Goal: Communication & Community: Answer question/provide support

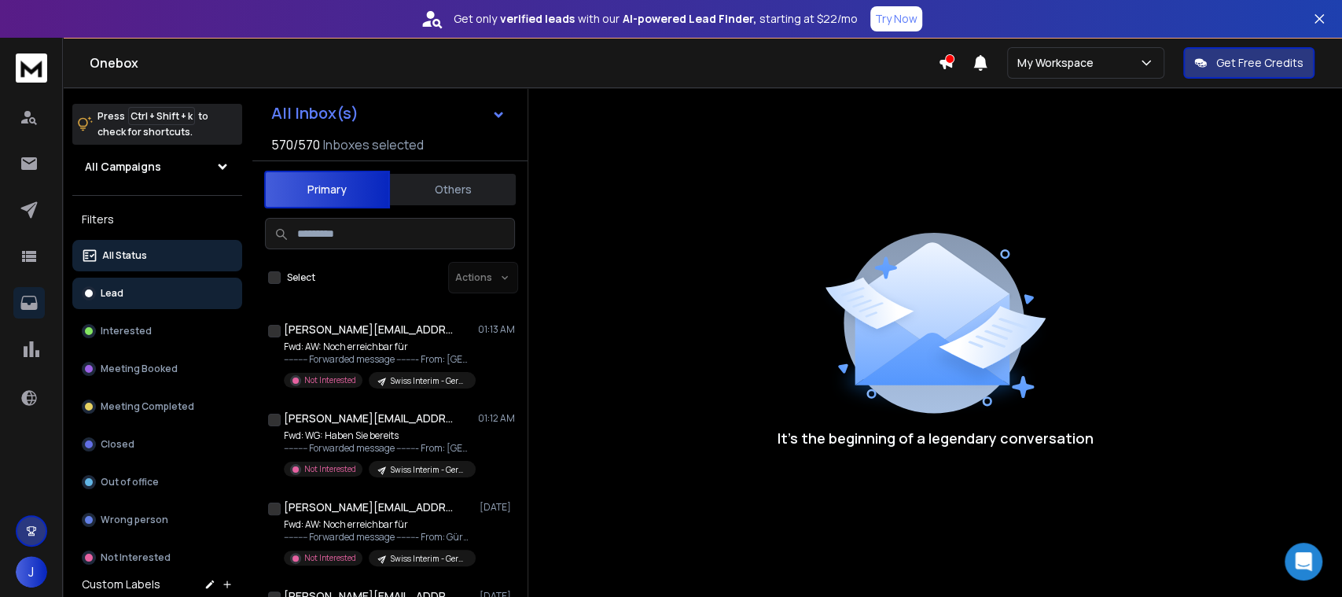
click at [182, 285] on button "Lead" at bounding box center [157, 292] width 170 height 31
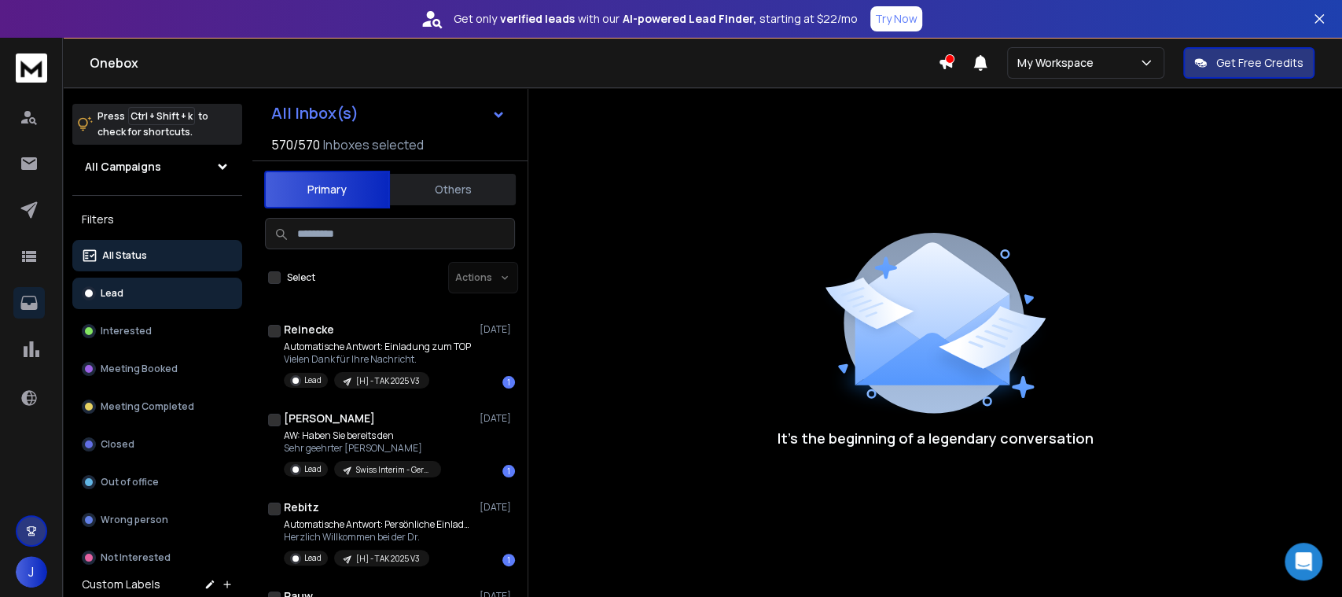
click at [174, 259] on button "All Status" at bounding box center [157, 255] width 170 height 31
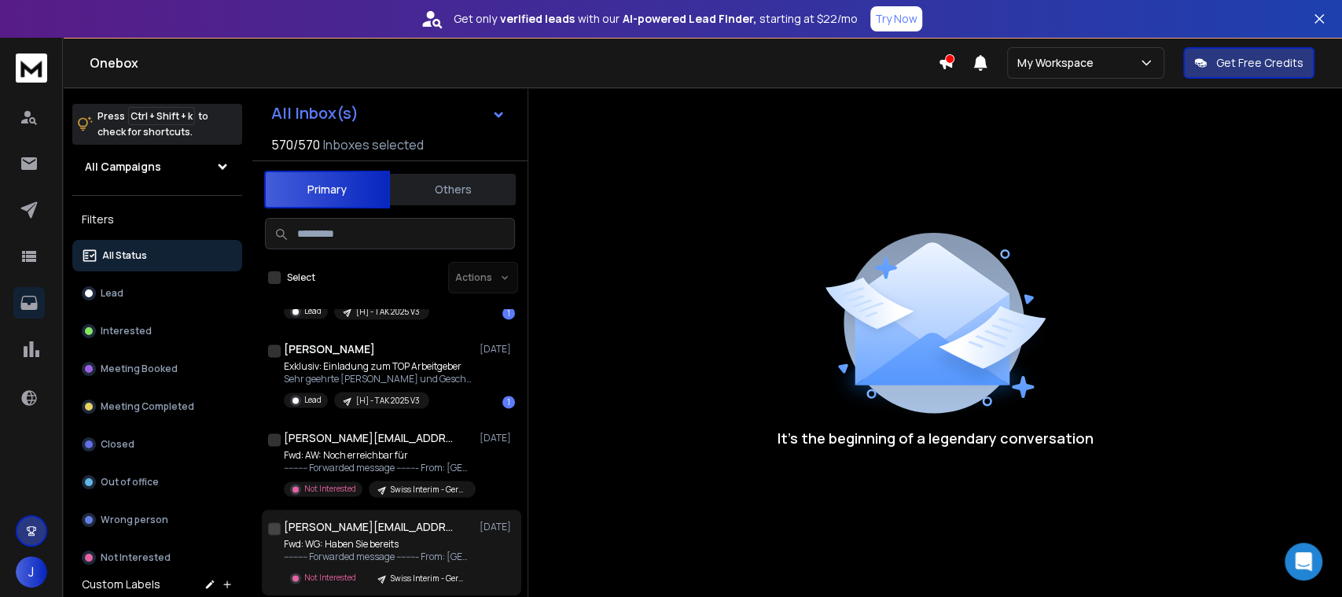
scroll to position [5648, 0]
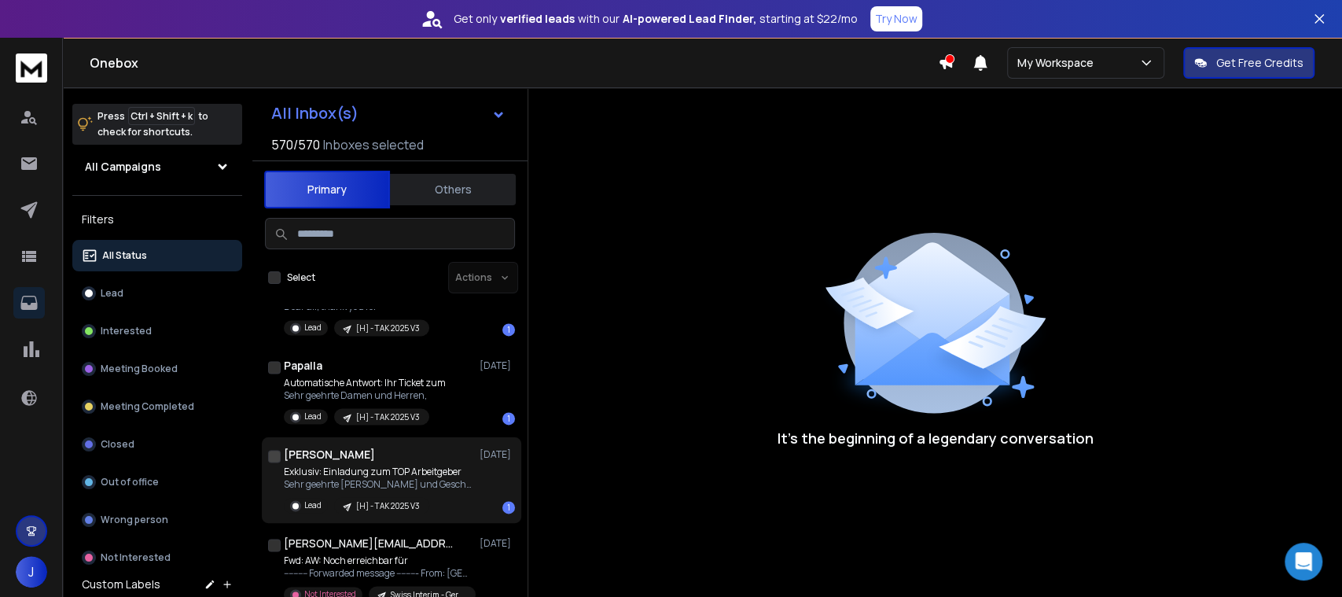
click at [461, 497] on div "Lead [H] - TAK 2025 V3" at bounding box center [378, 505] width 189 height 17
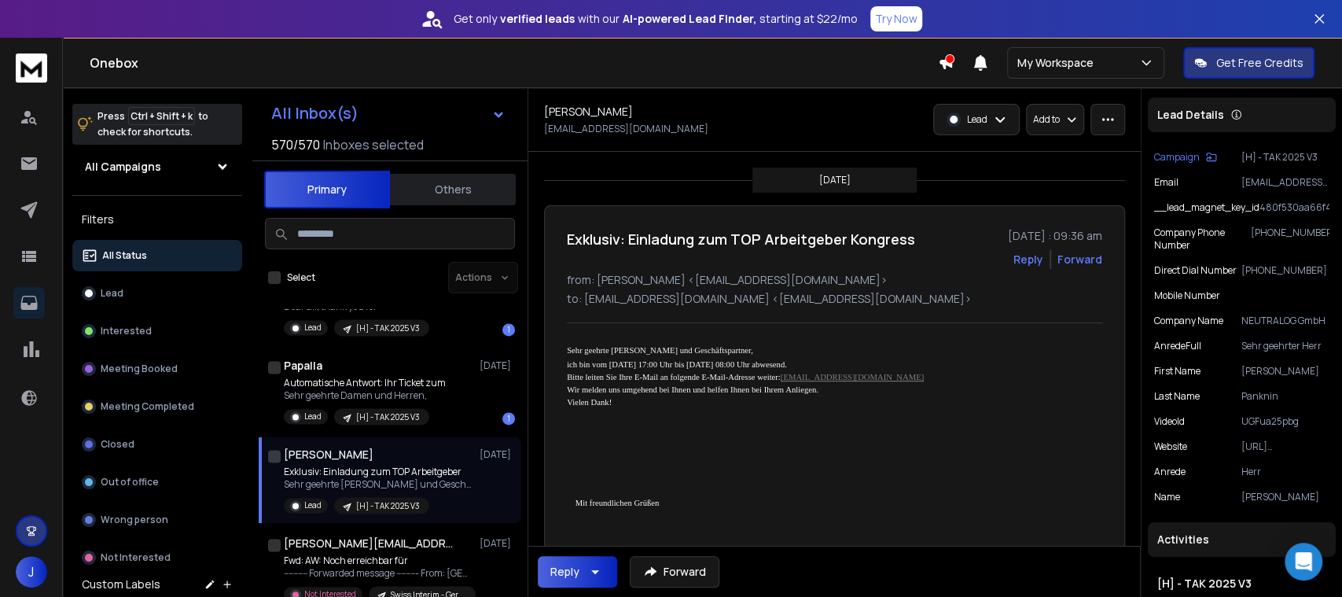
click at [685, 374] on p "Bitte leiten Sie Ihre E-Mail an folgende E-Mail-Adresse weiter: [EMAIL_ADDRESS]…" at bounding box center [796, 377] width 459 height 13
click at [958, 133] on div "Lead" at bounding box center [976, 120] width 85 height 30
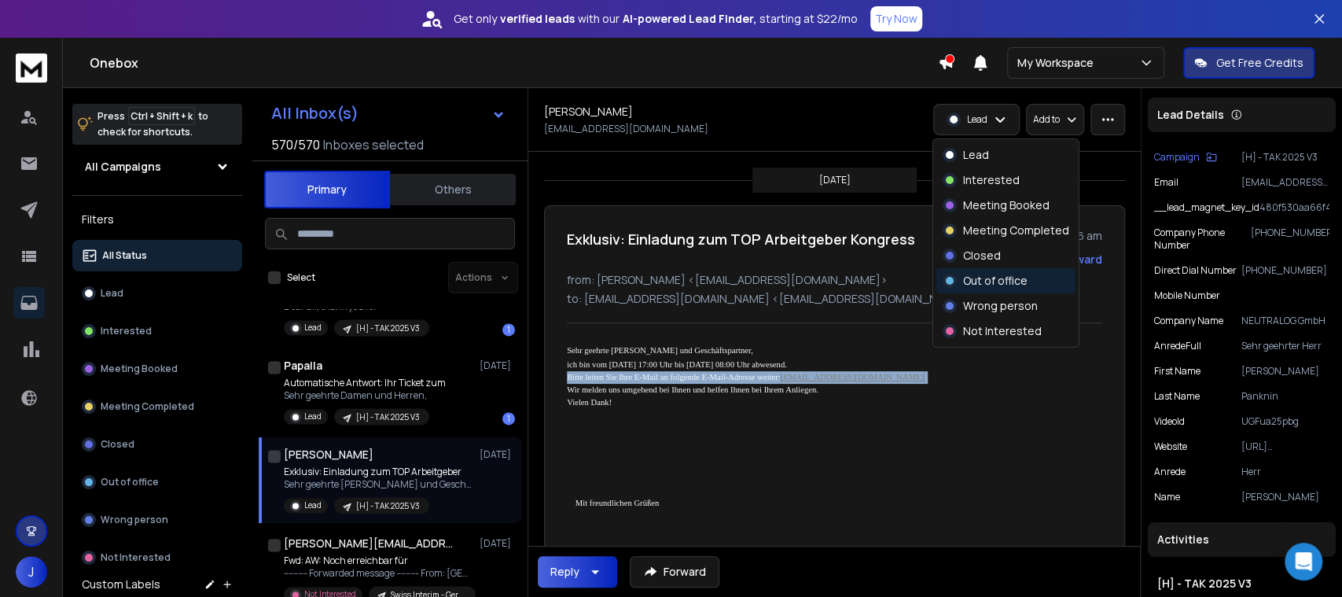
click at [993, 285] on p "Out of office" at bounding box center [995, 281] width 64 height 16
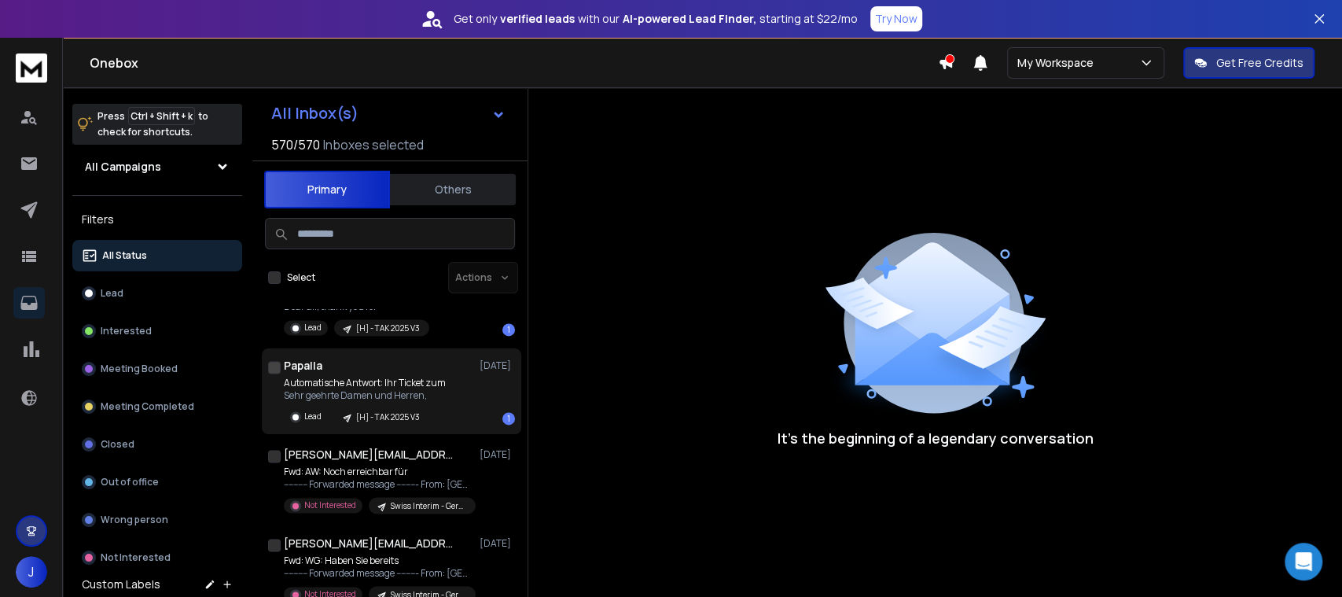
click at [425, 404] on div "Automatische Antwort: Ihr Ticket zum Sehr geehrte Damen und Herren, Lead [H] - …" at bounding box center [365, 400] width 162 height 48
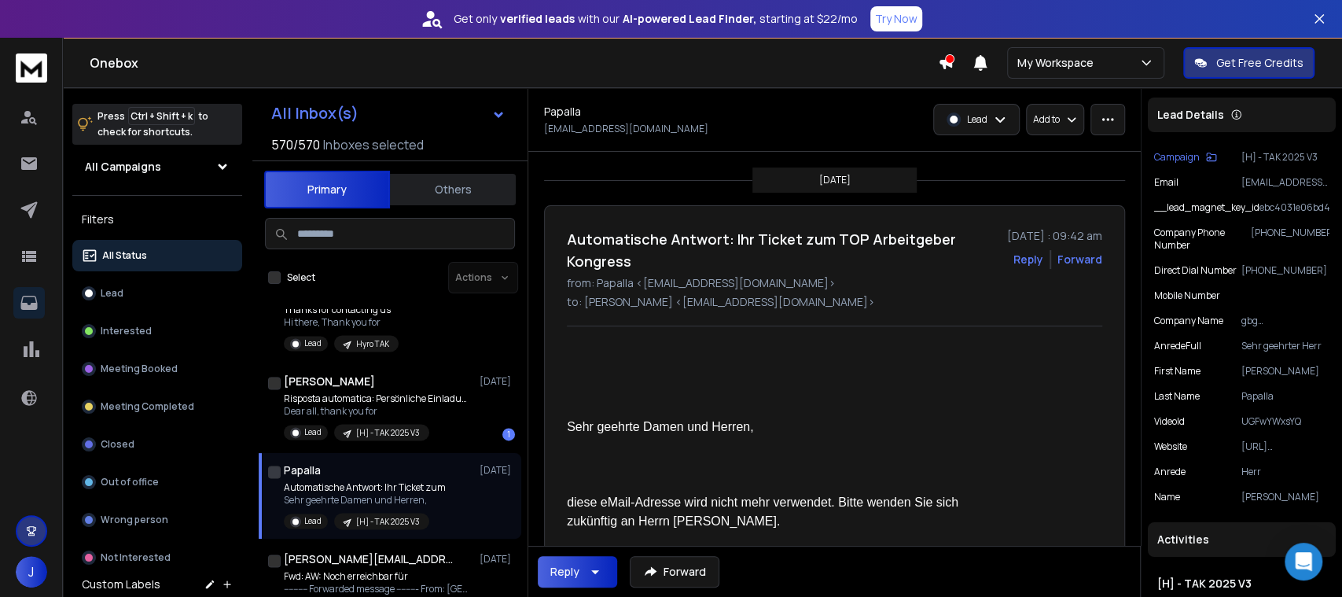
scroll to position [105, 0]
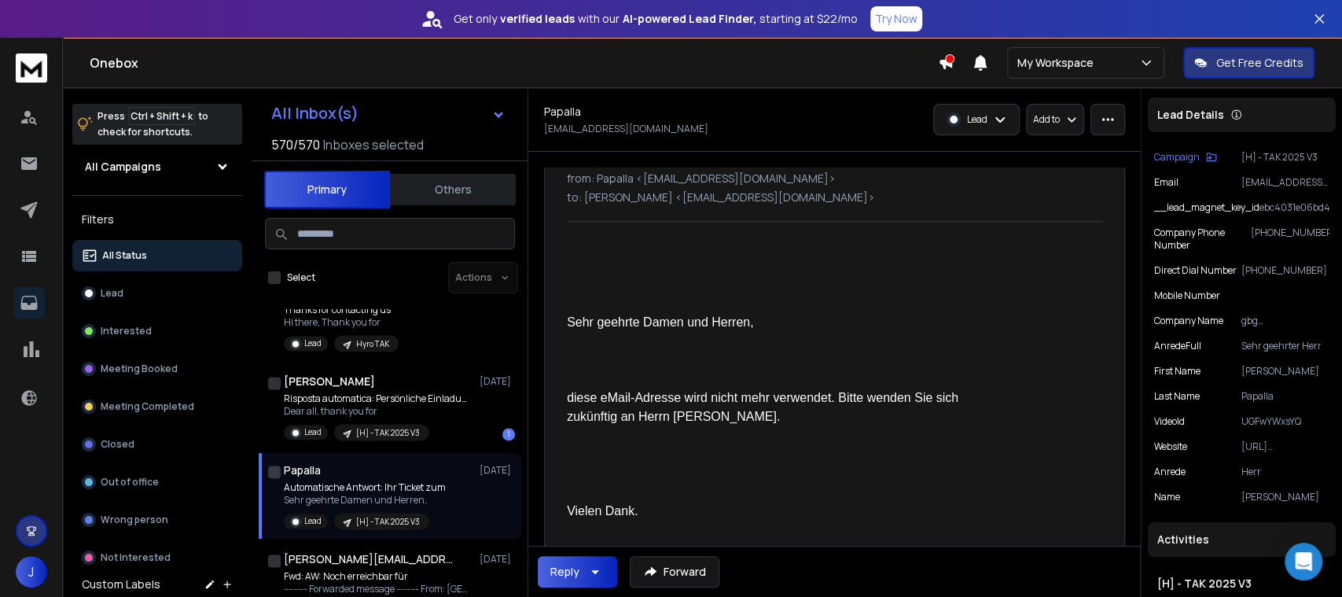
click at [714, 393] on p "diese eMail-Adresse wird nicht mehr verwendet. Bitte wenden Sie sich zukünftig …" at bounding box center [796, 407] width 459 height 38
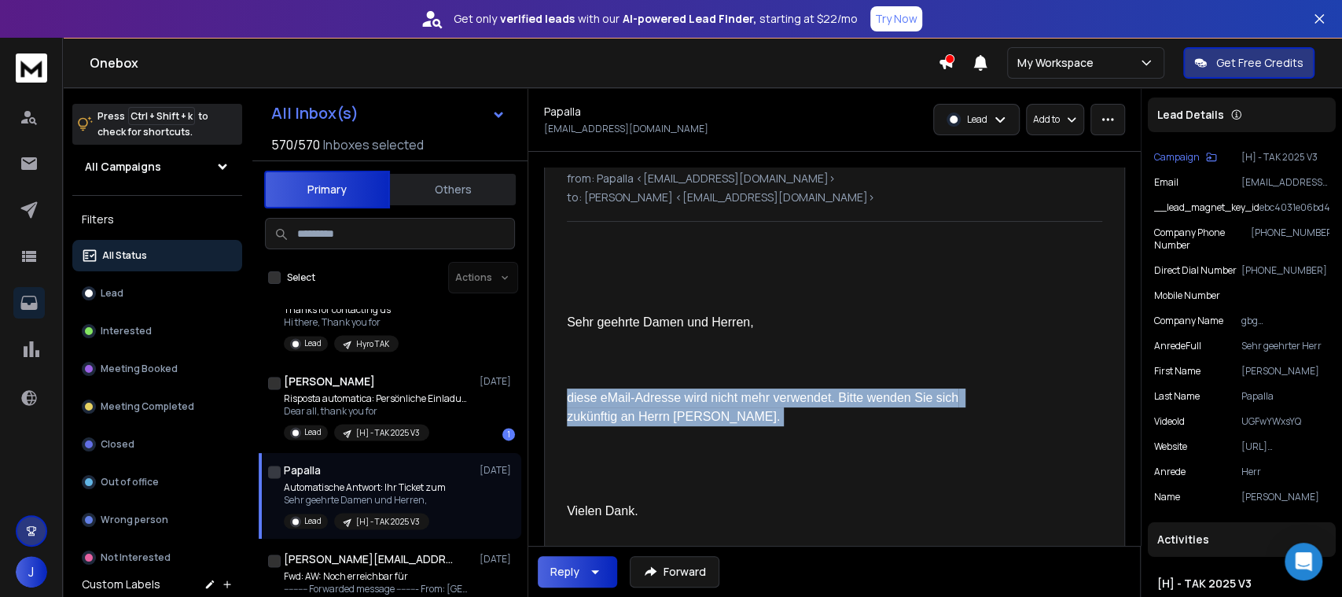
click at [714, 393] on p "diese eMail-Adresse wird nicht mehr verwendet. Bitte wenden Sie sich zukünftig …" at bounding box center [796, 407] width 459 height 38
copy p "diese eMail-Adresse wird nicht mehr verwendet. Bitte wenden Sie sich zukünftig …"
click at [961, 125] on div "Lead" at bounding box center [976, 120] width 85 height 30
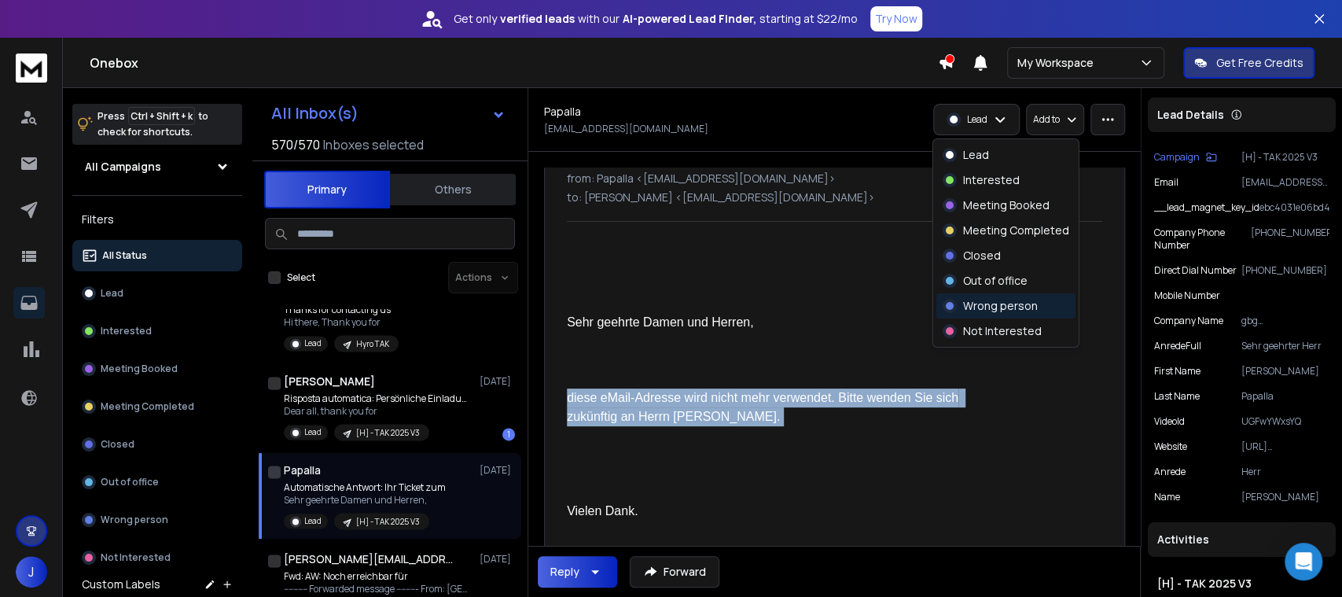
click at [999, 302] on p "Wrong person" at bounding box center [1000, 306] width 75 height 16
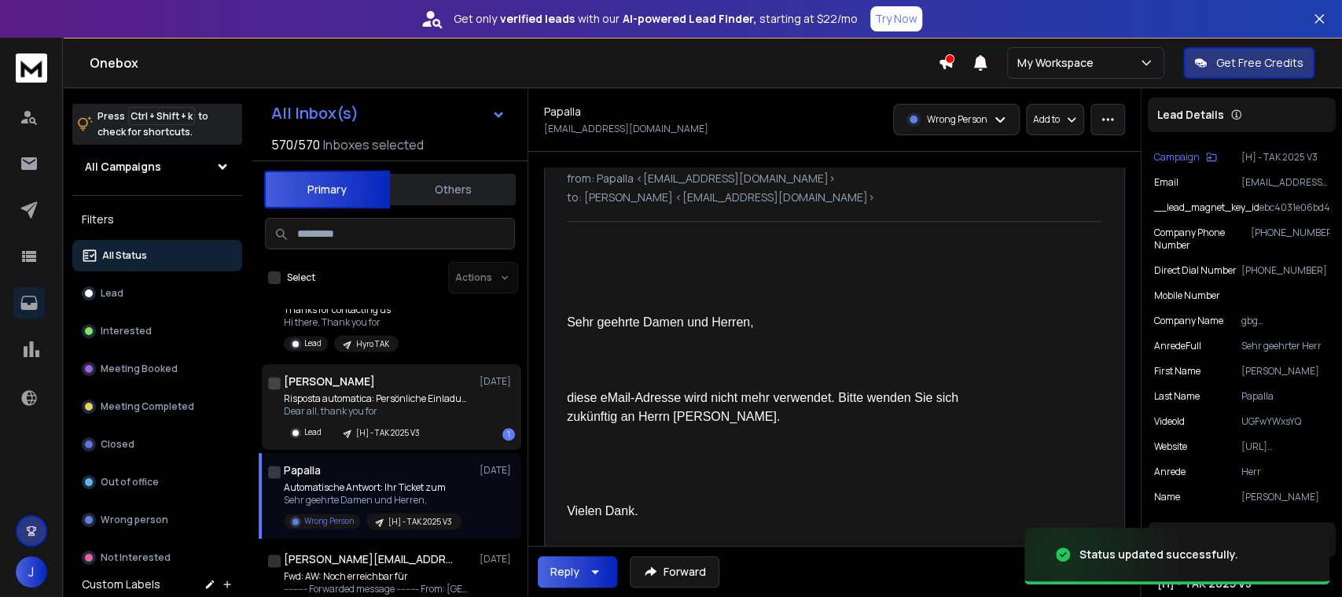
click at [457, 386] on div "[PERSON_NAME] [DATE]" at bounding box center [399, 381] width 231 height 16
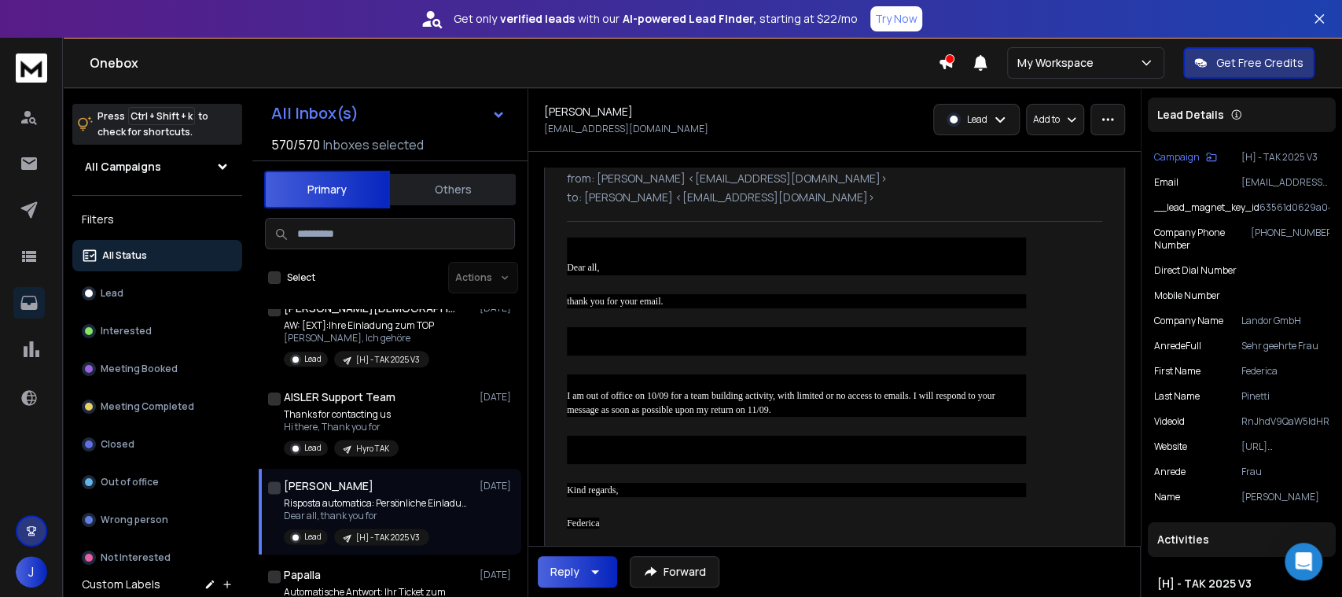
click at [653, 412] on span "I am out of office on 10/09 for a team building activity, with limited or no ac…" at bounding box center [782, 402] width 431 height 25
click at [939, 116] on div "Lead" at bounding box center [976, 120] width 85 height 30
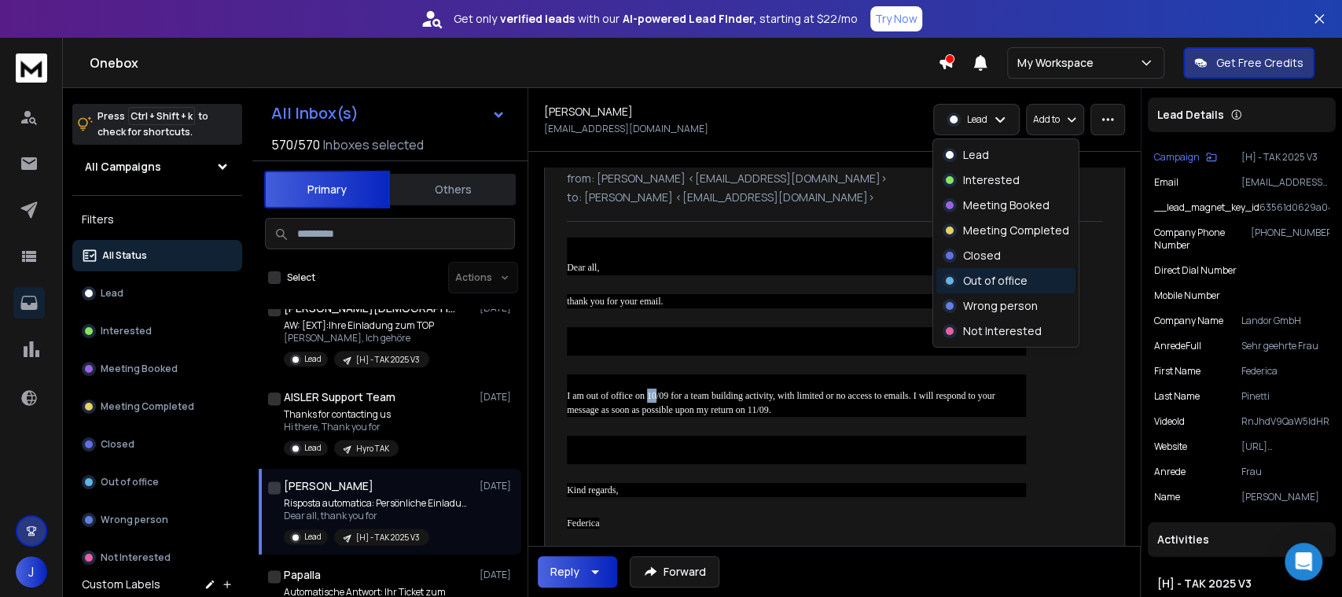
click at [974, 278] on p "Out of office" at bounding box center [995, 281] width 64 height 16
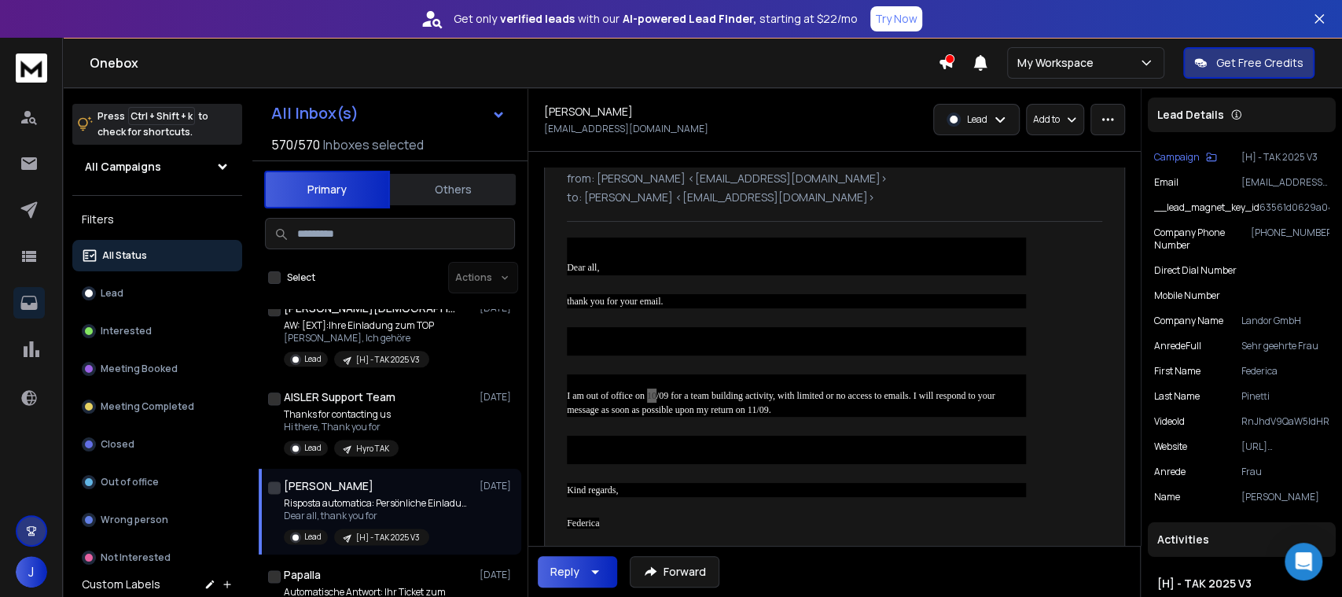
scroll to position [0, 0]
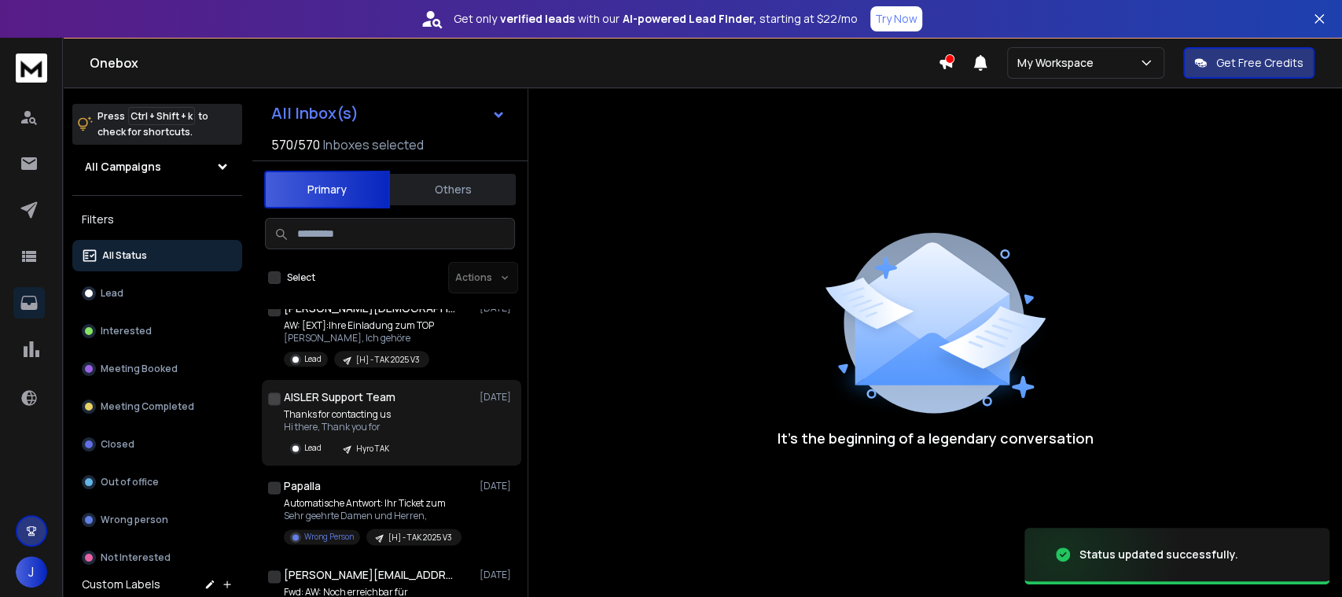
click at [435, 432] on div "Thanks for contacting us Hi there, Thank you for Lead [PERSON_NAME]" at bounding box center [399, 432] width 231 height 48
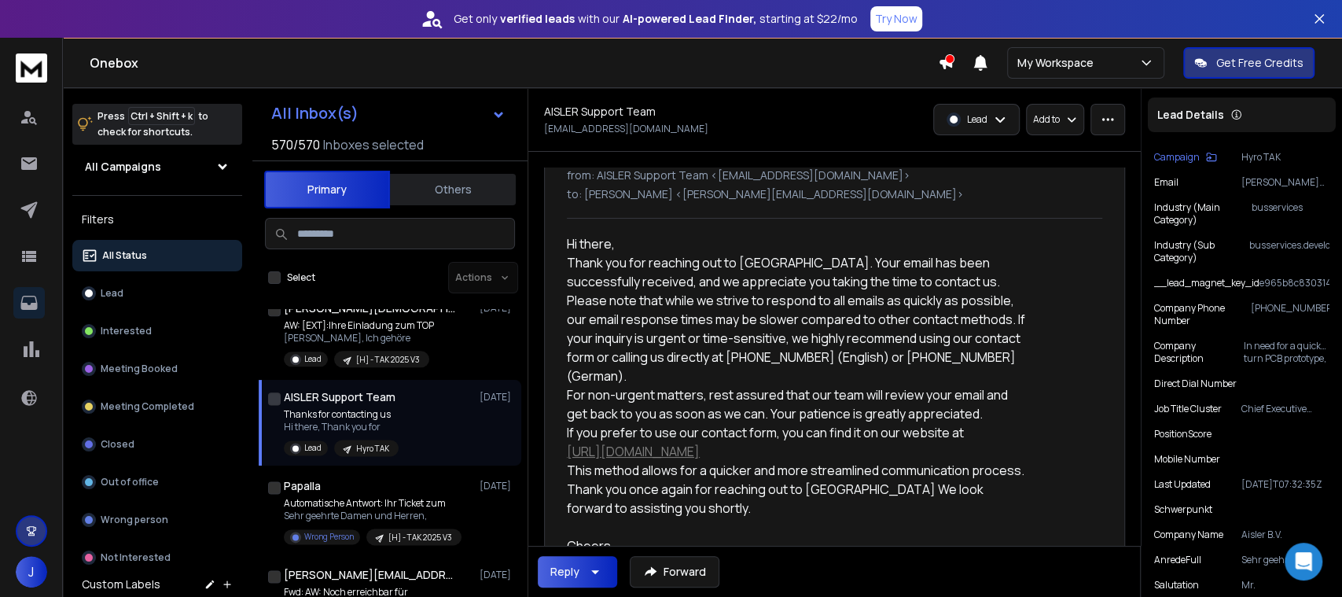
scroll to position [5333, 0]
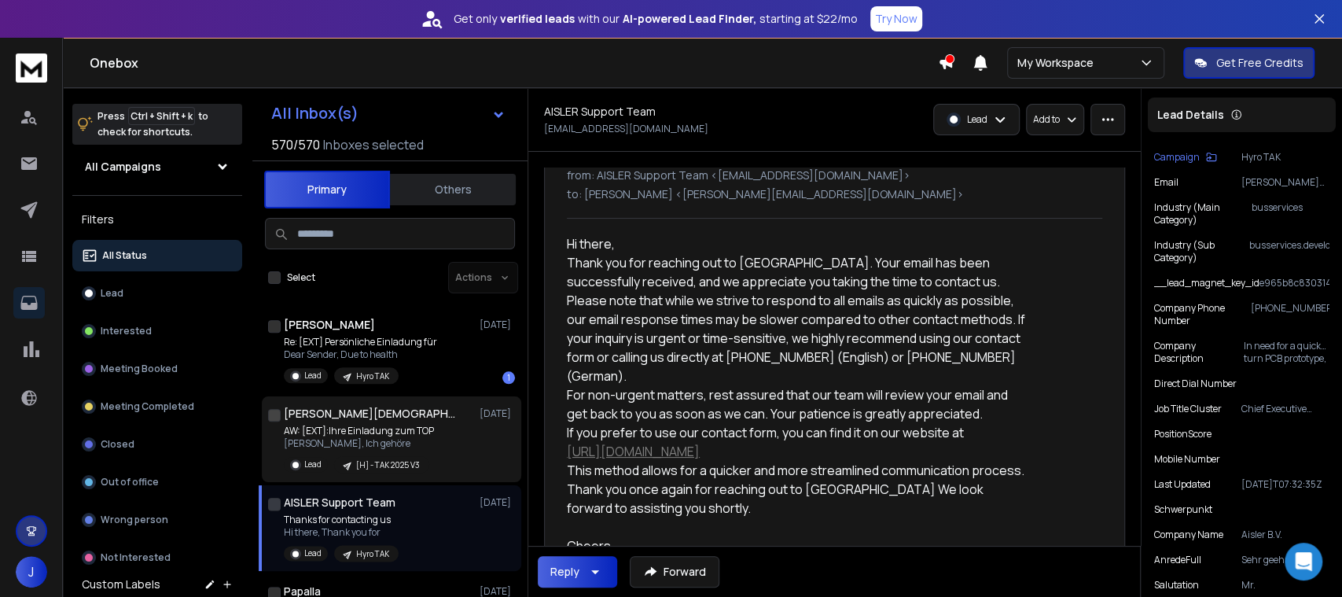
click at [469, 430] on div "AW: [EXT]:Ihre Einladung zum TOP [PERSON_NAME], Ich gehöre Lead [H] - TAK 2025 …" at bounding box center [399, 448] width 231 height 48
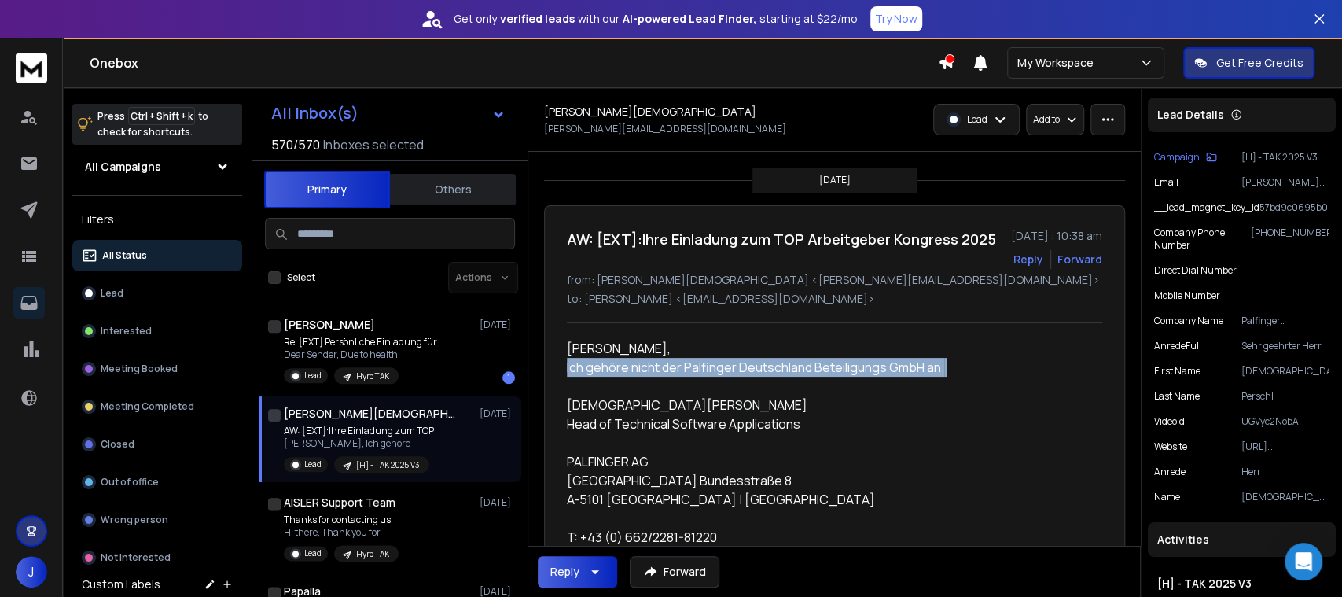
drag, startPoint x: 547, startPoint y: 353, endPoint x: 958, endPoint y: 387, distance: 412.4
copy div "[PERSON_NAME], Ich gehöre nicht der Palfinger Deutschland Beteiligungs GmbH an."
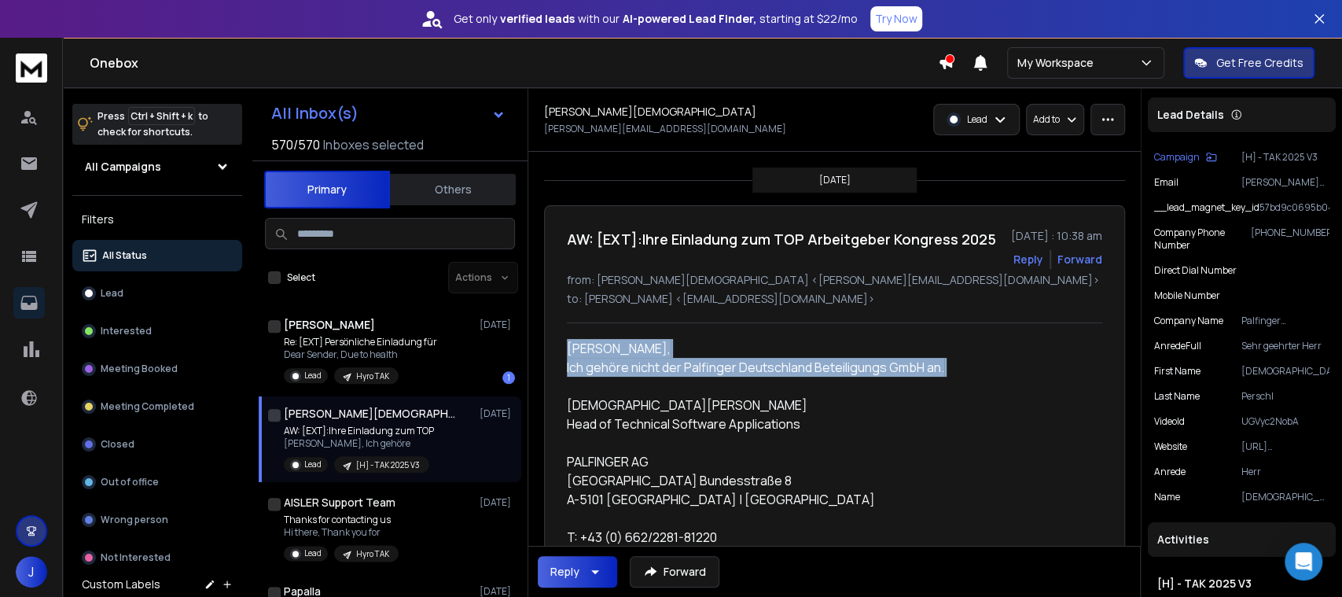
click at [978, 125] on p "Lead" at bounding box center [977, 119] width 20 height 13
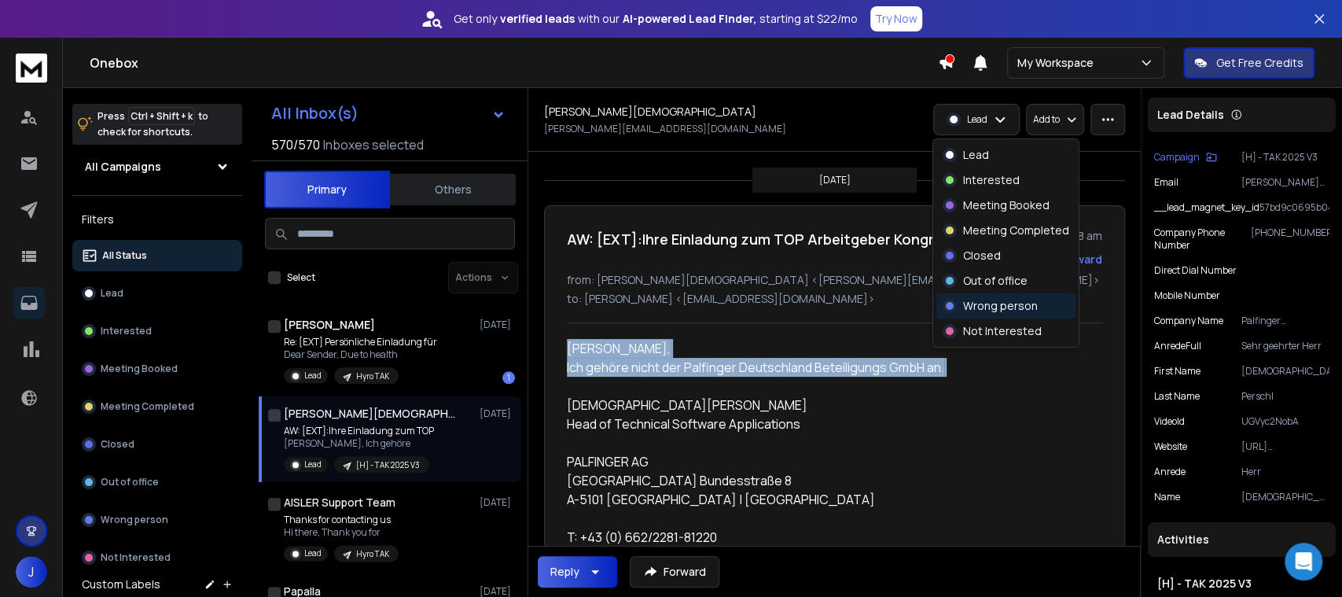
click at [996, 306] on p "Wrong person" at bounding box center [1000, 306] width 75 height 16
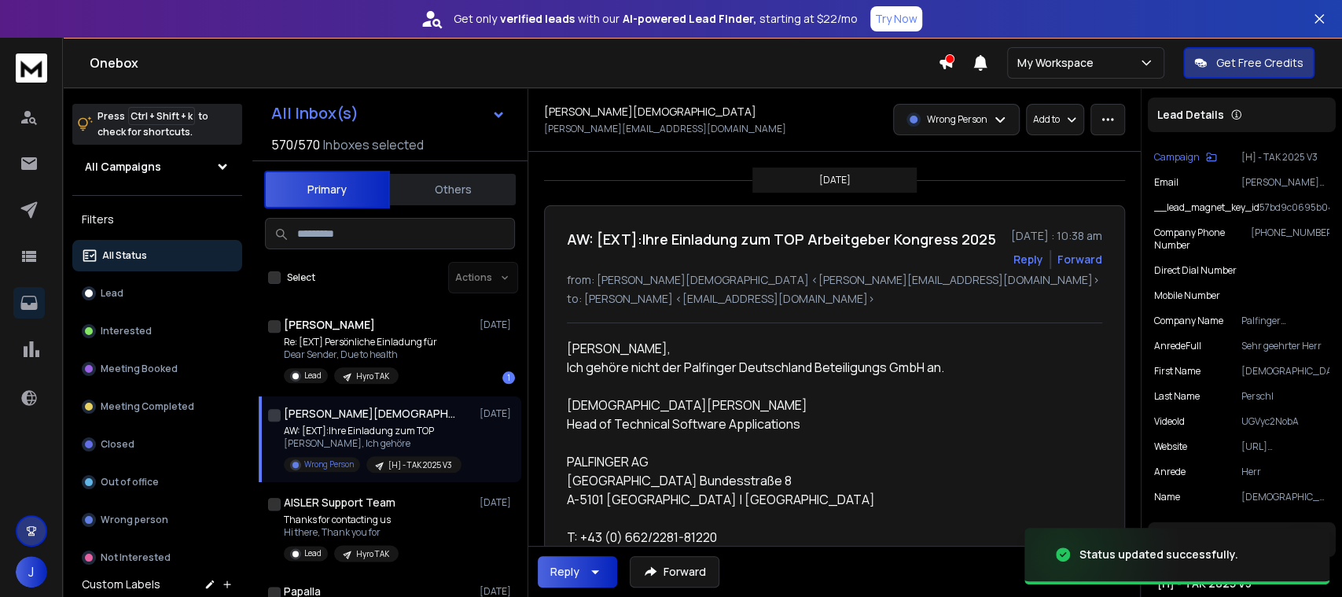
scroll to position [5229, 0]
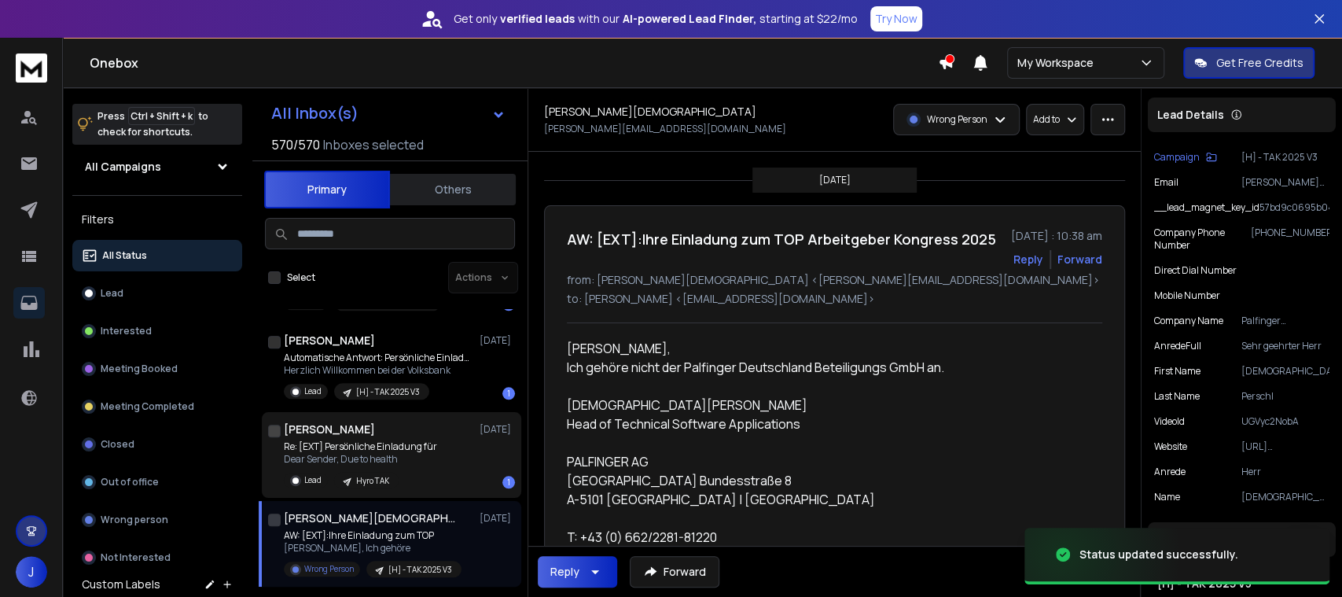
click at [426, 449] on p "Re: [EXT] Persönliche Einladung für" at bounding box center [360, 446] width 153 height 13
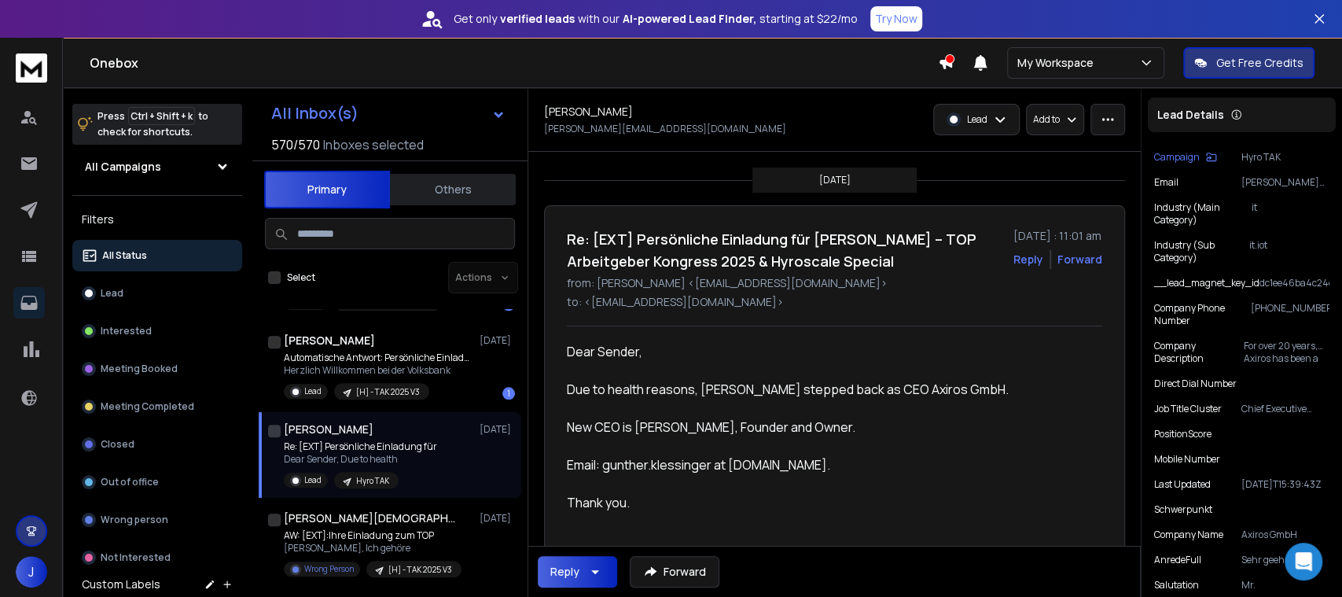
click at [619, 387] on div "Dear Sender, Due to health reasons, [PERSON_NAME] stepped back as CEO Axiros Gm…" at bounding box center [803, 442] width 472 height 201
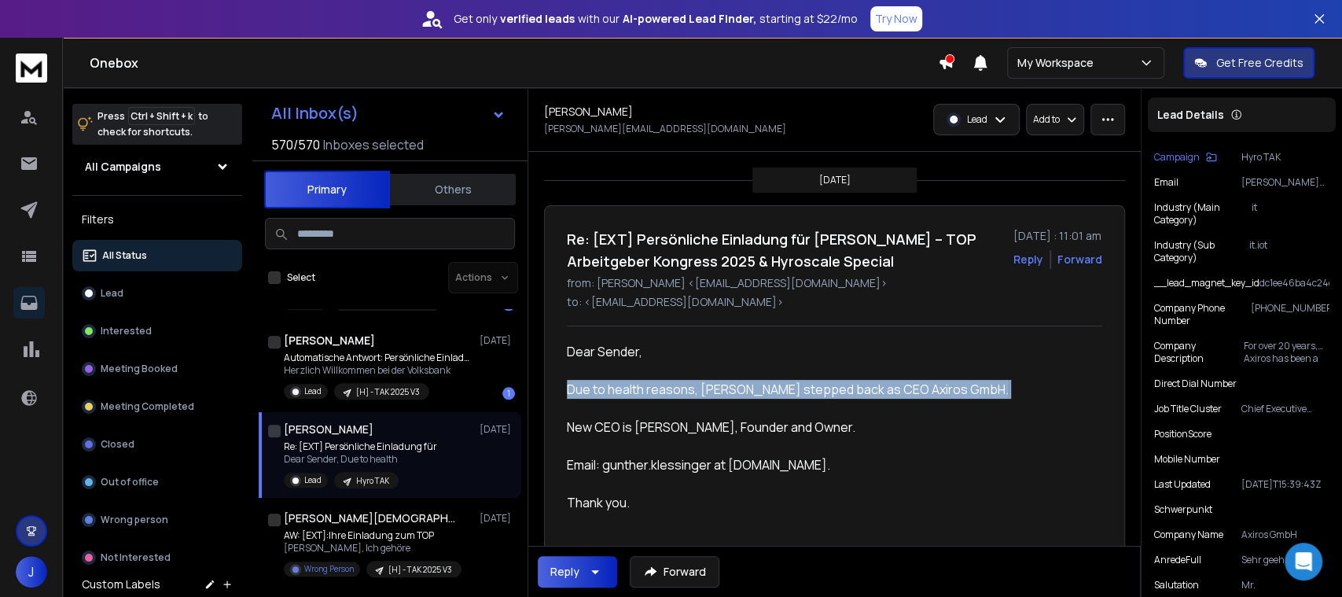
click at [619, 387] on div "Dear Sender, Due to health reasons, [PERSON_NAME] stepped back as CEO Axiros Gm…" at bounding box center [803, 442] width 472 height 201
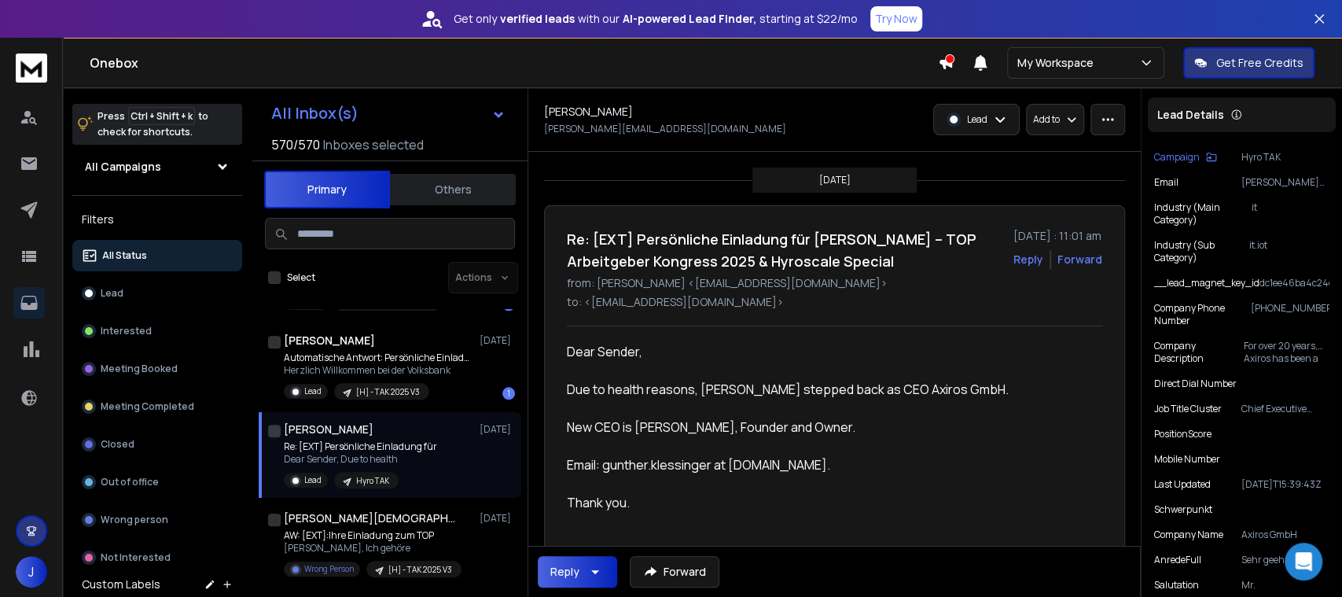
click at [600, 429] on div "Dear Sender, Due to health reasons, [PERSON_NAME] stepped back as CEO Axiros Gm…" at bounding box center [803, 442] width 472 height 201
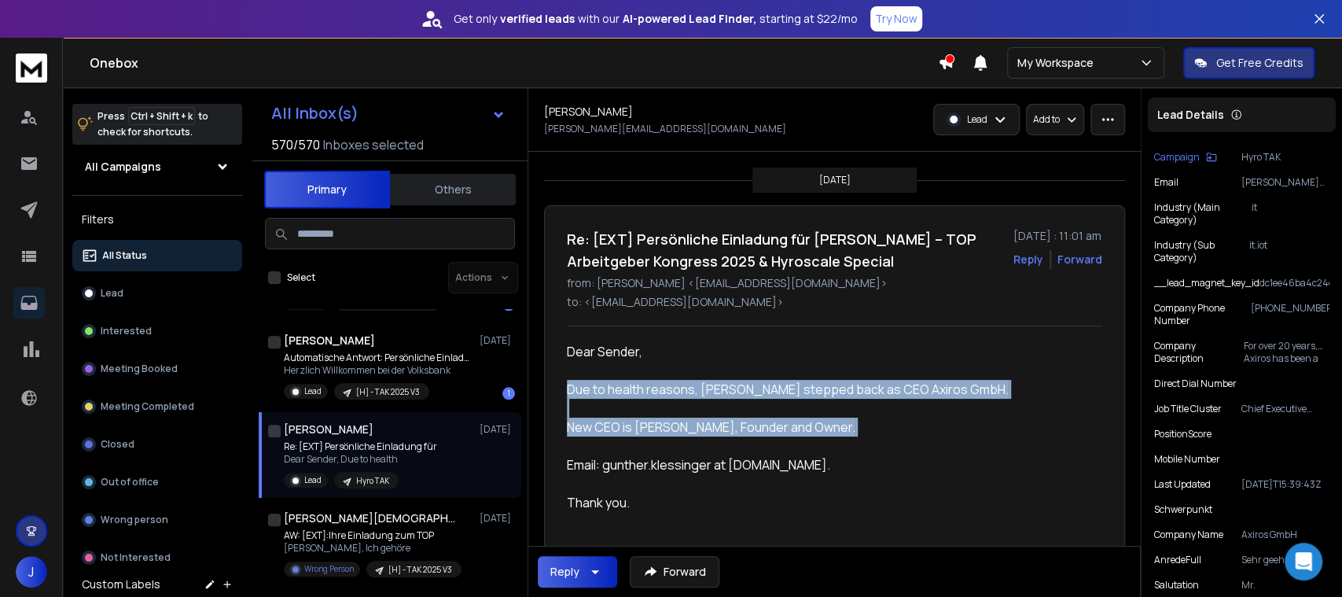
drag, startPoint x: 564, startPoint y: 387, endPoint x: 835, endPoint y: 439, distance: 275.4
click at [835, 439] on div "Re: [EXT] Persönliche Einladung für [PERSON_NAME] – TOP Arbeitgeber Kongress 20…" at bounding box center [834, 385] width 581 height 361
copy div "Due to health reasons, [PERSON_NAME] stepped back as CEO Axiros GmbH. New CEO i…"
click at [963, 123] on div "Lead" at bounding box center [976, 120] width 85 height 30
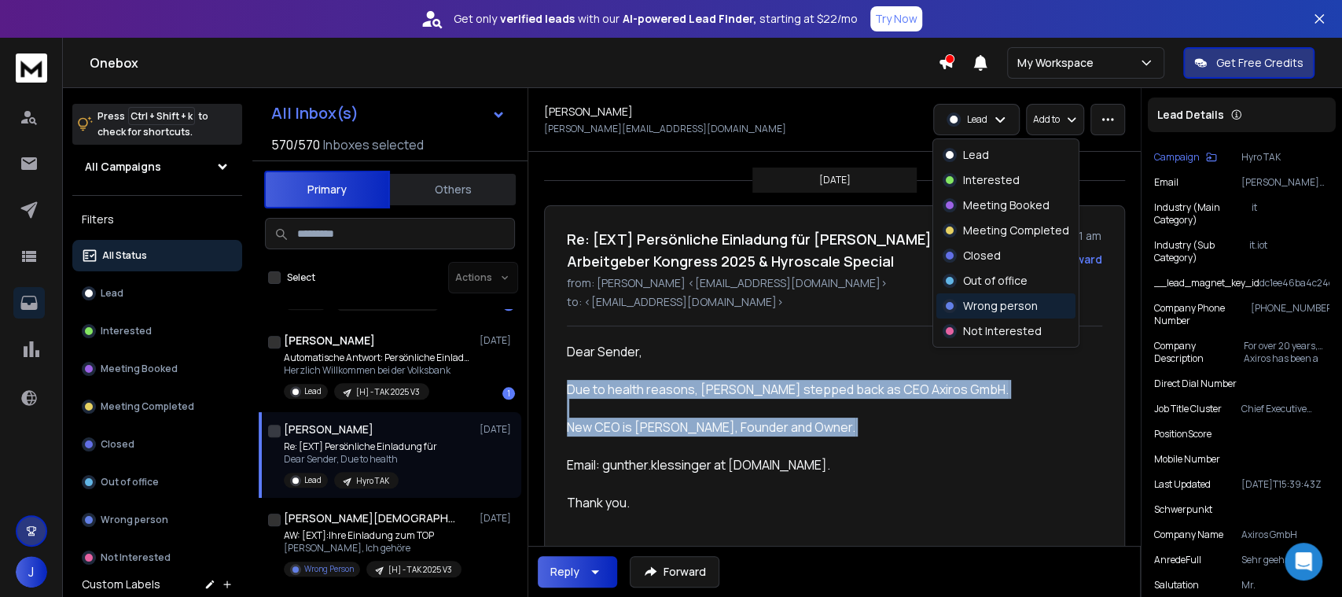
click at [993, 307] on p "Wrong person" at bounding box center [1000, 306] width 75 height 16
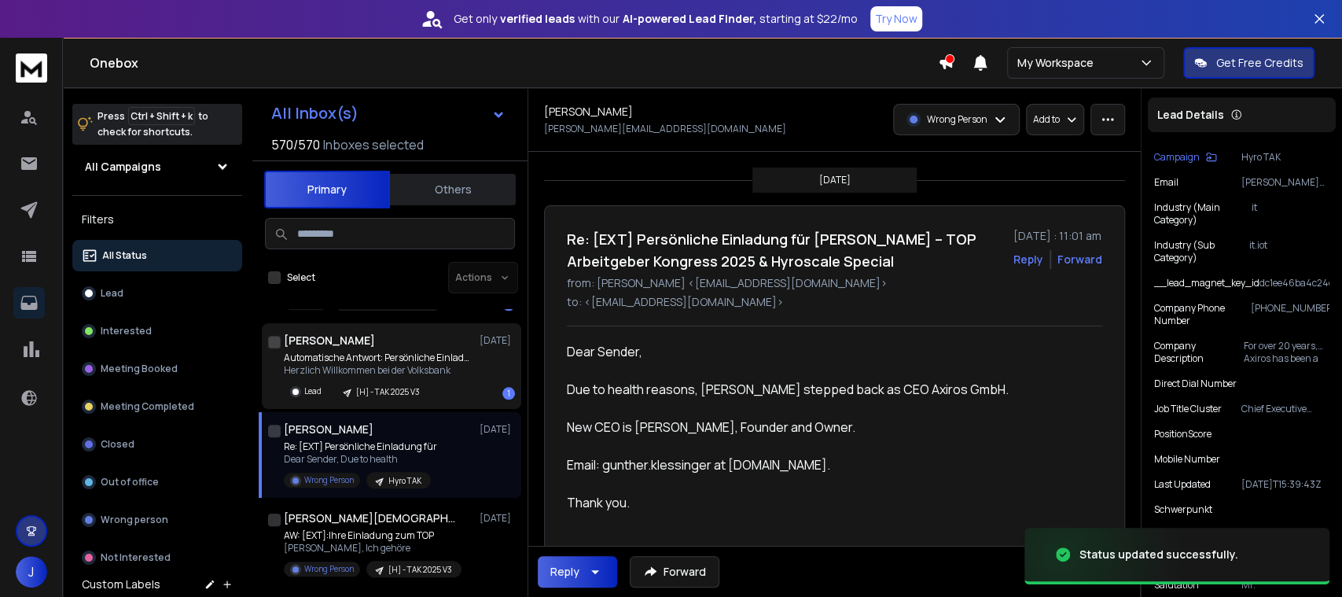
click at [470, 395] on div "Lead [H] - TAK 2025 V3" at bounding box center [378, 391] width 189 height 17
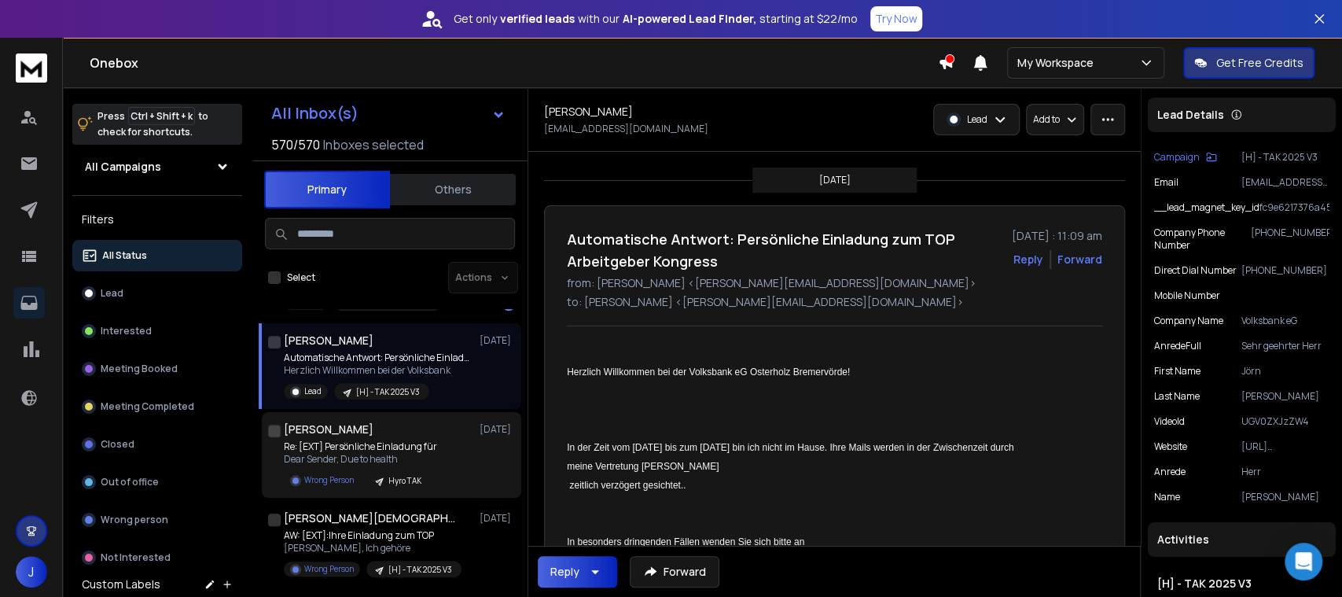
scroll to position [5124, 0]
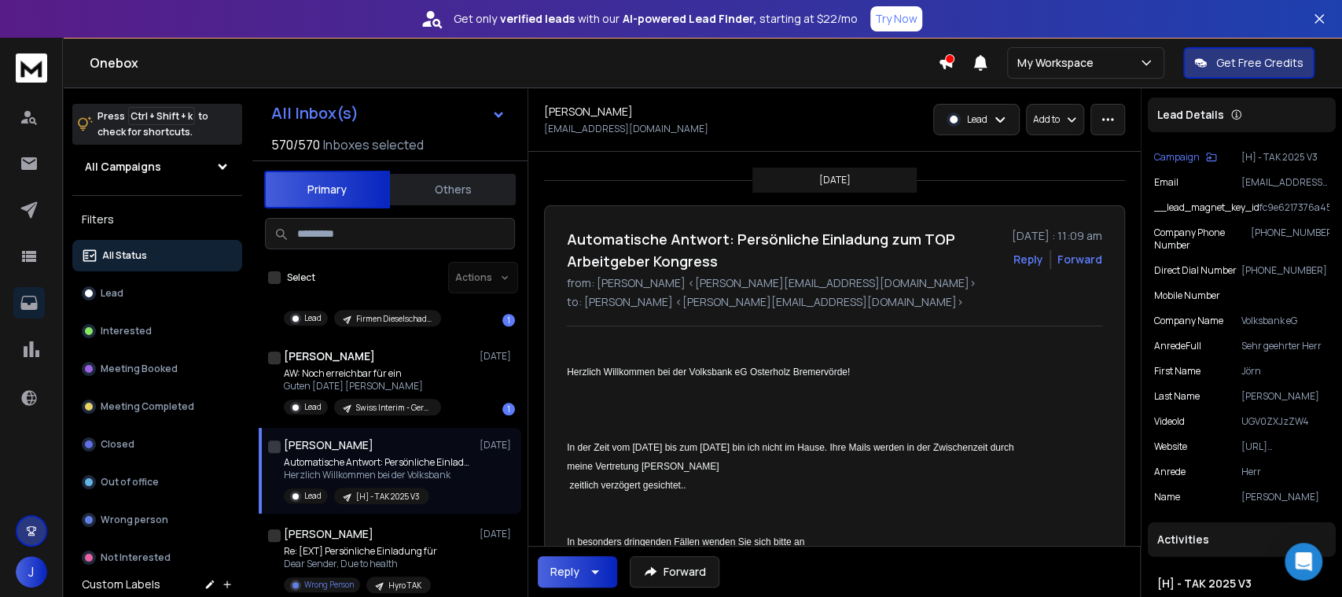
click at [968, 123] on p "Lead" at bounding box center [977, 119] width 20 height 13
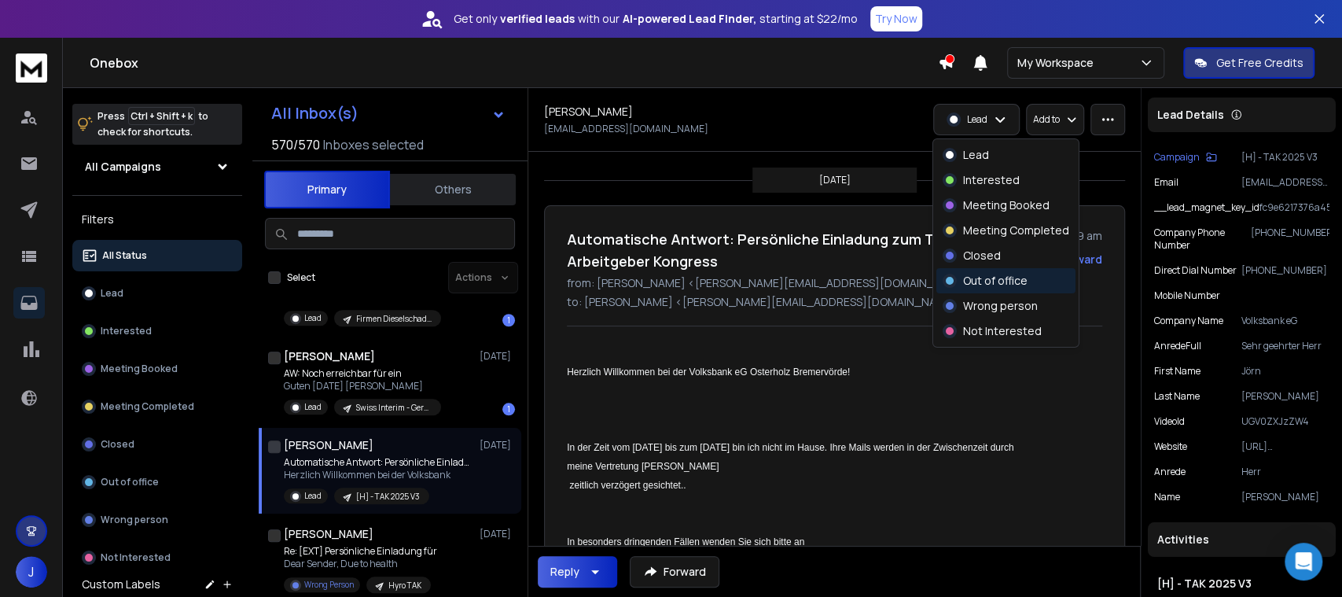
click at [986, 281] on p "Out of office" at bounding box center [995, 281] width 64 height 16
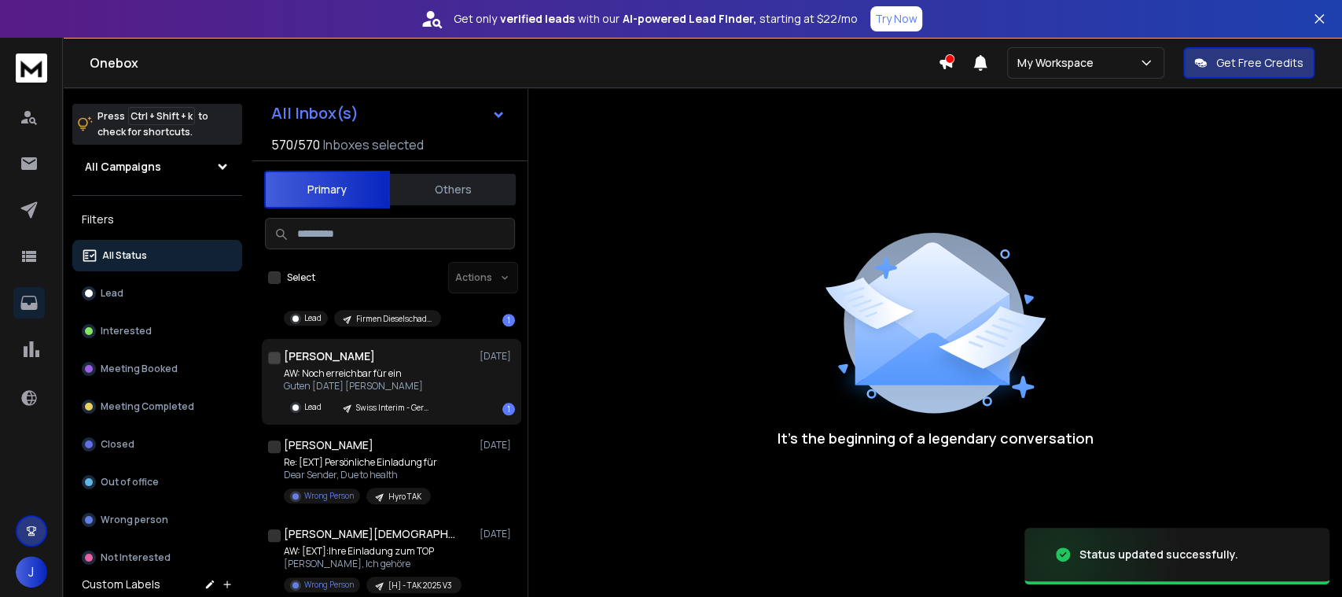
click at [496, 395] on div "AW: Noch erreichbar für ein Guten [DATE] [PERSON_NAME] Lead Swiss Interim - Ger…" at bounding box center [399, 391] width 231 height 48
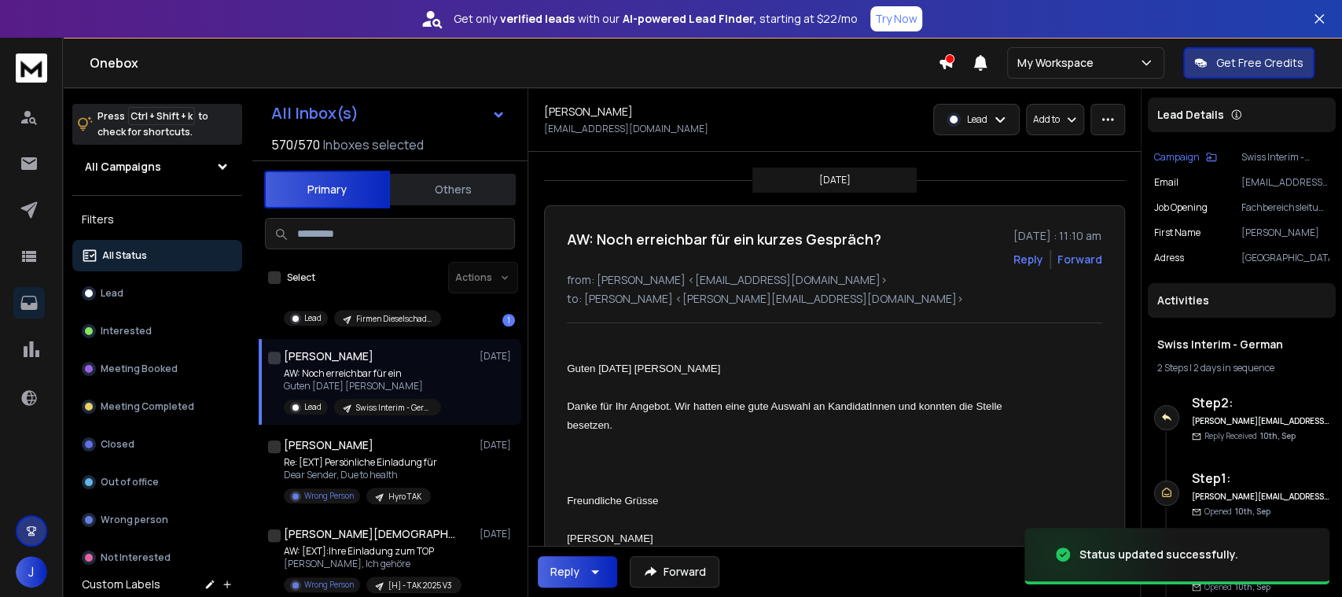
scroll to position [5019, 0]
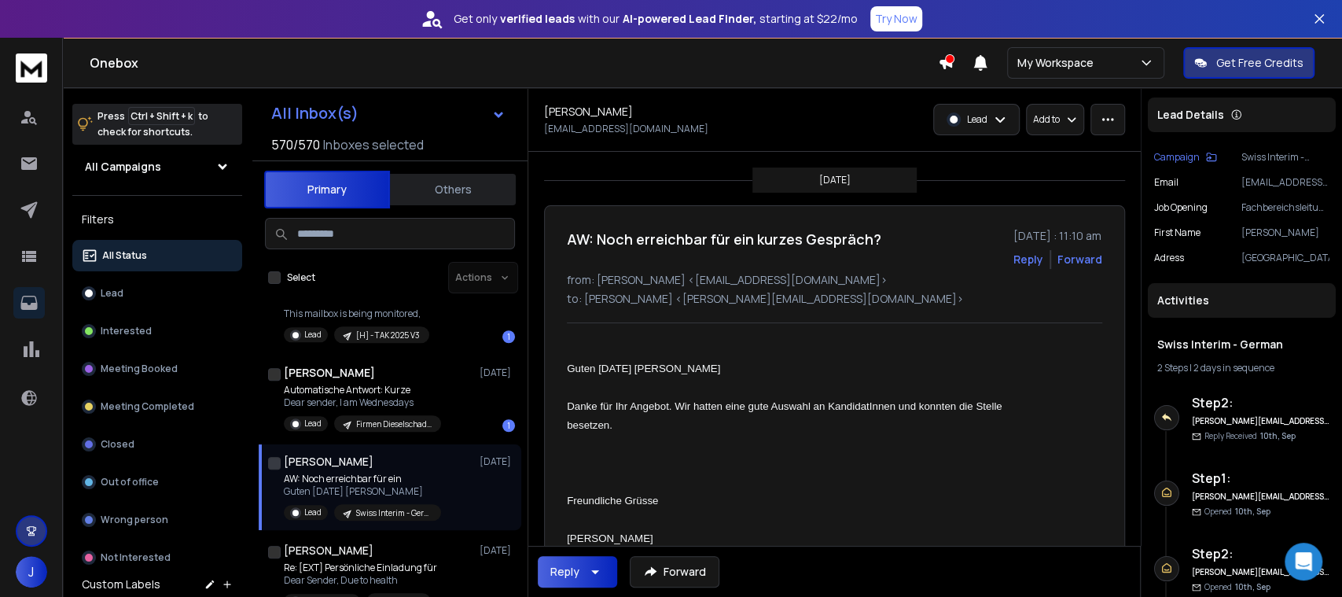
click at [791, 412] on p "Danke für Ihr Angebot. Wir hatten eine gute Auswahl an KandidatInnen und konnte…" at bounding box center [796, 414] width 459 height 38
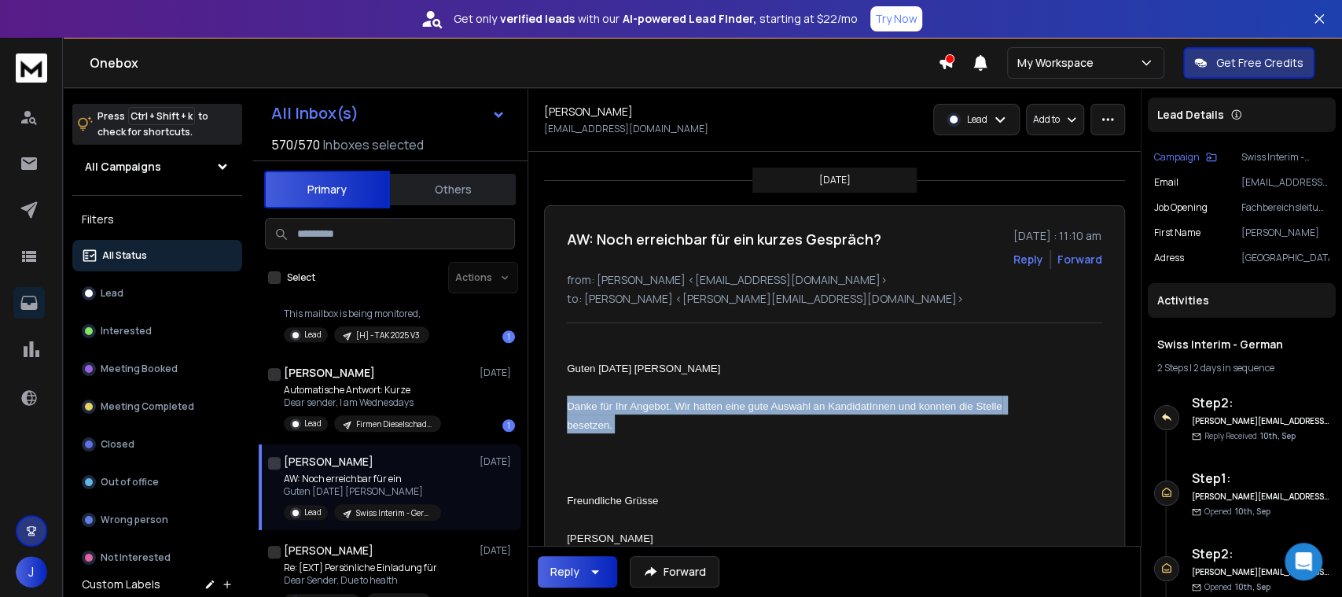
click at [791, 412] on p "Danke für Ihr Angebot. Wir hatten eine gute Auswahl an KandidatInnen und konnte…" at bounding box center [796, 414] width 459 height 38
copy span "Danke für Ihr Angebot. Wir hatten eine gute Auswahl an KandidatInnen und konnte…"
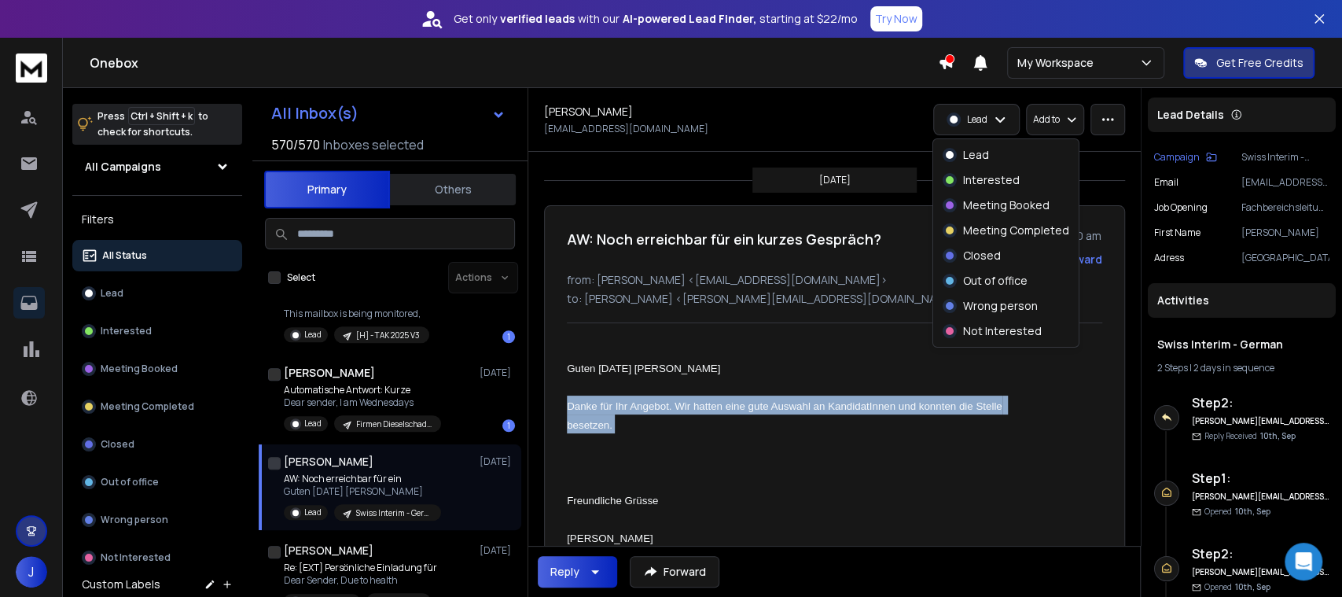
click at [968, 106] on div "Lead" at bounding box center [976, 120] width 85 height 30
click at [1028, 326] on p "Not Interested" at bounding box center [1002, 331] width 79 height 16
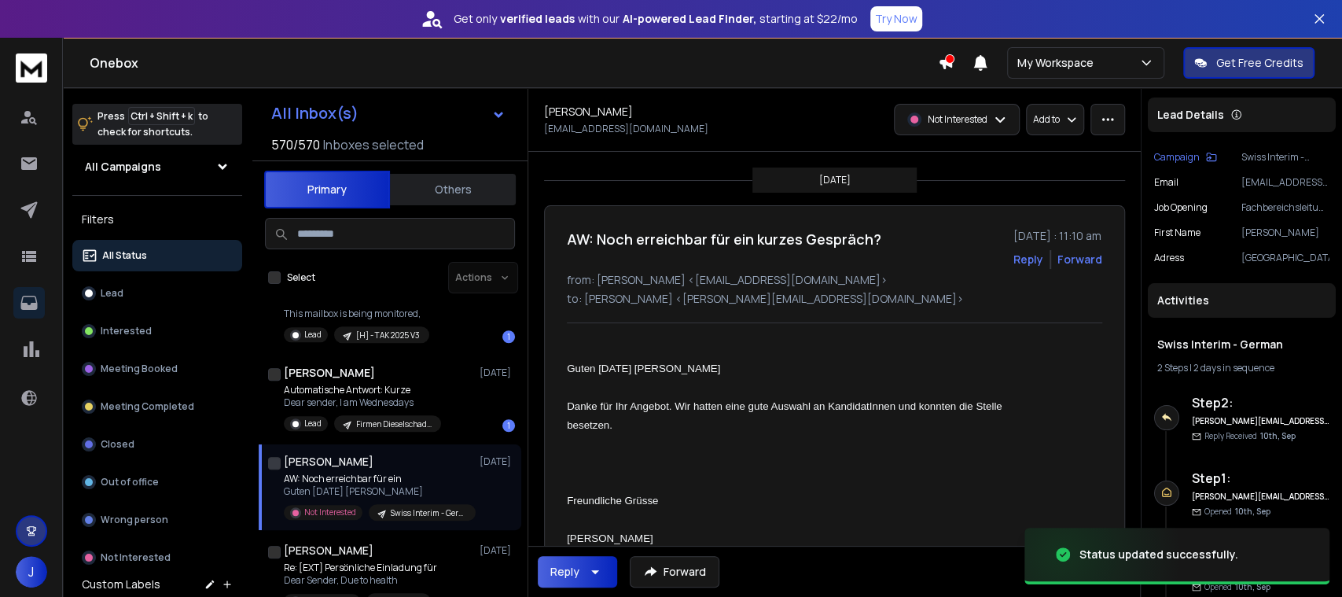
click at [1085, 260] on div "Forward" at bounding box center [1079, 260] width 45 height 16
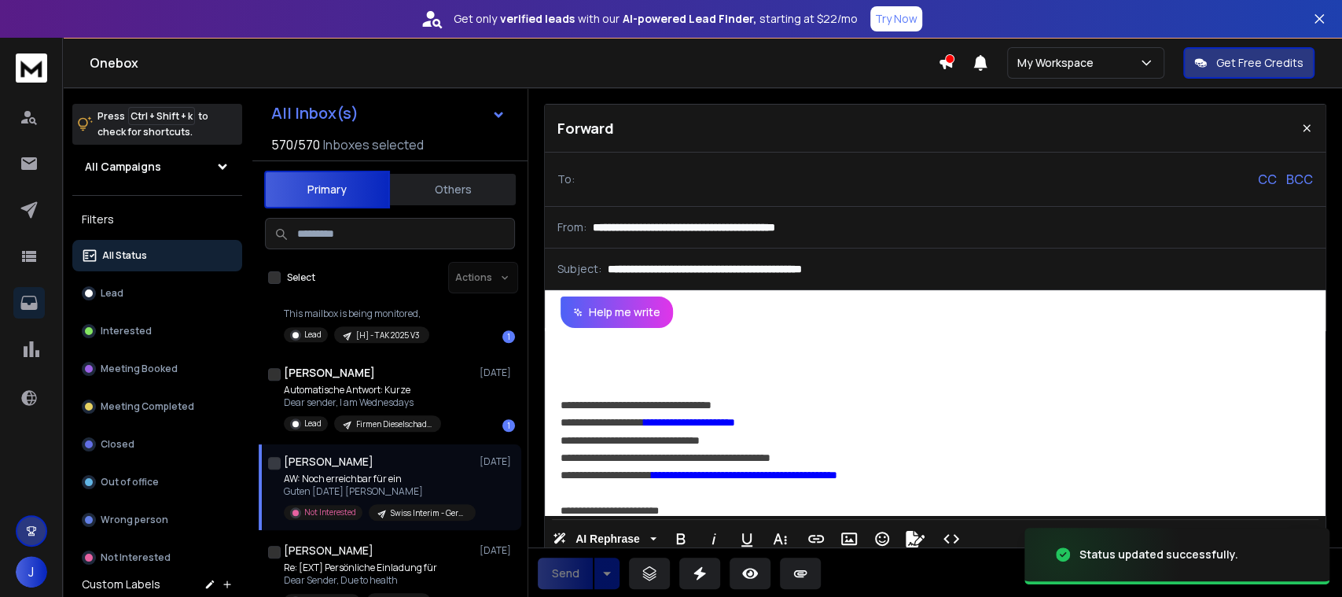
click at [655, 167] on input at bounding box center [636, 179] width 110 height 28
type input "**********"
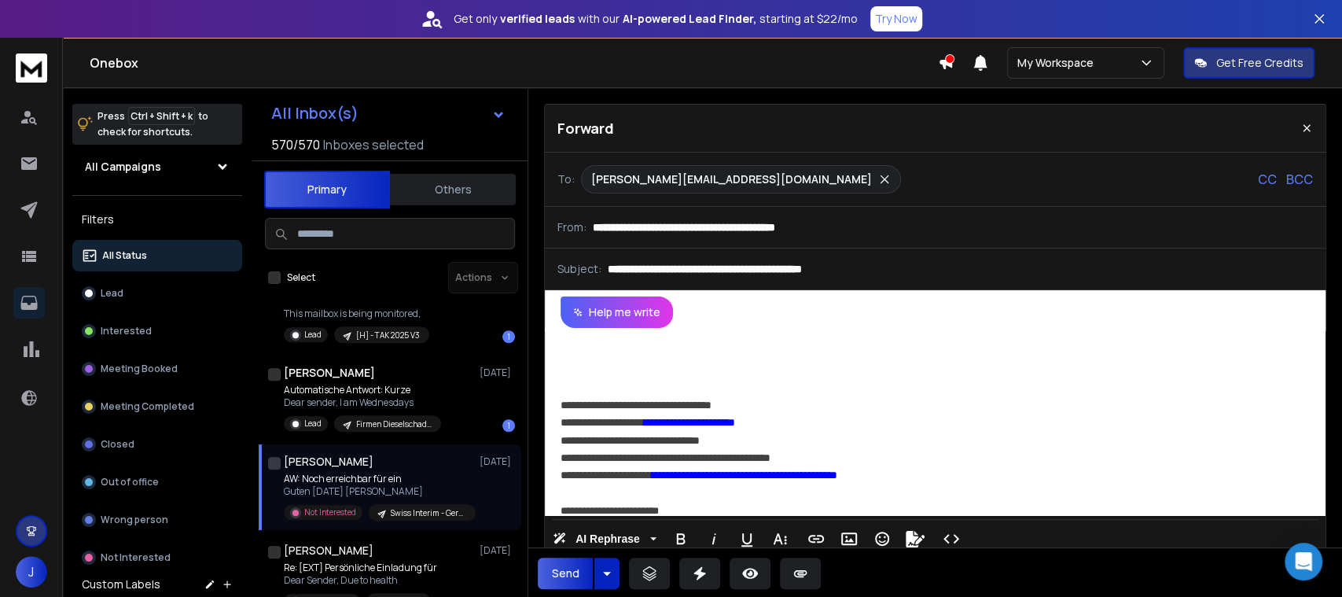
click at [564, 567] on button "Send" at bounding box center [565, 572] width 55 height 31
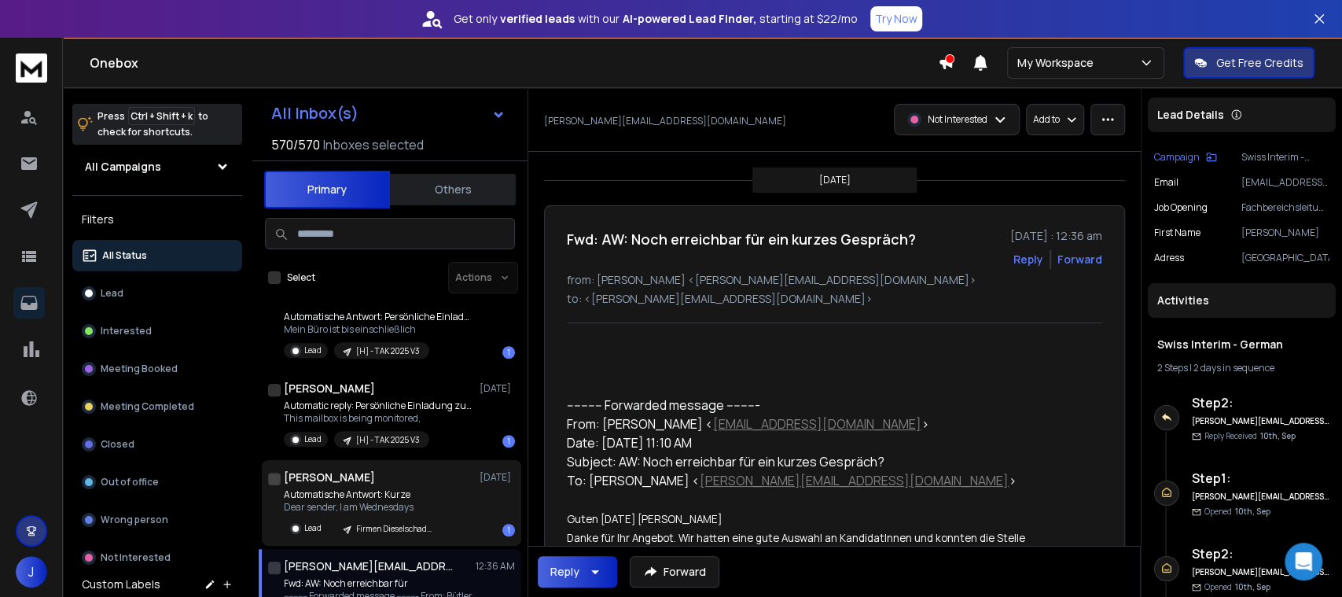
click at [438, 495] on p "Automatische Antwort: Kurze" at bounding box center [362, 494] width 157 height 13
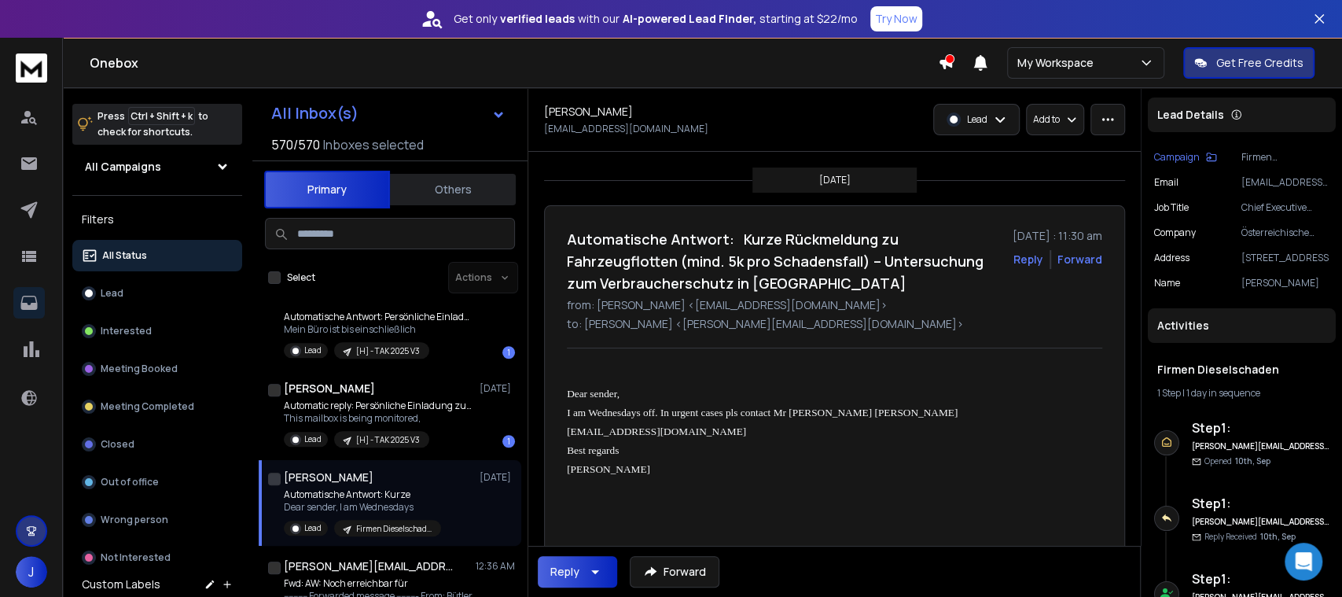
click at [733, 433] on span "Dear sender, I am Wednesdays off. In urgent cases pls contact Mr [PERSON_NAME] …" at bounding box center [762, 430] width 391 height 87
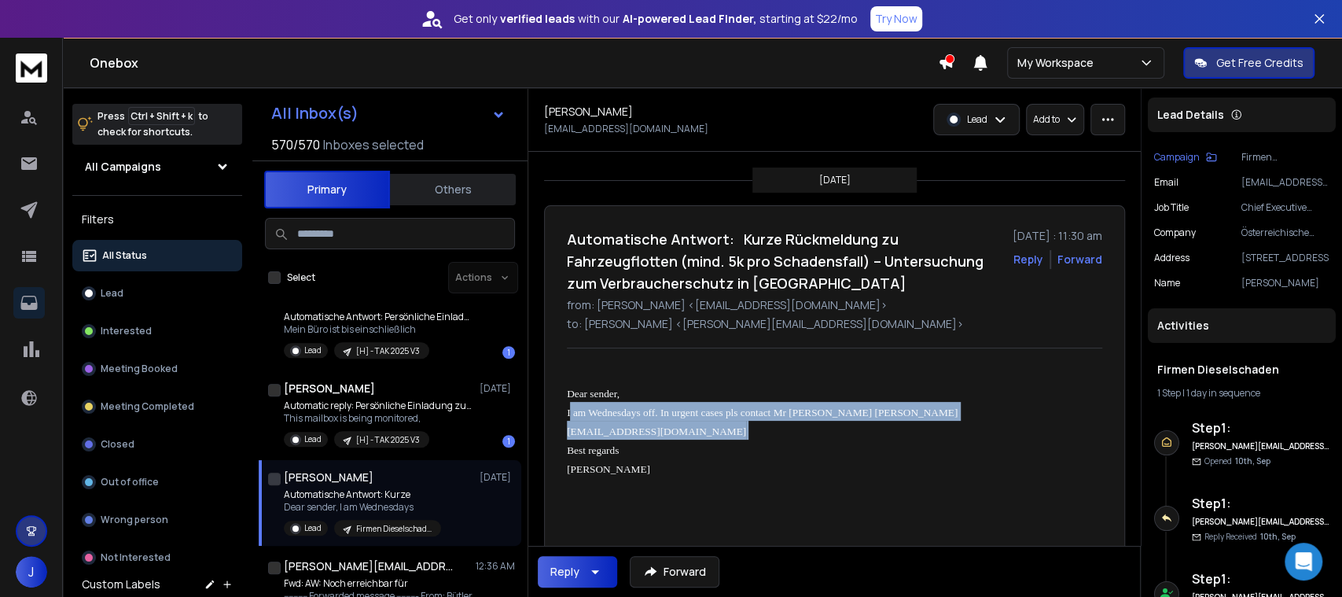
click at [733, 433] on span "Dear sender, I am Wednesdays off. In urgent cases pls contact Mr [PERSON_NAME] …" at bounding box center [762, 430] width 391 height 87
copy span "I am Wednesdays off. In urgent cases pls contact Mr [PERSON_NAME] [PERSON_NAME]…"
click at [960, 123] on div "Lead" at bounding box center [976, 120] width 85 height 30
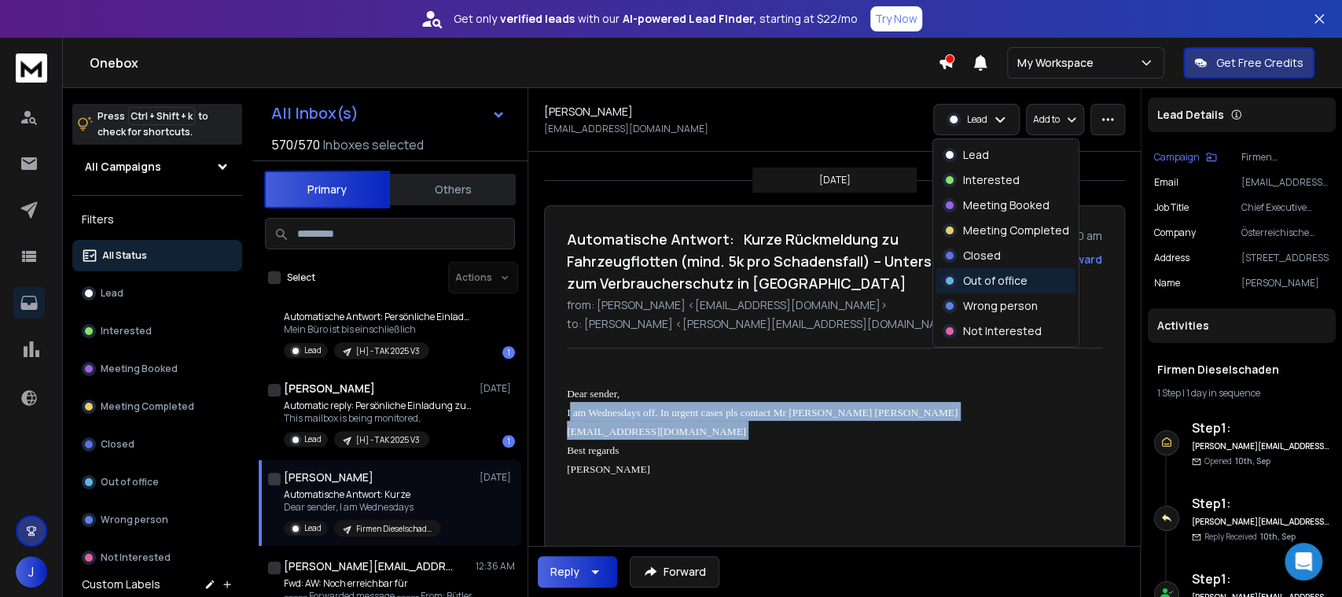
click at [986, 288] on div "Out of office" at bounding box center [1005, 280] width 139 height 25
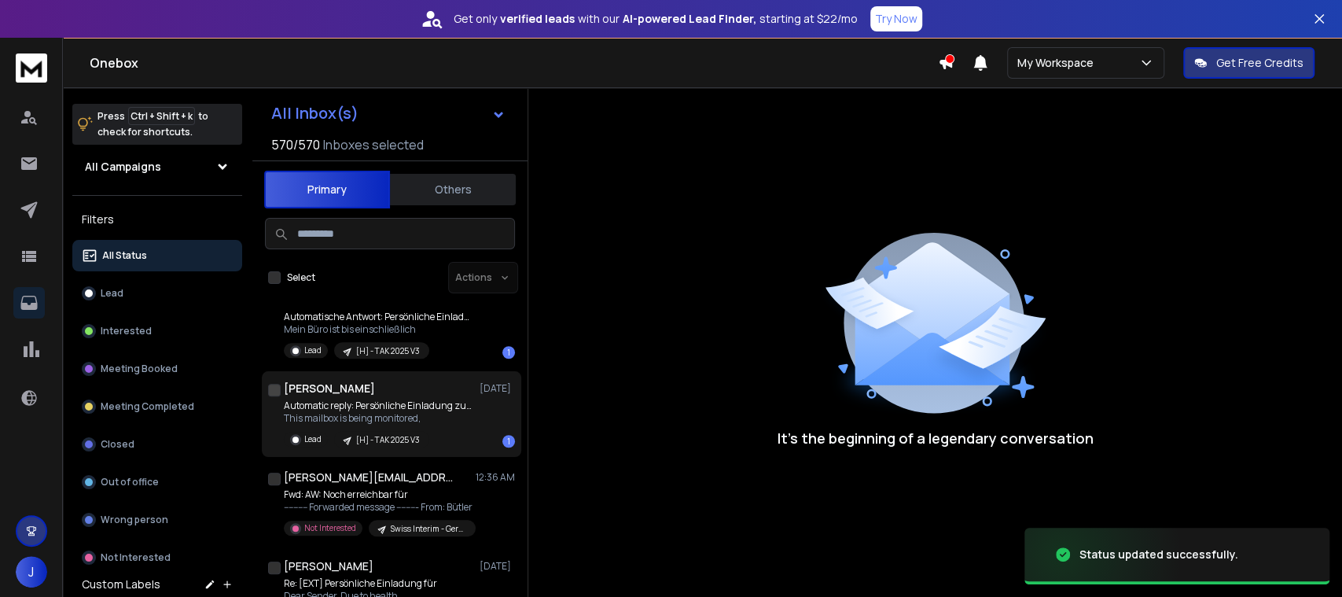
click at [500, 409] on div "Automatic reply: Persönliche Einladung zum This mailbox is being monitored, Lea…" at bounding box center [399, 423] width 231 height 48
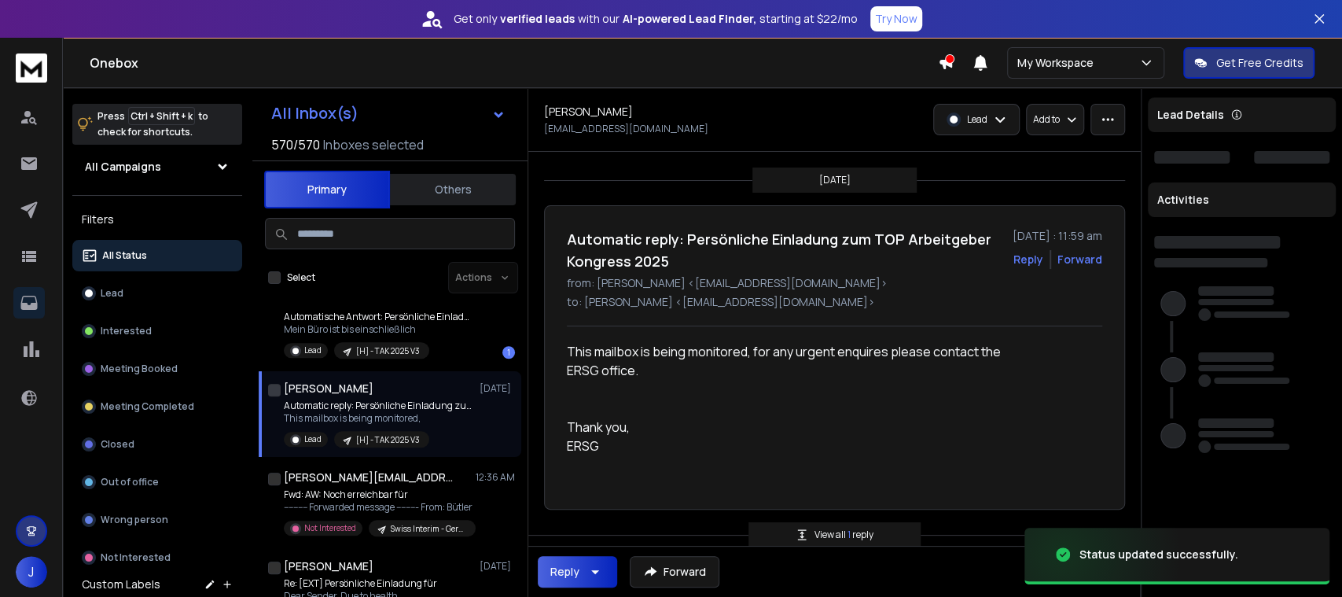
scroll to position [4810, 0]
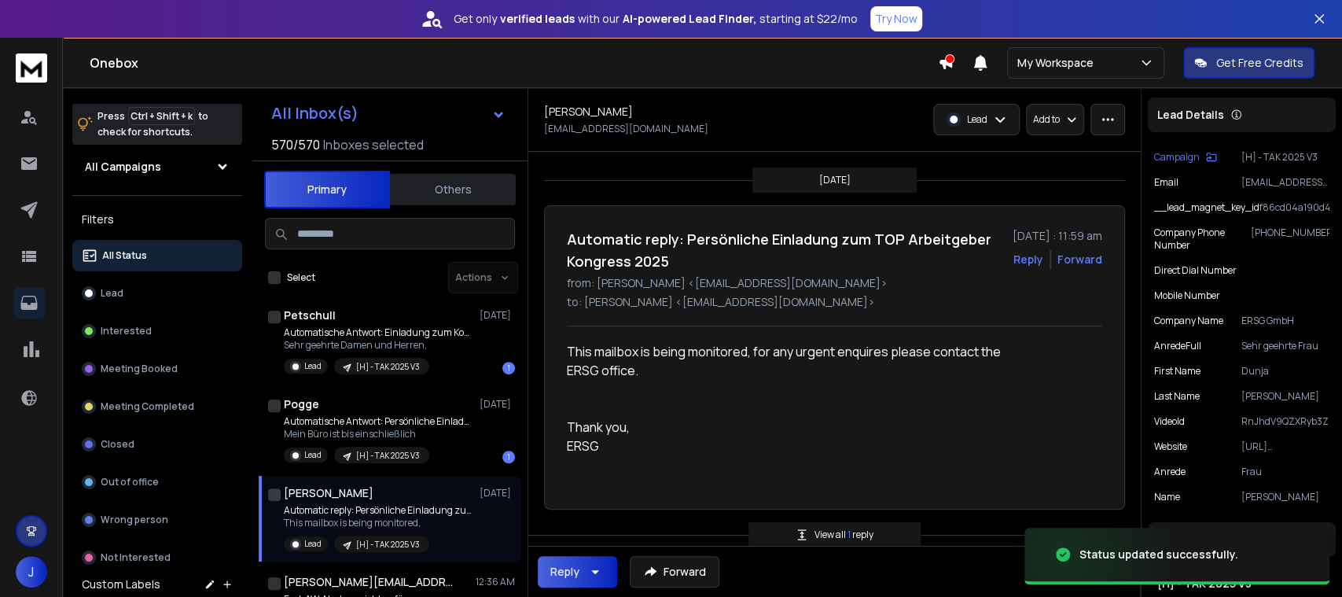
click at [611, 359] on div "This mailbox is being monitored, for any urgent enquires please contact the ERS…" at bounding box center [803, 414] width 472 height 145
click at [613, 359] on div "This mailbox is being monitored, for any urgent enquires please contact the ERS…" at bounding box center [803, 414] width 472 height 145
click at [831, 348] on div "This mailbox is being monitored, for any urgent enquires please contact the ERS…" at bounding box center [803, 414] width 472 height 145
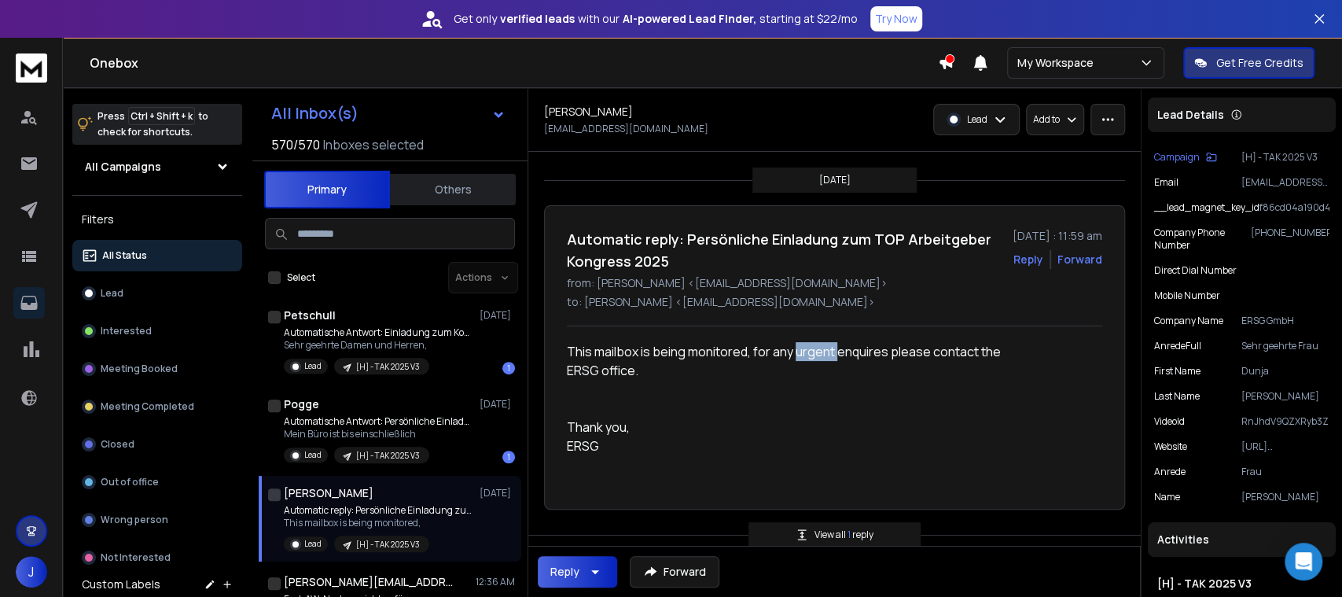
click at [831, 348] on div "This mailbox is being monitored, for any urgent enquires please contact the ERS…" at bounding box center [803, 414] width 472 height 145
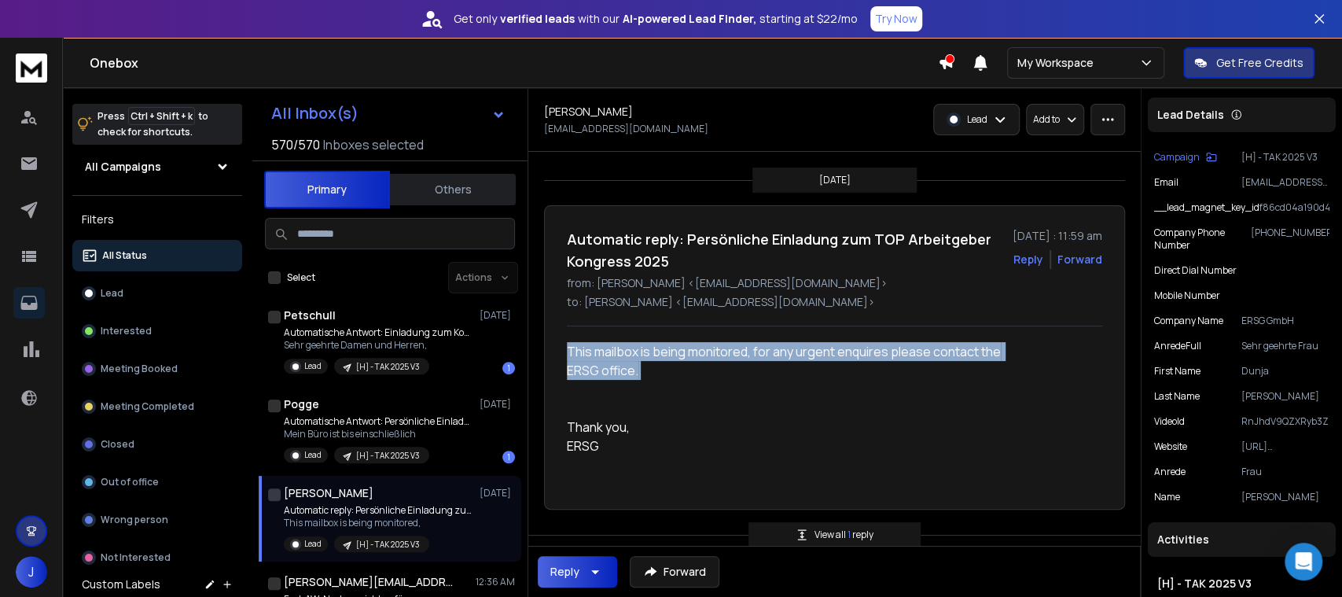
click at [831, 348] on div "This mailbox is being monitored, for any urgent enquires please contact the ERS…" at bounding box center [803, 414] width 472 height 145
click at [858, 378] on div "This mailbox is being monitored, for any urgent enquires please contact the ERS…" at bounding box center [803, 414] width 472 height 145
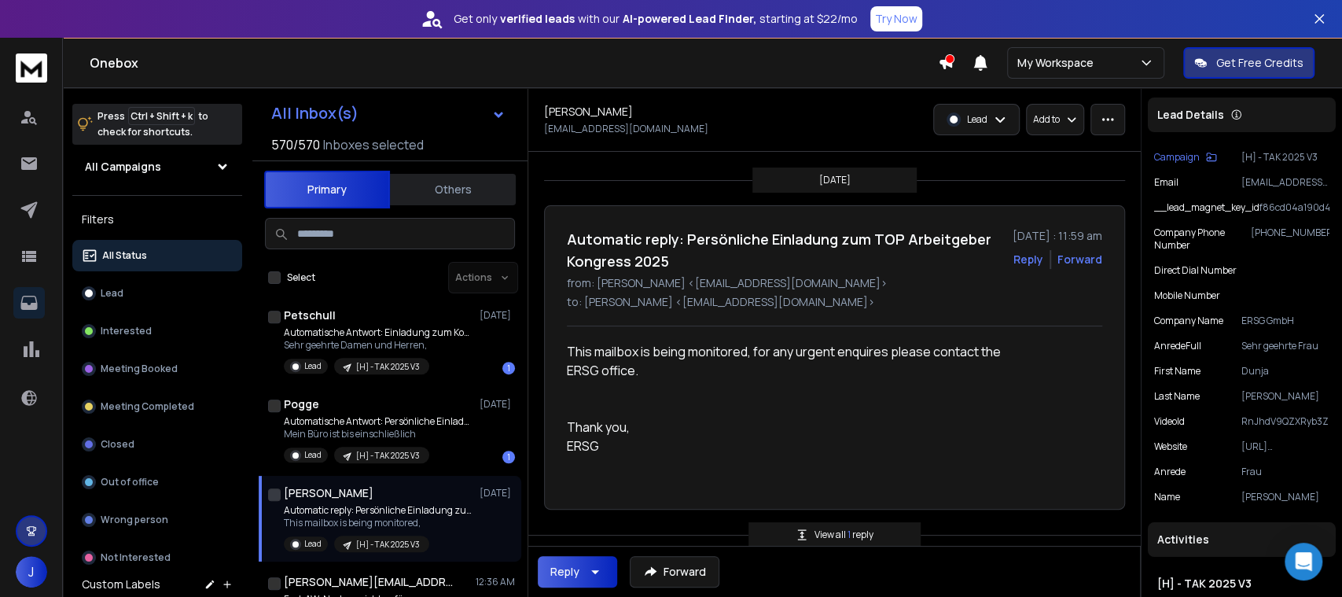
click at [942, 134] on div "Lead" at bounding box center [976, 119] width 86 height 31
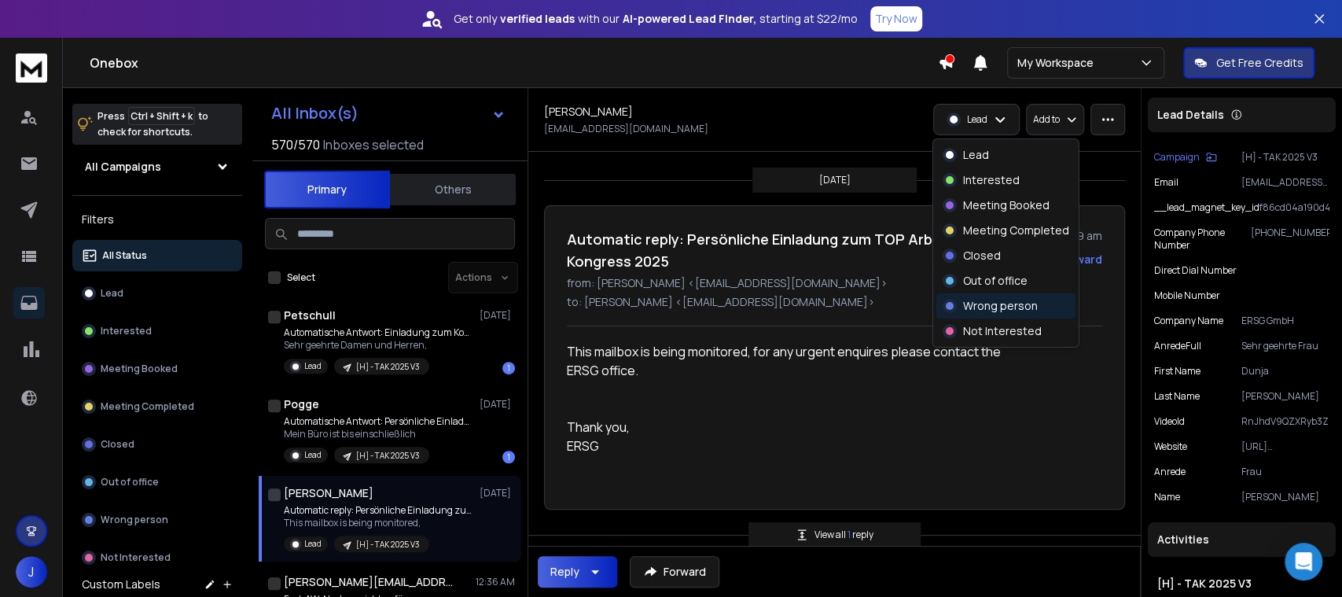
click at [963, 307] on p "Wrong person" at bounding box center [1000, 306] width 75 height 16
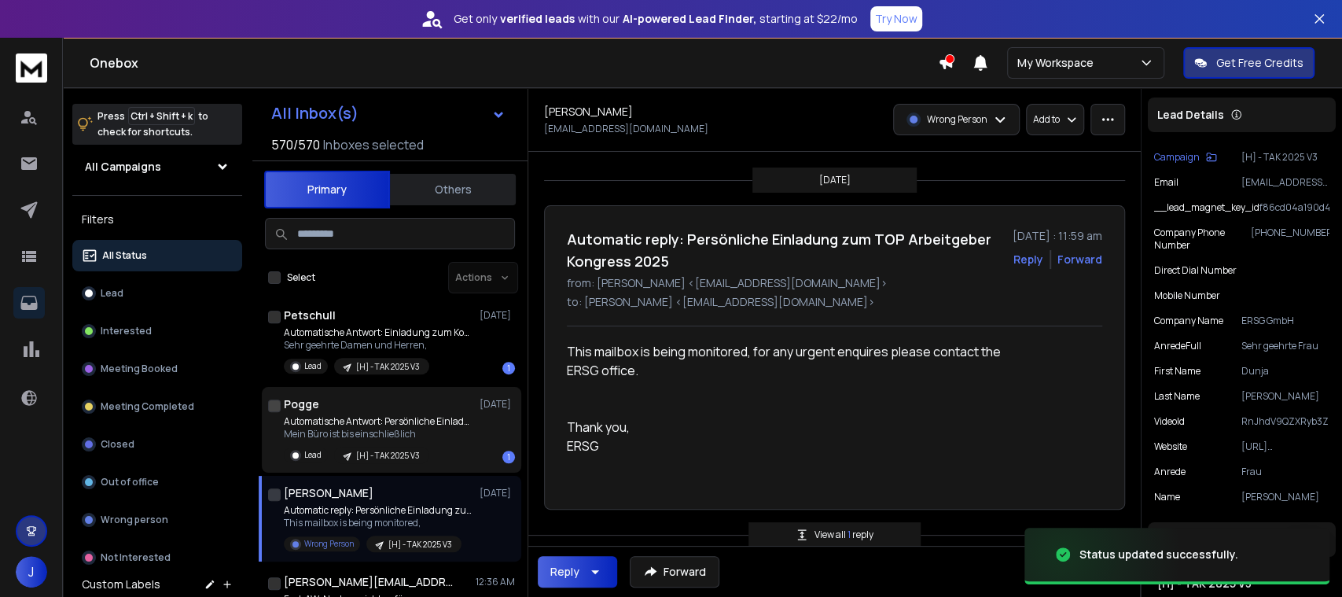
click at [503, 439] on div "Automatische Antwort: Persönliche Einladung zum Mein Büro ist bis einschließlic…" at bounding box center [399, 439] width 231 height 48
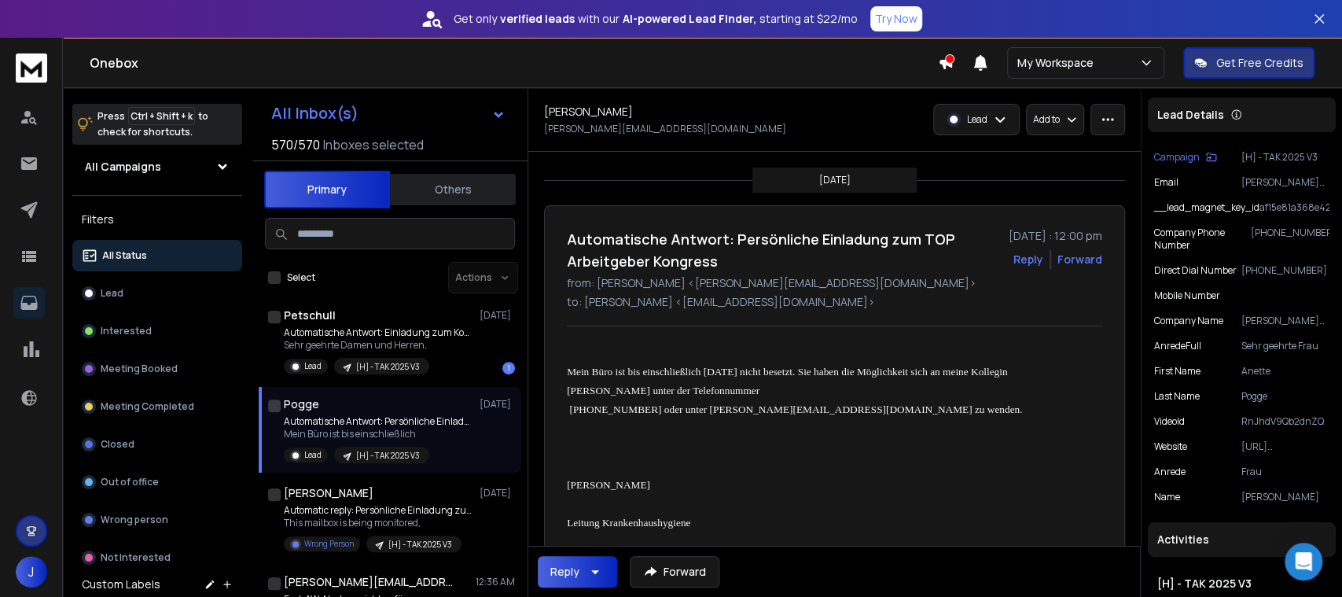
click at [670, 384] on span "Mein Büro ist bis einschließlich [DATE] nicht besetzt. Sie haben die Möglichkei…" at bounding box center [794, 390] width 455 height 50
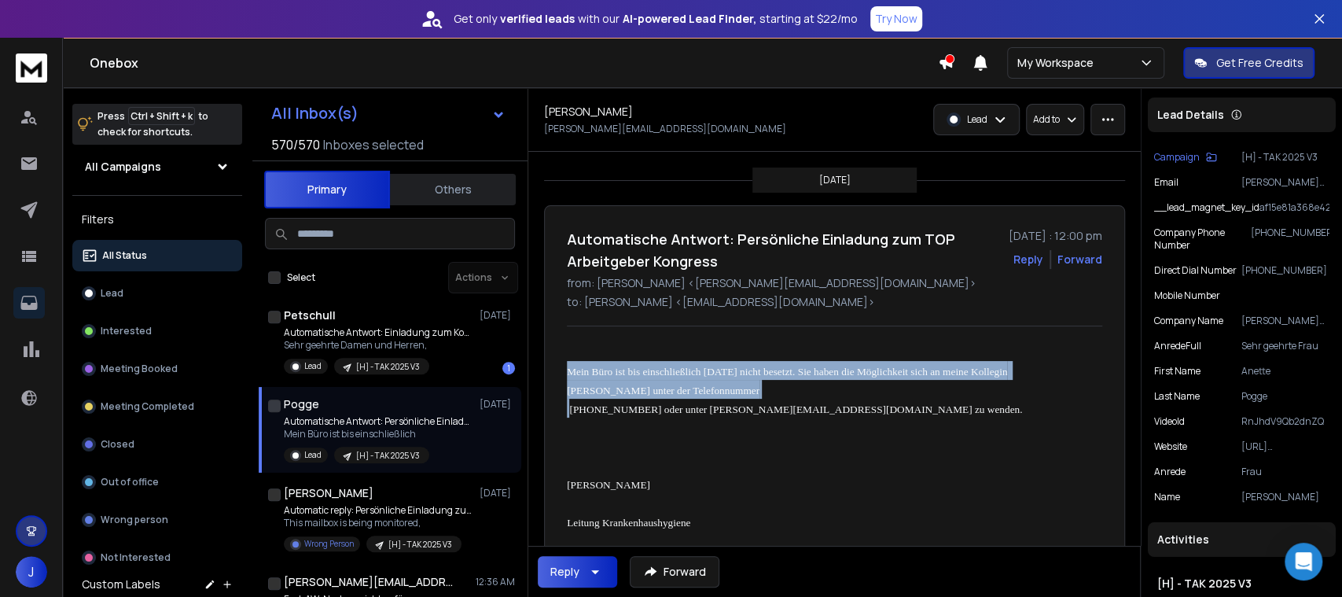
click at [670, 384] on span "Mein Büro ist bis einschließlich [DATE] nicht besetzt. Sie haben die Möglichkei…" at bounding box center [794, 390] width 455 height 50
copy span "Mein Büro ist bis einschließlich [DATE] nicht besetzt. Sie haben die Möglichkei…"
click at [971, 113] on p "Lead" at bounding box center [977, 119] width 20 height 13
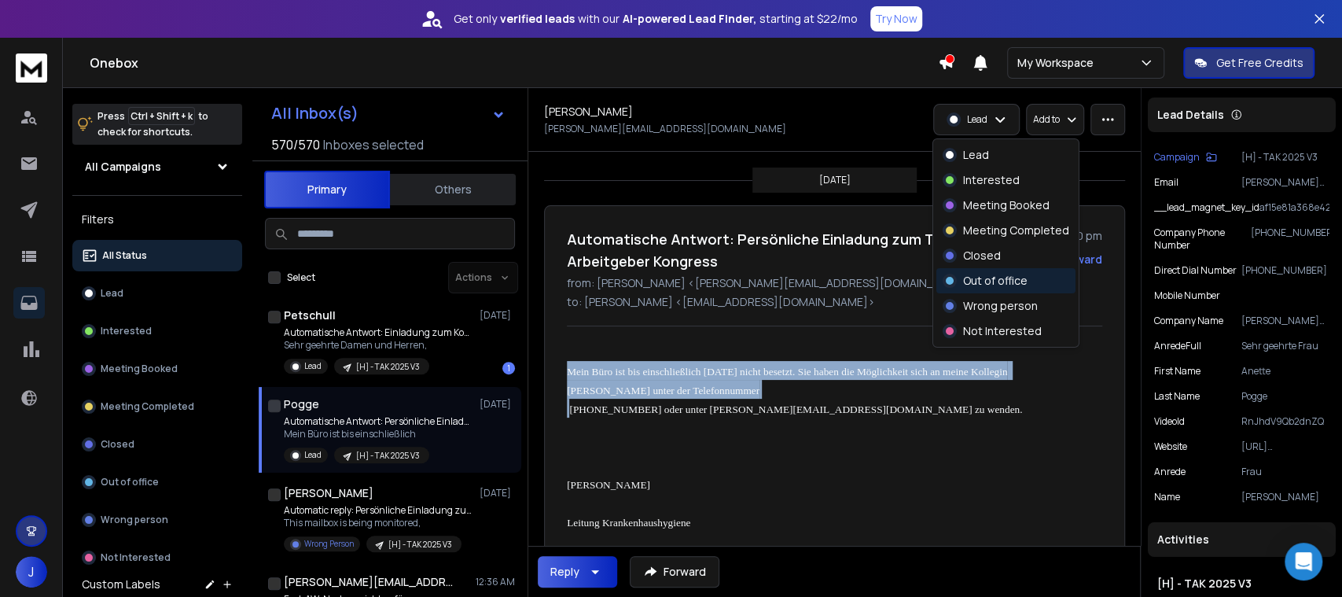
click at [981, 286] on p "Out of office" at bounding box center [995, 281] width 64 height 16
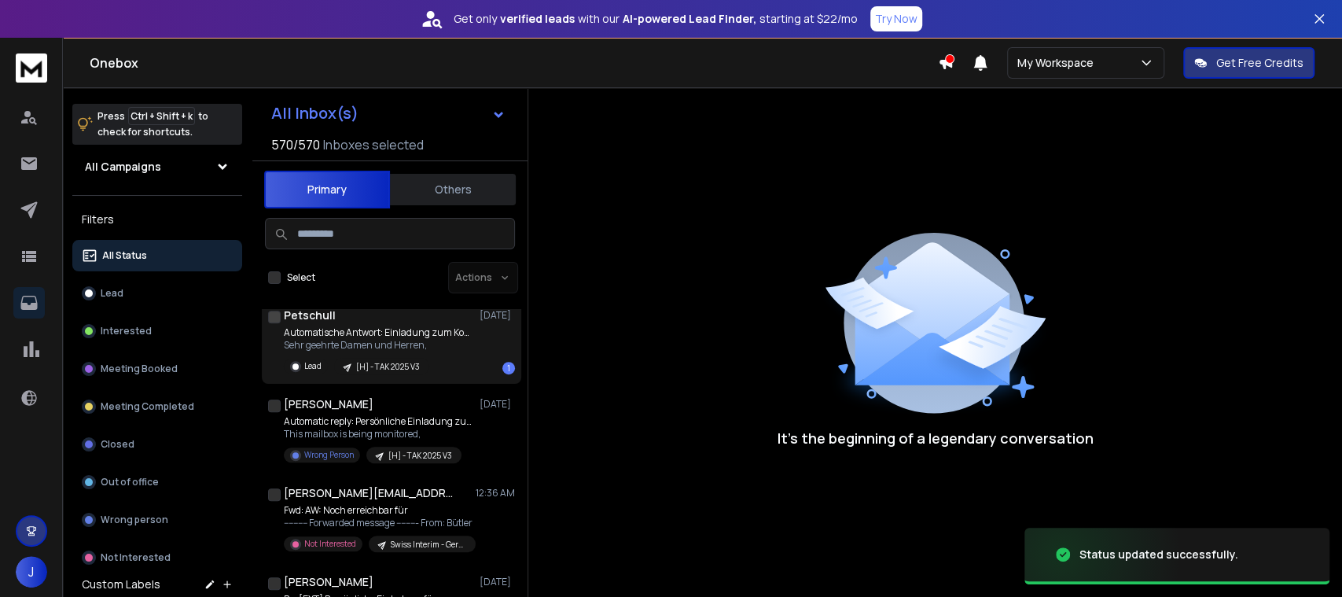
click at [487, 346] on div "Automatische Antwort: Einladung zum Kongress Sehr geehrte Damen und Herren, Lea…" at bounding box center [399, 350] width 231 height 48
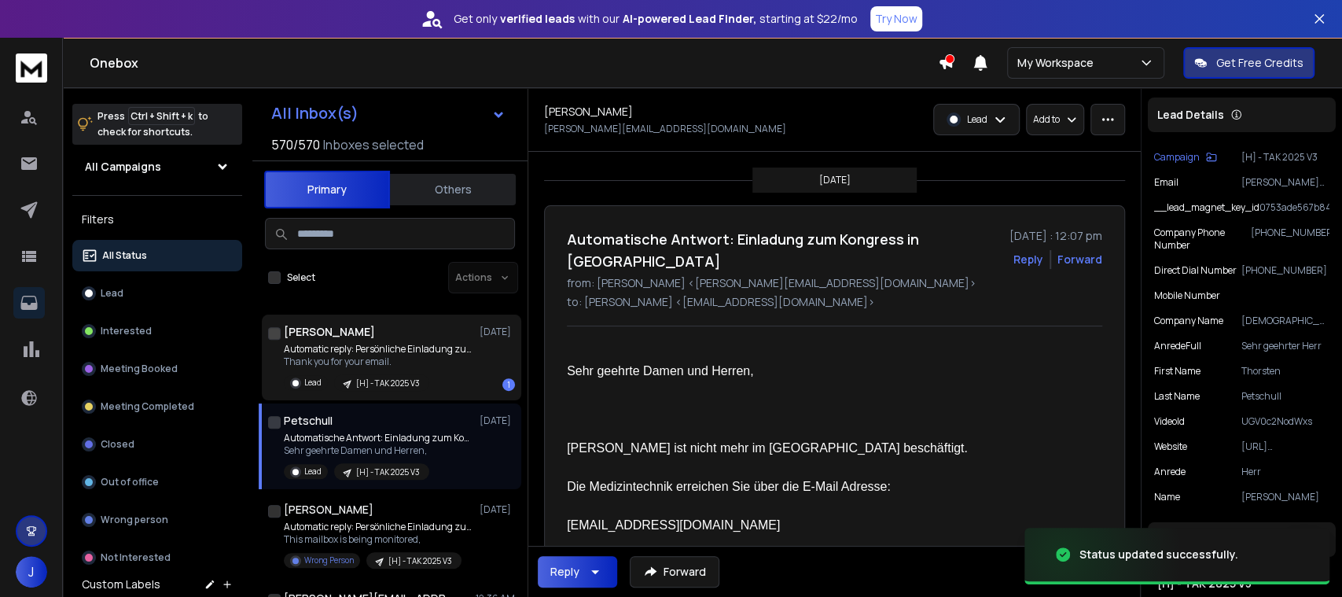
scroll to position [4600, 0]
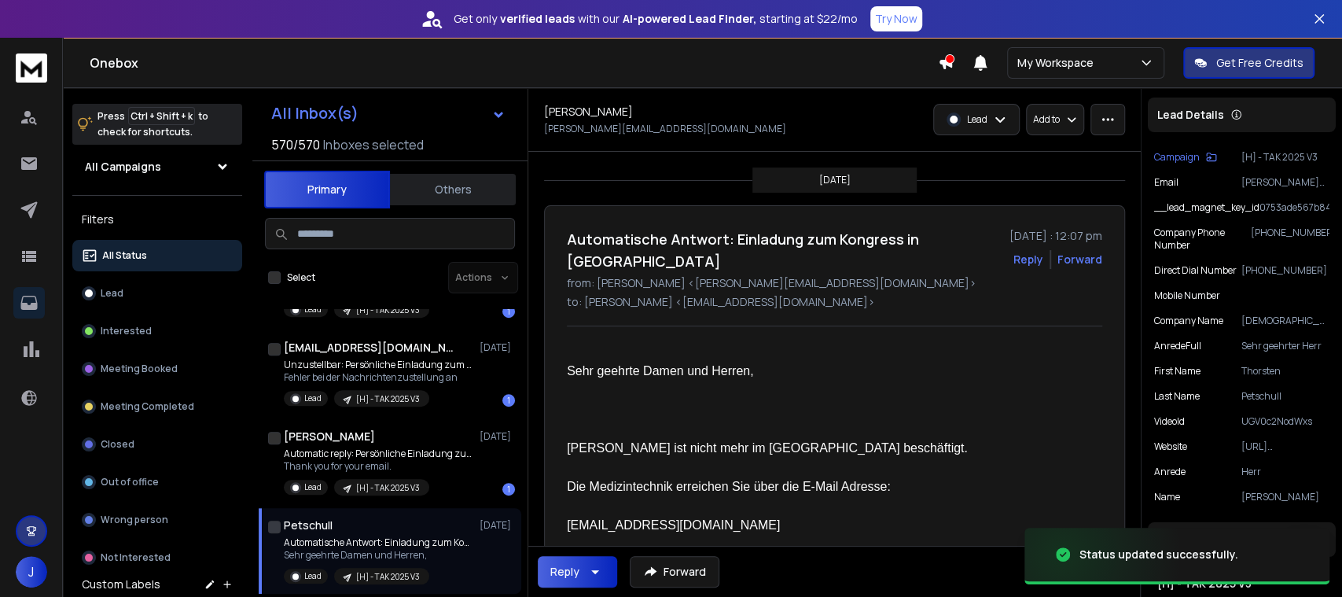
click at [657, 459] on div "Sehr geehrte Damen und Herren, [PERSON_NAME] ist nicht mehr im [GEOGRAPHIC_DATA…" at bounding box center [796, 543] width 459 height 402
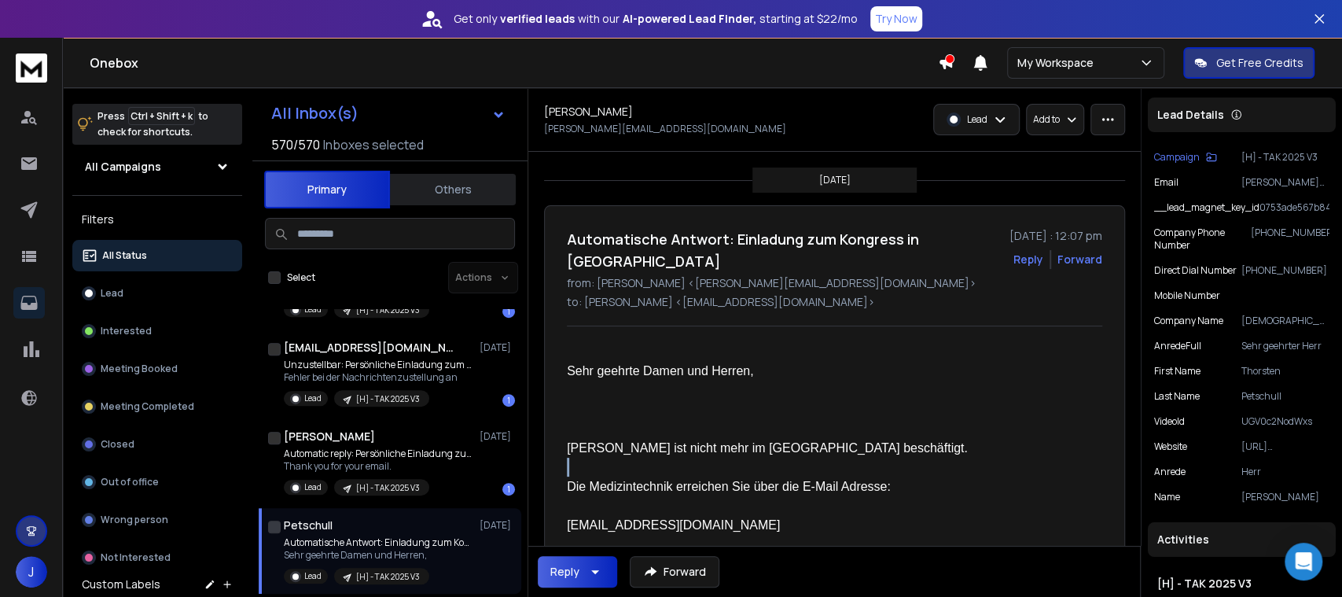
click at [657, 459] on div "Sehr geehrte Damen und Herren, [PERSON_NAME] ist nicht mehr im [GEOGRAPHIC_DATA…" at bounding box center [796, 543] width 459 height 402
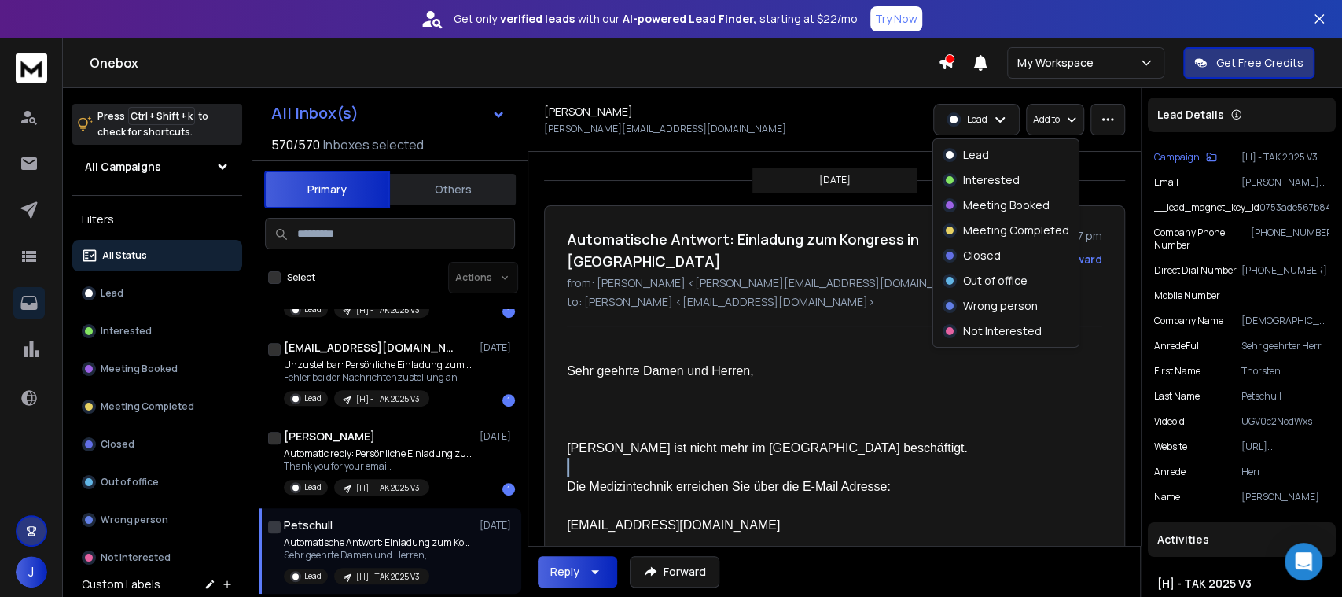
click at [952, 115] on div at bounding box center [953, 119] width 14 height 14
click at [956, 310] on div "Wrong person" at bounding box center [989, 306] width 95 height 16
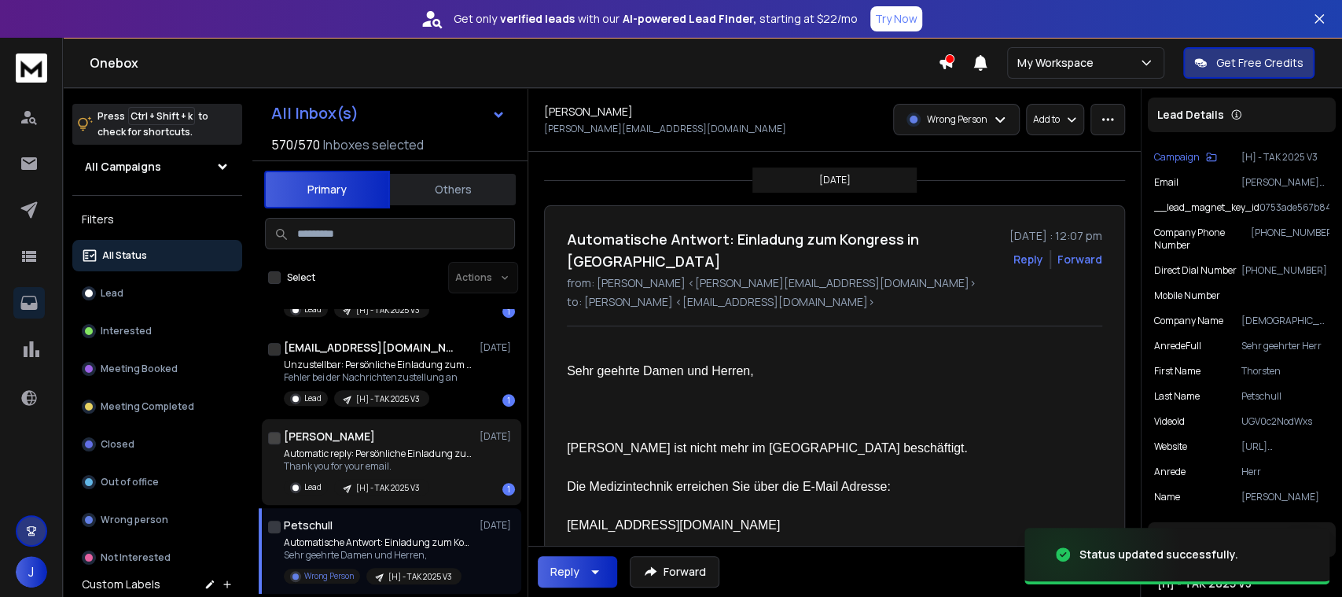
click at [461, 471] on p "Thank you for your email." at bounding box center [378, 466] width 189 height 13
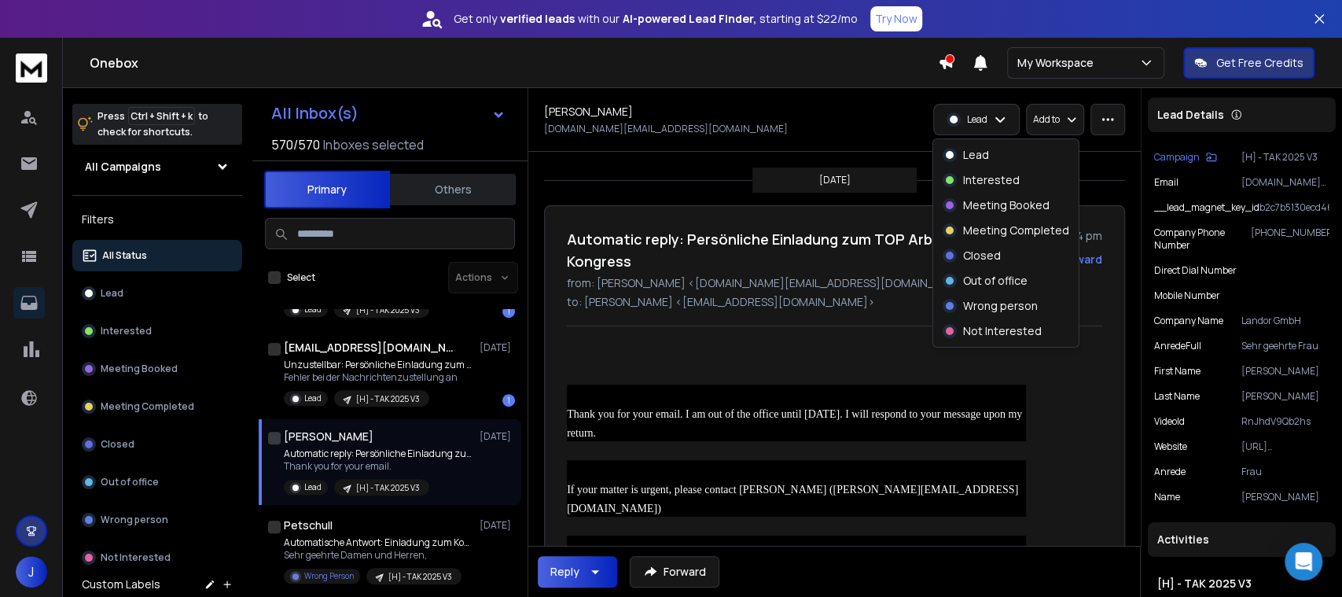
click at [979, 119] on p "Lead" at bounding box center [977, 119] width 20 height 13
click at [963, 273] on p "Out of office" at bounding box center [995, 281] width 64 height 16
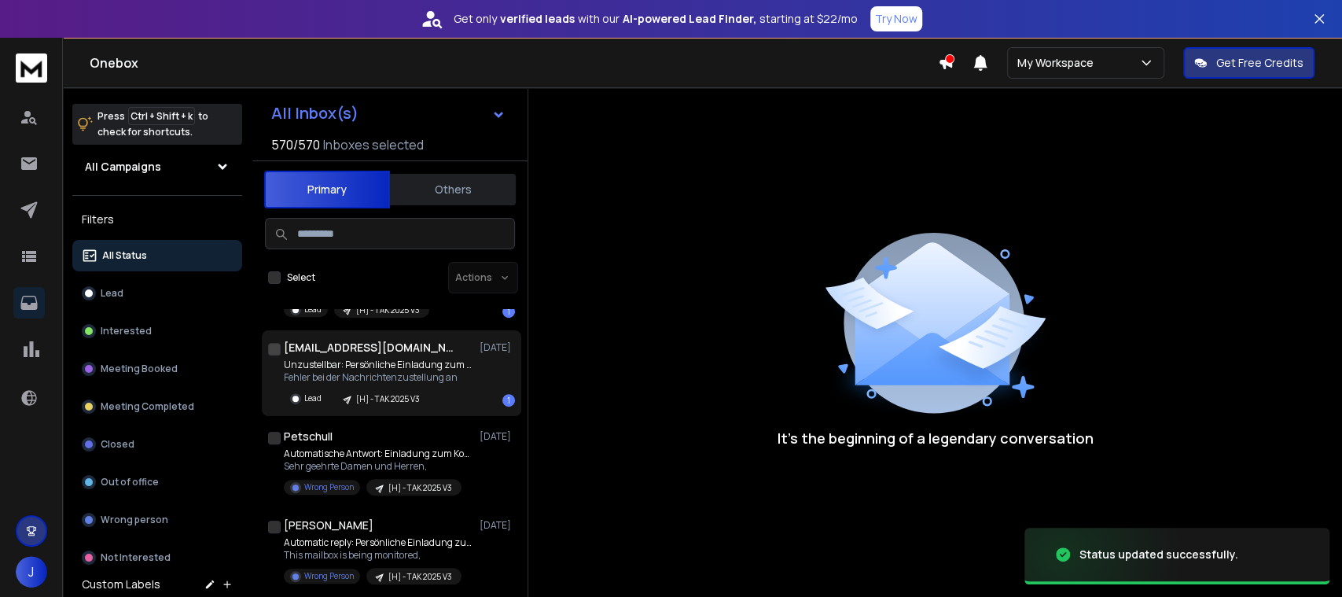
click at [433, 396] on div "Lead [H] - TAK 2025 V3" at bounding box center [378, 398] width 189 height 17
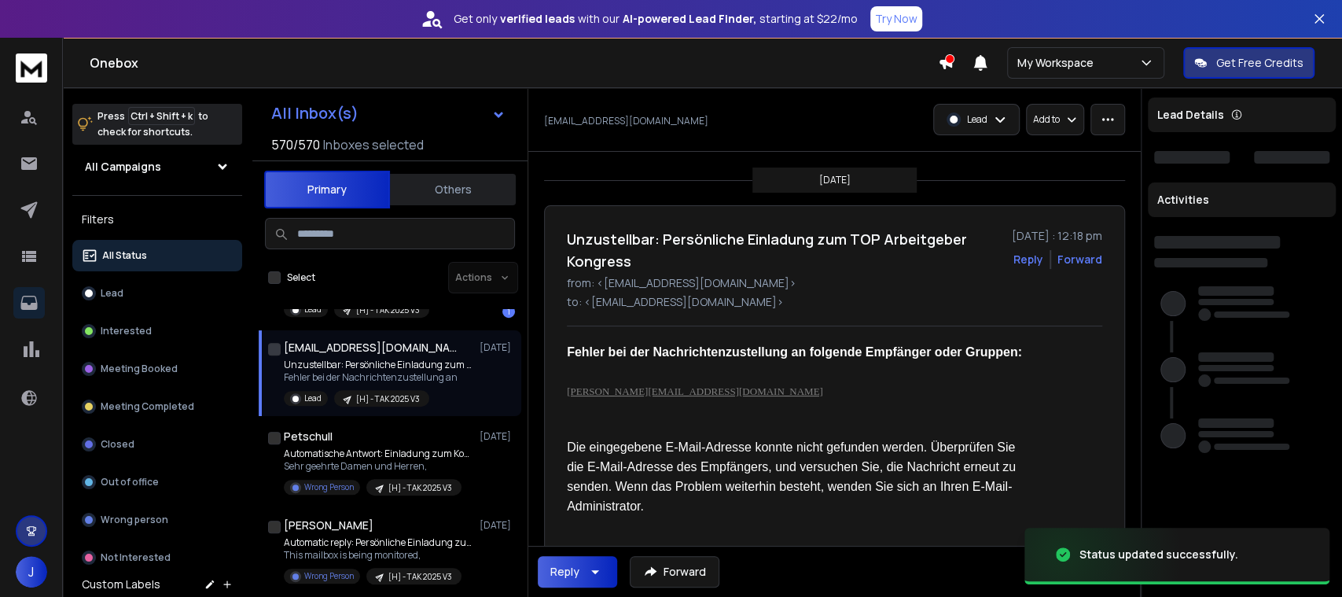
scroll to position [4496, 0]
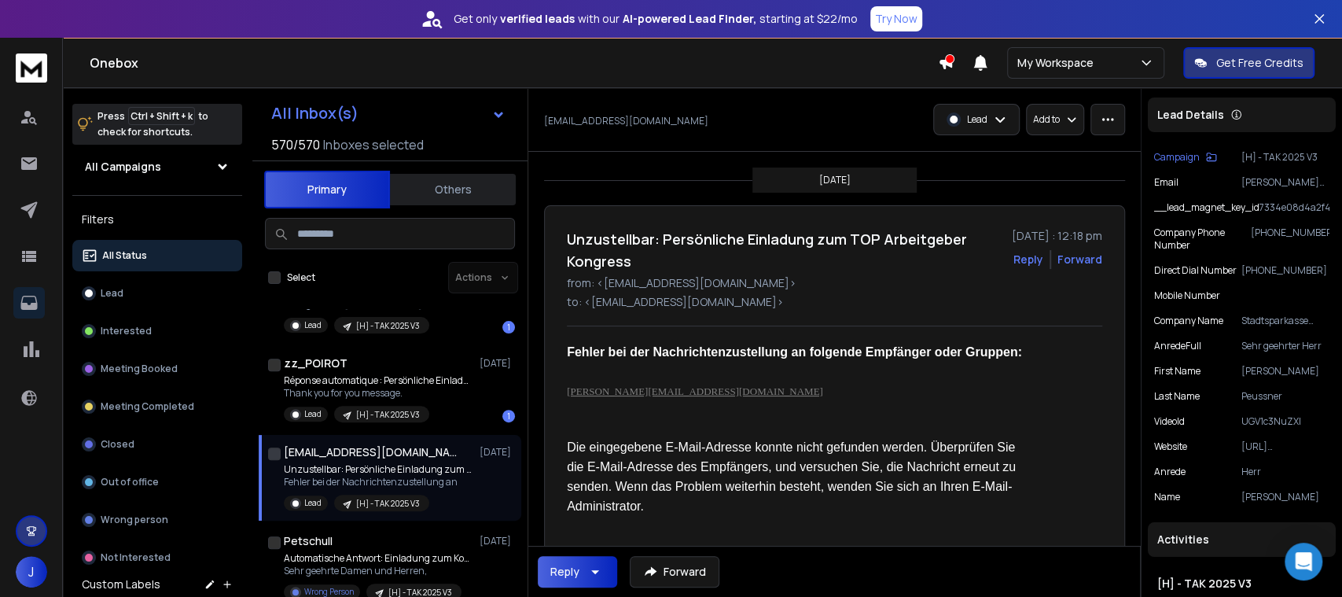
click at [962, 136] on div "[EMAIL_ADDRESS][DOMAIN_NAME] Lead Add to Lead Add to" at bounding box center [834, 120] width 612 height 64
click at [962, 129] on div "Lead" at bounding box center [976, 120] width 85 height 30
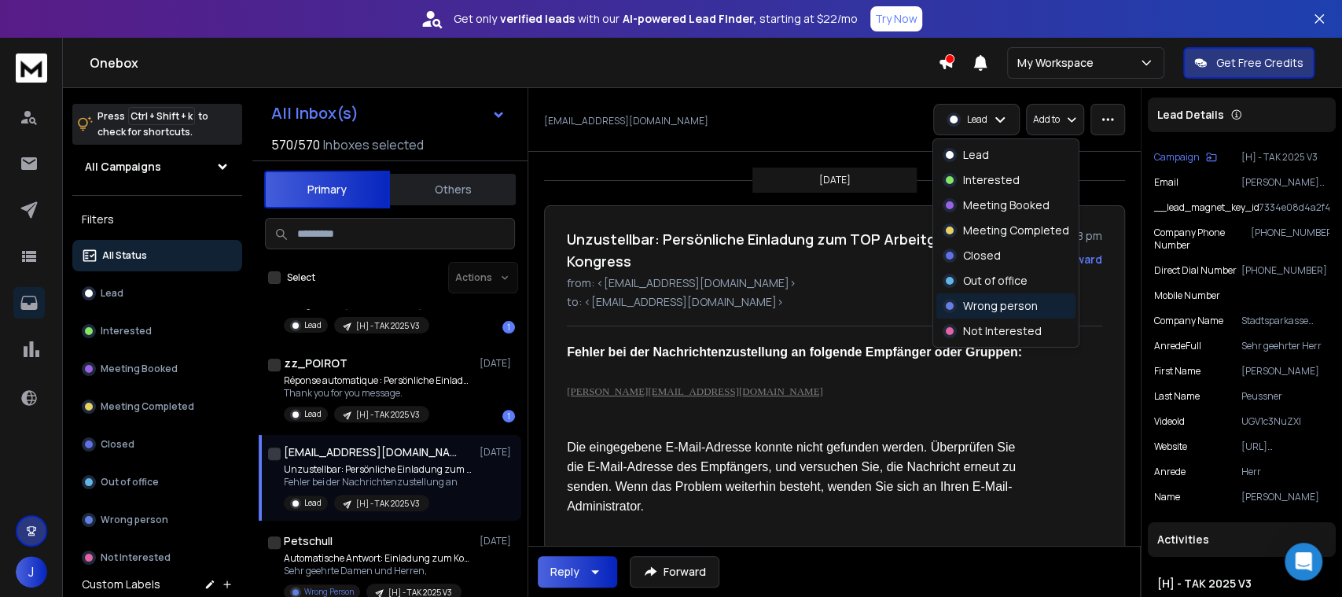
click at [958, 304] on div "Wrong person" at bounding box center [989, 306] width 95 height 16
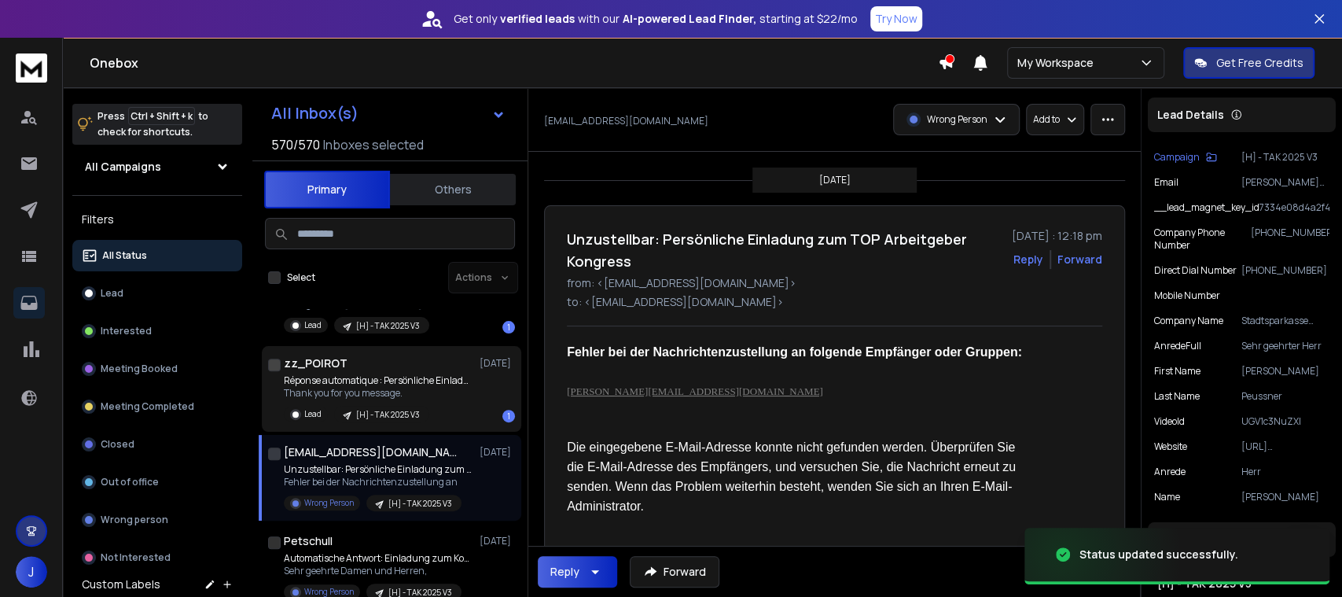
click at [500, 391] on div "Réponse automatique : Persönliche Einladung zum Thank you for you message. Lead…" at bounding box center [399, 398] width 231 height 48
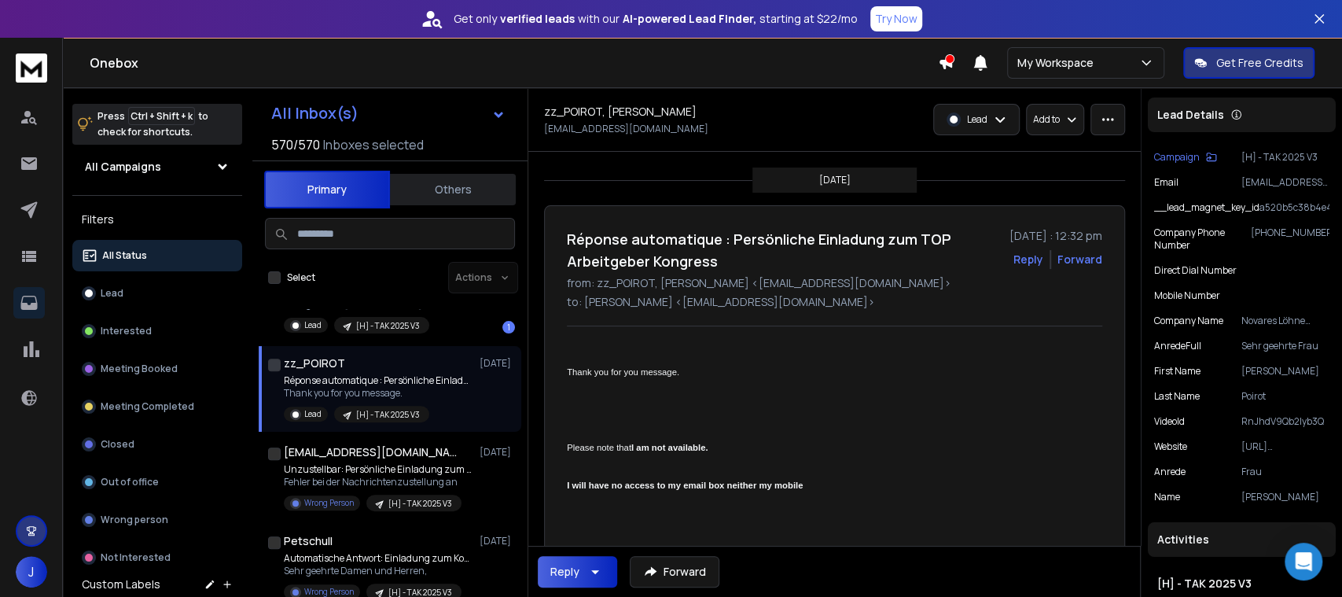
scroll to position [105, 0]
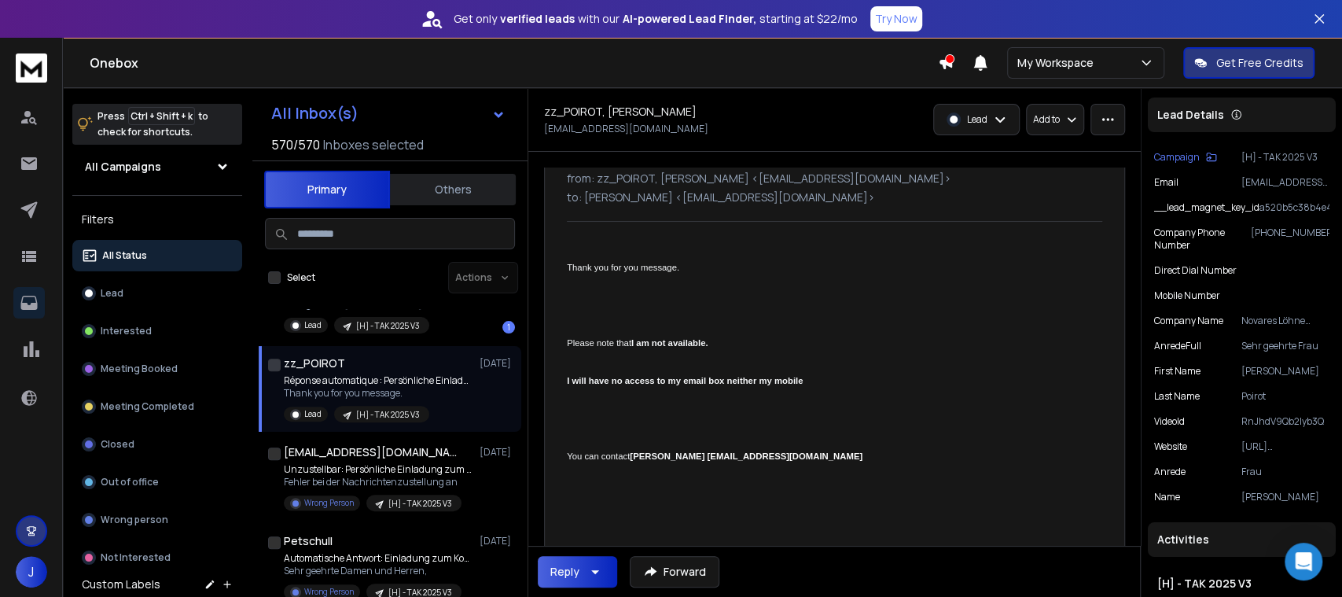
click at [970, 108] on div "Lead" at bounding box center [976, 120] width 85 height 30
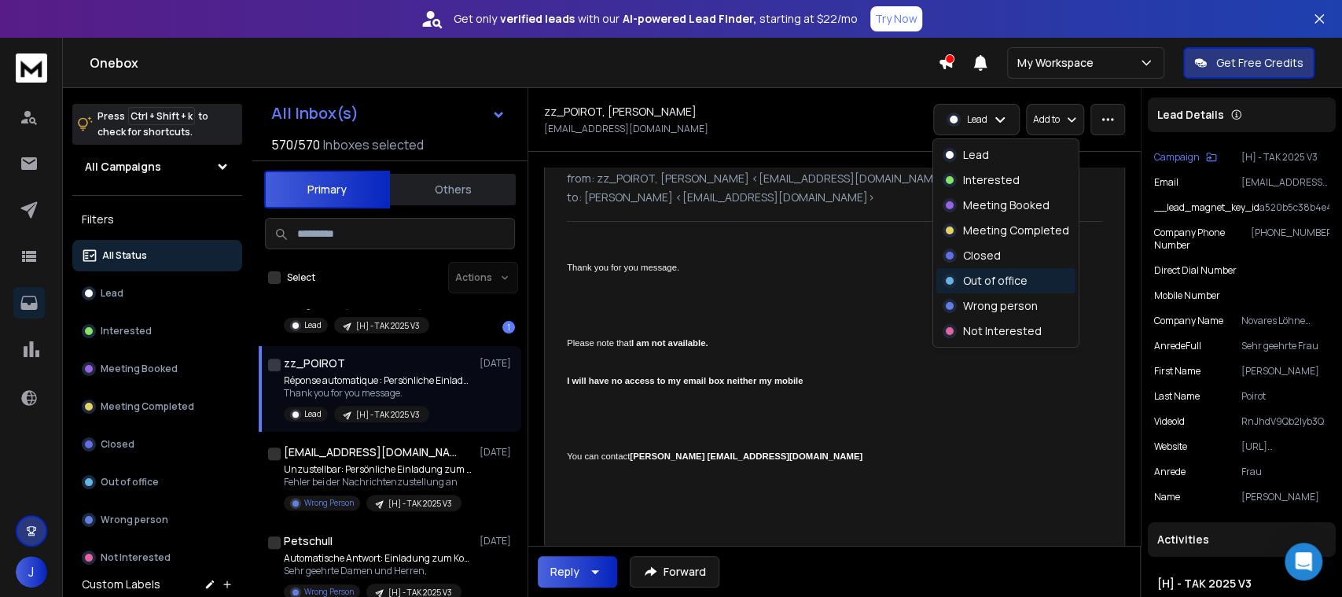
click at [990, 284] on p "Out of office" at bounding box center [995, 281] width 64 height 16
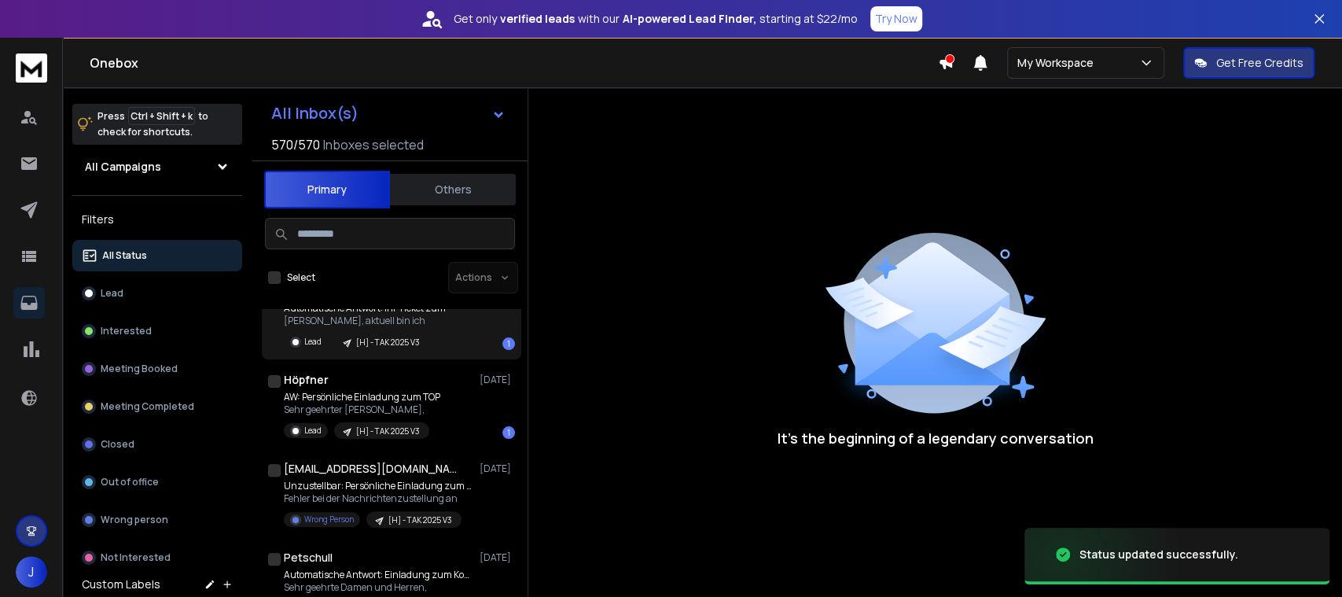
scroll to position [4286, 0]
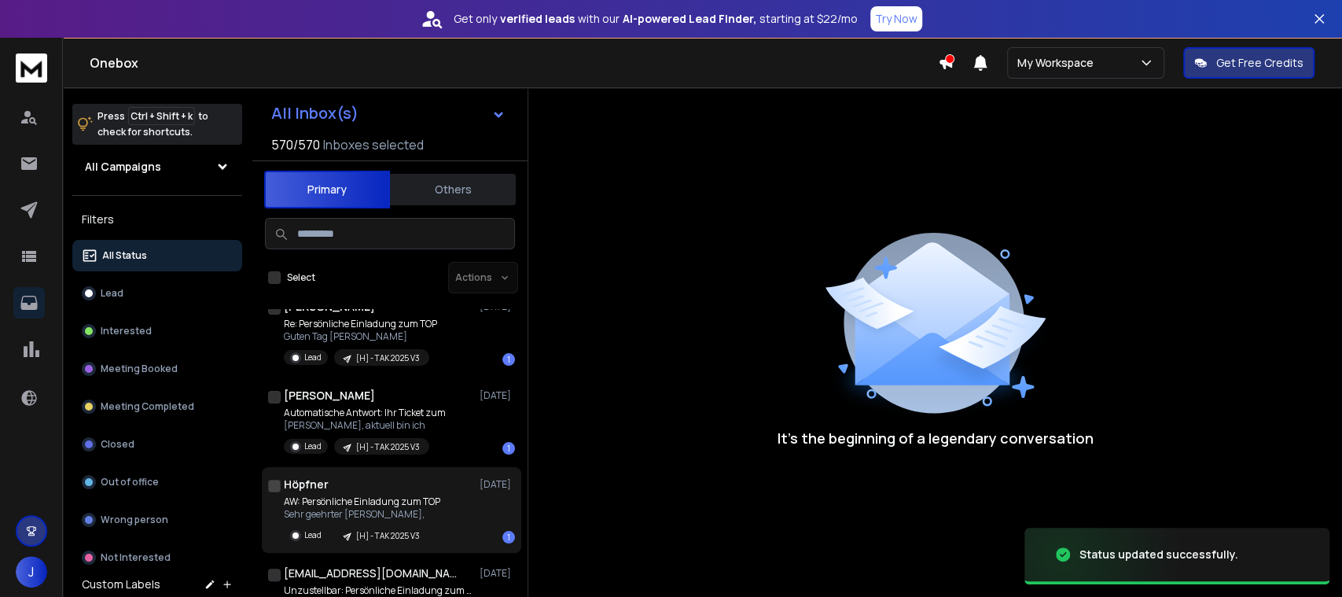
click at [472, 485] on div "Höpfner [DATE]" at bounding box center [399, 484] width 231 height 16
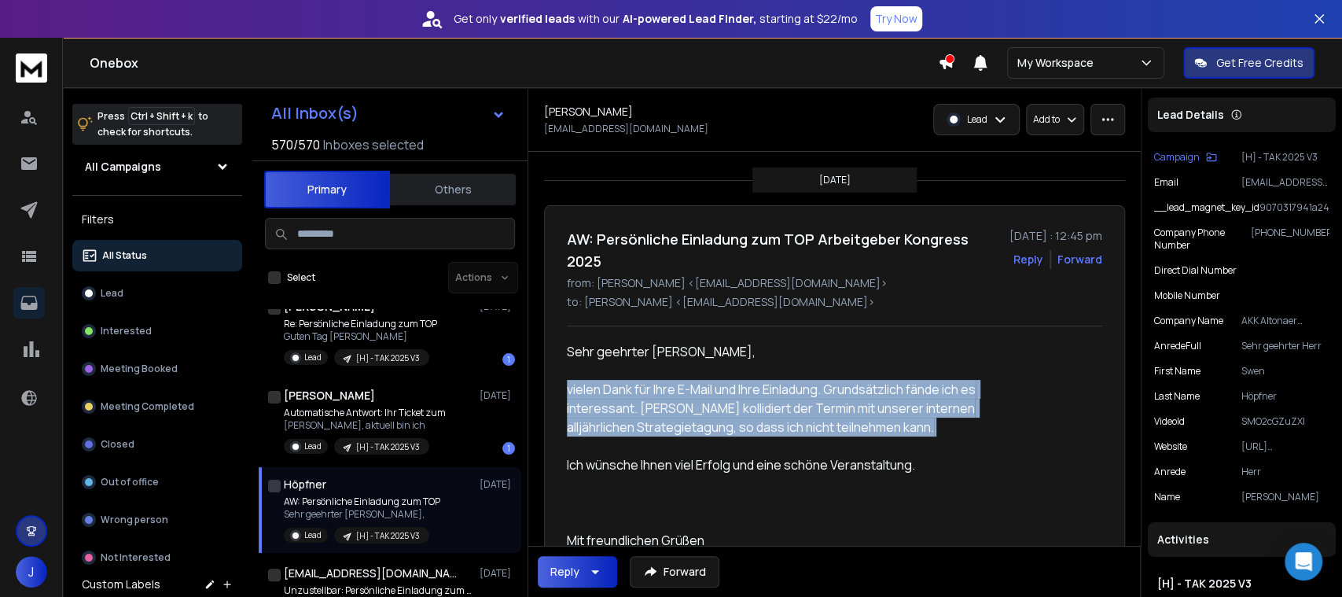
click at [955, 128] on div "Lead" at bounding box center [976, 120] width 85 height 30
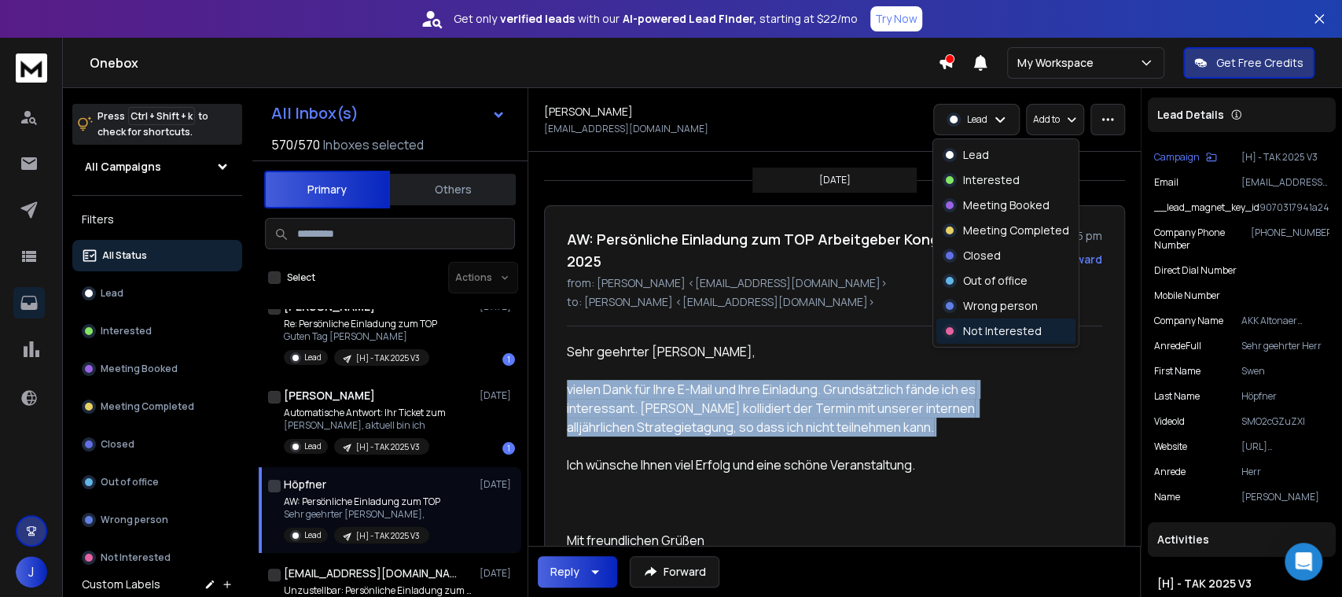
click at [986, 335] on p "Not Interested" at bounding box center [1002, 331] width 79 height 16
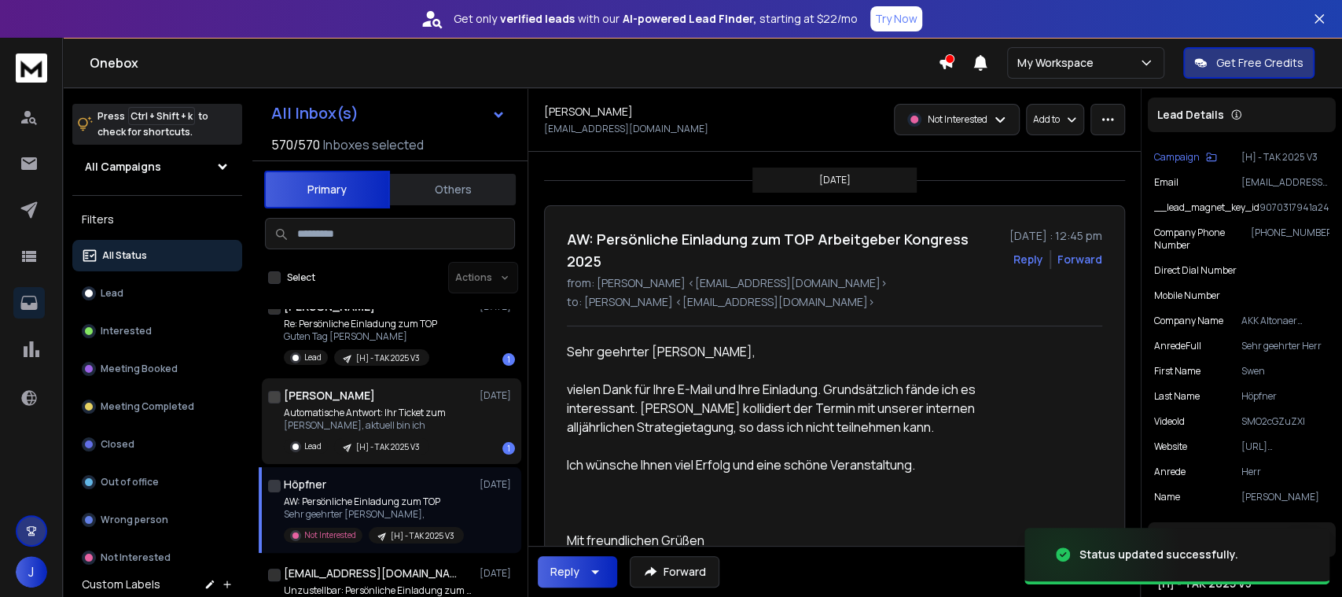
click at [436, 424] on p "[PERSON_NAME], aktuell bin ich" at bounding box center [365, 425] width 162 height 13
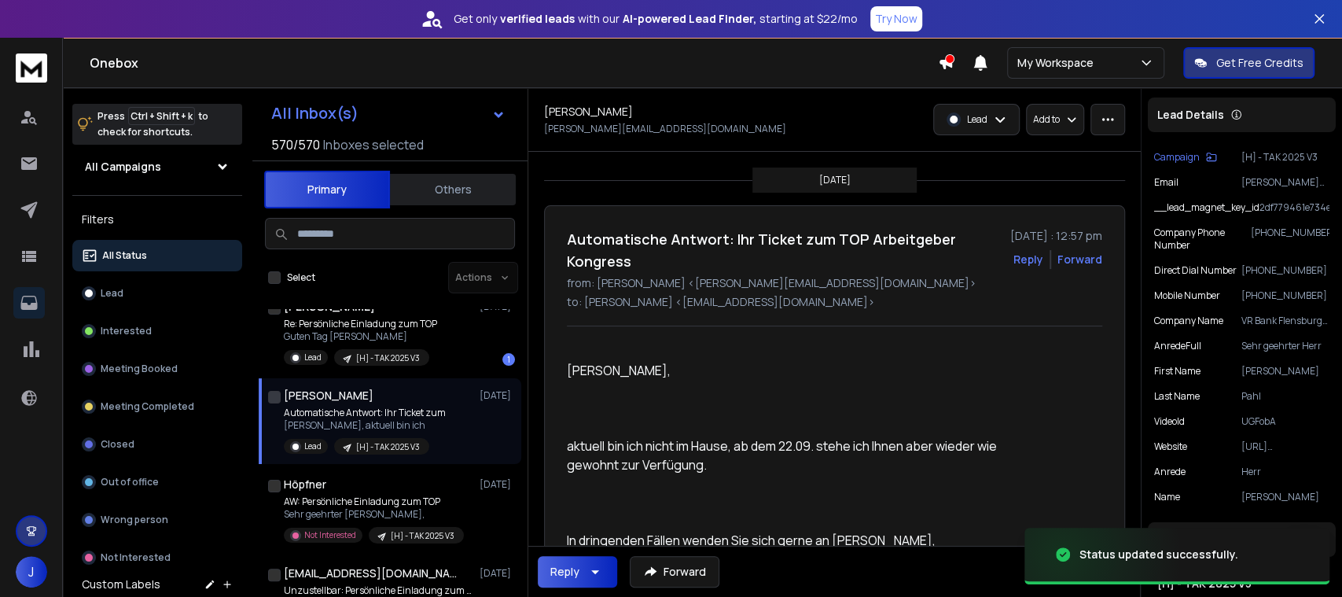
scroll to position [4181, 0]
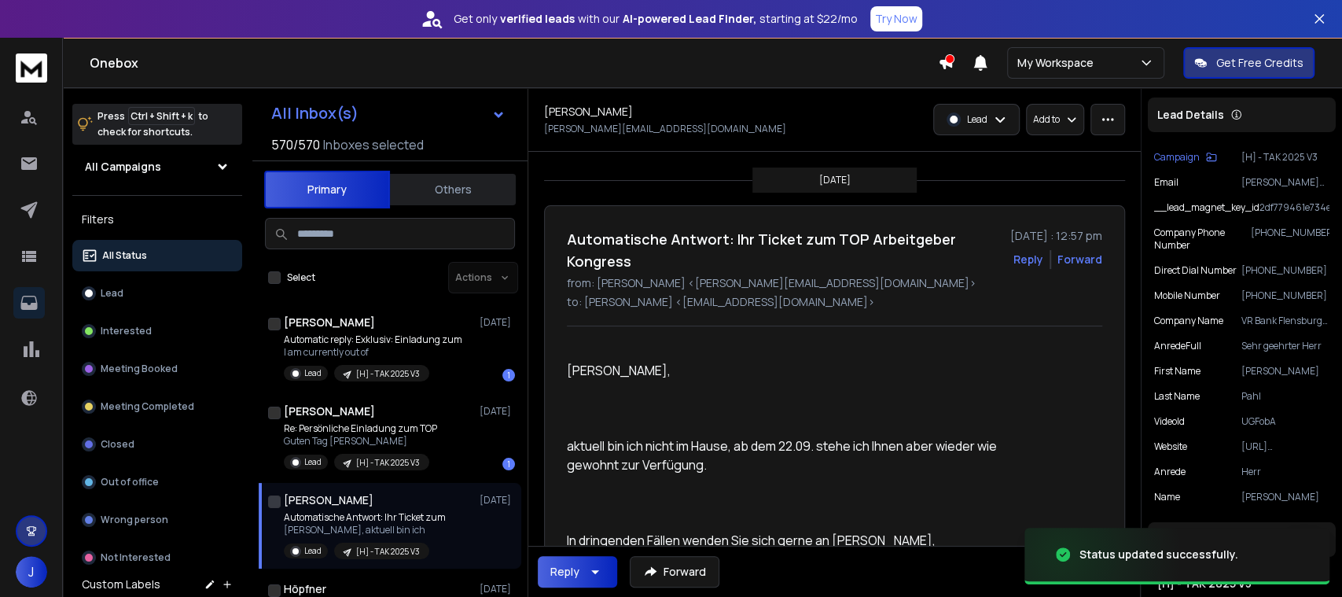
click at [601, 455] on span "aktuell bin ich nicht im Hause, ab dem 22.09. stehe ich Ihnen aber wieder wie g…" at bounding box center [783, 455] width 432 height 36
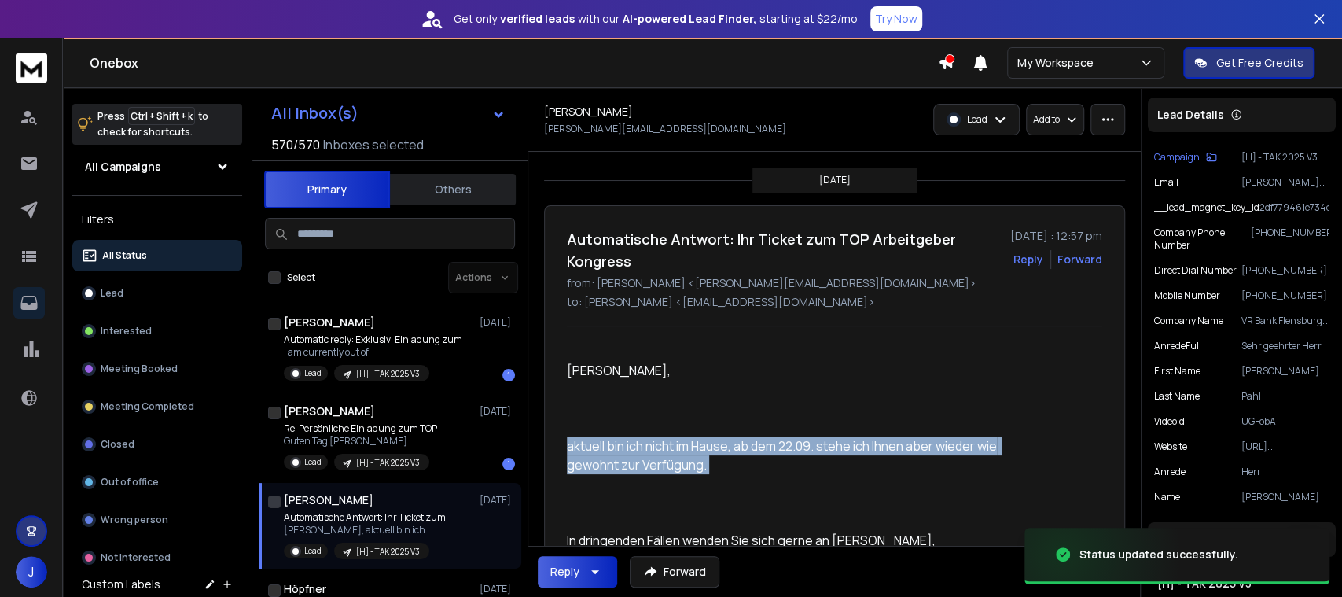
click at [601, 455] on span "aktuell bin ich nicht im Hause, ab dem 22.09. stehe ich Ihnen aber wieder wie g…" at bounding box center [783, 455] width 432 height 36
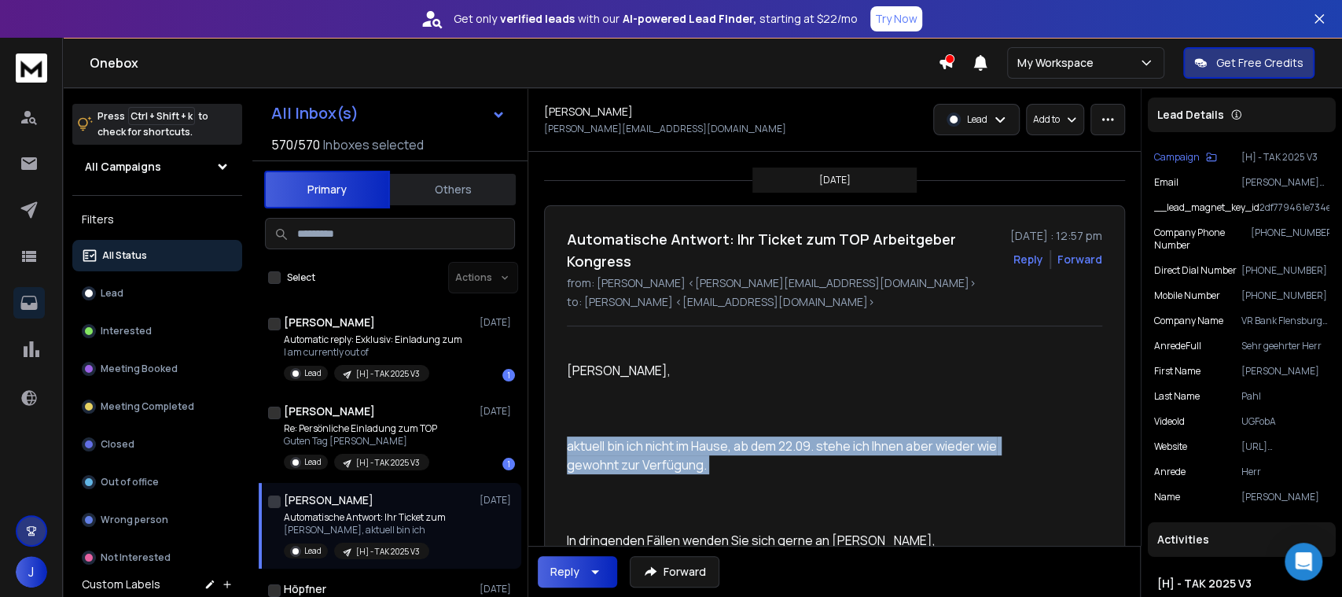
click at [966, 132] on div "Lead" at bounding box center [976, 120] width 85 height 30
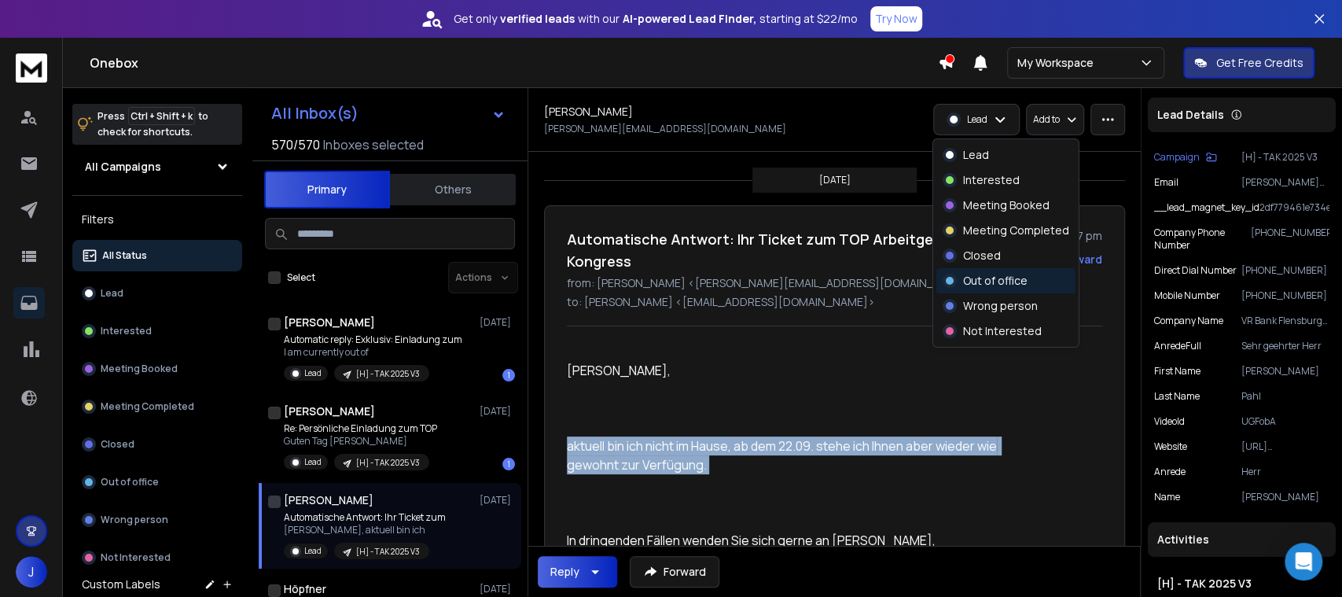
click at [985, 278] on p "Out of office" at bounding box center [995, 281] width 64 height 16
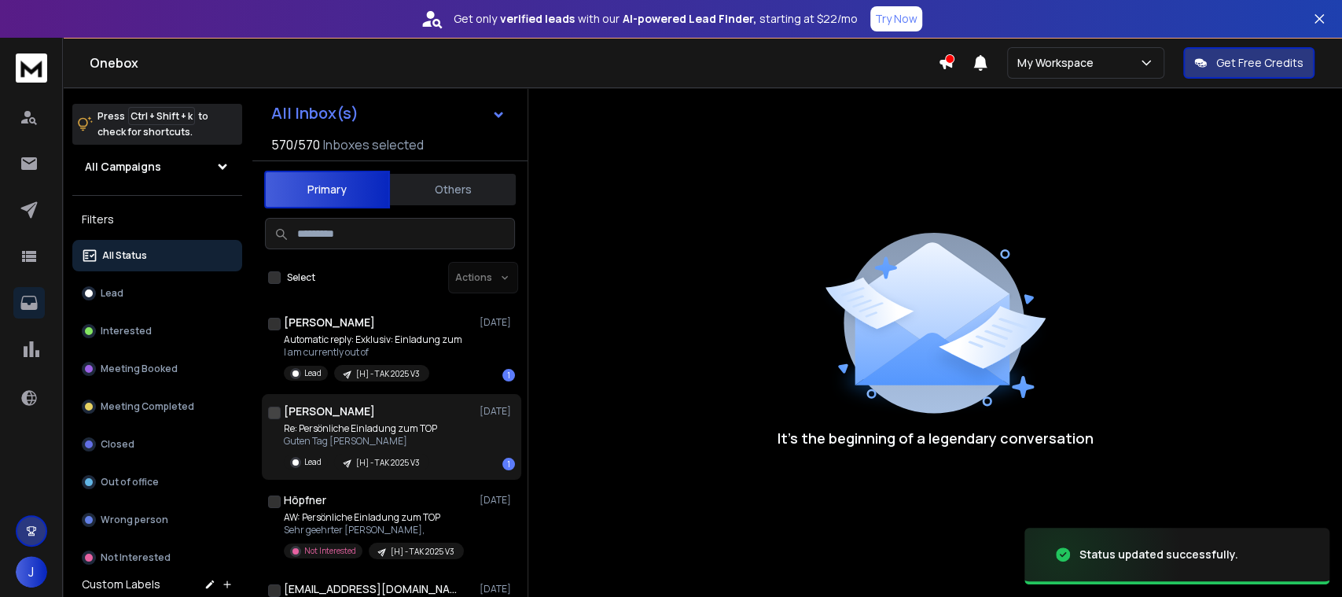
click at [439, 450] on div "Re: Persönliche Einladung zum TOP Guten Tag [PERSON_NAME] Lead [H] - TAK 2025 V…" at bounding box center [399, 446] width 231 height 48
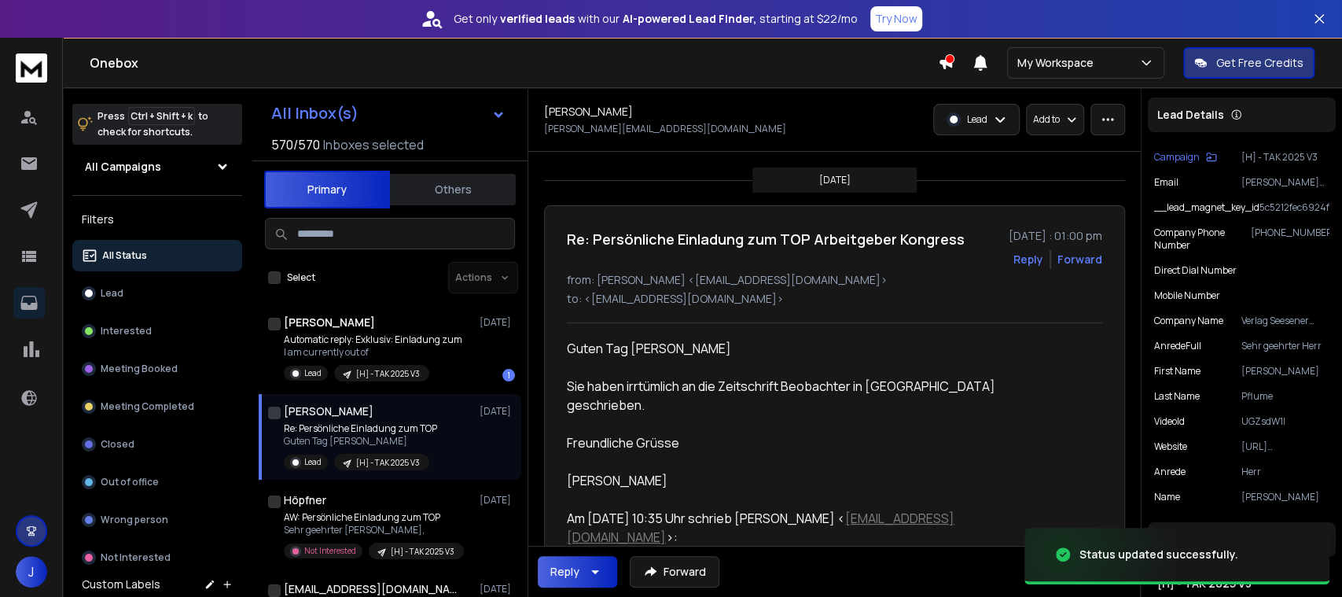
scroll to position [4076, 0]
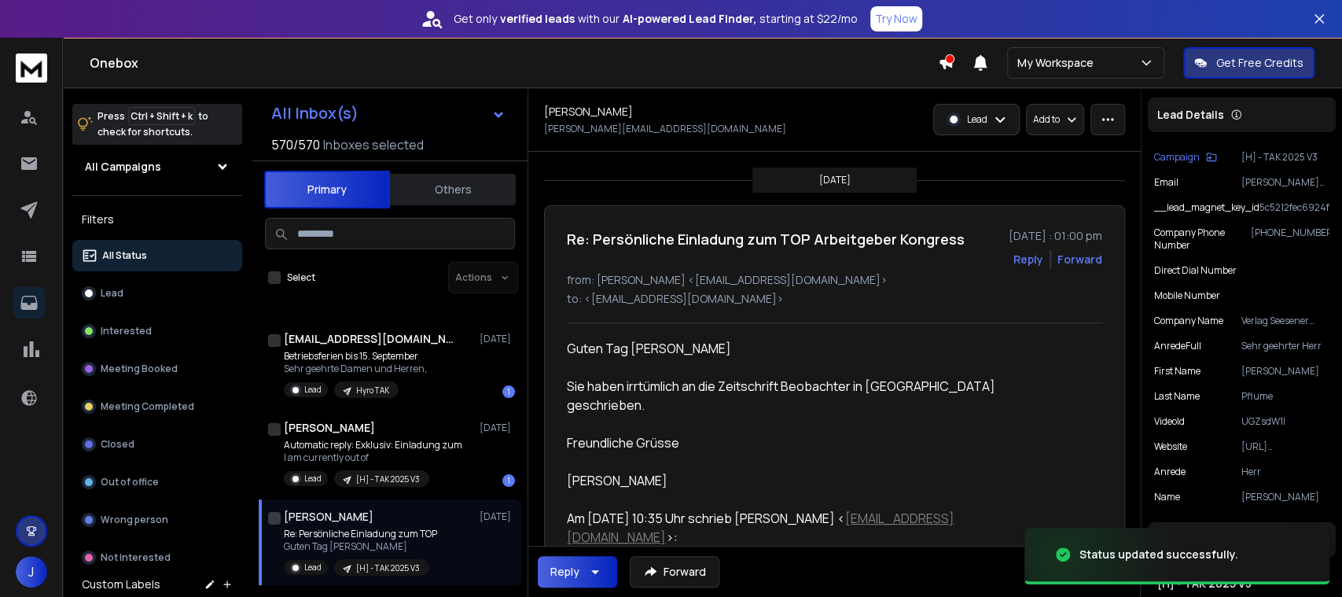
click at [670, 414] on div at bounding box center [796, 423] width 459 height 19
click at [673, 387] on div "Sie haben irrtümlich an die Zeitschrift Beobachter in [GEOGRAPHIC_DATA] geschri…" at bounding box center [796, 395] width 459 height 38
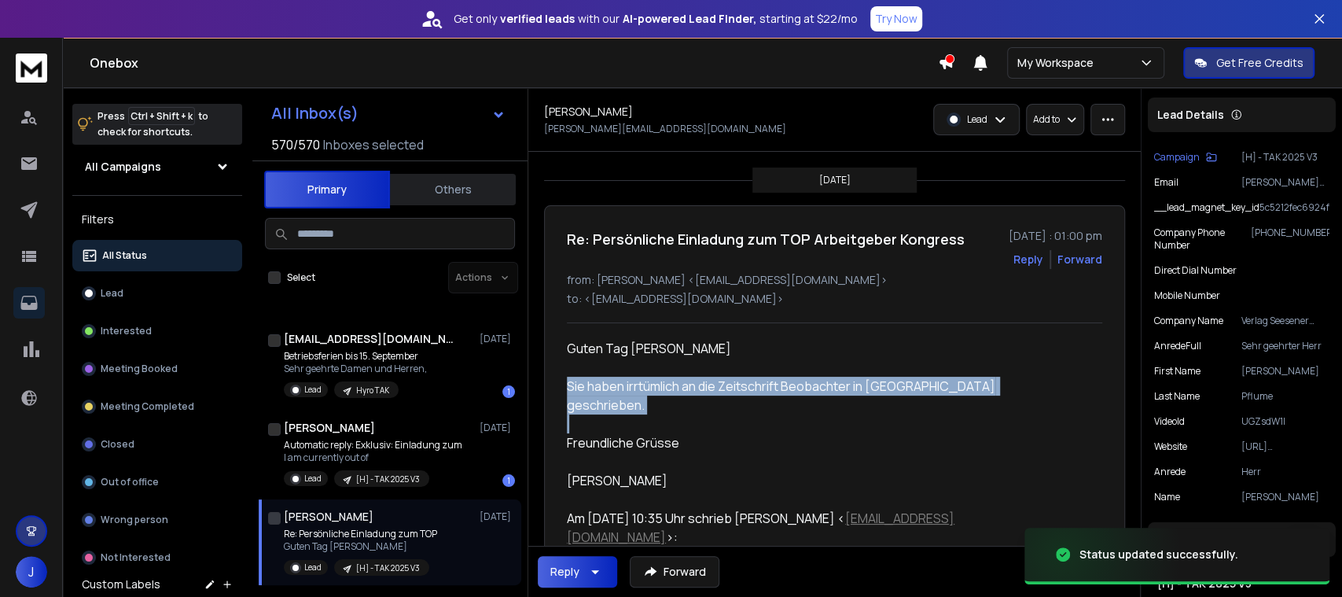
click at [673, 387] on div "Sie haben irrtümlich an die Zeitschrift Beobachter in [GEOGRAPHIC_DATA] geschri…" at bounding box center [796, 395] width 459 height 38
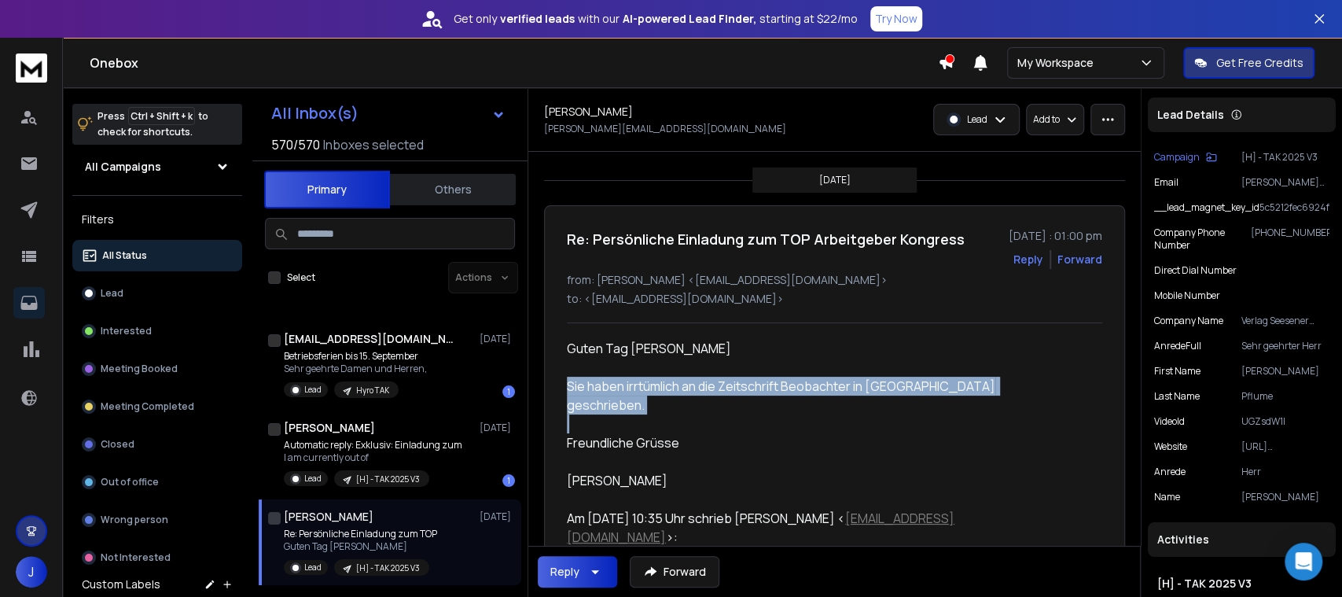
copy div "Sie haben irrtümlich an die Zeitschrift Beobachter in [GEOGRAPHIC_DATA] geschri…"
click at [960, 122] on div "Lead" at bounding box center [976, 120] width 85 height 30
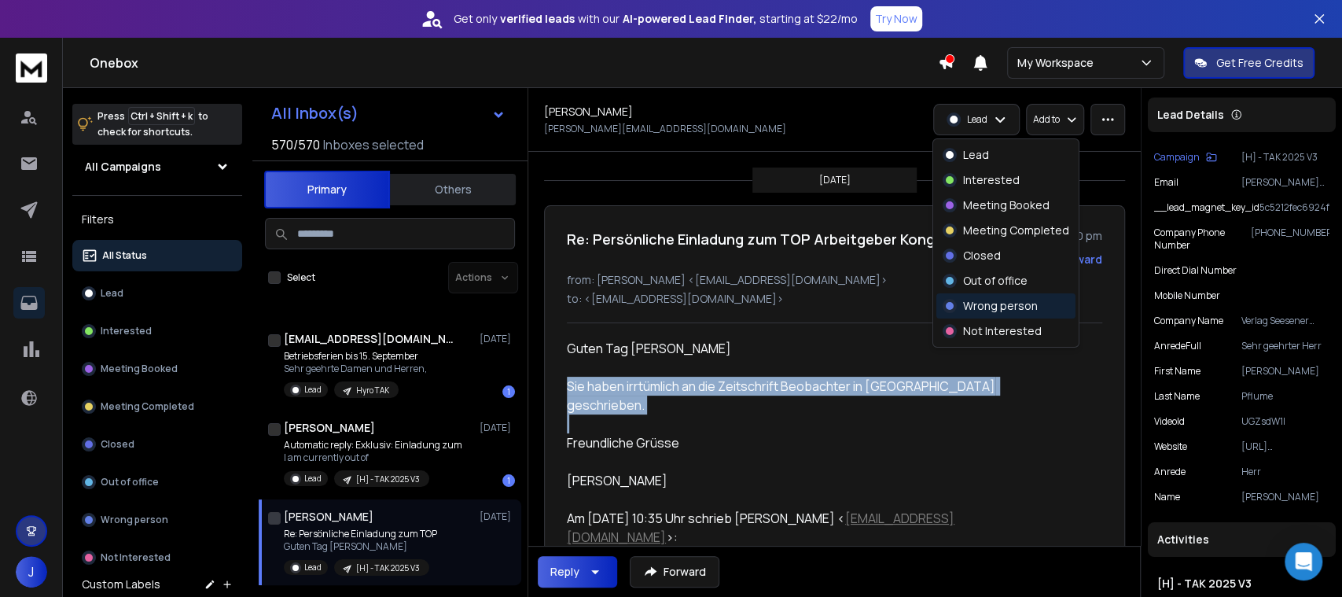
click at [968, 307] on p "Wrong person" at bounding box center [1000, 306] width 75 height 16
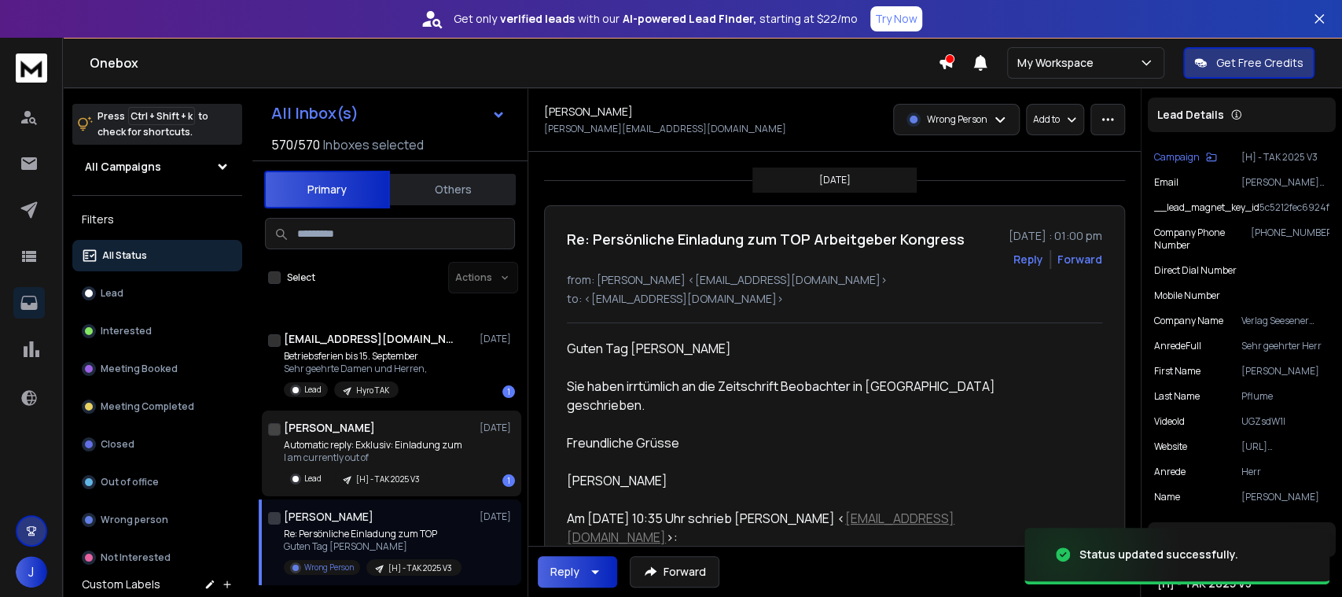
click at [455, 453] on p "I am currently out of" at bounding box center [373, 457] width 178 height 13
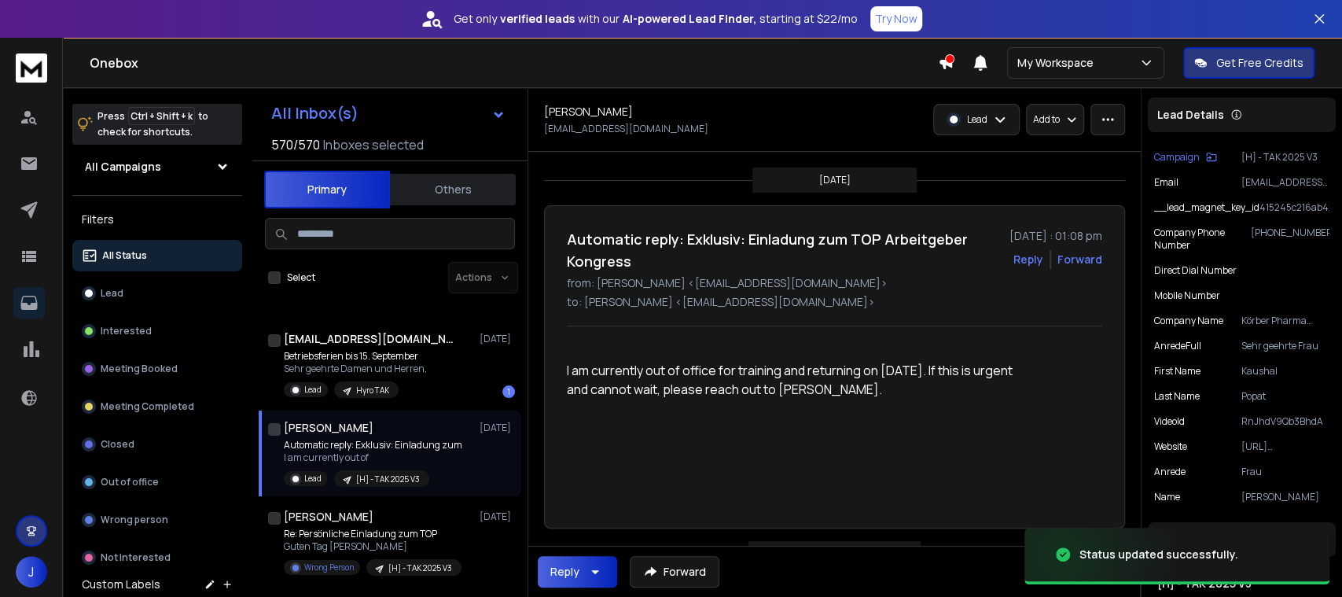
scroll to position [3971, 0]
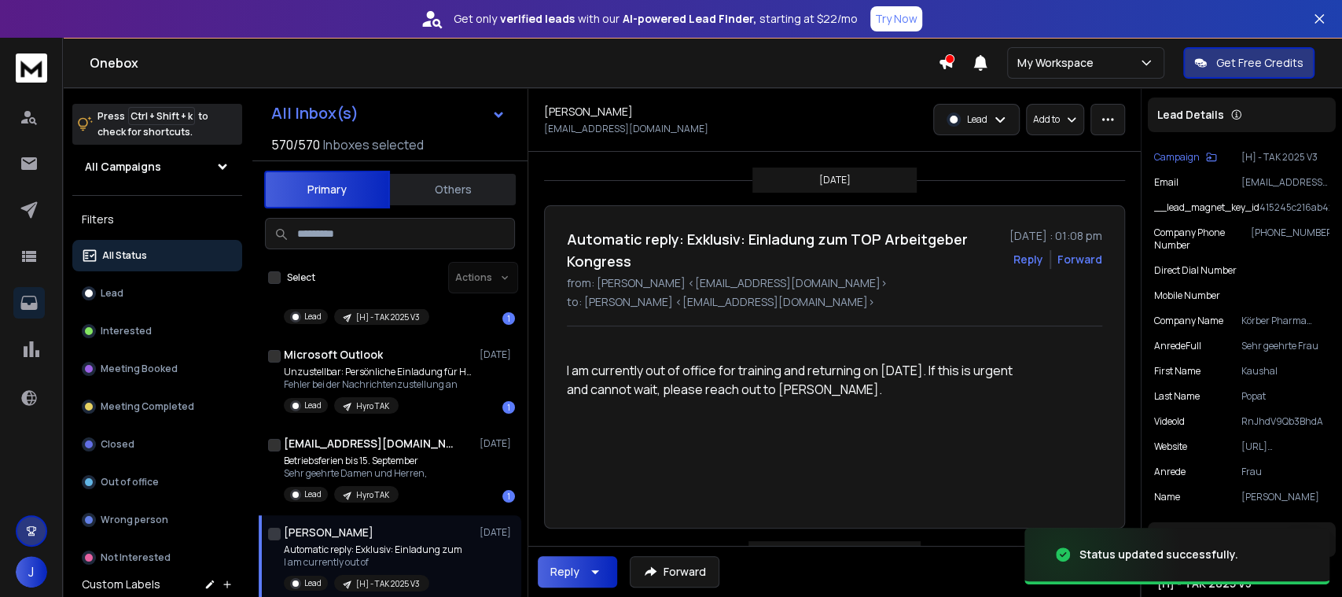
click at [718, 362] on span "I am currently out of office for training and returning on [DATE]. If this is u…" at bounding box center [791, 380] width 448 height 36
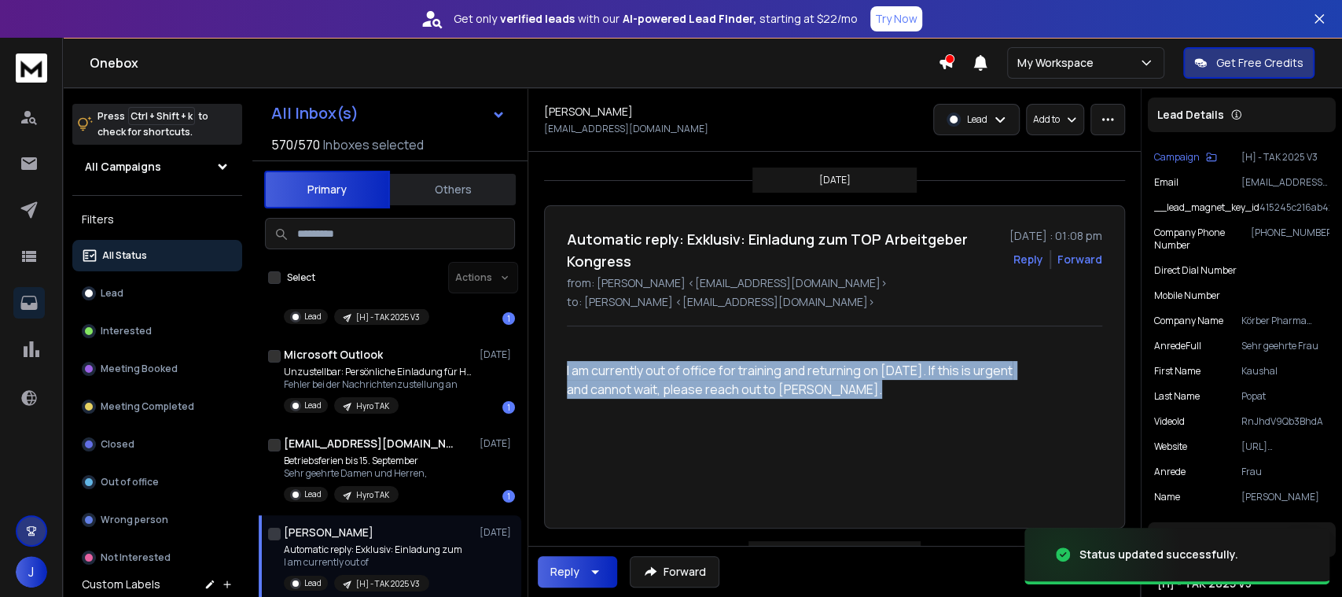
click at [718, 362] on span "I am currently out of office for training and returning on [DATE]. If this is u…" at bounding box center [791, 380] width 448 height 36
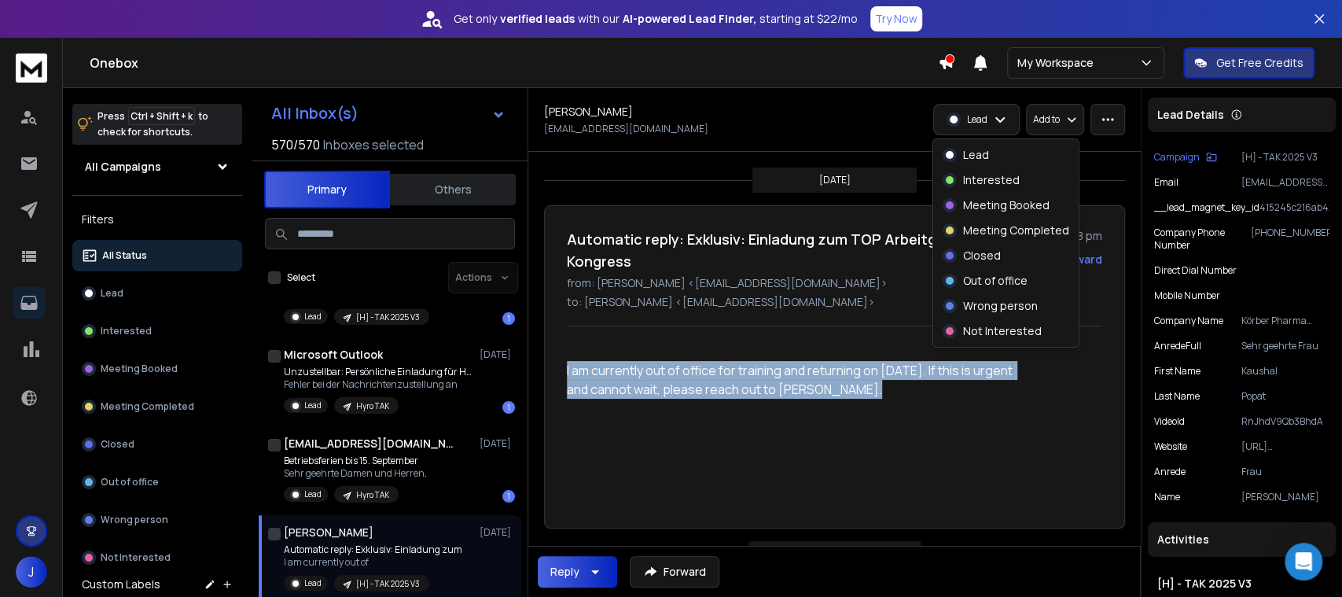
click at [960, 118] on div "Lead" at bounding box center [976, 120] width 85 height 30
click at [975, 278] on p "Out of office" at bounding box center [995, 281] width 64 height 16
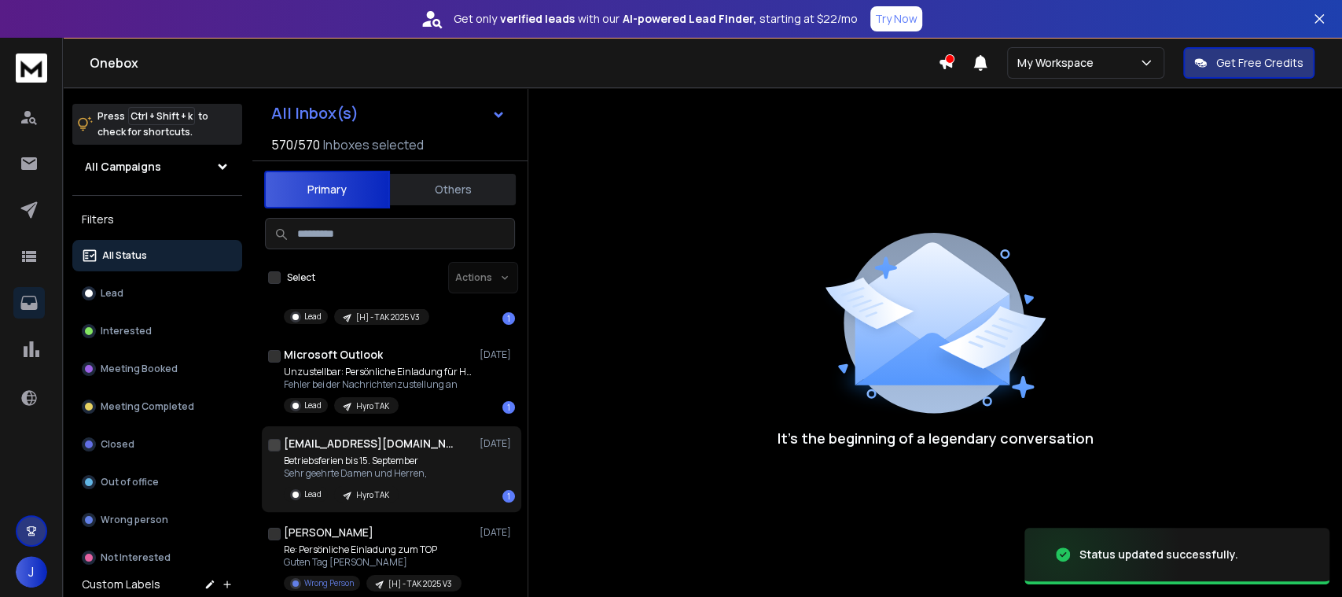
click at [417, 450] on h1 "[EMAIL_ADDRESS][DOMAIN_NAME]" at bounding box center [370, 443] width 173 height 16
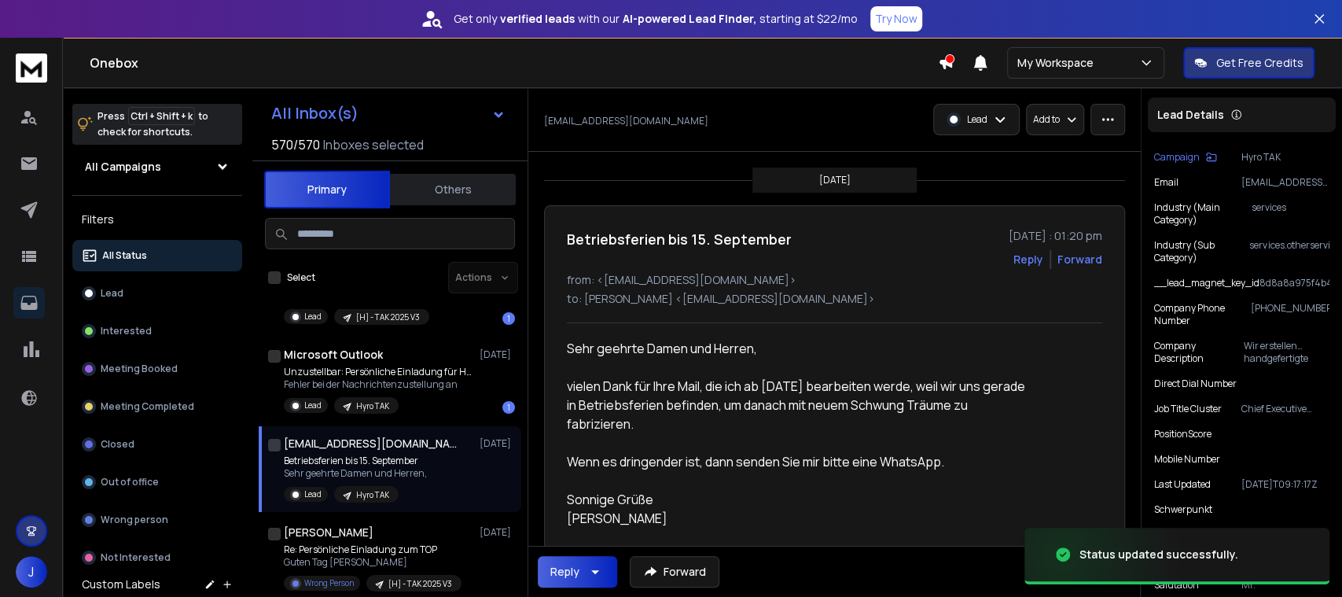
click at [638, 411] on div "Sehr geehrte Damen und Herren, vielen Dank für Ihre Mail, die ich ab [DATE] bea…" at bounding box center [803, 449] width 472 height 220
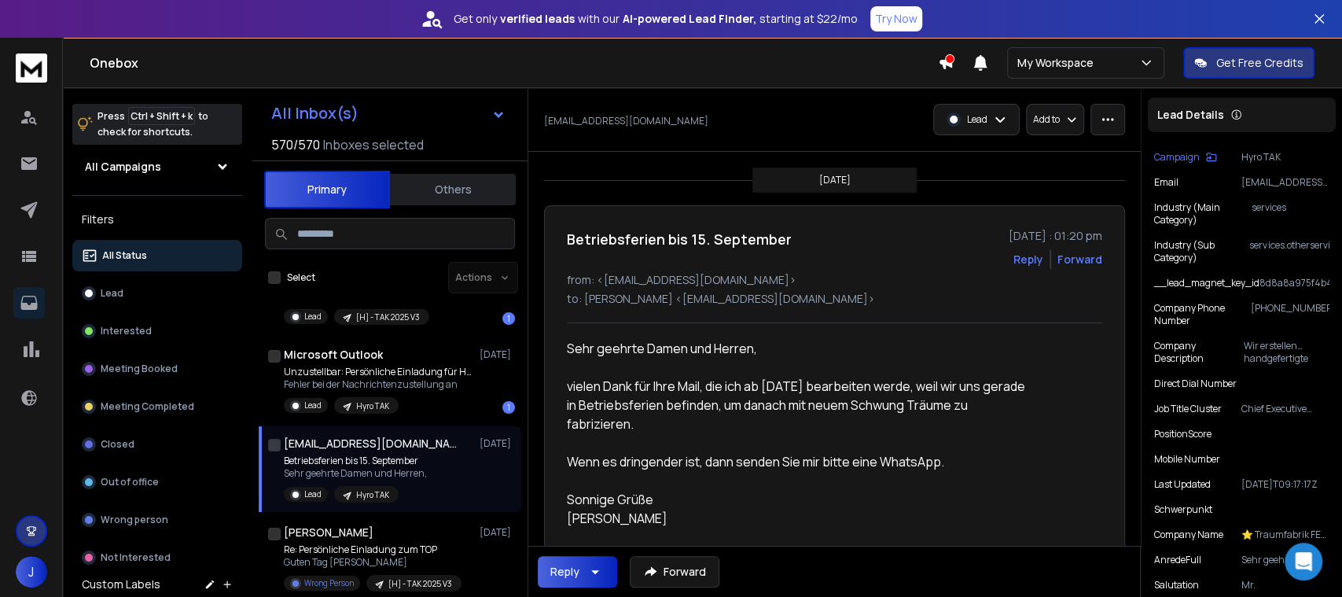
click at [639, 411] on div "Sehr geehrte Damen und Herren, vielen Dank für Ihre Mail, die ich ab [DATE] bea…" at bounding box center [803, 449] width 472 height 220
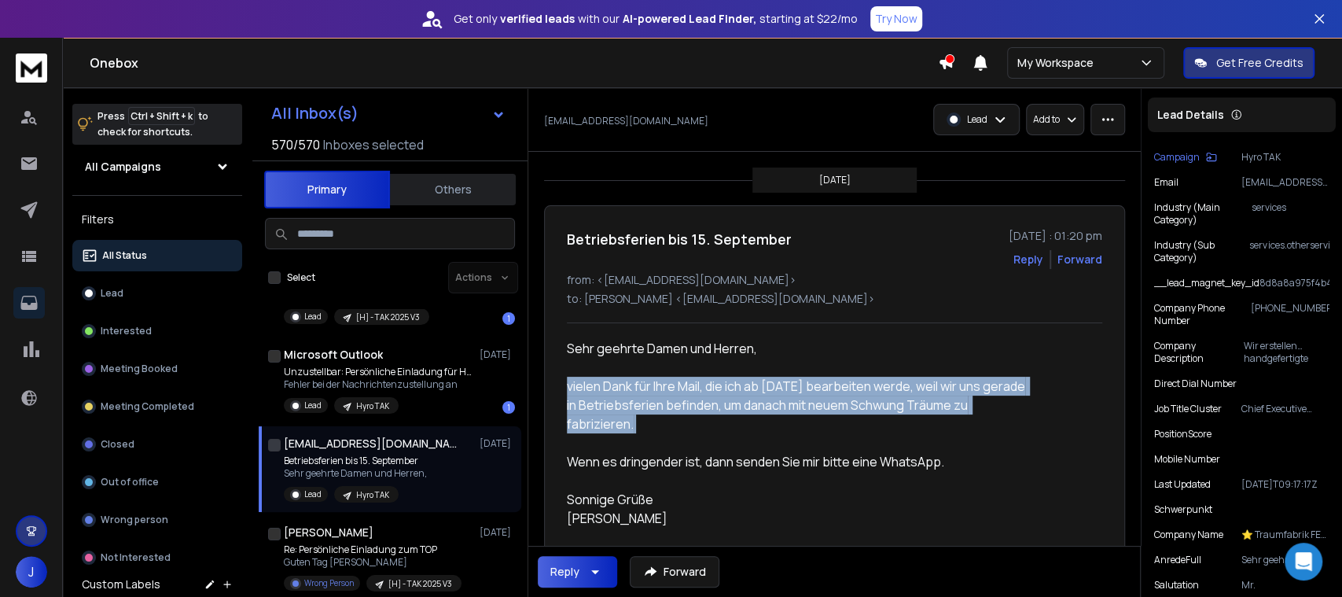
click at [639, 411] on div "Sehr geehrte Damen und Herren, vielen Dank für Ihre Mail, die ich ab [DATE] bea…" at bounding box center [803, 449] width 472 height 220
click at [967, 116] on p "Lead" at bounding box center [977, 119] width 20 height 13
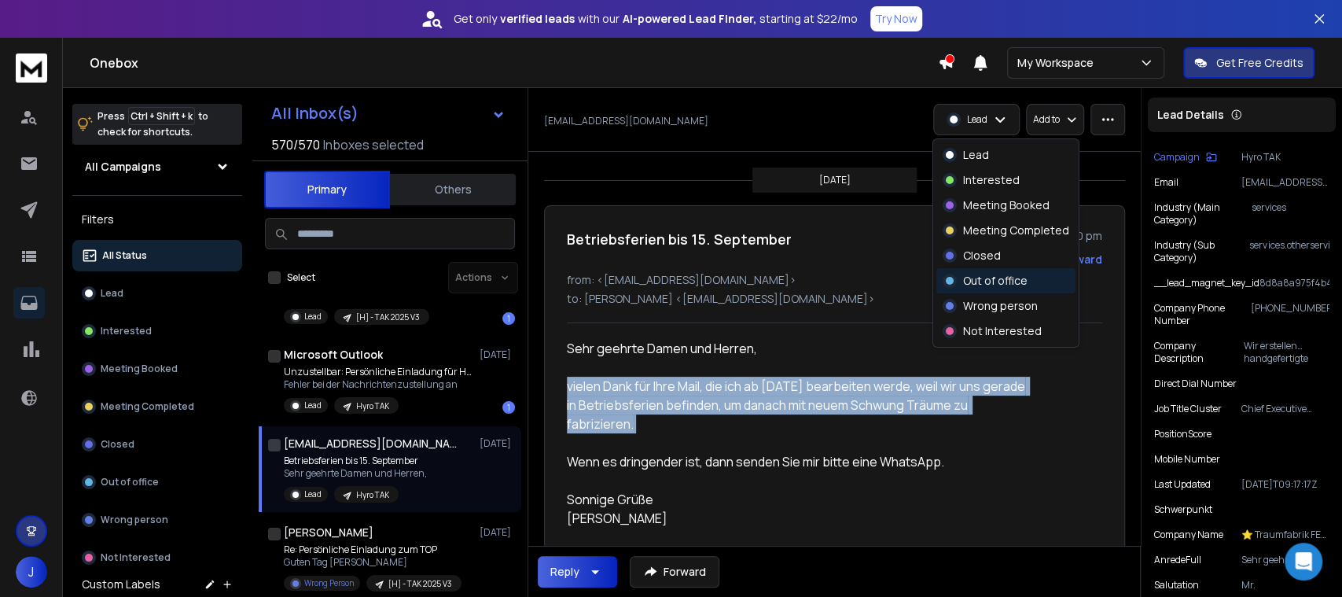
click at [999, 281] on p "Out of office" at bounding box center [995, 281] width 64 height 16
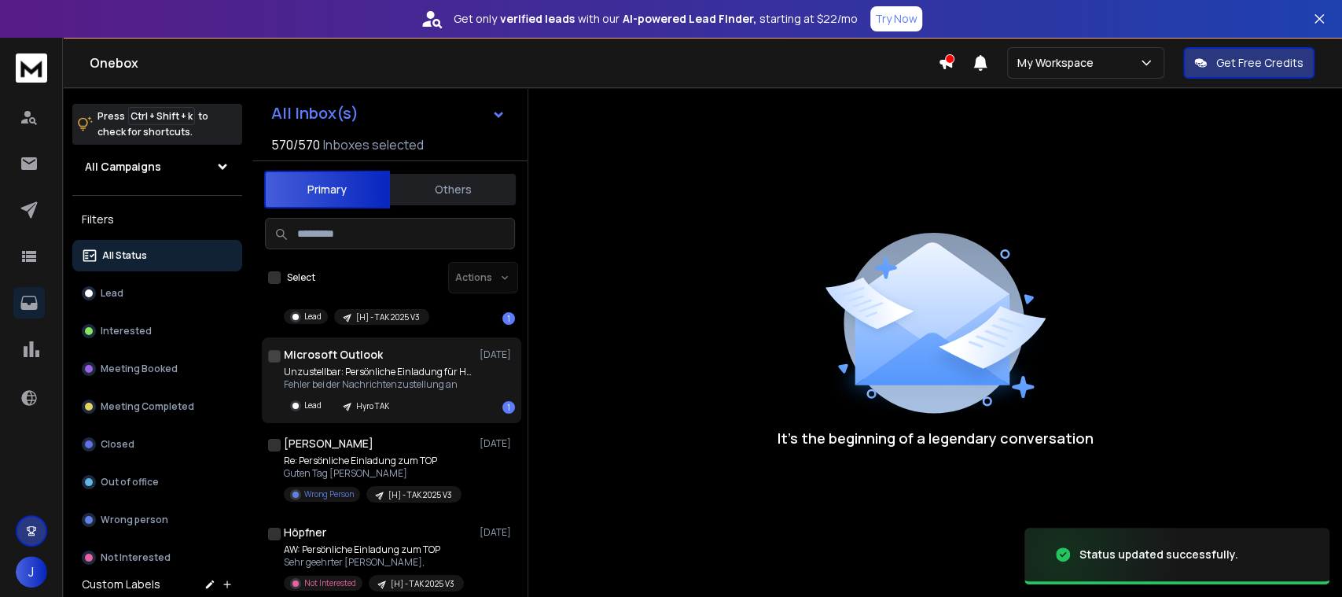
click at [423, 373] on p "Unzustellbar: Persönliche Einladung für Herr" at bounding box center [378, 371] width 189 height 13
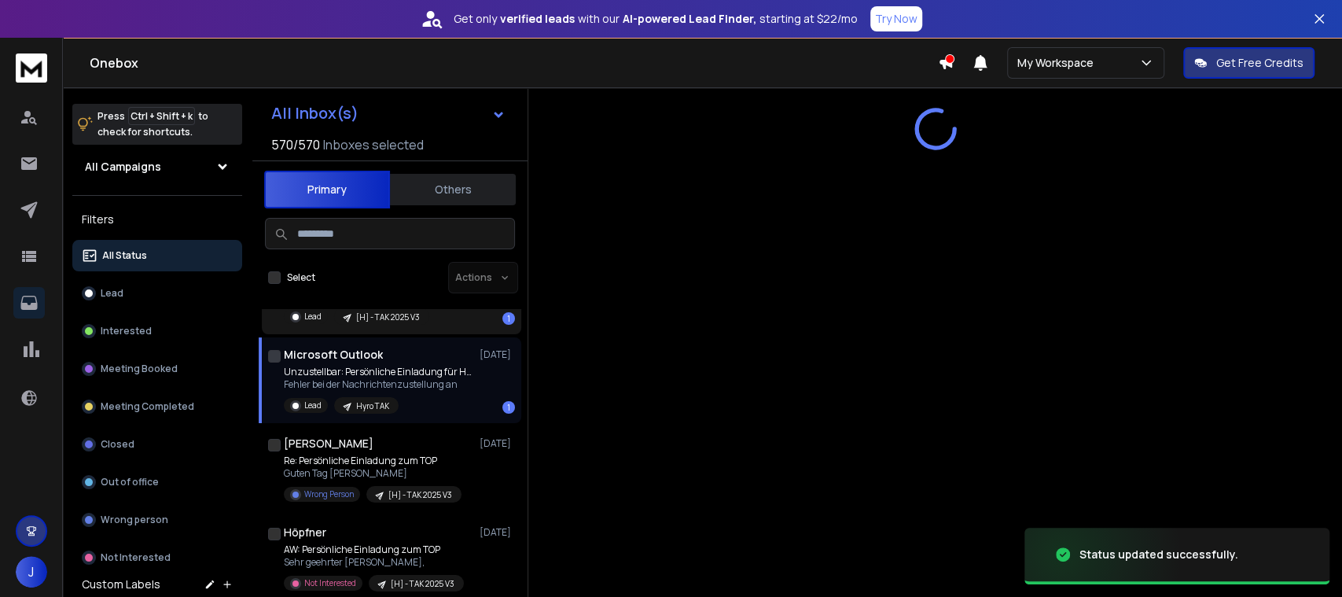
scroll to position [3867, 0]
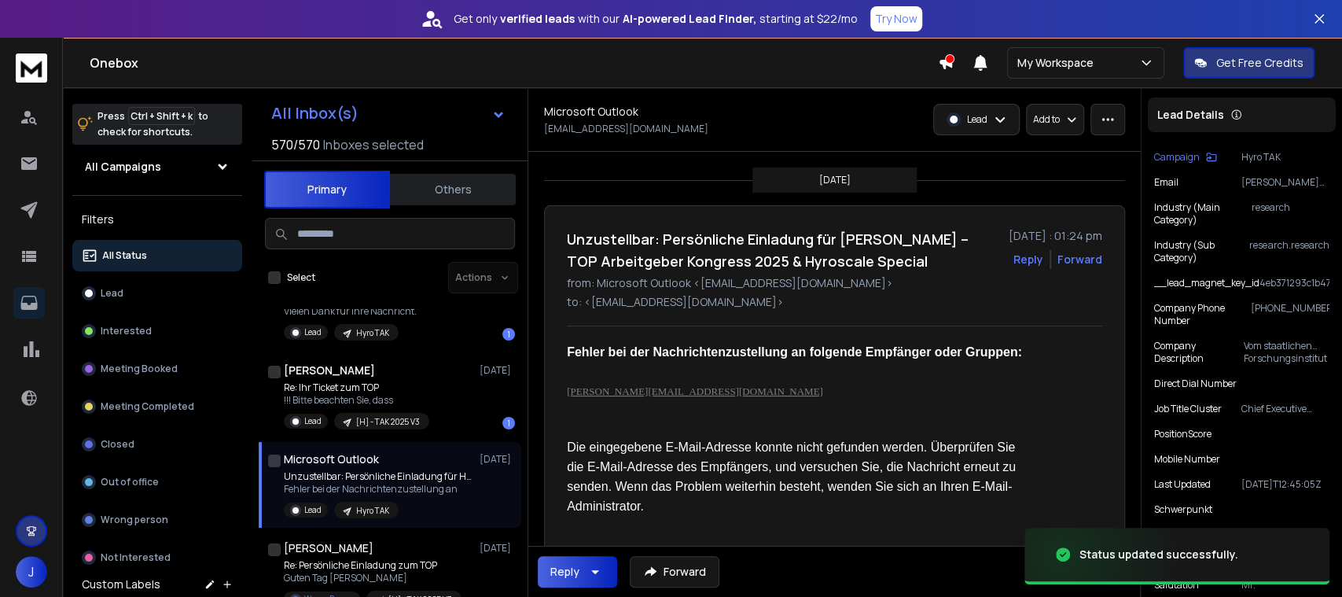
click at [956, 134] on div "Lead" at bounding box center [976, 120] width 85 height 30
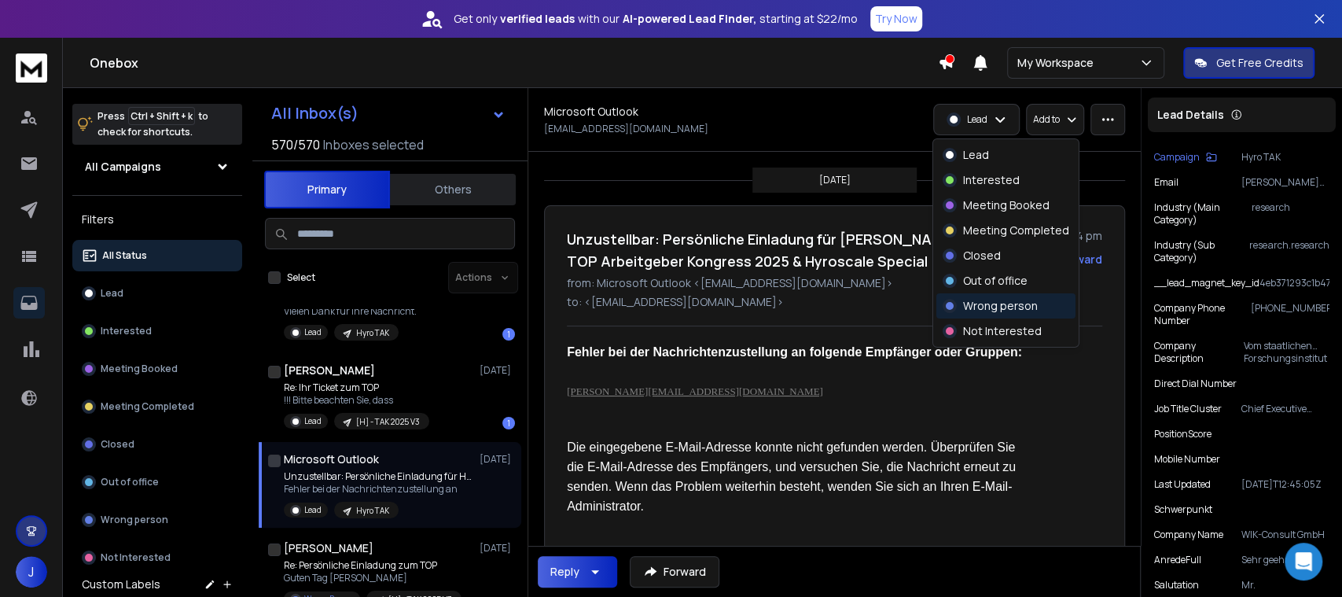
click at [991, 303] on p "Wrong person" at bounding box center [1000, 306] width 75 height 16
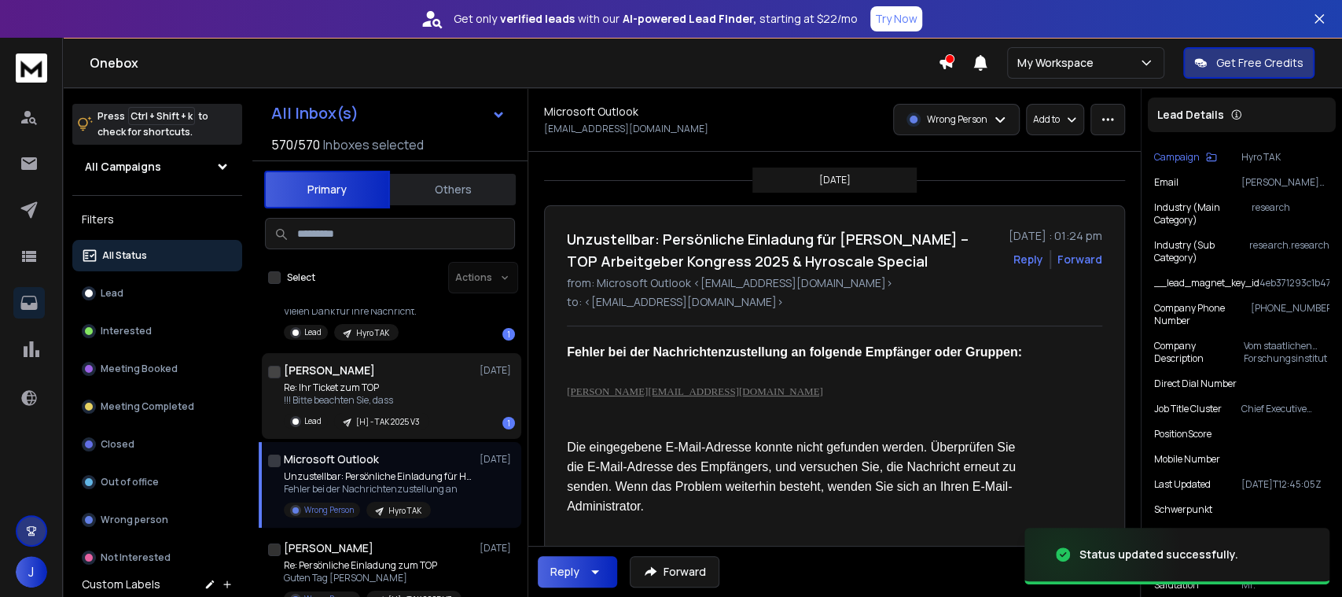
click at [419, 430] on div "[PERSON_NAME] [DATE] Re: Ihr Ticket zum TOP !!! Bitte beachten Sie, dass Lead […" at bounding box center [391, 396] width 259 height 86
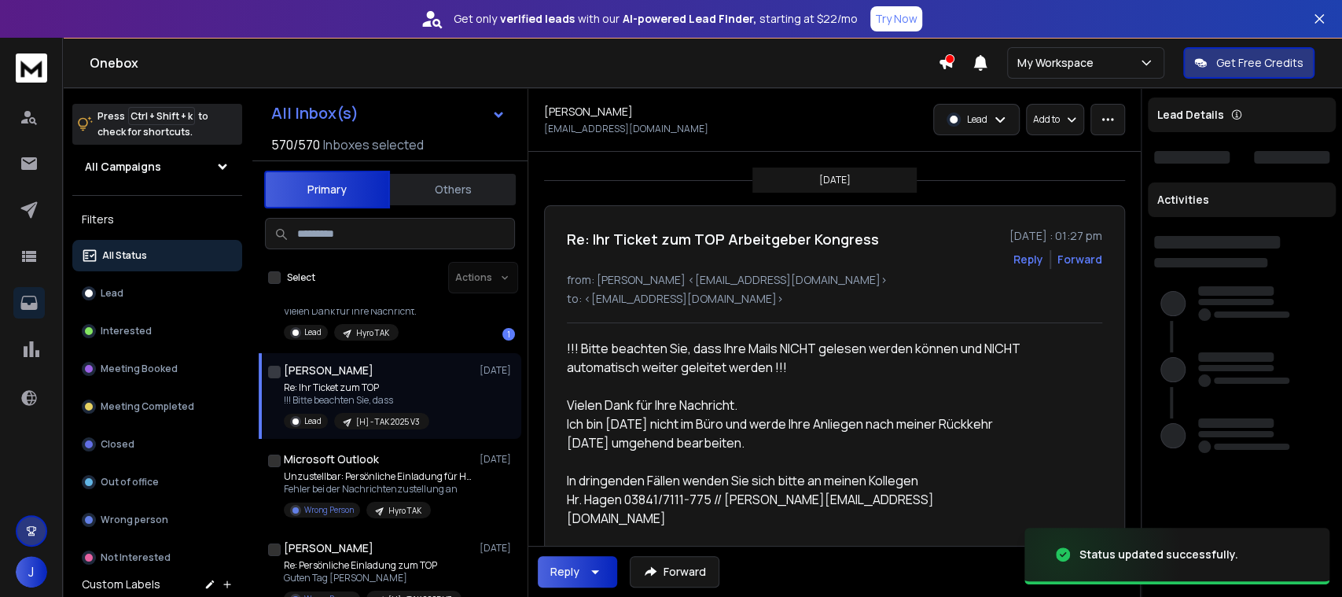
scroll to position [3762, 0]
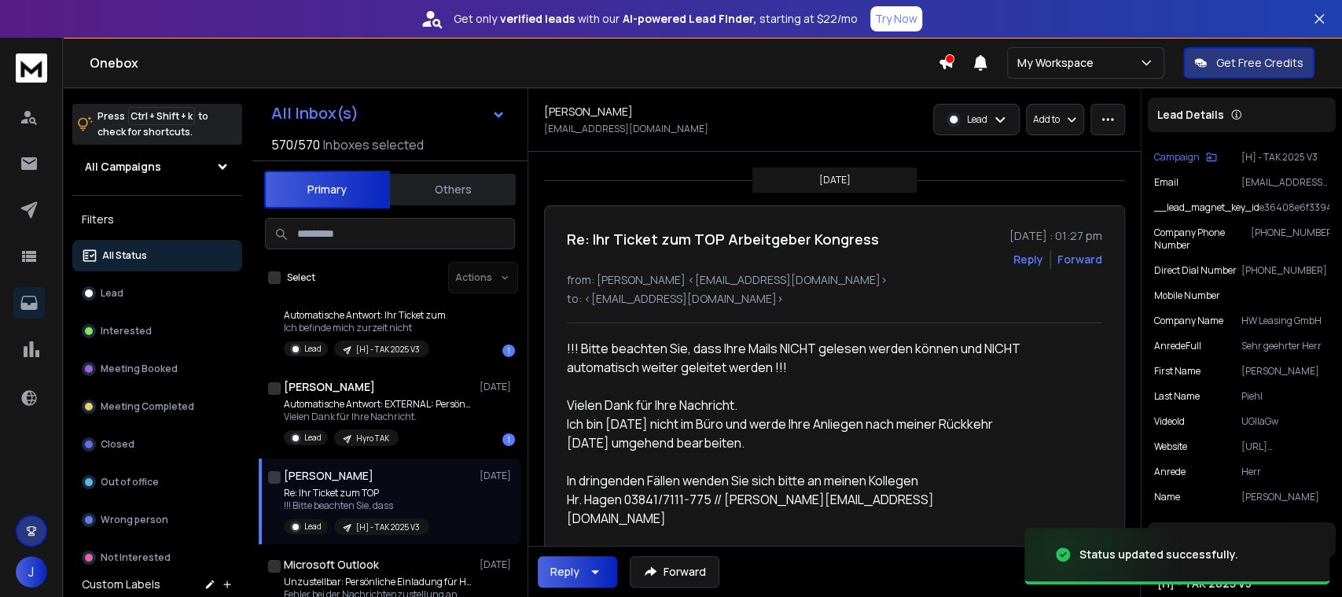
click at [654, 361] on div "!!! Bitte beachten Sie, dass Ihre Mails NICHT gelesen werden können und NICHT a…" at bounding box center [803, 505] width 472 height 333
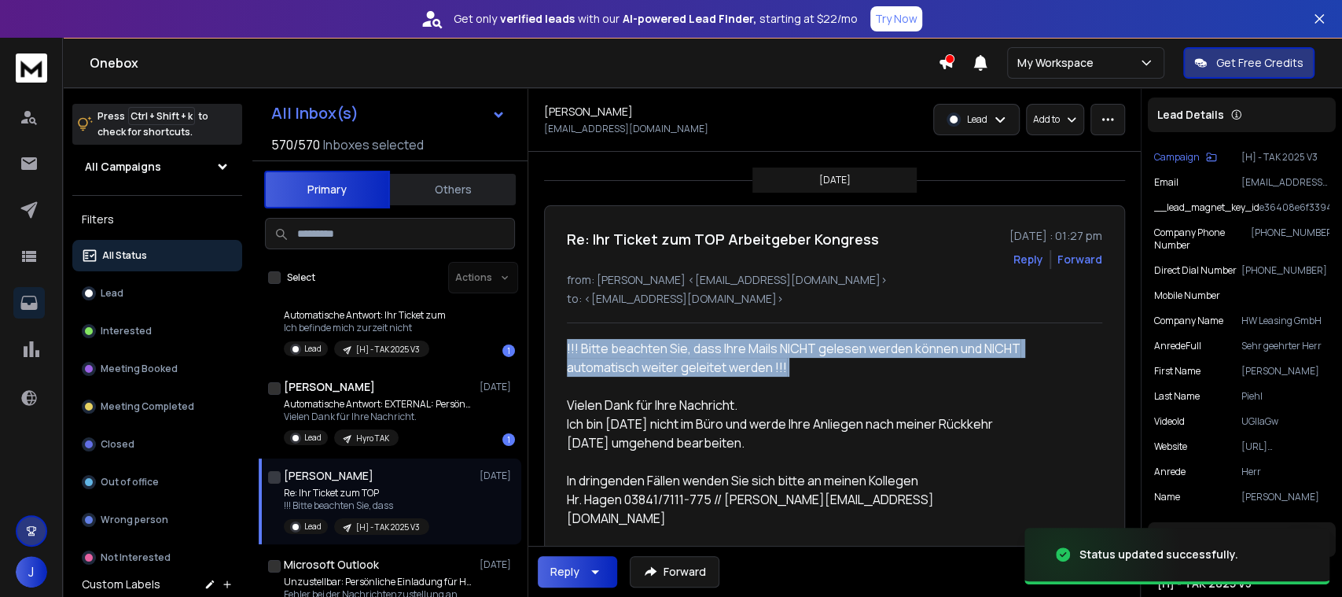
click at [654, 361] on div "!!! Bitte beachten Sie, dass Ihre Mails NICHT gelesen werden können und NICHT a…" at bounding box center [803, 505] width 472 height 333
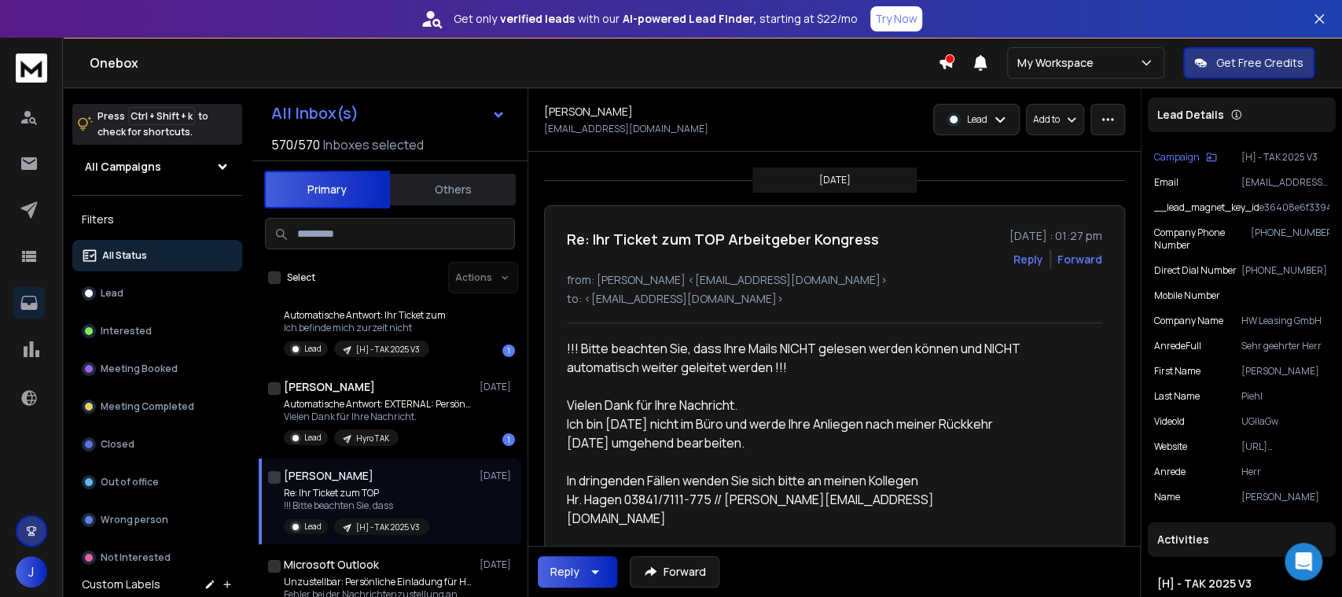
click at [650, 435] on div "!!! Bitte beachten Sie, dass Ihre Mails NICHT gelesen werden können und NICHT a…" at bounding box center [803, 505] width 472 height 333
click at [958, 101] on div "[PERSON_NAME] [PERSON_NAME] [EMAIL_ADDRESS][DOMAIN_NAME] Lead Add to Lead Add to" at bounding box center [834, 120] width 612 height 64
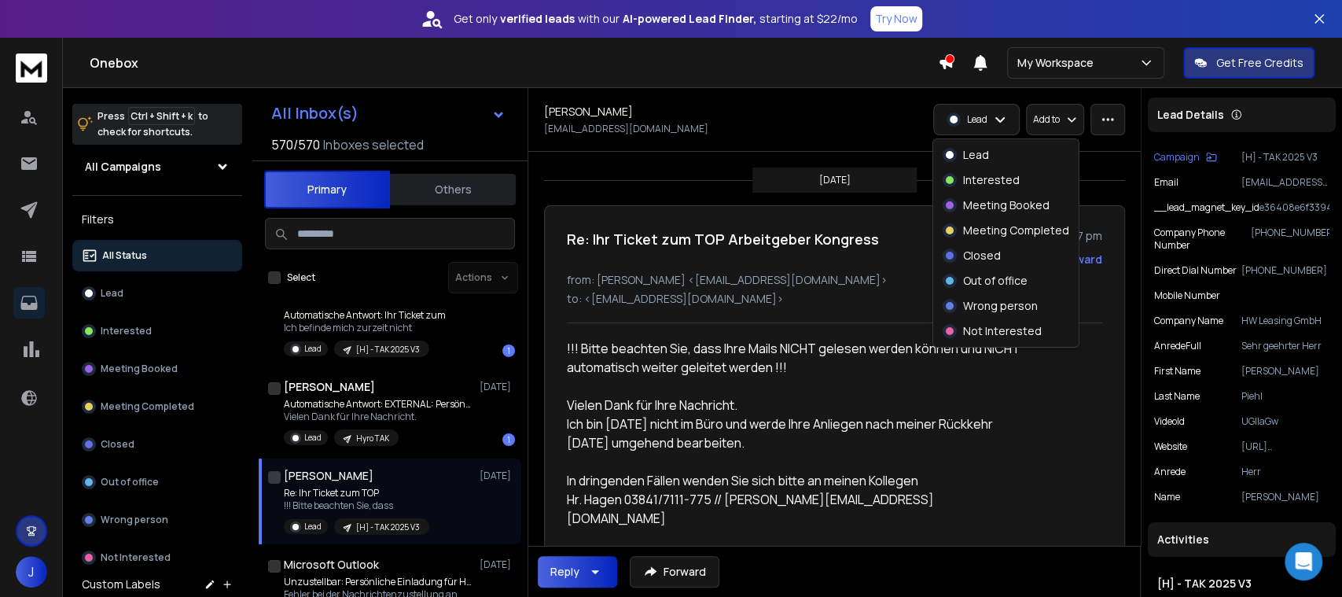
click at [956, 112] on div "Lead" at bounding box center [976, 120] width 85 height 30
click at [978, 283] on p "Out of office" at bounding box center [995, 281] width 64 height 16
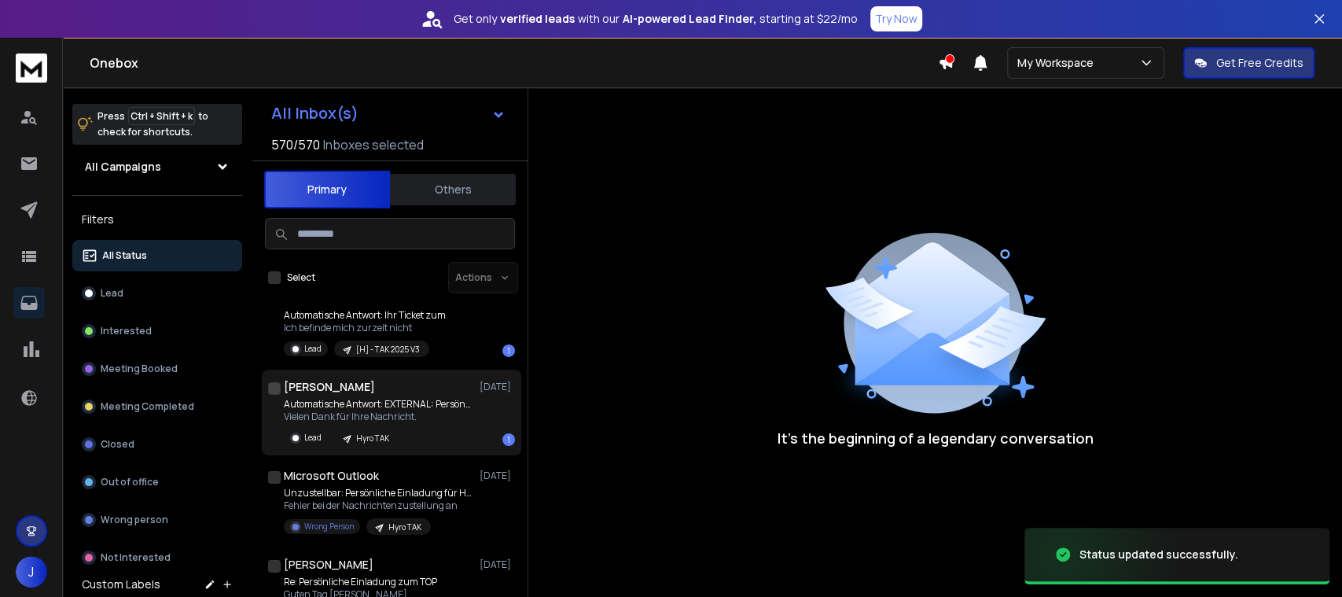
click at [476, 394] on div "[PERSON_NAME] [DATE] Automatische Antwort: EXTERNAL: Persönliche Einladung ﻿﻿Vi…" at bounding box center [399, 412] width 231 height 67
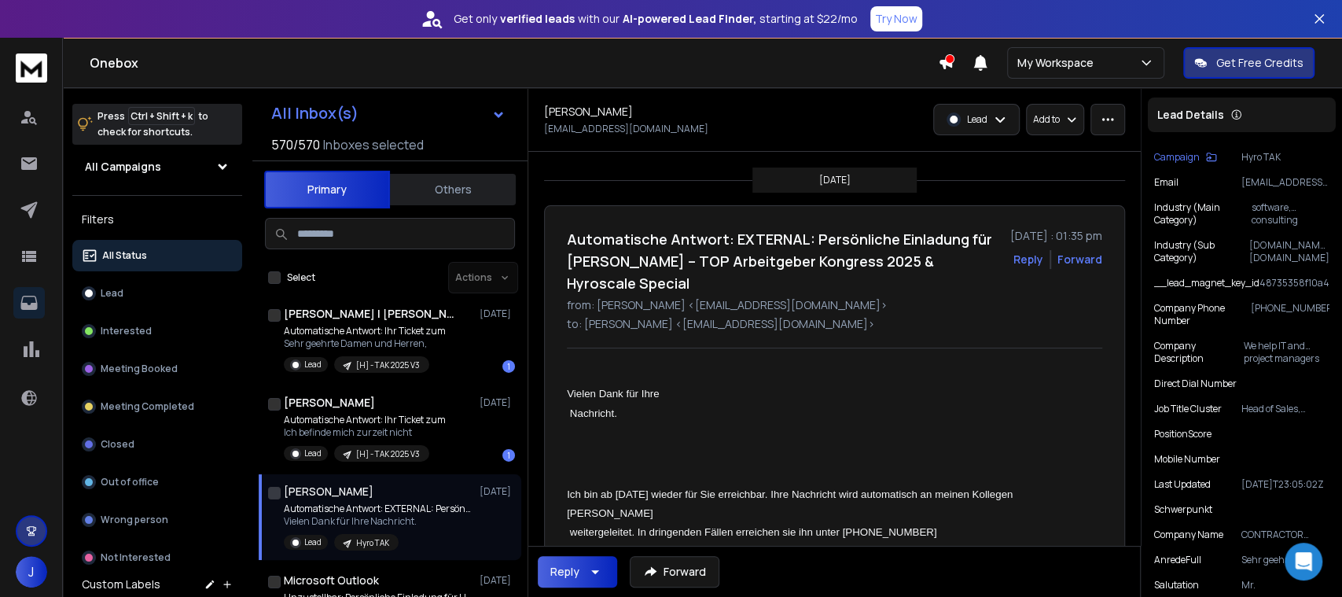
scroll to position [105, 0]
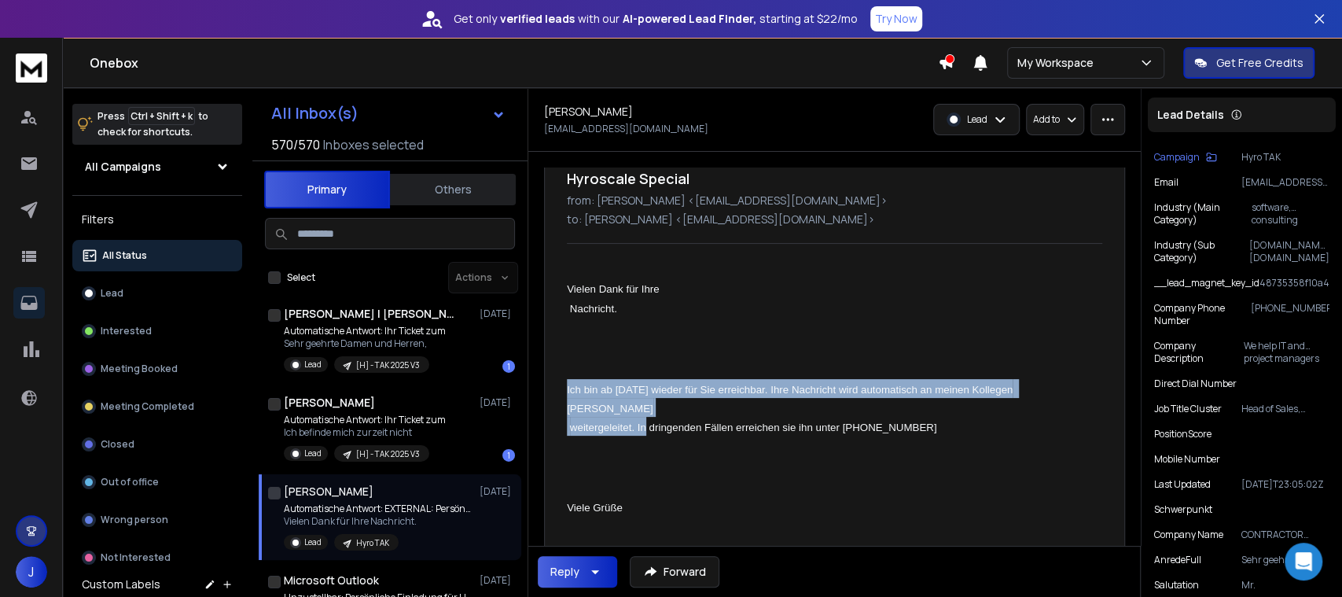
drag, startPoint x: 567, startPoint y: 390, endPoint x: 837, endPoint y: 404, distance: 270.7
click at [837, 404] on p "Ich bin ab [DATE] wieder für Sie erreichbar. Ihre Nachricht wird automatisch an…" at bounding box center [796, 407] width 459 height 57
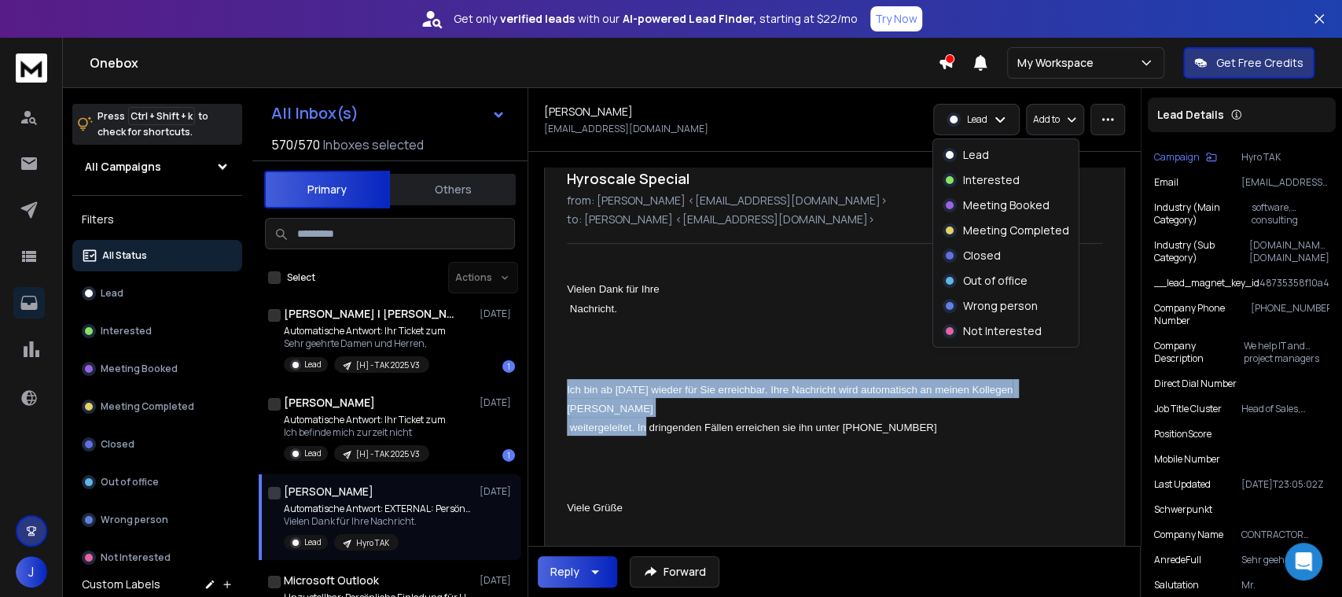
click at [986, 110] on div "Lead" at bounding box center [976, 120] width 85 height 30
click at [983, 280] on p "Out of office" at bounding box center [995, 281] width 64 height 16
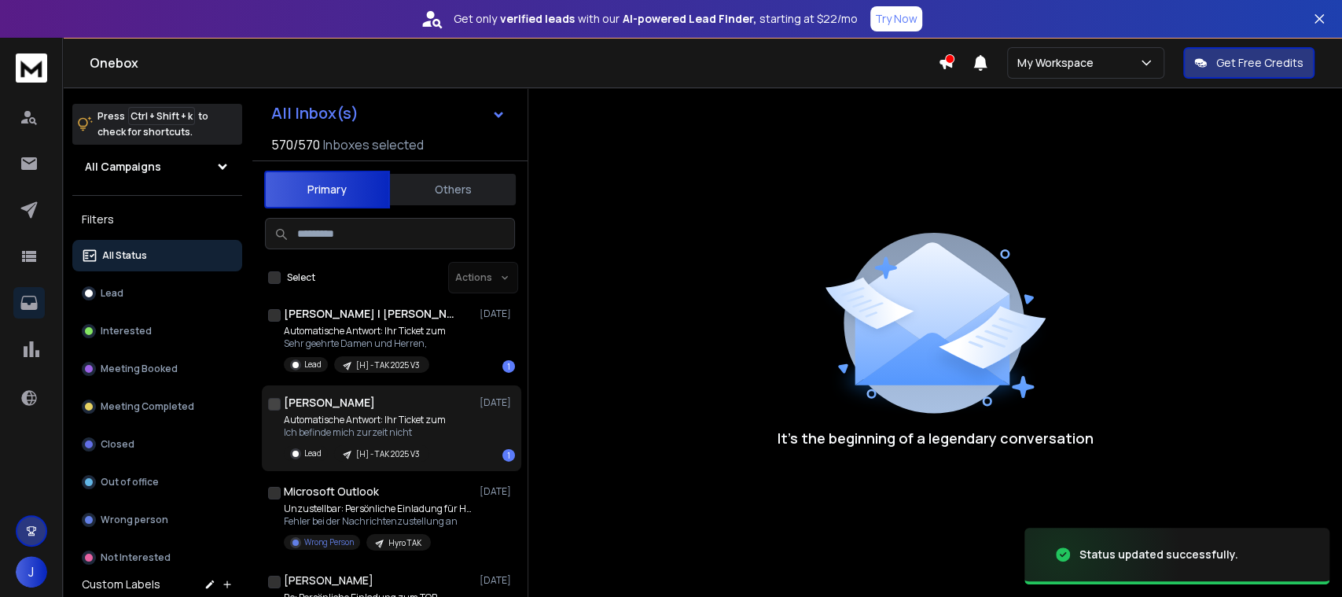
scroll to position [0, 0]
click at [450, 449] on div "Automatische Antwort: Ihr Ticket zum Ich befinde mich zurzeit nicht Lead [H] - …" at bounding box center [399, 437] width 231 height 48
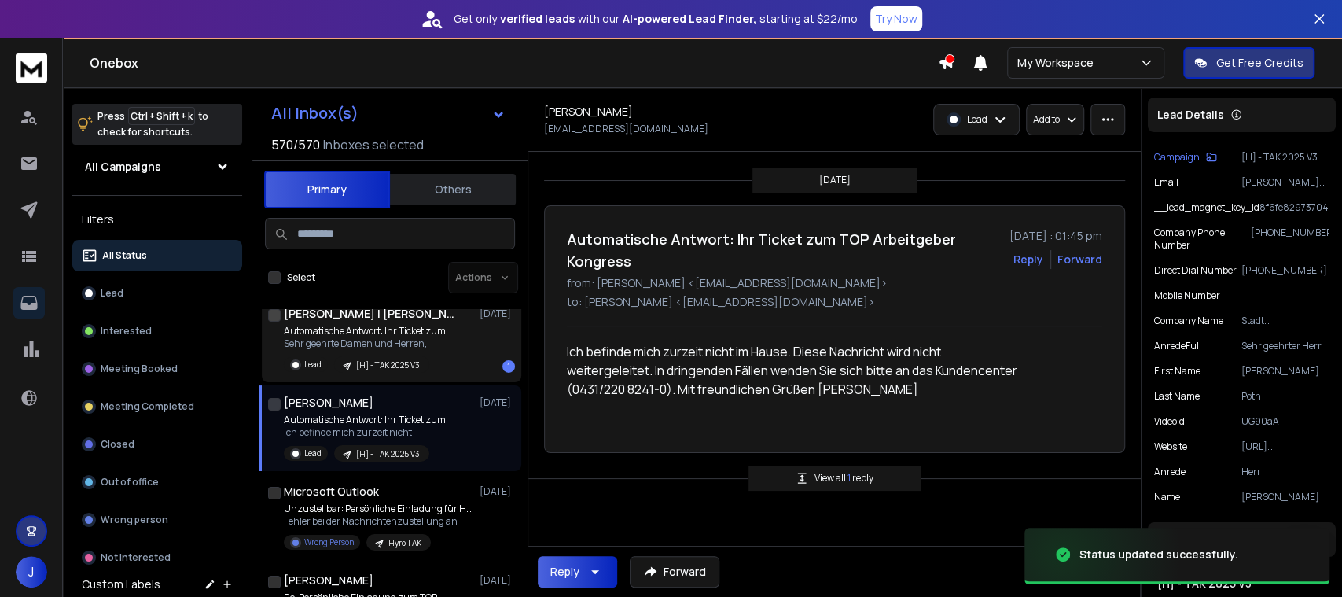
scroll to position [3552, 0]
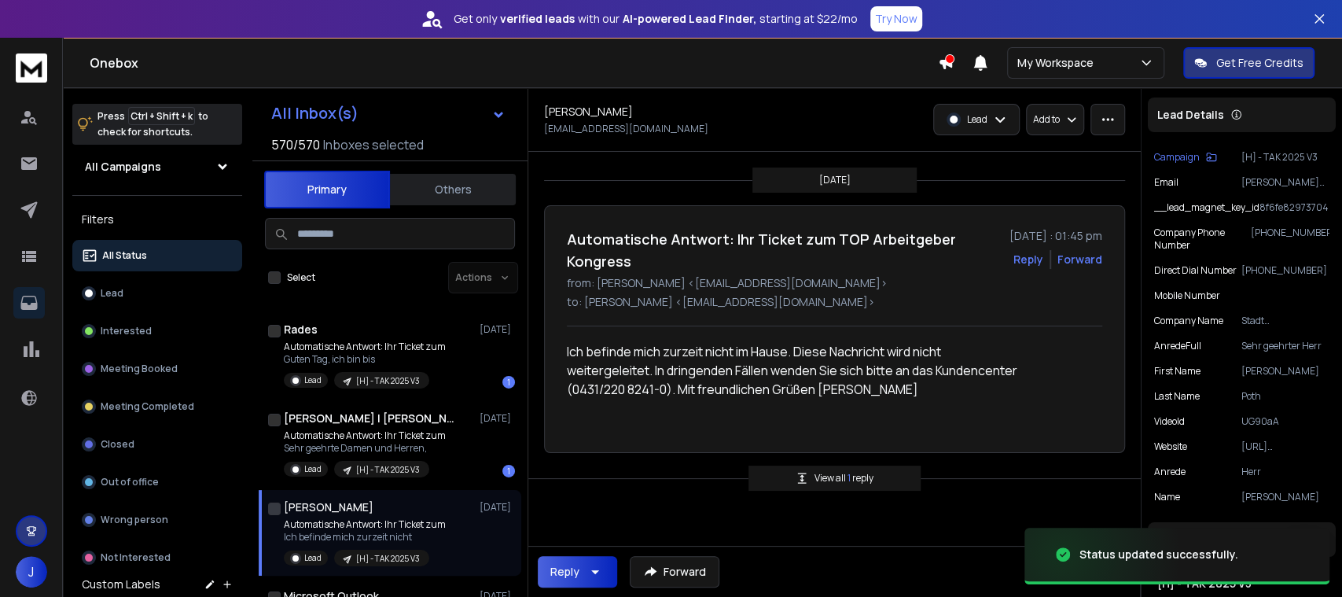
click at [675, 365] on div "Ich befinde mich zurzeit nicht im Hause. Diese Nachricht wird nicht weitergelei…" at bounding box center [803, 386] width 472 height 88
click at [678, 365] on div "Ich befinde mich zurzeit nicht im Hause. Diese Nachricht wird nicht weitergelei…" at bounding box center [803, 386] width 472 height 88
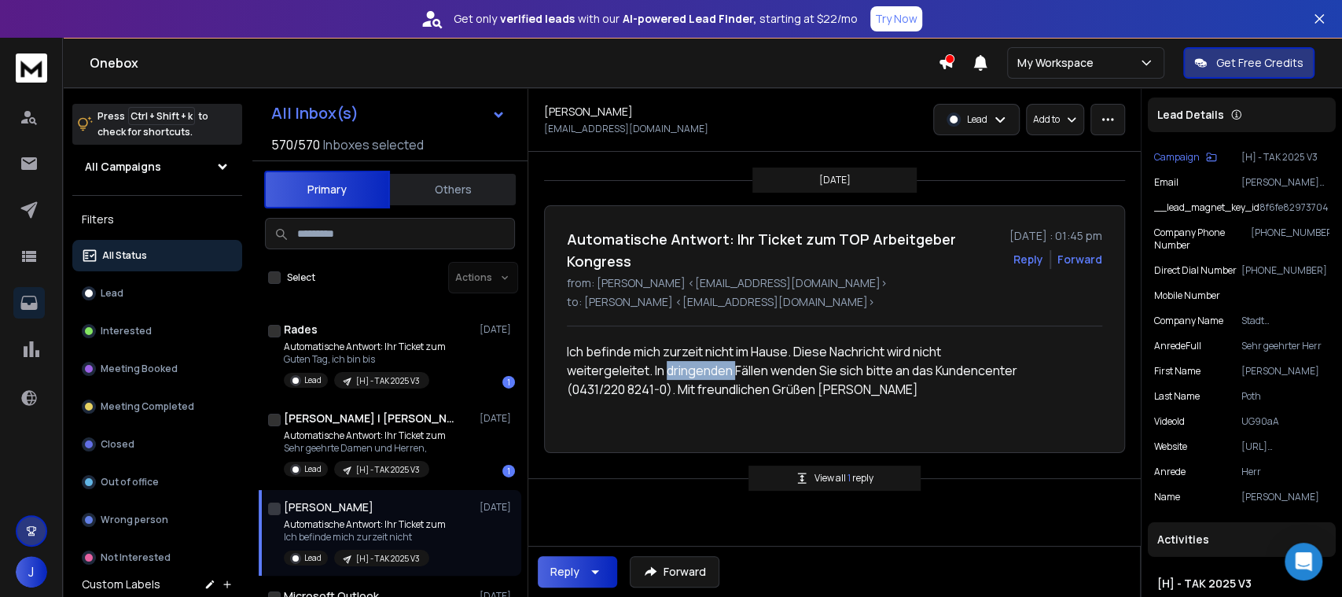
click at [956, 112] on div "Lead" at bounding box center [976, 120] width 85 height 30
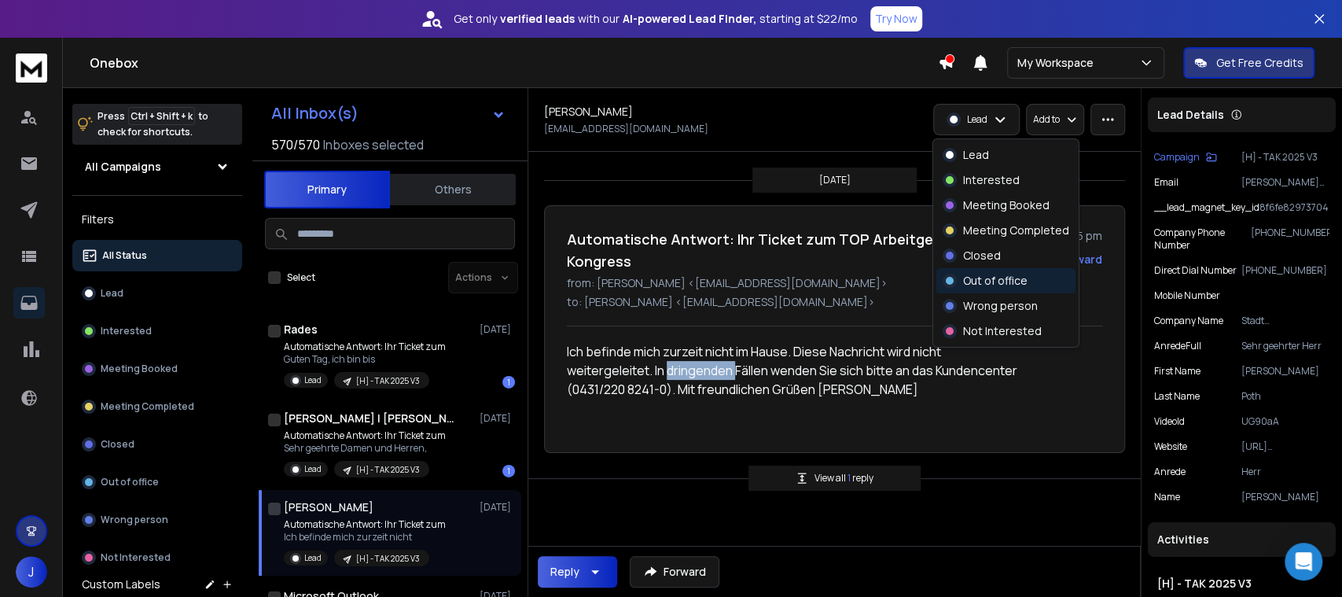
click at [953, 285] on span at bounding box center [949, 281] width 14 height 14
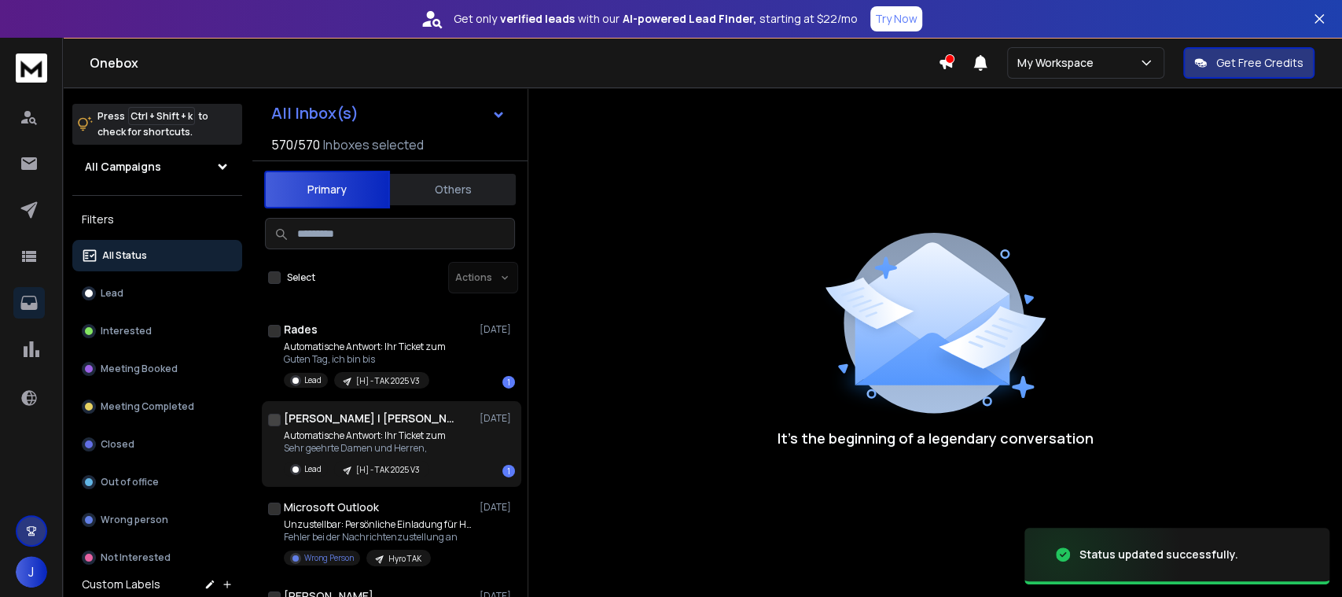
click at [486, 431] on div "Automatische Antwort: Ihr Ticket zum Sehr geehrte Damen und Herren, Lead [H] - …" at bounding box center [399, 453] width 231 height 48
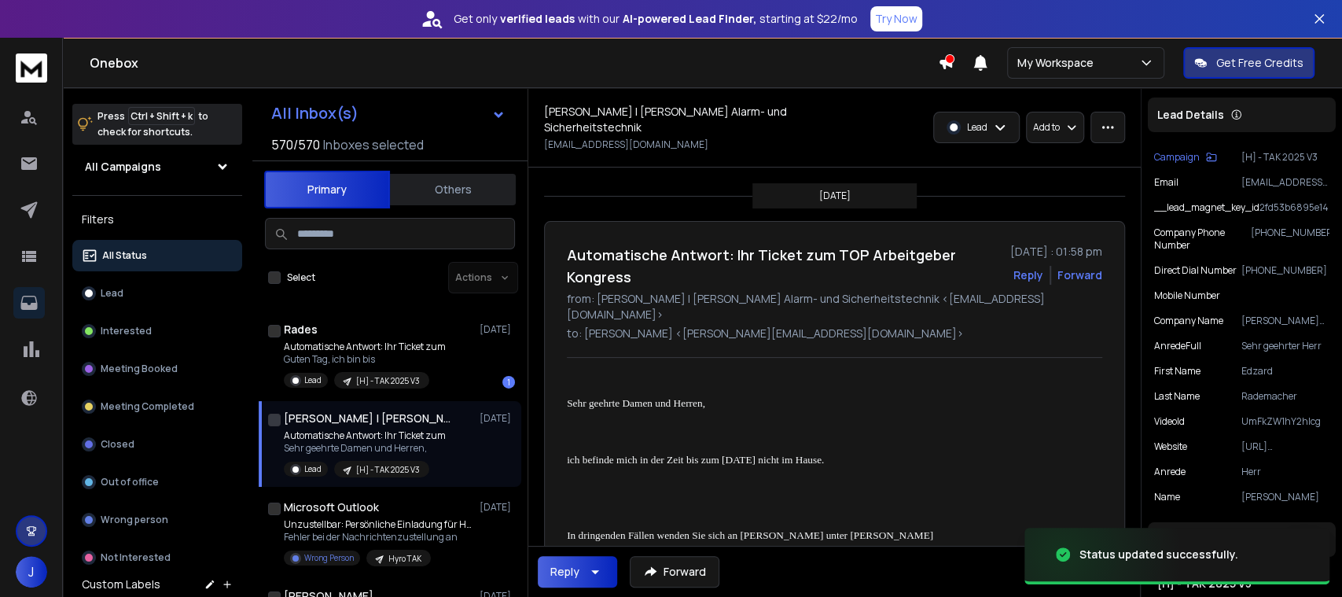
scroll to position [105, 0]
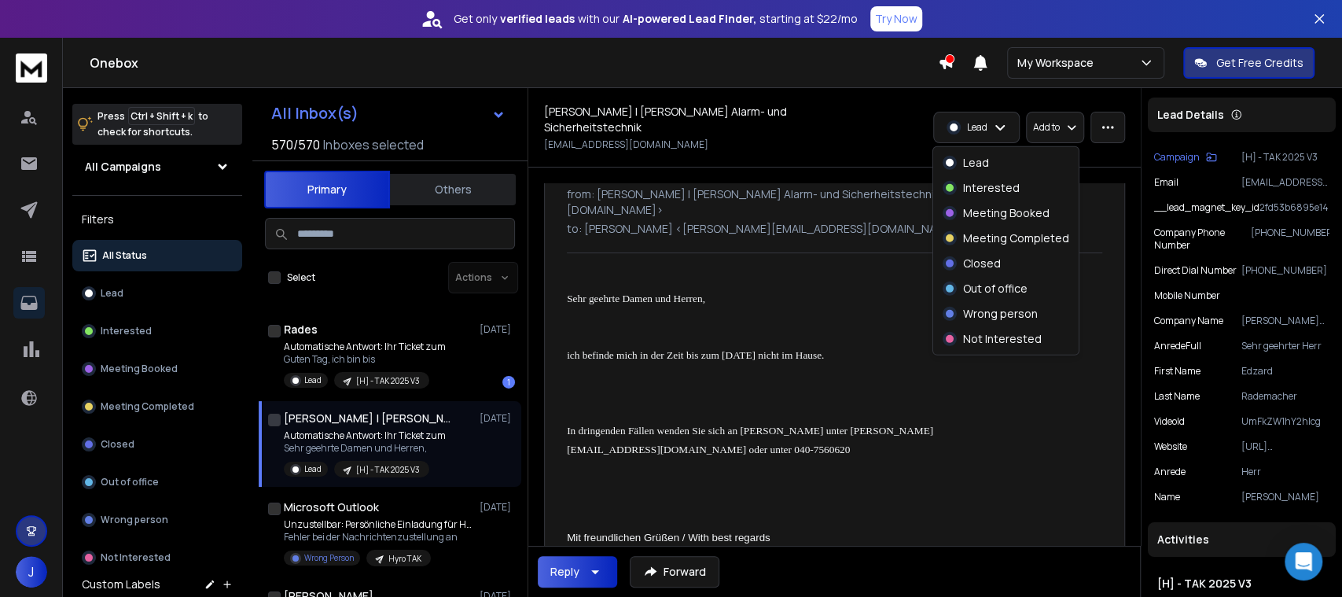
click at [1002, 130] on icon at bounding box center [999, 127] width 13 height 13
click at [981, 292] on p "Out of office" at bounding box center [995, 289] width 64 height 16
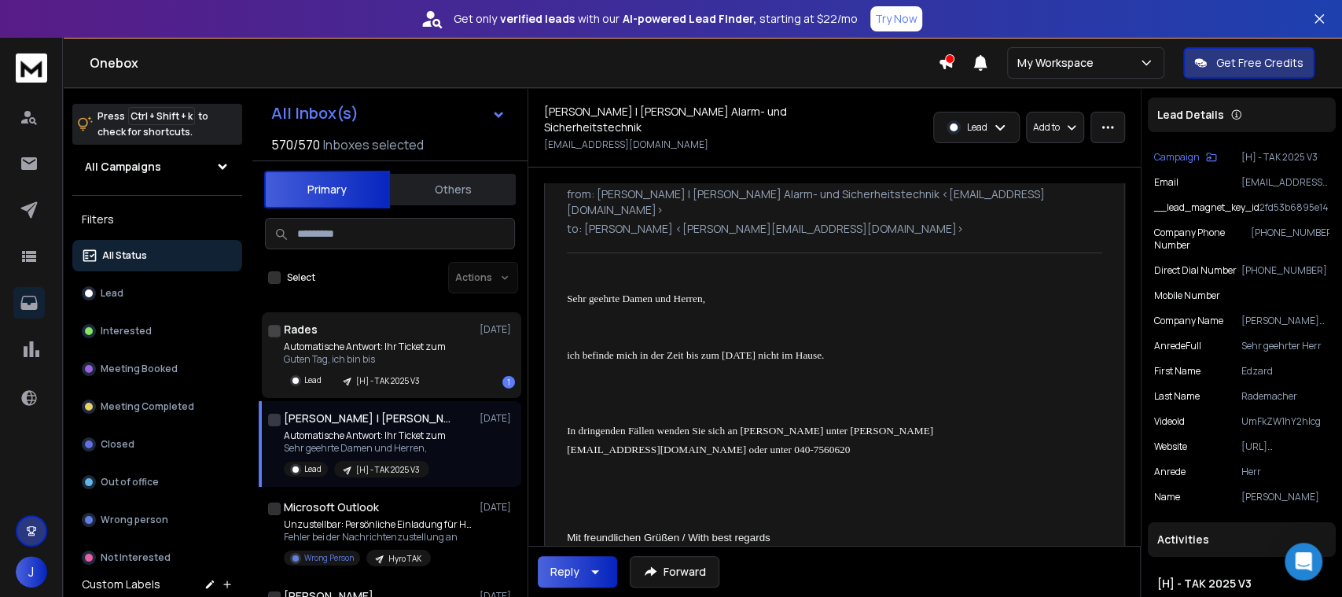
scroll to position [0, 0]
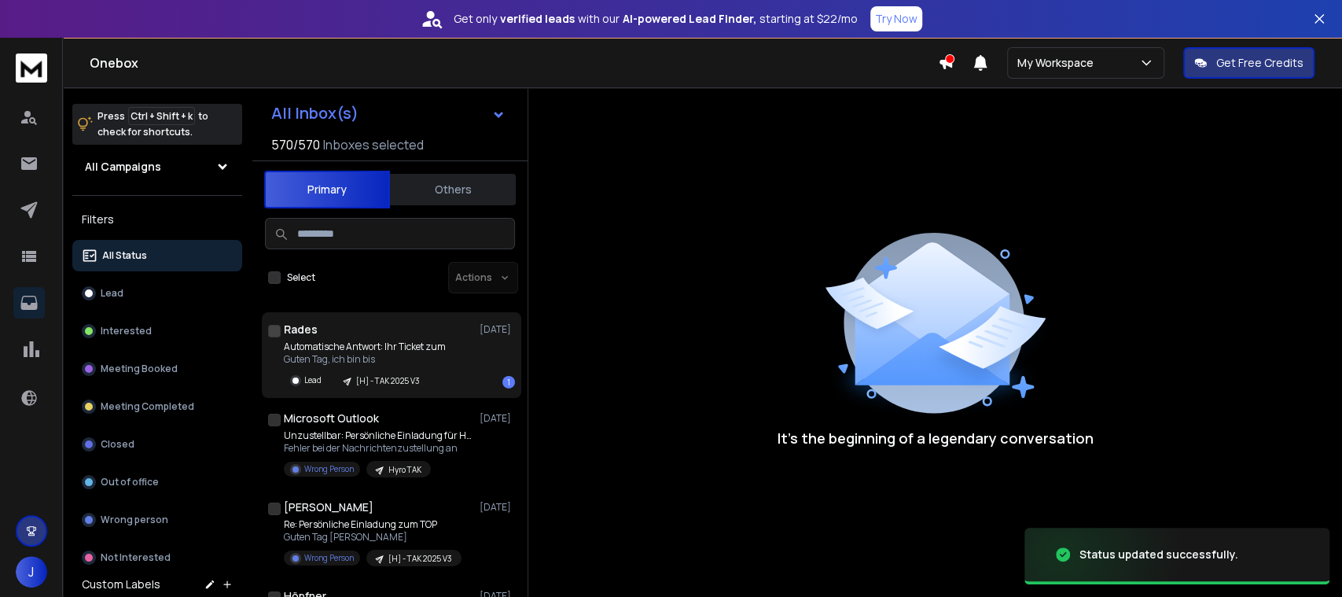
click at [501, 368] on div "Automatische Antwort: Ihr Ticket zum Guten Tag, ich bin bis Lead [H] - TAK 2025…" at bounding box center [399, 364] width 231 height 48
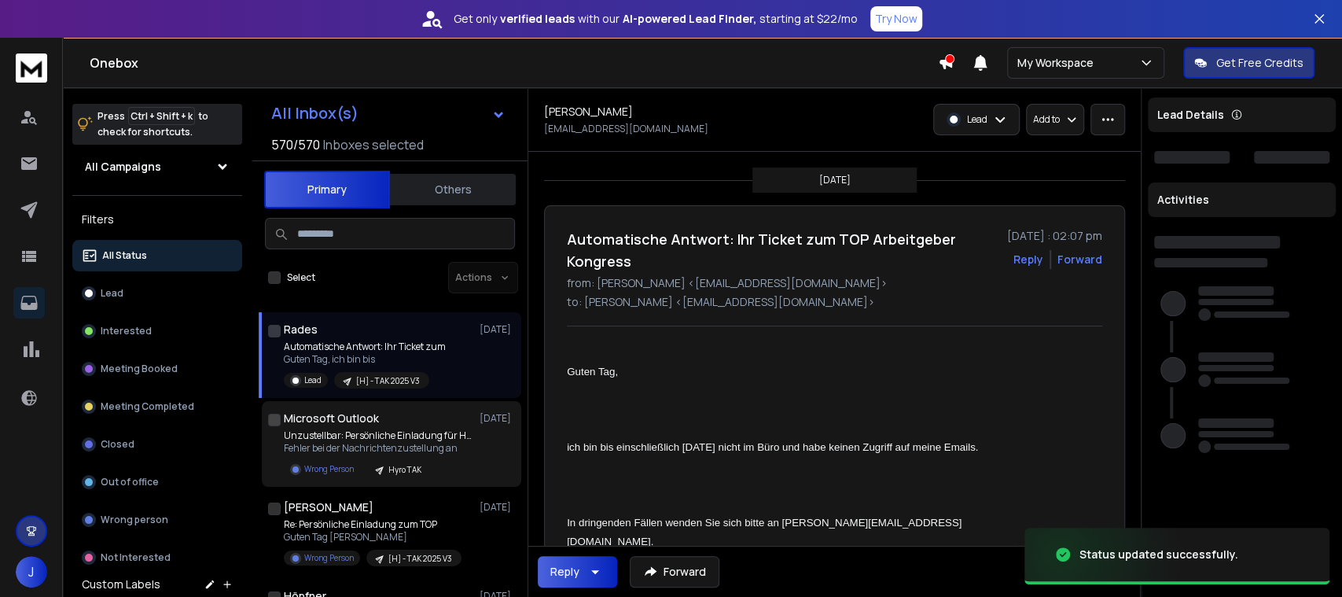
scroll to position [3447, 0]
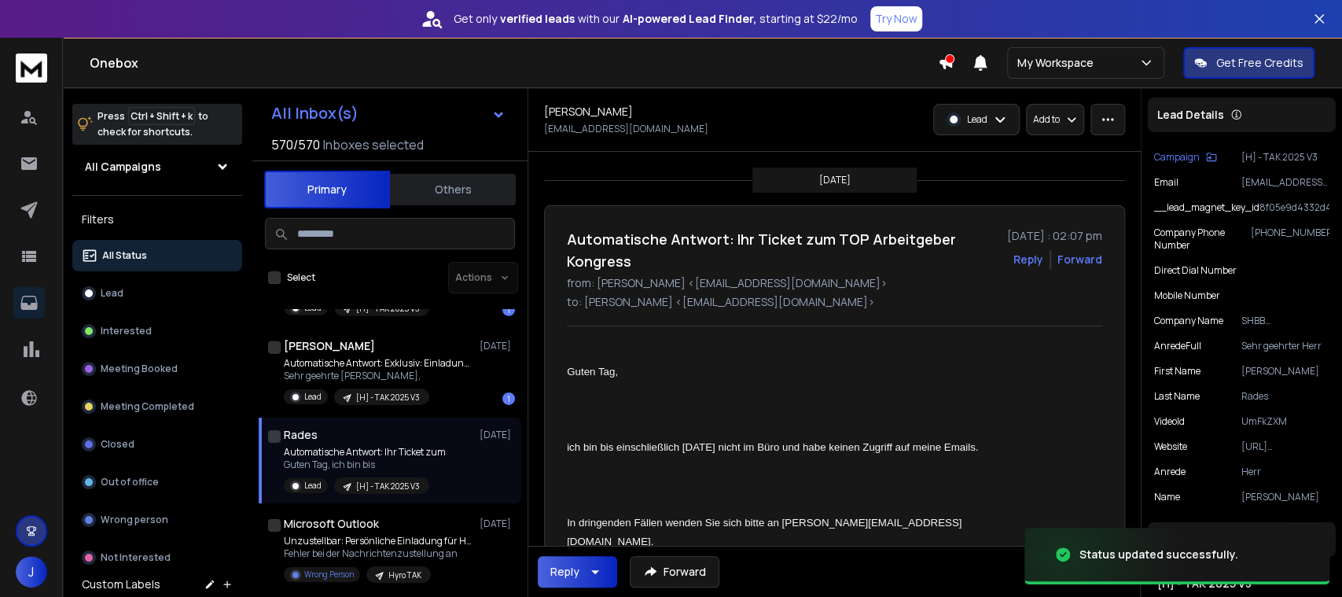
click at [710, 450] on span "ich bin bis einschließlich [DATE] nicht im Büro und habe keinen Zugriff auf mei…" at bounding box center [772, 447] width 411 height 12
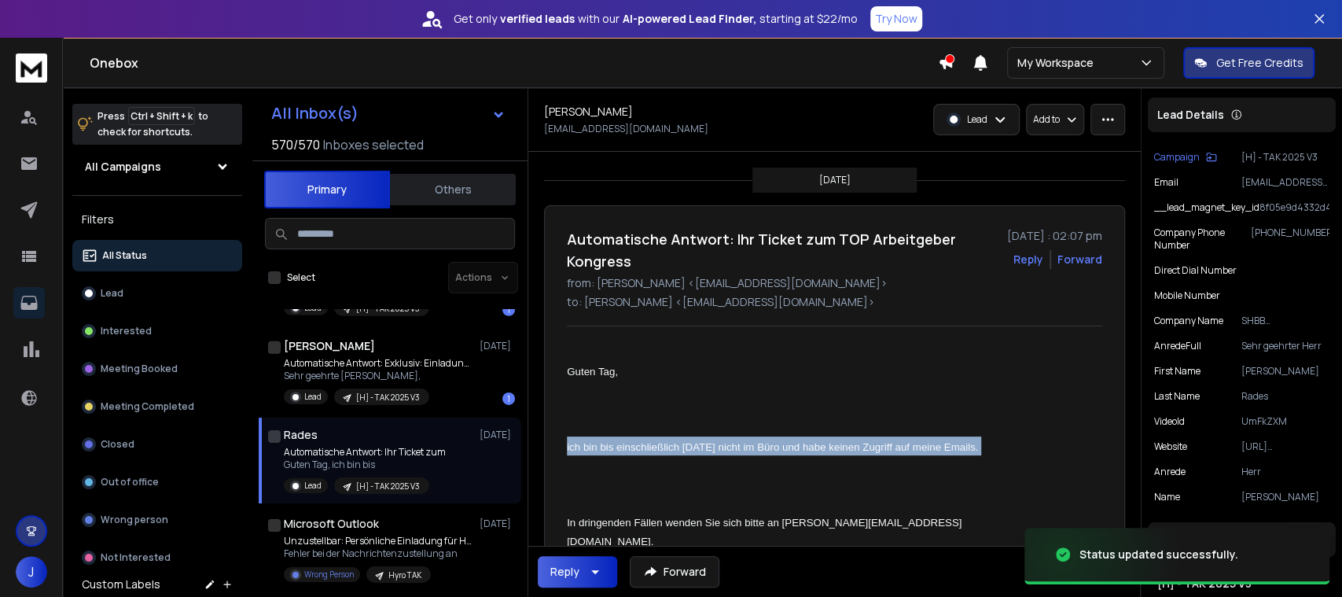
click at [710, 450] on span "ich bin bis einschließlich [DATE] nicht im Büro und habe keinen Zugriff auf mei…" at bounding box center [772, 447] width 411 height 12
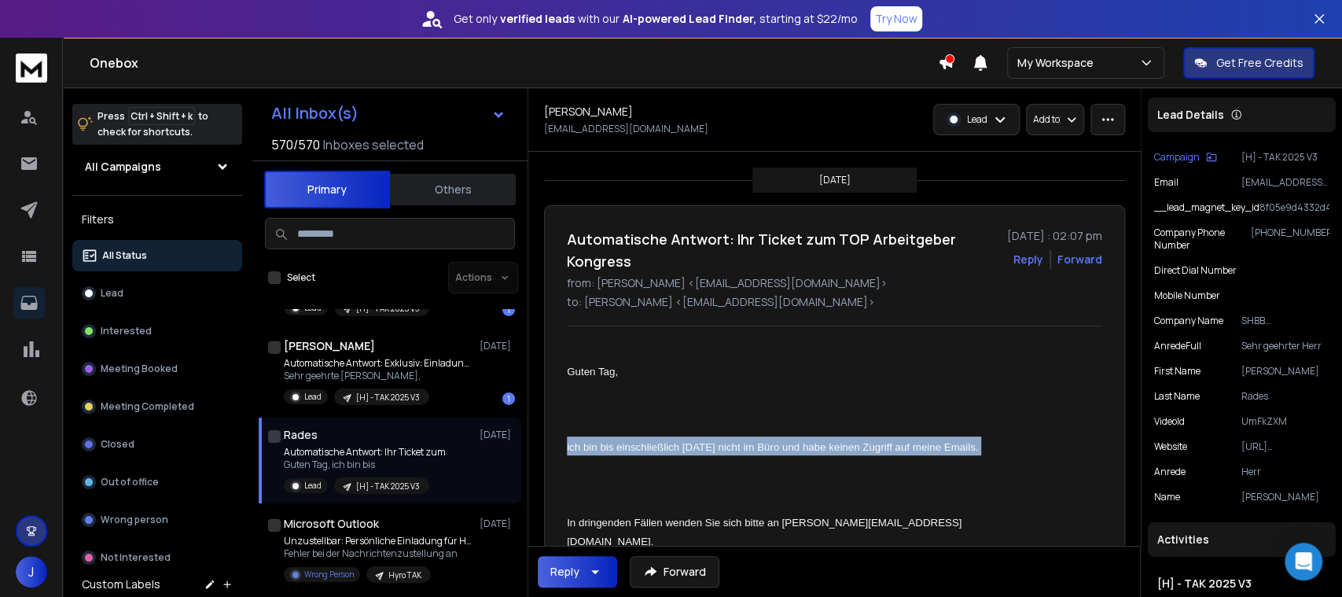
click at [955, 131] on div "Lead" at bounding box center [976, 120] width 85 height 30
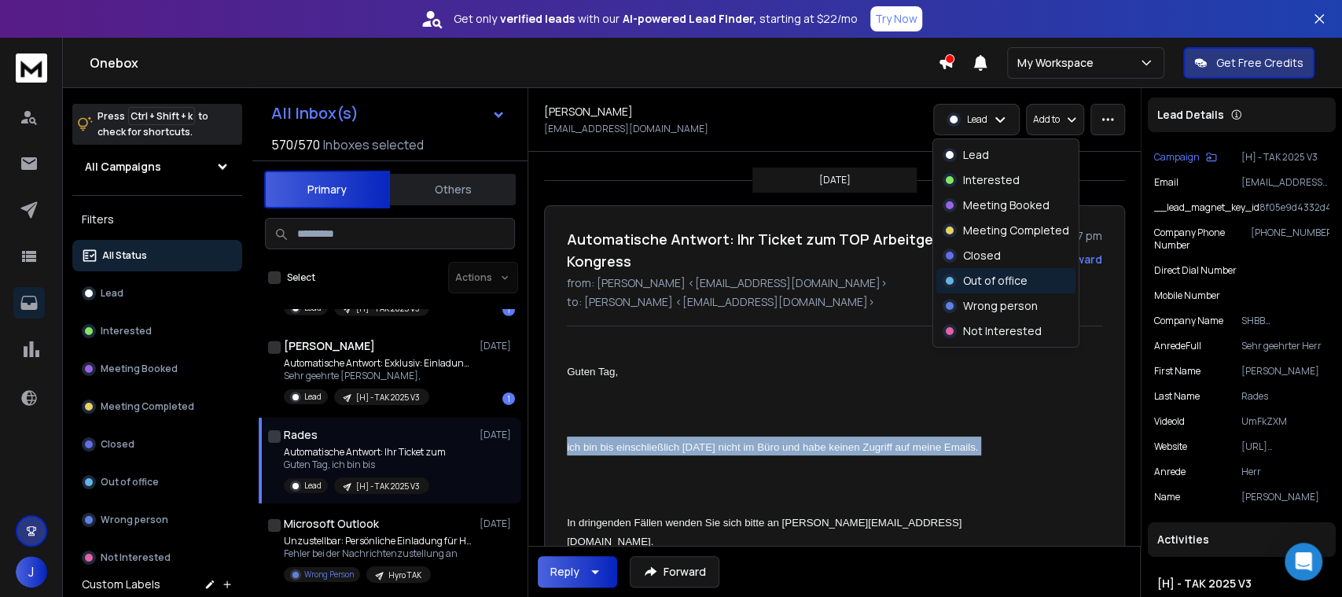
click at [991, 286] on p "Out of office" at bounding box center [995, 281] width 64 height 16
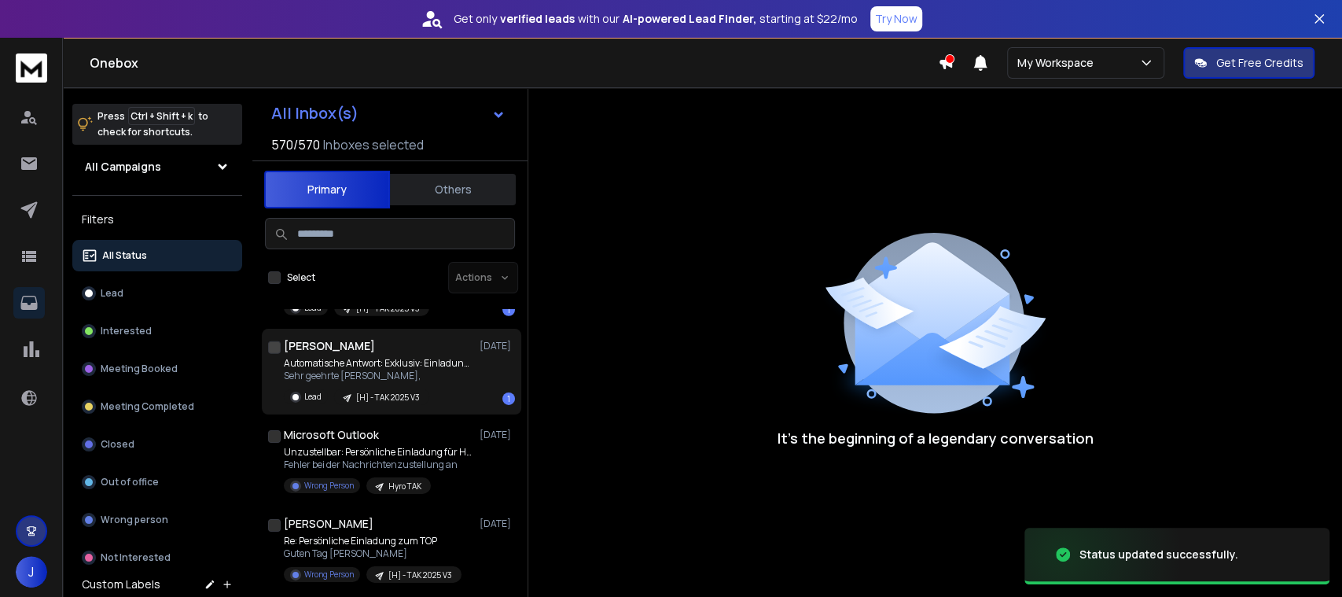
click at [429, 391] on div "Lead [H] - TAK 2025 V3" at bounding box center [378, 396] width 189 height 17
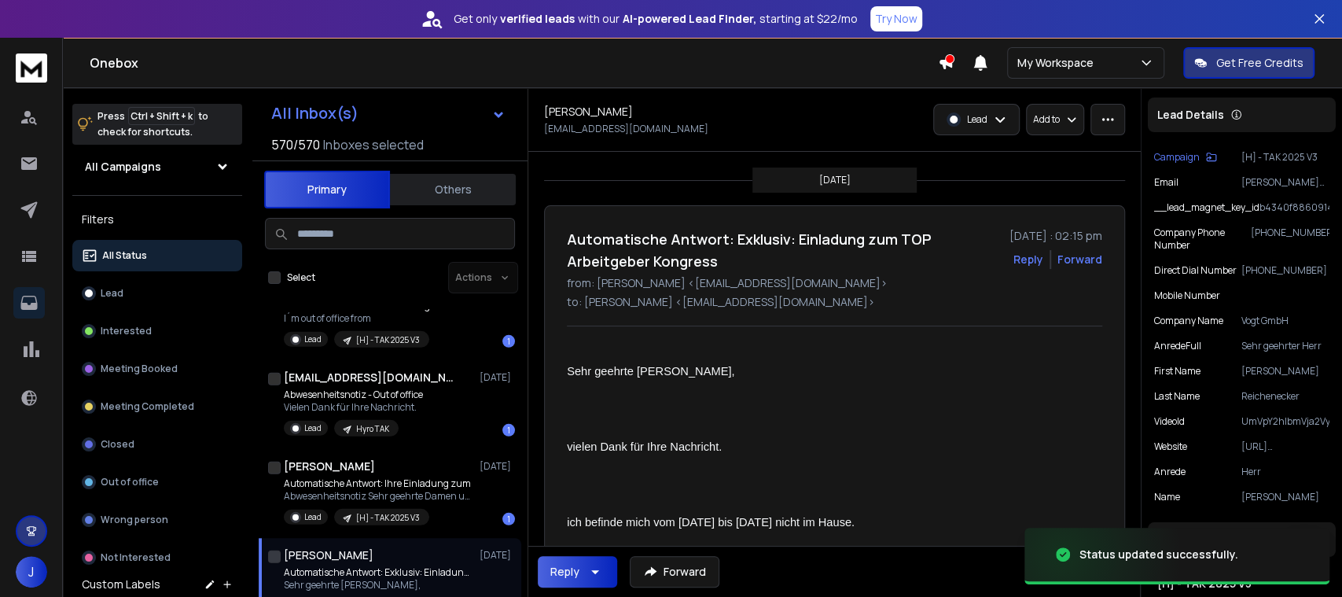
scroll to position [105, 0]
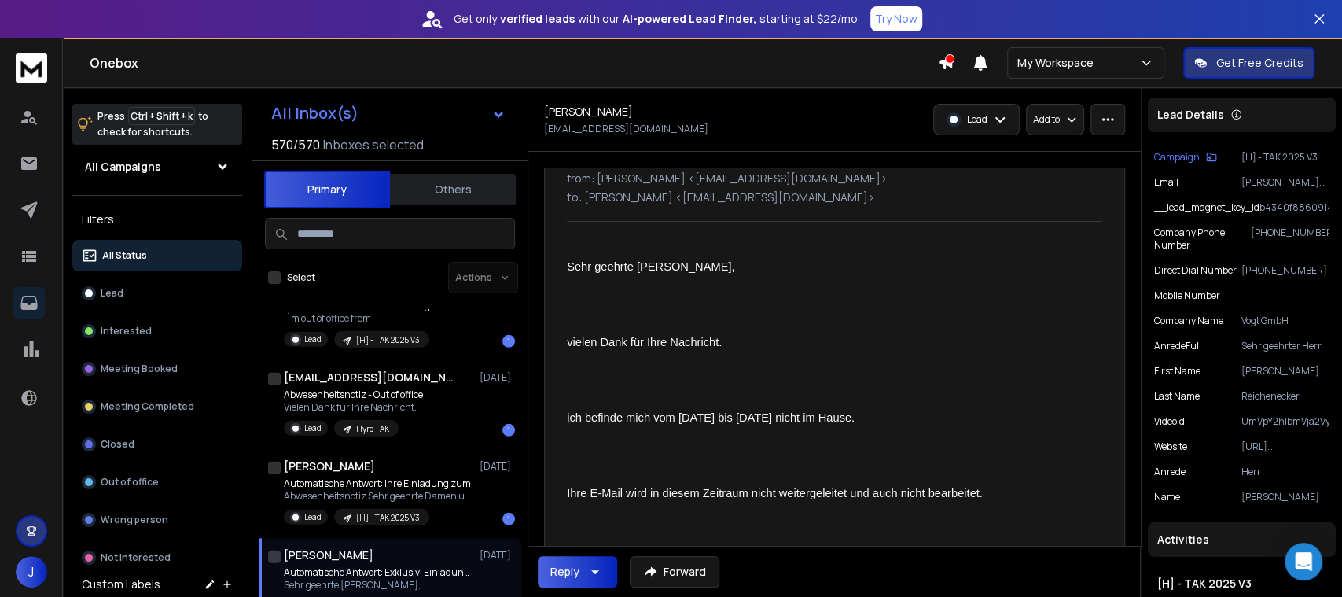
click at [952, 126] on div at bounding box center [953, 119] width 14 height 14
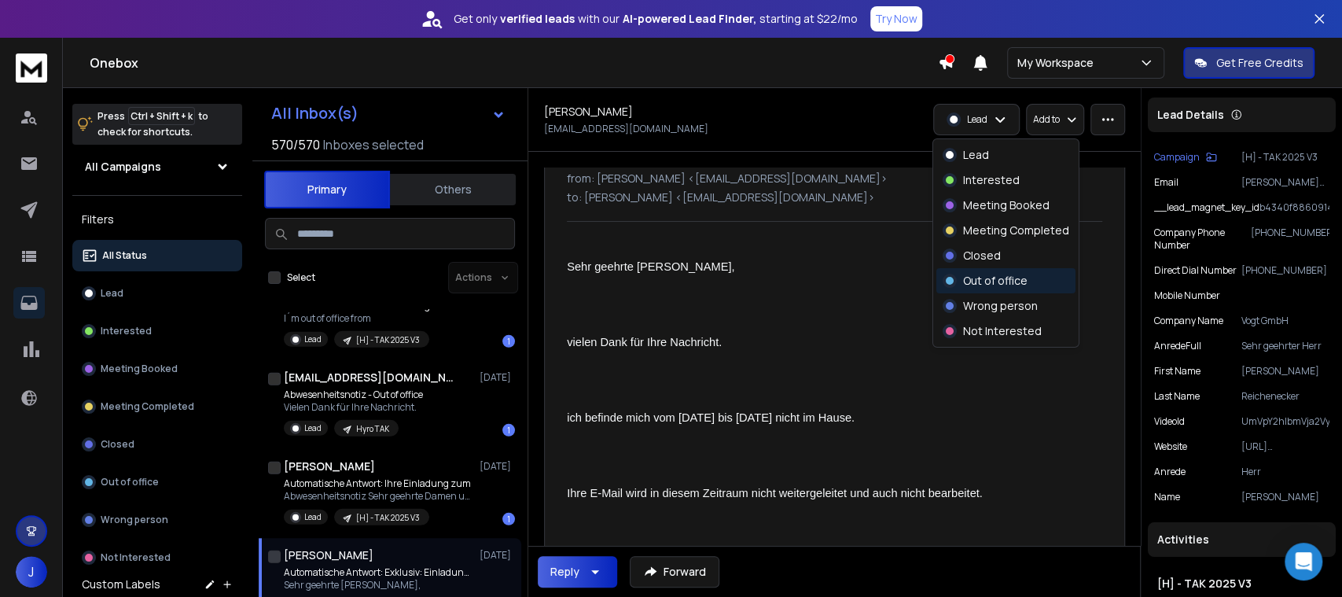
click at [985, 283] on p "Out of office" at bounding box center [995, 281] width 64 height 16
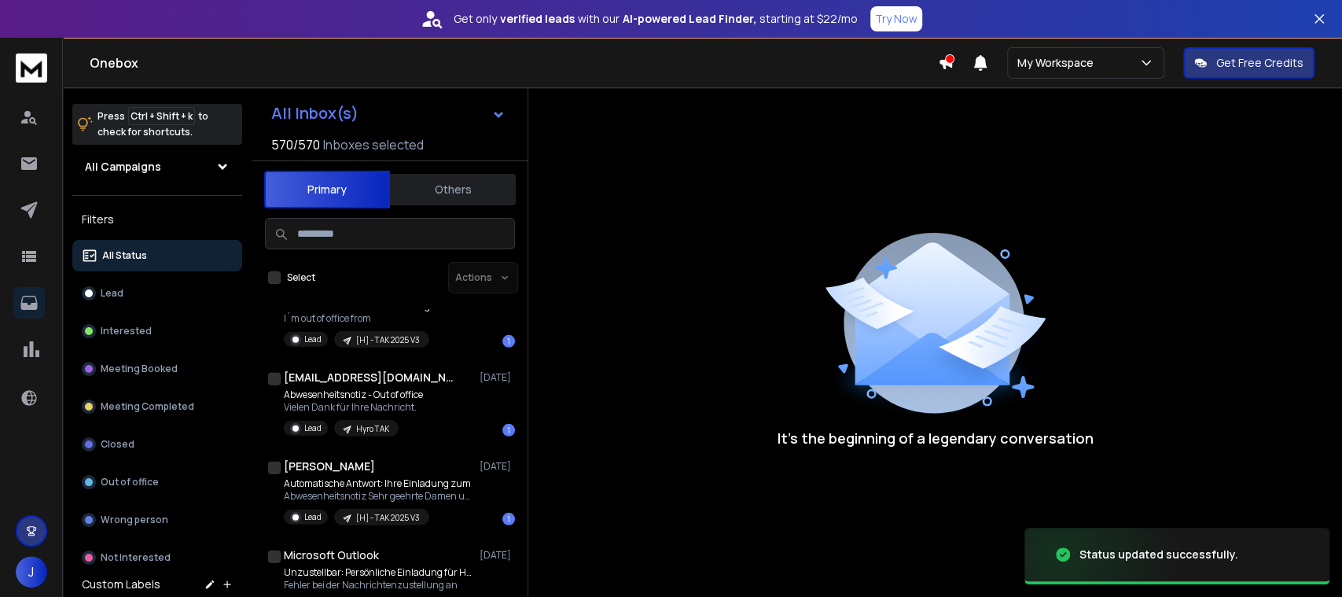
scroll to position [0, 0]
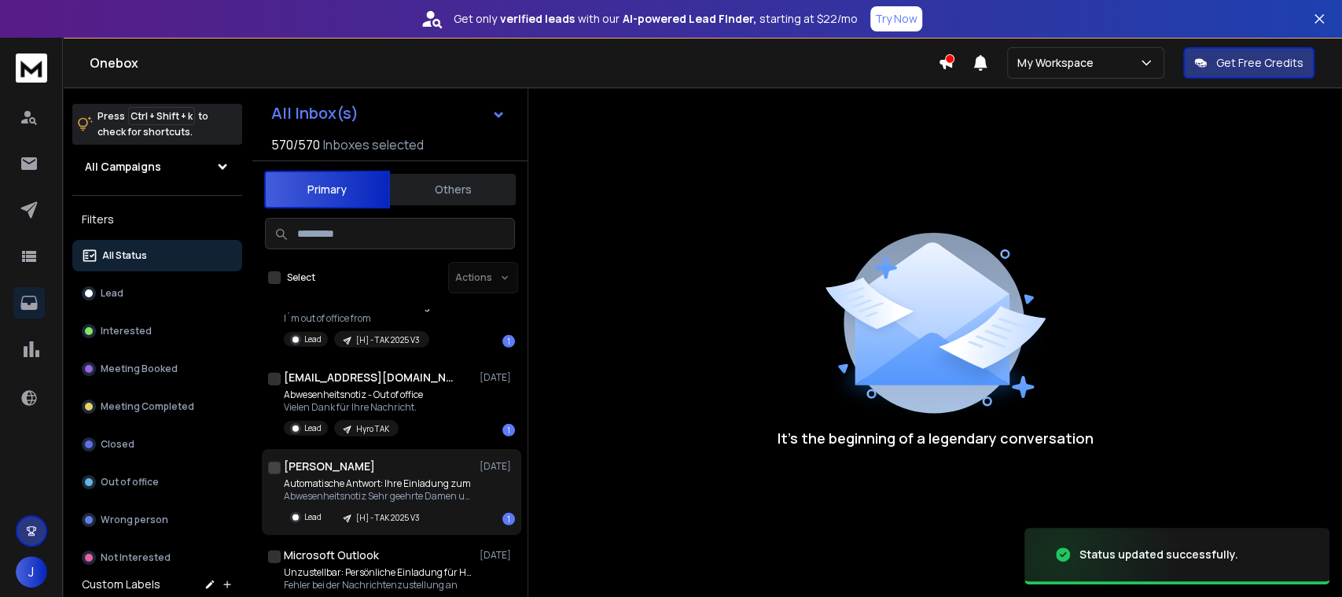
click at [450, 505] on div "Automatische Antwort: Ihre Einladung zum Abwesenheitsnotiz Sehr geehrte Damen u…" at bounding box center [378, 501] width 189 height 48
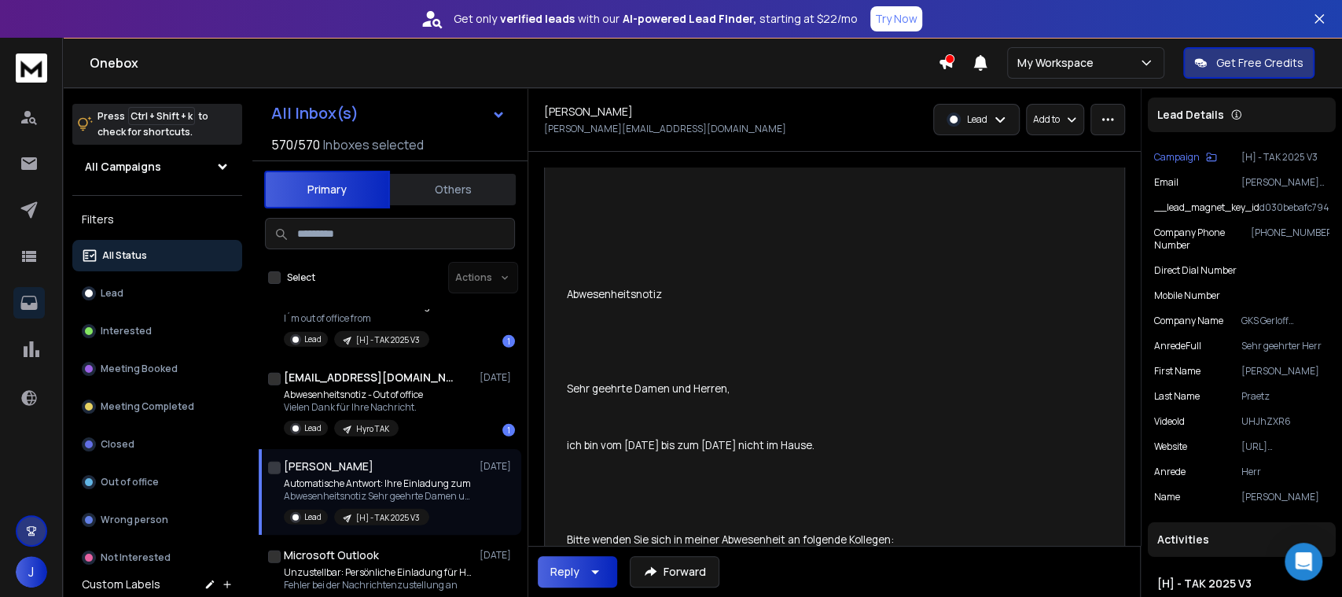
scroll to position [314, 0]
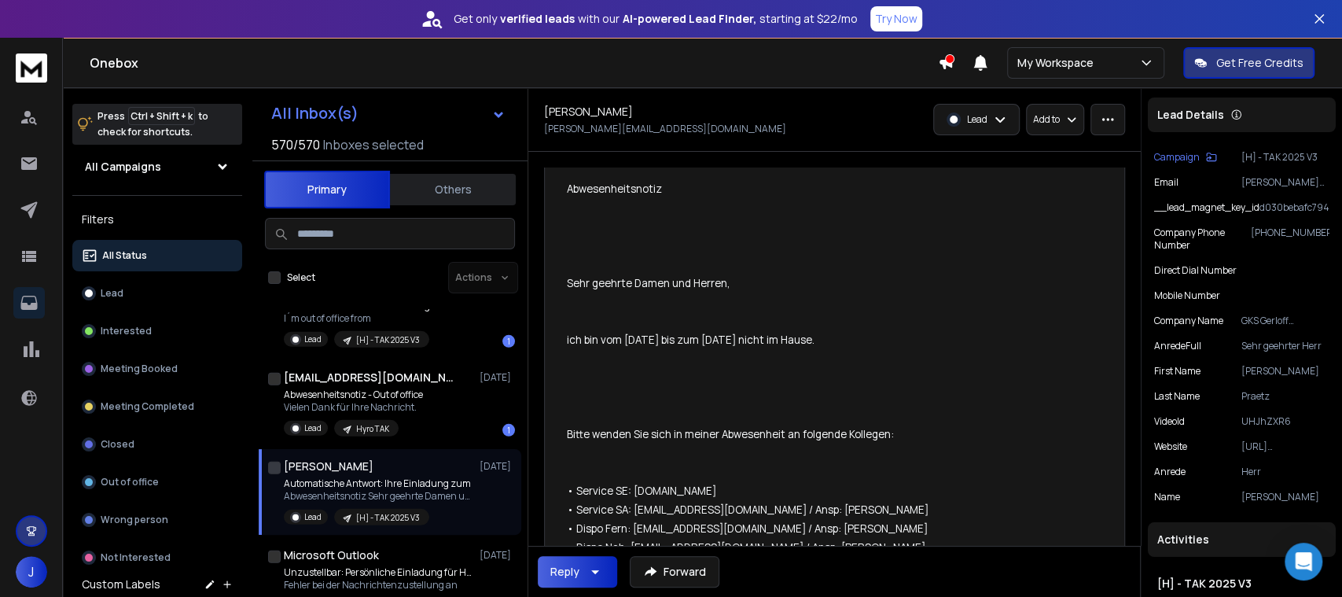
click at [962, 115] on div "Lead" at bounding box center [976, 120] width 85 height 30
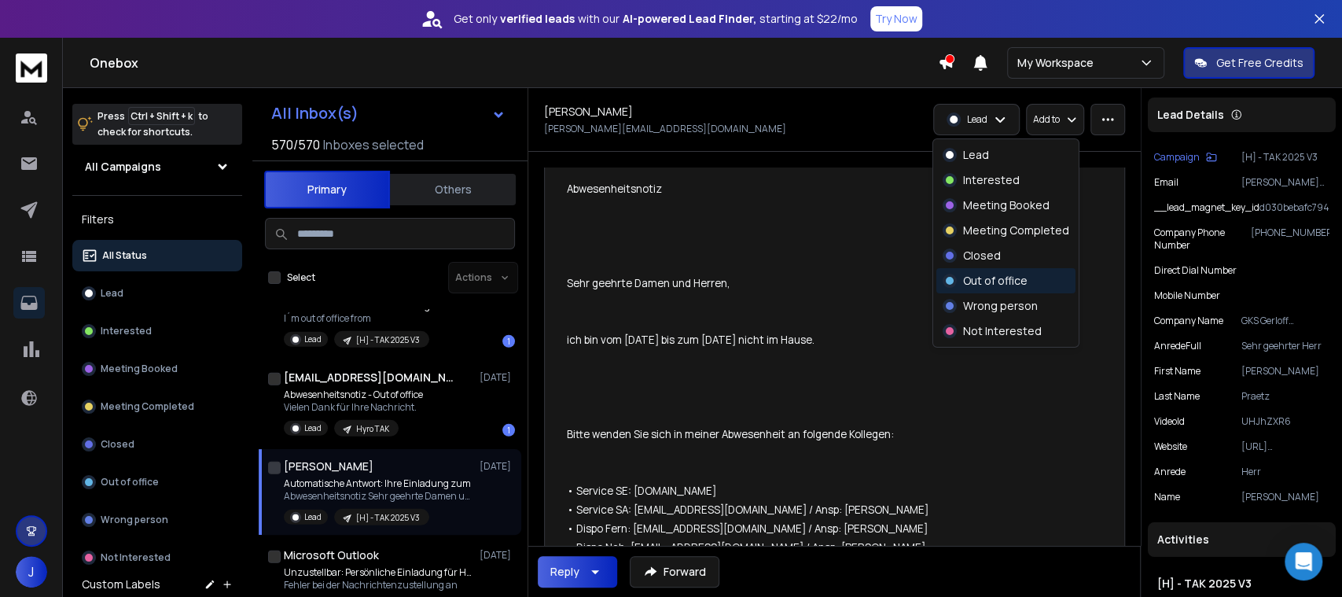
click at [1002, 285] on p "Out of office" at bounding box center [995, 281] width 64 height 16
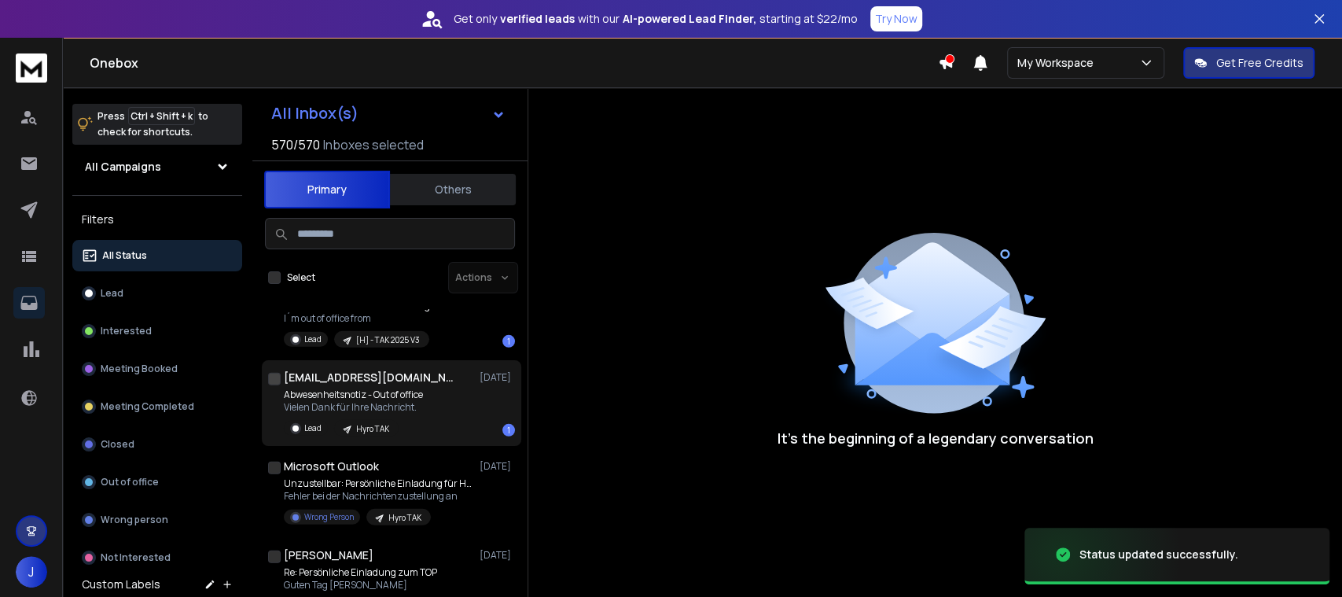
scroll to position [0, 0]
click at [466, 390] on div "Abwesenheitsnotiz - Out of office Vielen Dank für Ihre Nachricht. Lead Hyro TAK…" at bounding box center [399, 412] width 231 height 48
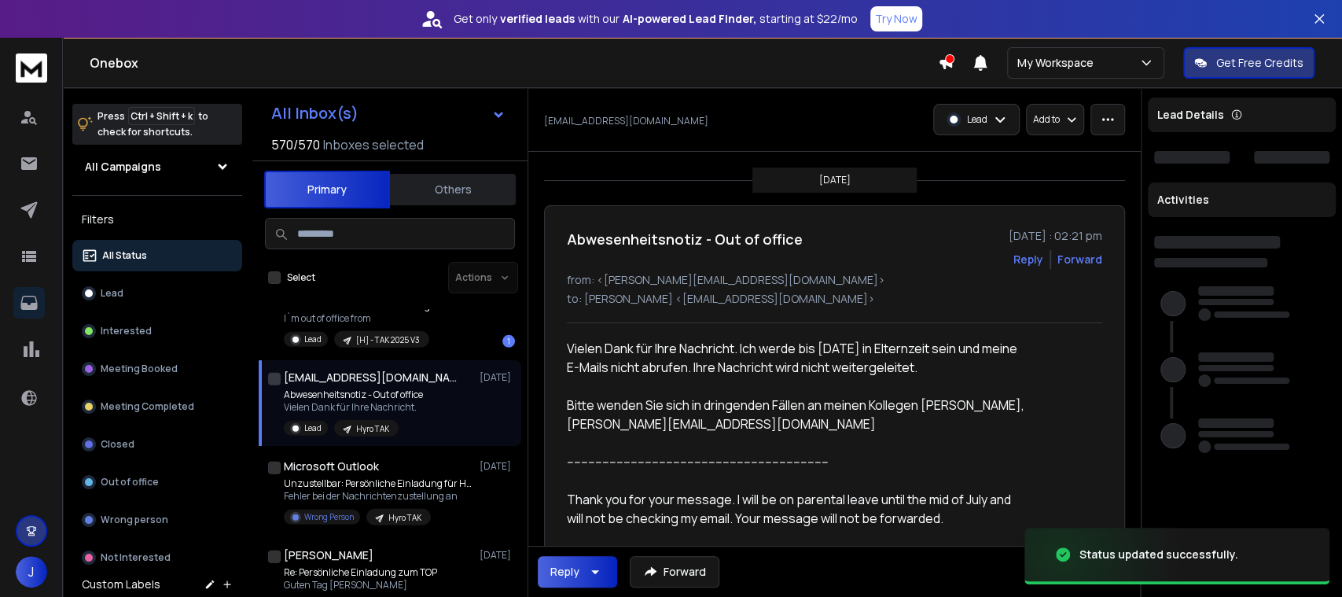
scroll to position [3133, 0]
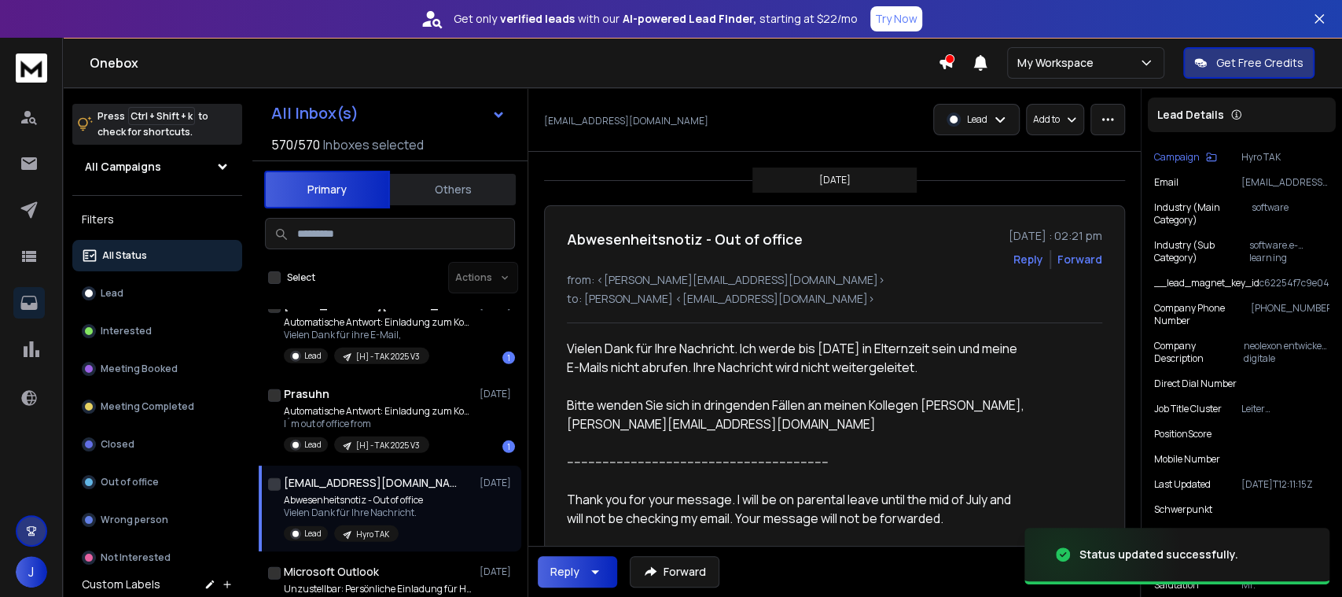
click at [784, 347] on div "Vielen Dank für Ihre Nachricht. Ich werde bis [DATE] in Elternzeit sein und mei…" at bounding box center [803, 477] width 472 height 277
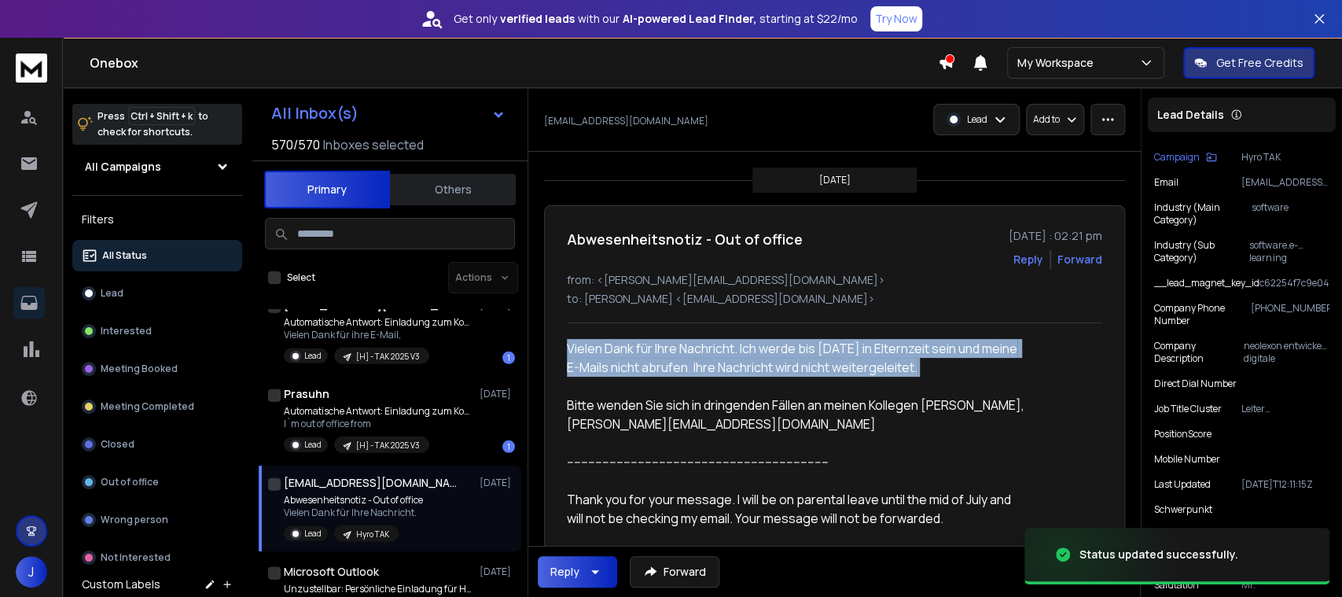
click at [784, 347] on div "Vielen Dank für Ihre Nachricht. Ich werde bis [DATE] in Elternzeit sein und mei…" at bounding box center [803, 477] width 472 height 277
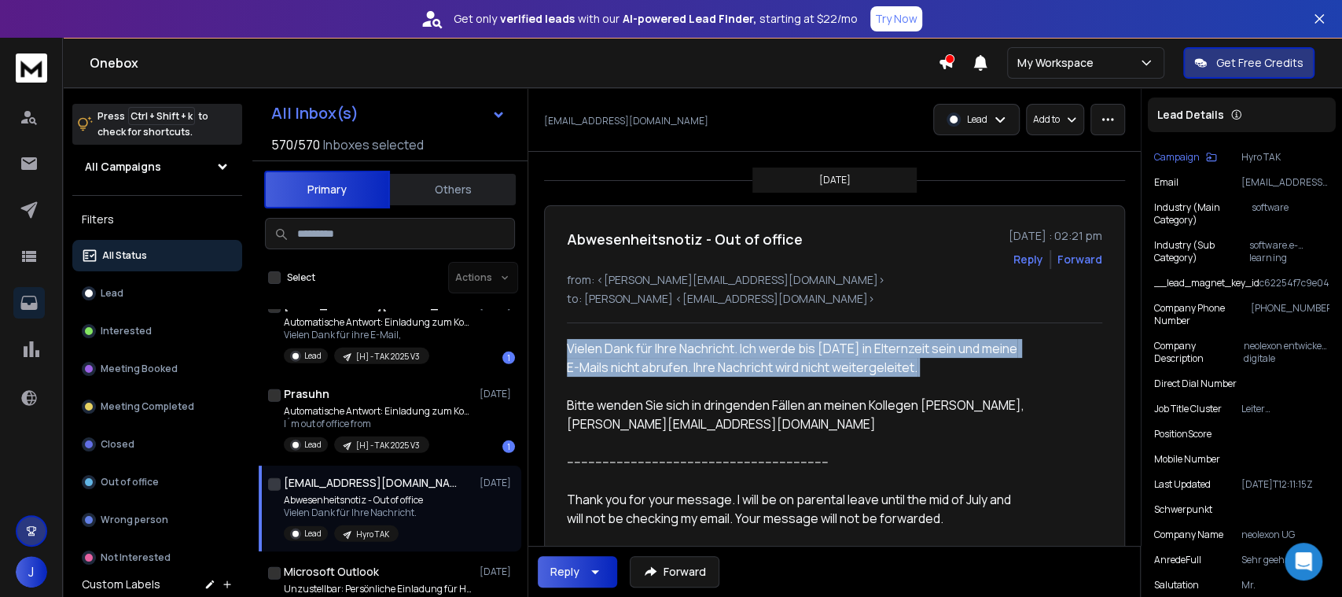
click at [978, 129] on div "Lead" at bounding box center [976, 120] width 85 height 30
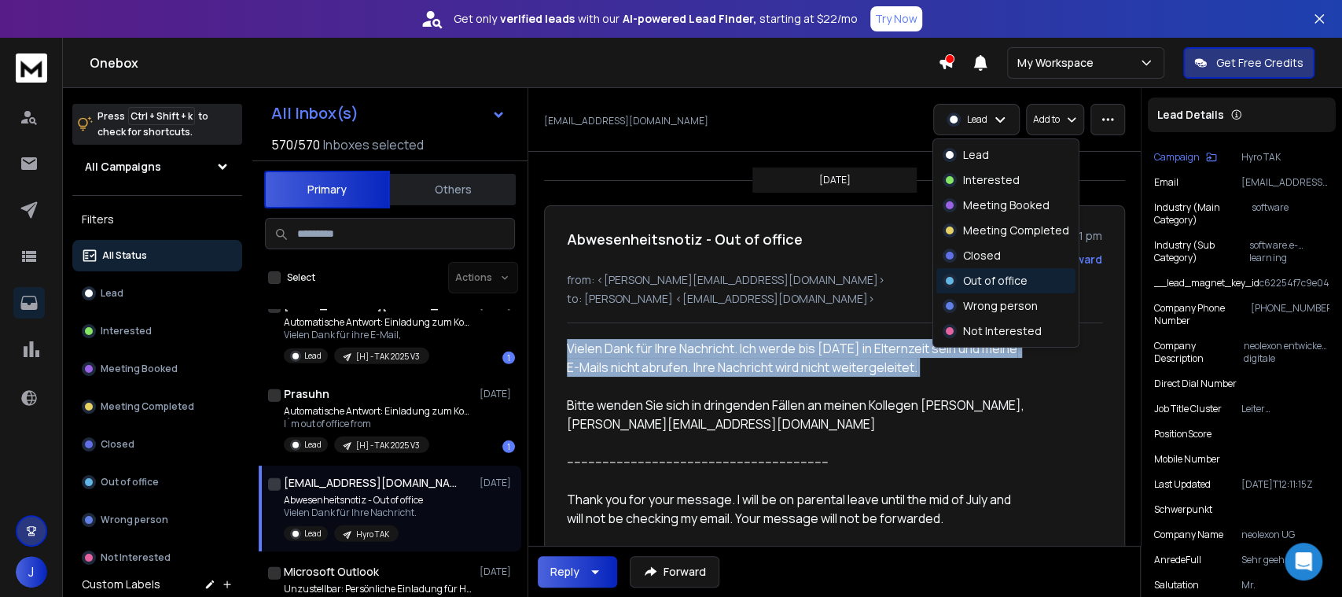
click at [986, 283] on p "Out of office" at bounding box center [995, 281] width 64 height 16
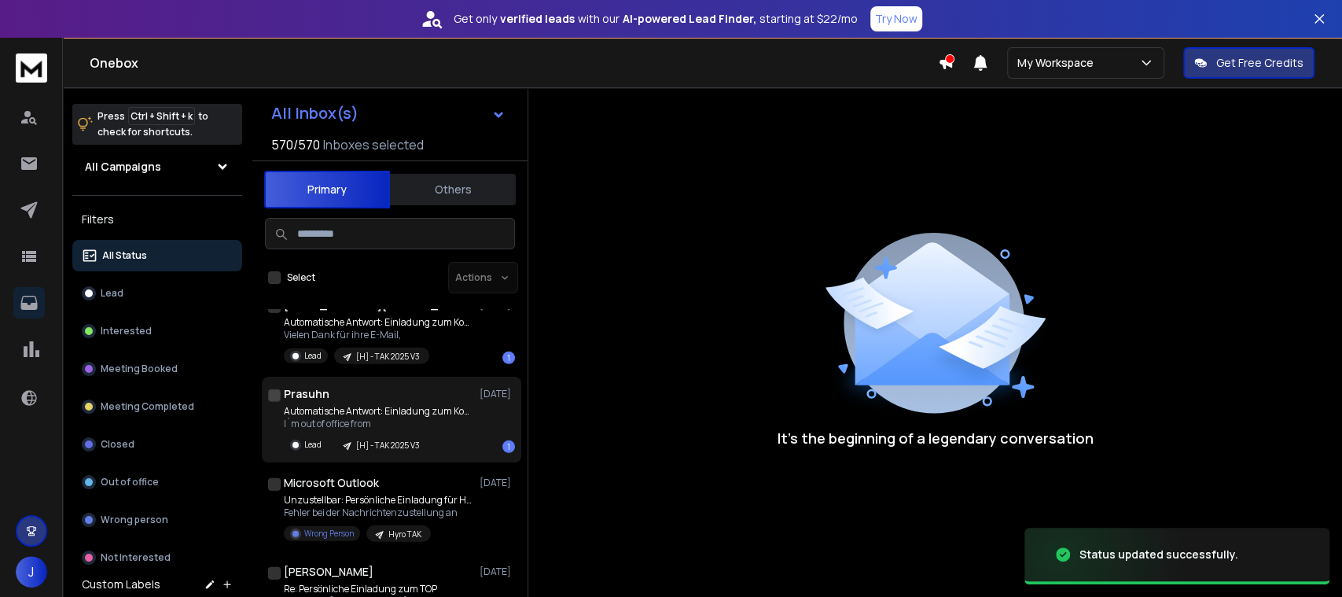
click at [379, 394] on div "Prasuhn [DATE]" at bounding box center [399, 394] width 231 height 16
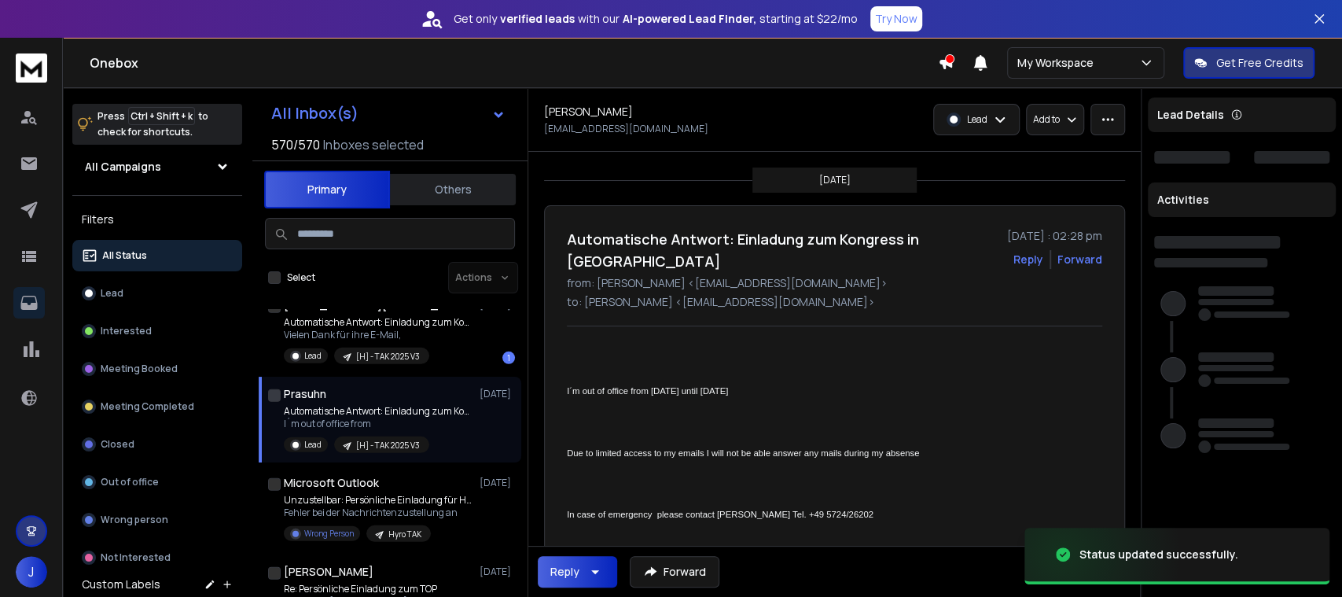
scroll to position [3028, 0]
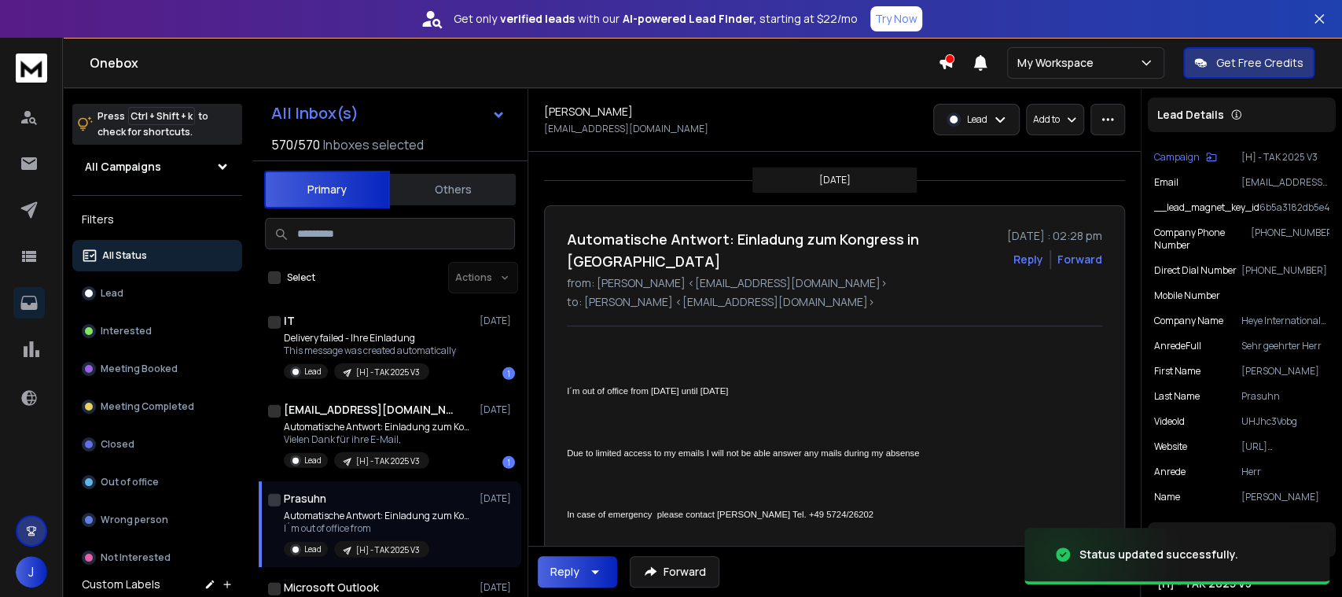
click at [931, 108] on div "Lead Add to" at bounding box center [982, 119] width 286 height 31
click at [946, 120] on div at bounding box center [953, 119] width 14 height 14
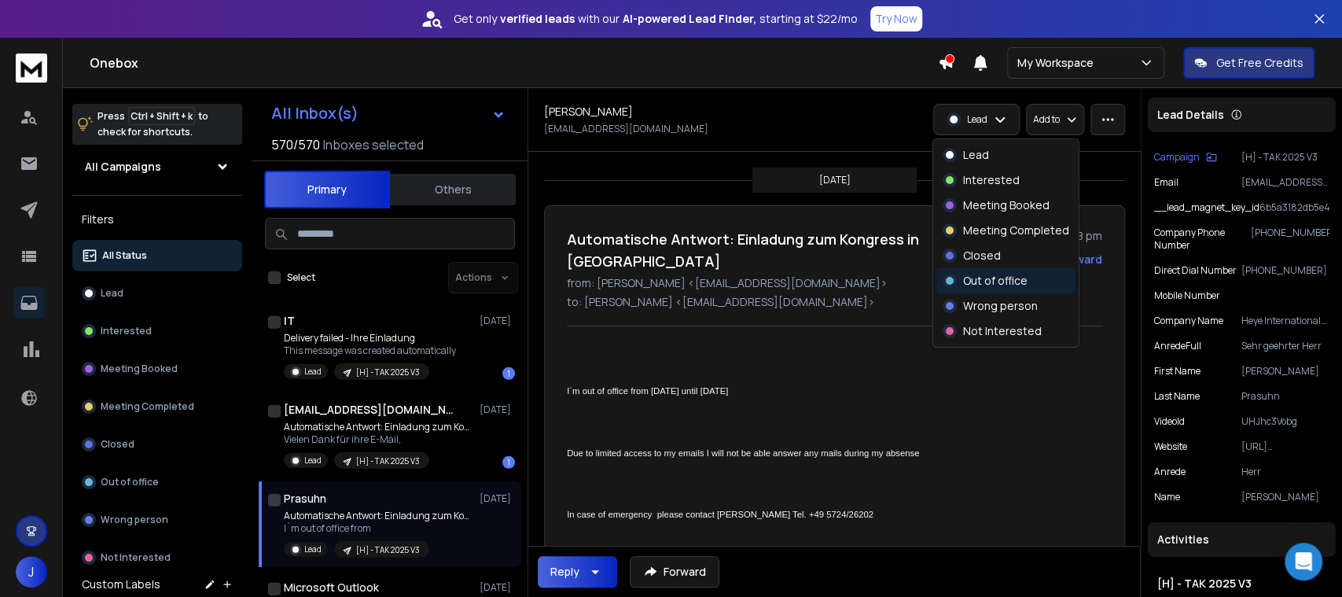
click at [1005, 288] on p "Out of office" at bounding box center [995, 281] width 64 height 16
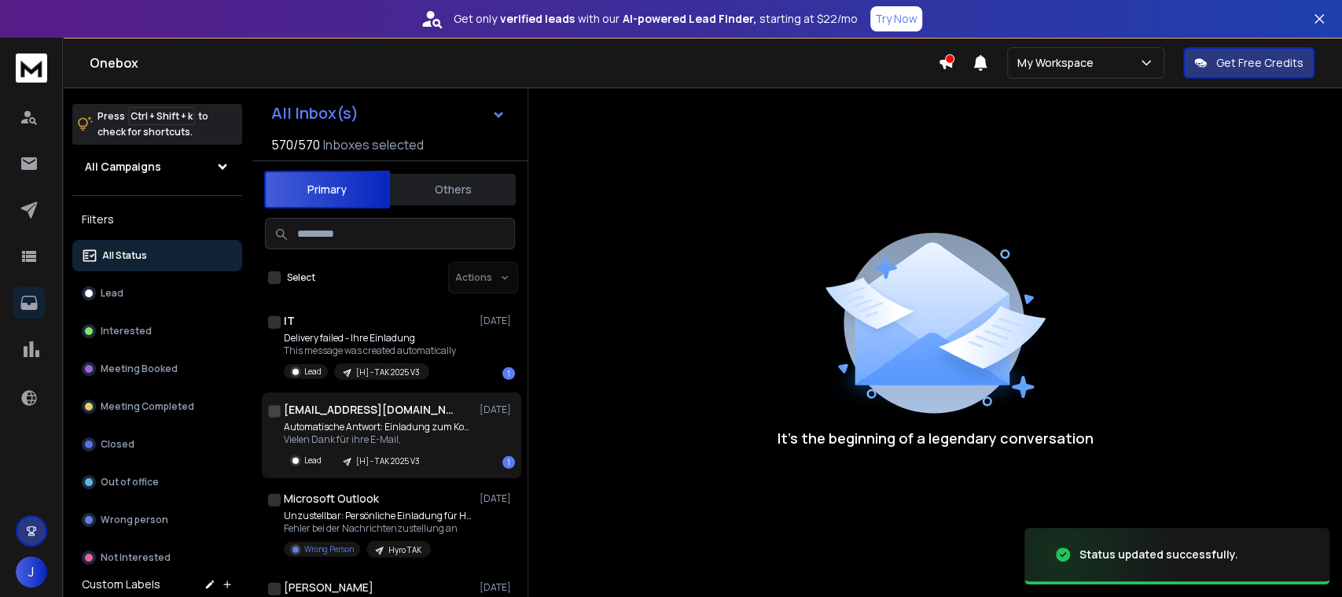
click at [437, 418] on div "[EMAIL_ADDRESS][DOMAIN_NAME] [DATE] Automatische Antwort: Einladung zum Kongres…" at bounding box center [399, 435] width 231 height 67
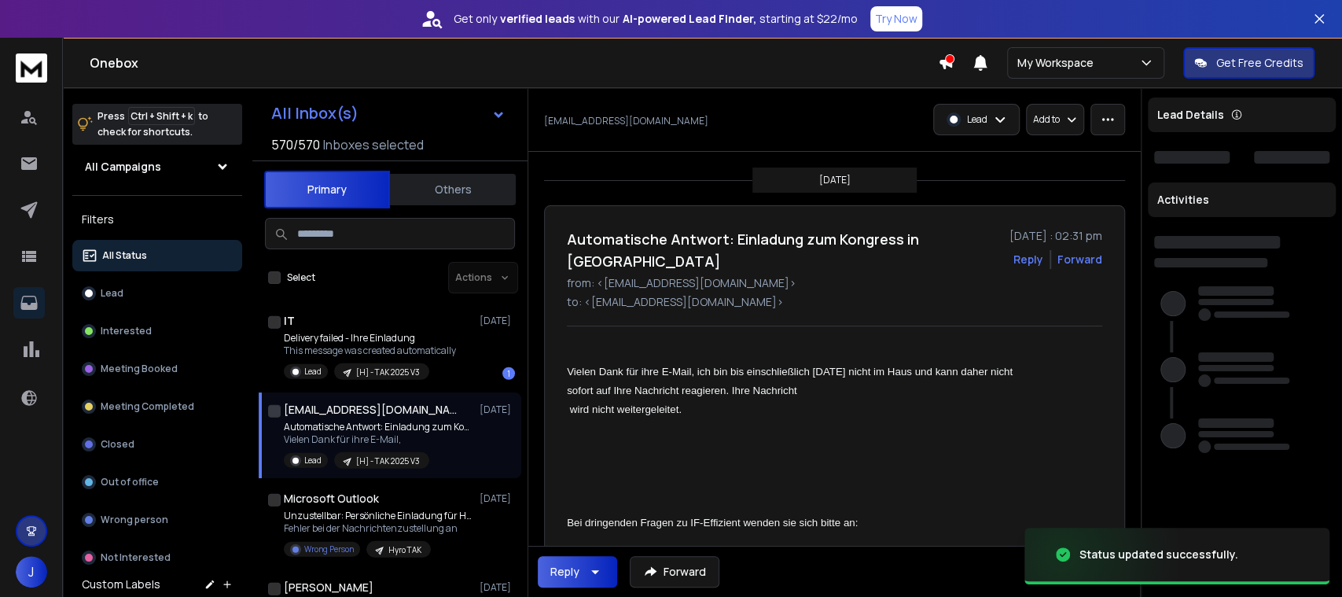
scroll to position [2924, 0]
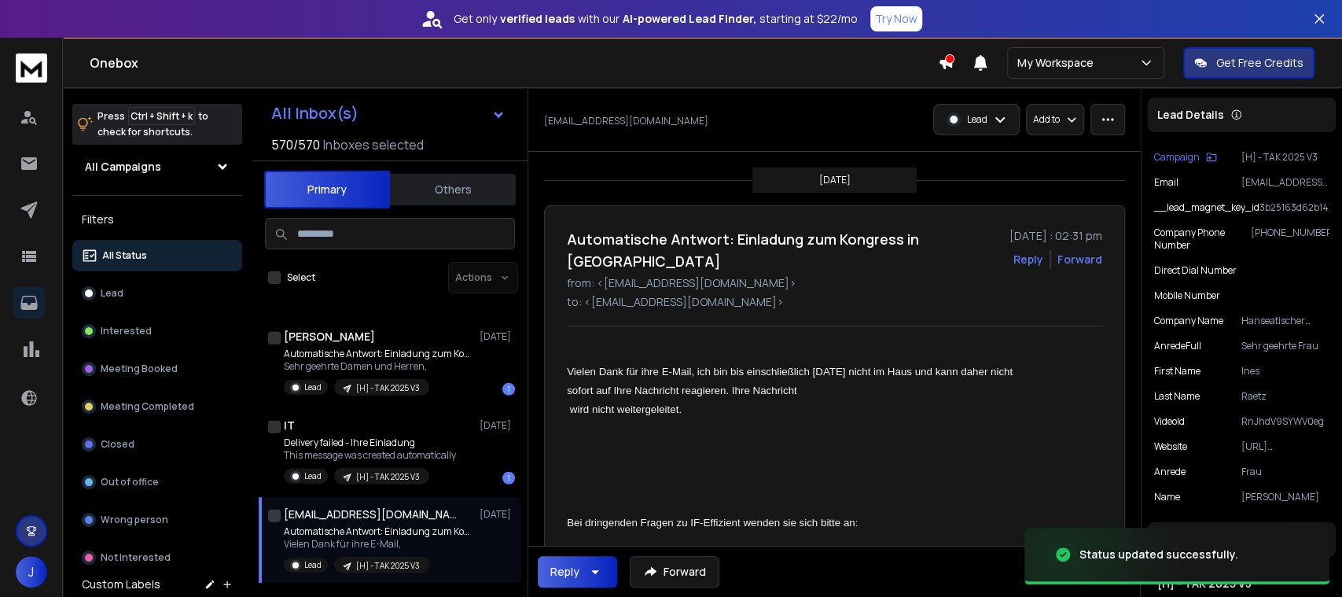
click at [659, 399] on p "Vielen Dank für ihre E-Mail, ich bin bis einschließlich [DATE] nicht im Haus un…" at bounding box center [796, 389] width 459 height 57
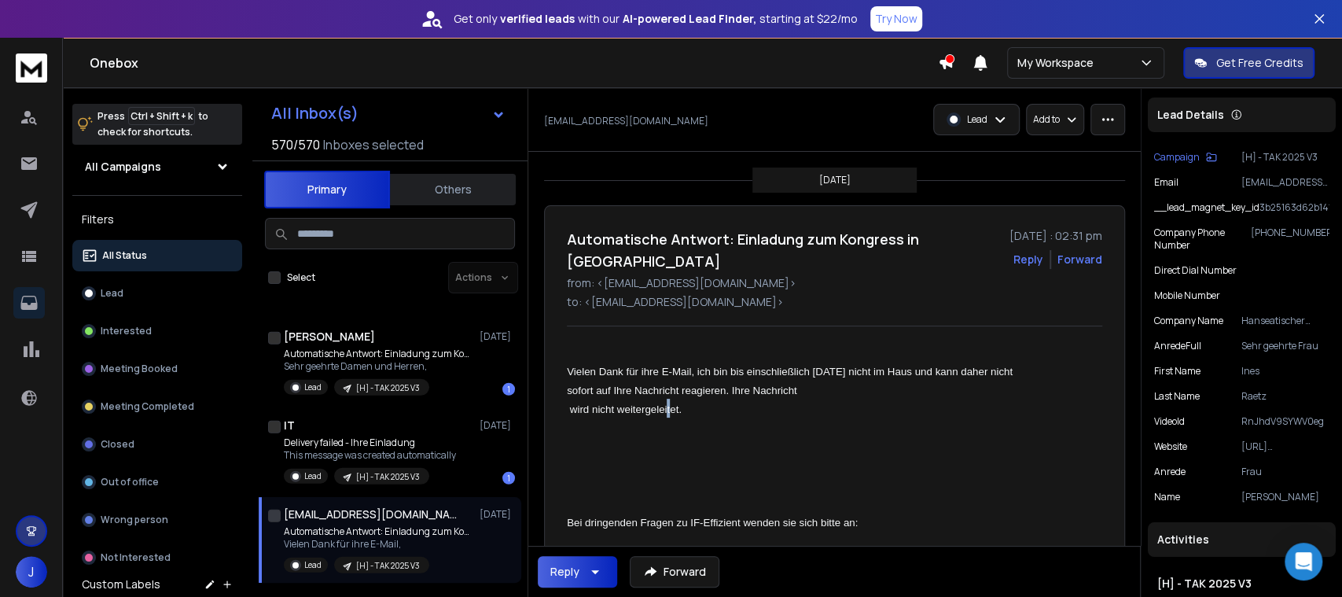
click at [659, 399] on p "Vielen Dank für ihre E-Mail, ich bin bis einschließlich [DATE] nicht im Haus un…" at bounding box center [796, 389] width 459 height 57
click at [959, 136] on div "[EMAIL_ADDRESS][DOMAIN_NAME] Lead Add to Lead Add to" at bounding box center [834, 120] width 612 height 64
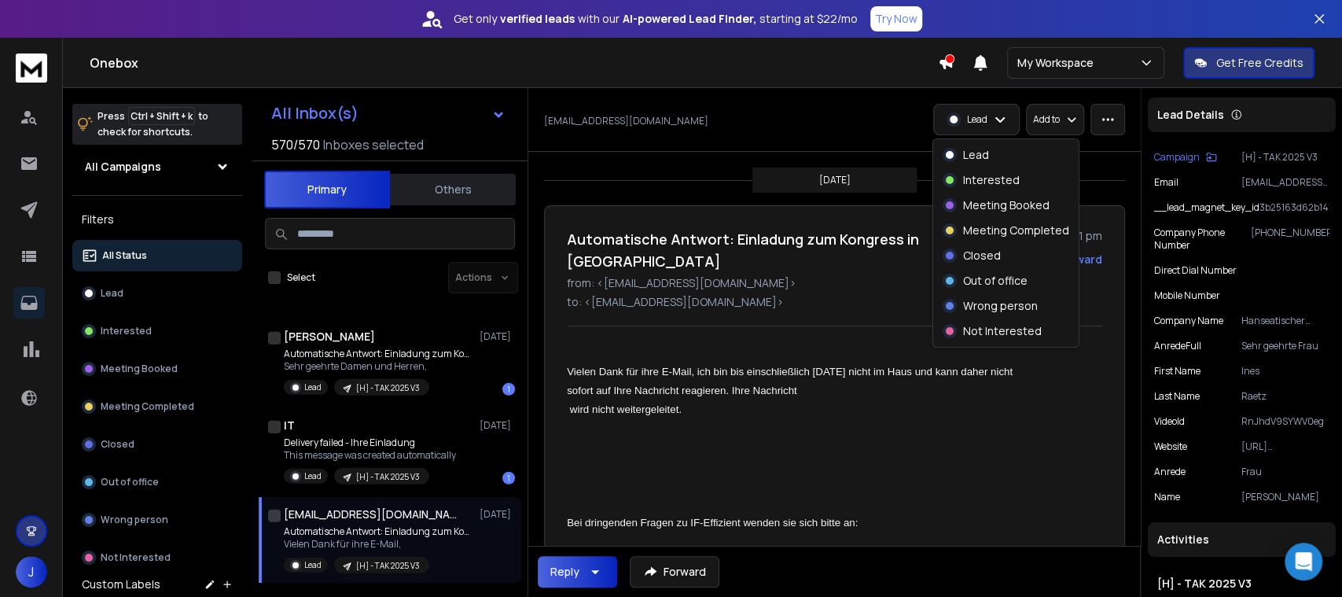
click at [959, 117] on div "Lead" at bounding box center [976, 120] width 85 height 30
click at [966, 277] on p "Out of office" at bounding box center [995, 281] width 64 height 16
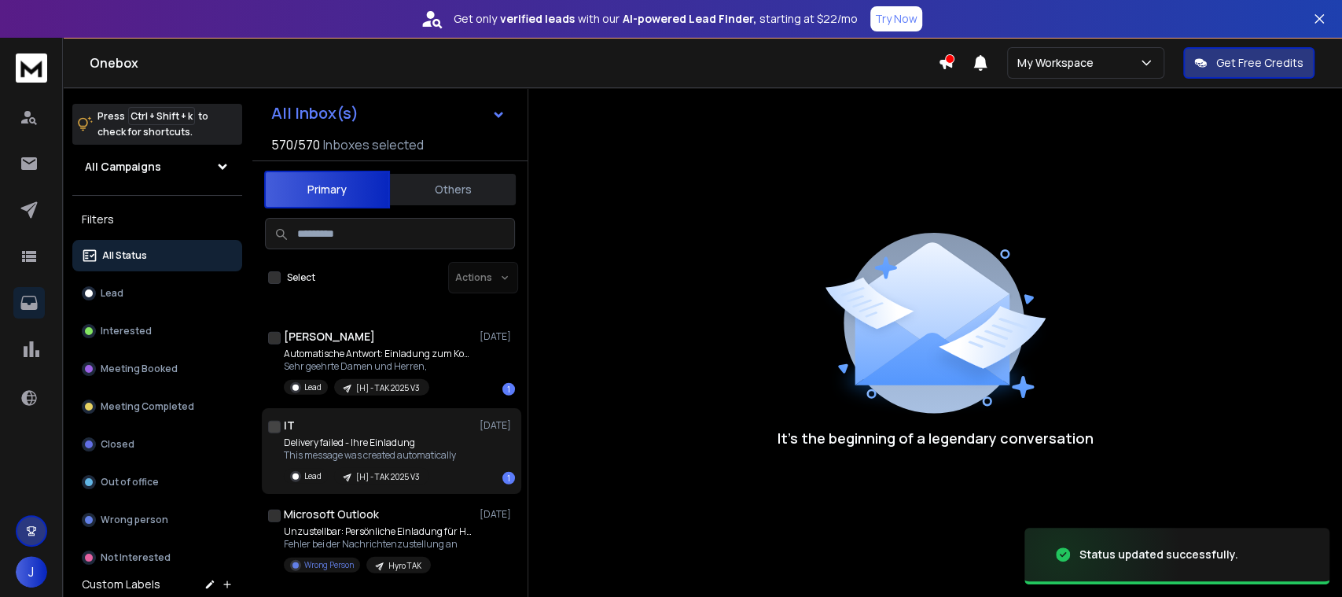
click at [470, 452] on div "Delivery failed - Ihre Einladung This message was created automatically Lead [H…" at bounding box center [399, 460] width 231 height 48
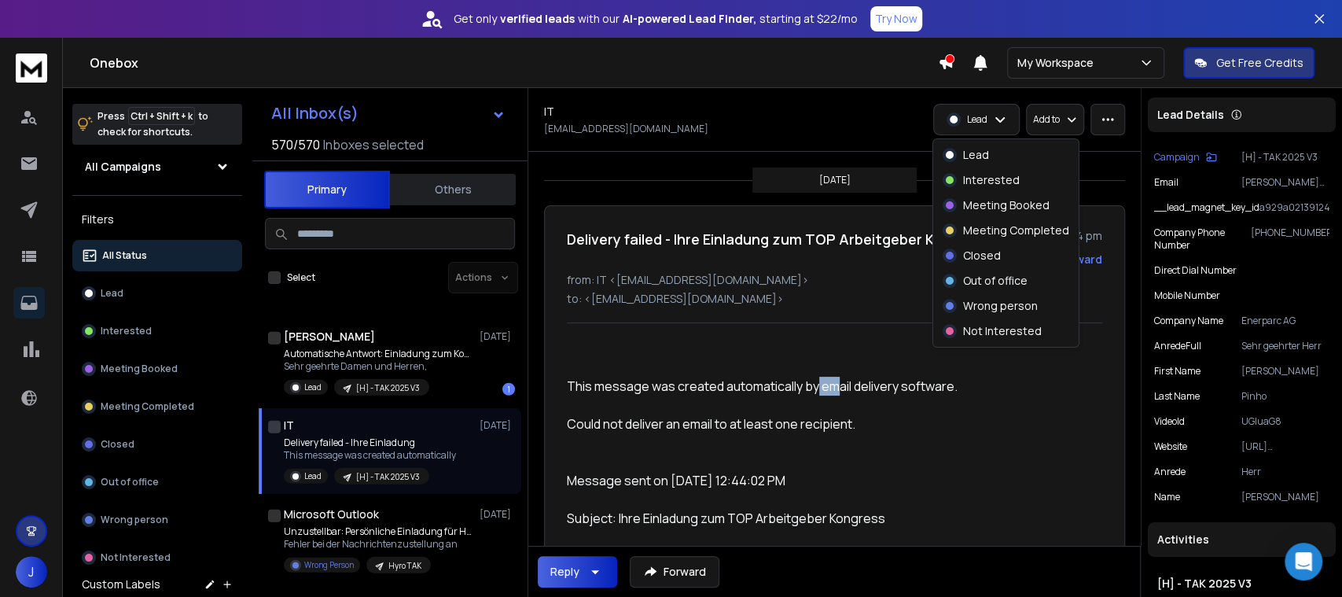
click at [964, 106] on div "Lead" at bounding box center [976, 120] width 85 height 30
click at [979, 299] on p "Wrong person" at bounding box center [1000, 306] width 75 height 16
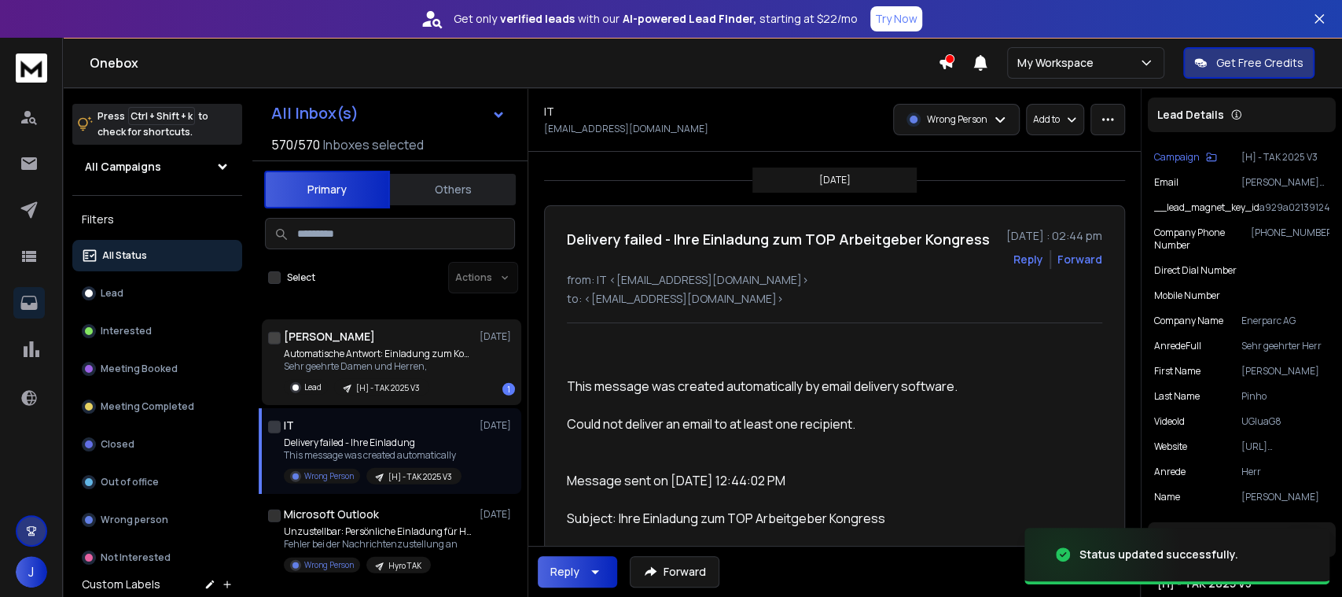
scroll to position [2818, 0]
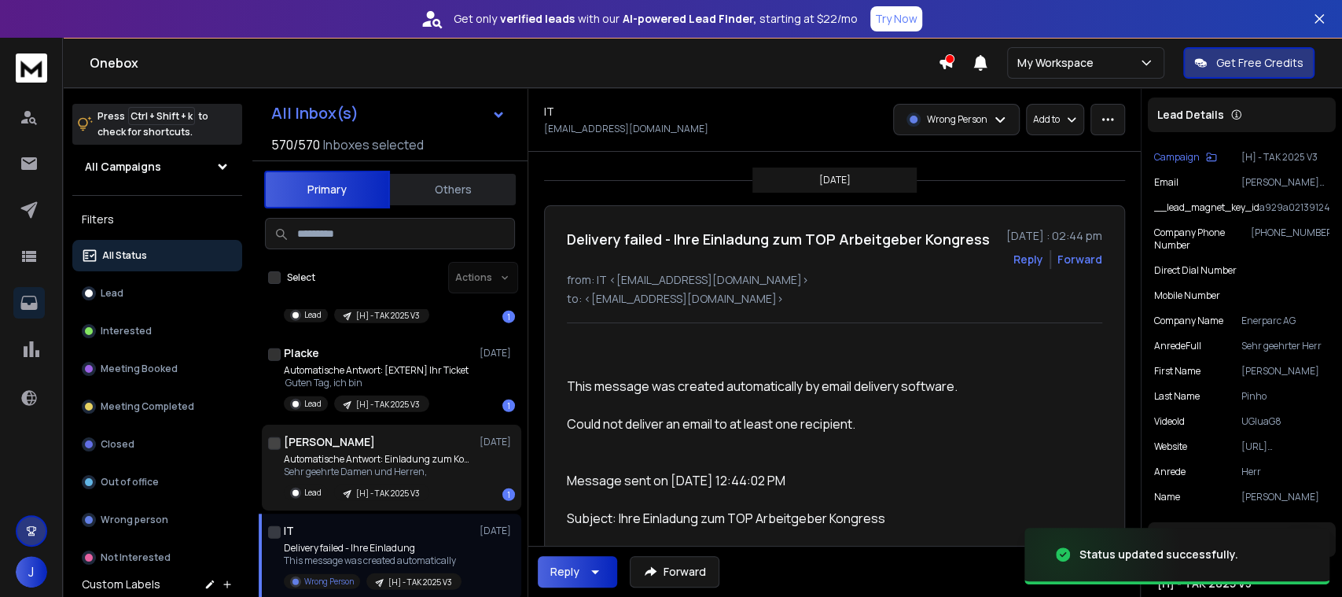
click at [482, 460] on div "Automatische Antwort: Einladung zum Kongress Sehr geehrte Damen und Herren, Lea…" at bounding box center [399, 477] width 231 height 48
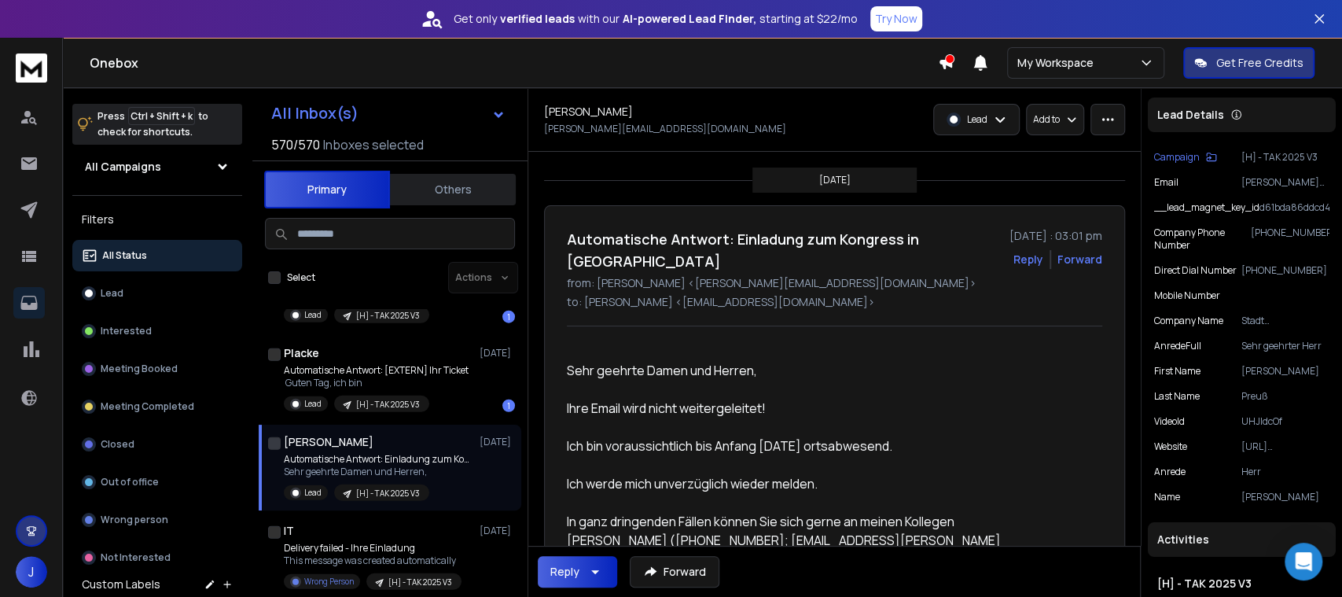
scroll to position [105, 0]
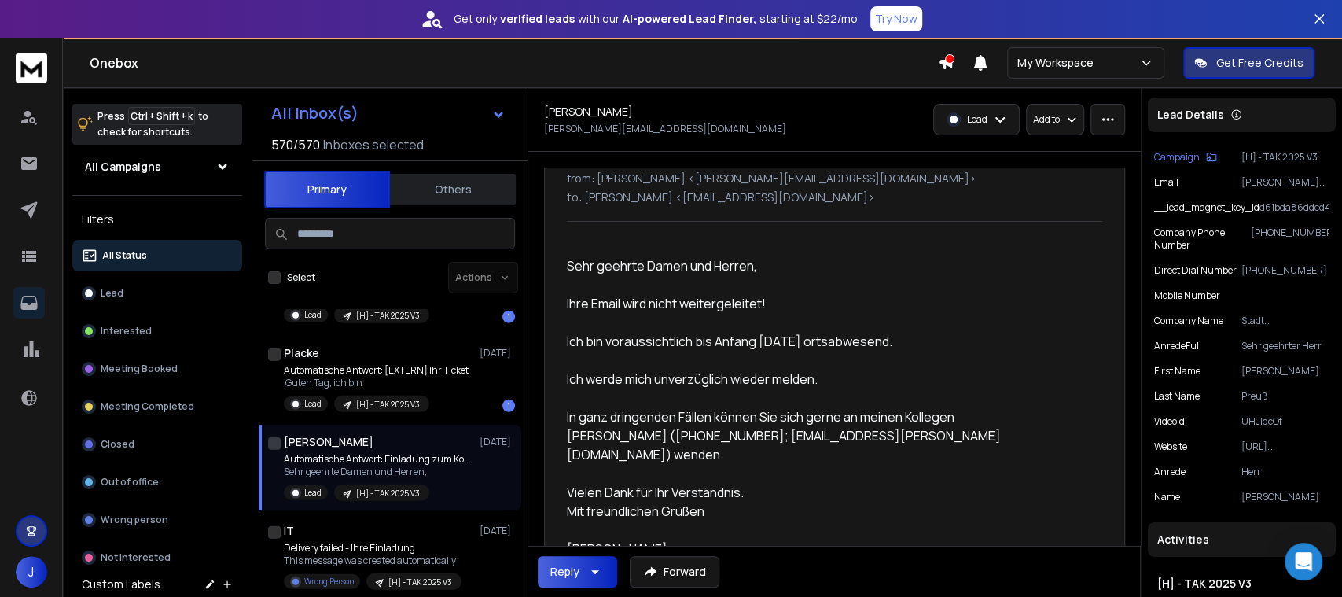
click at [972, 128] on div "Lead" at bounding box center [976, 120] width 85 height 30
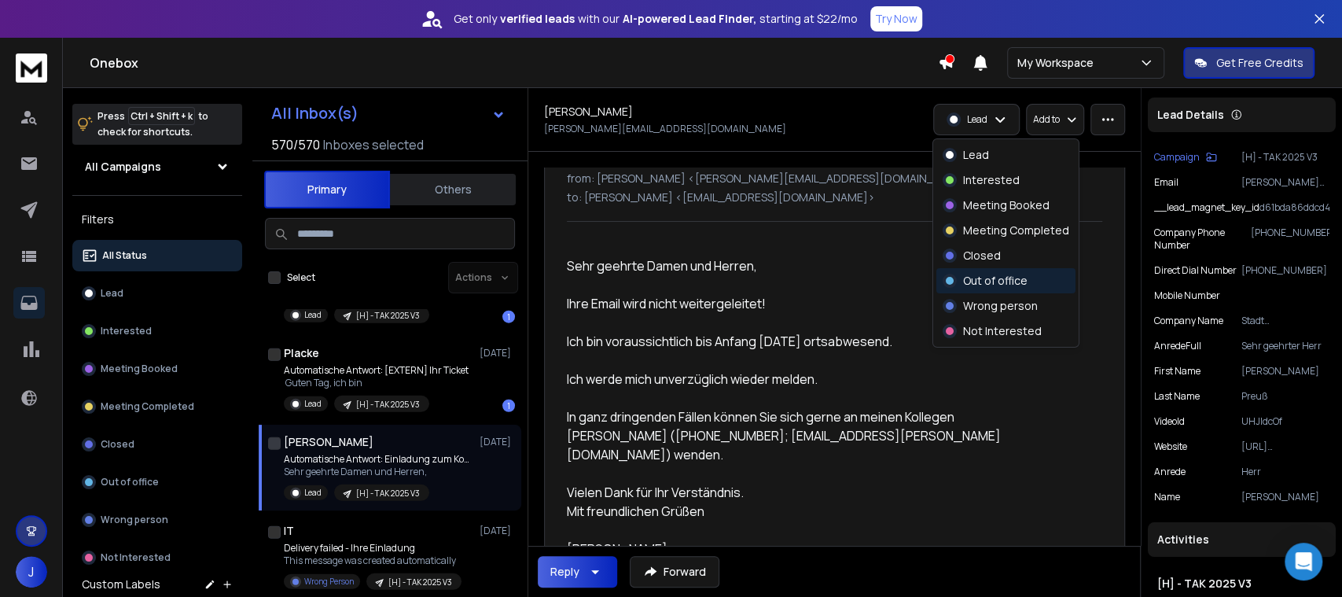
click at [979, 285] on p "Out of office" at bounding box center [995, 281] width 64 height 16
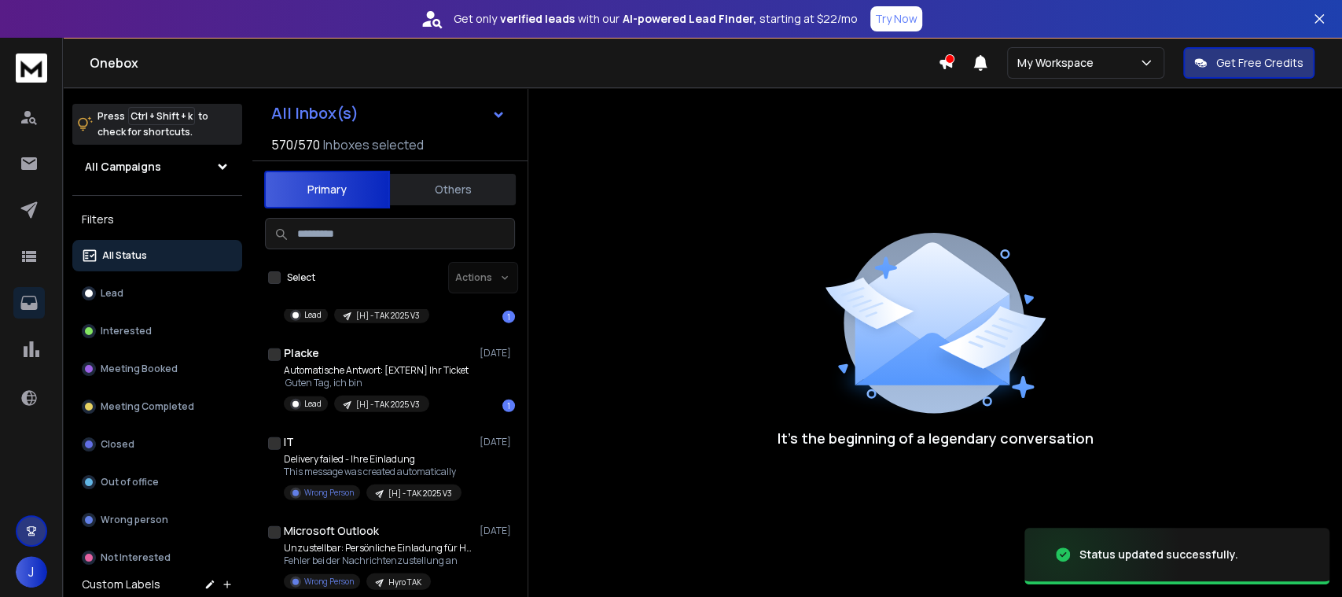
scroll to position [0, 0]
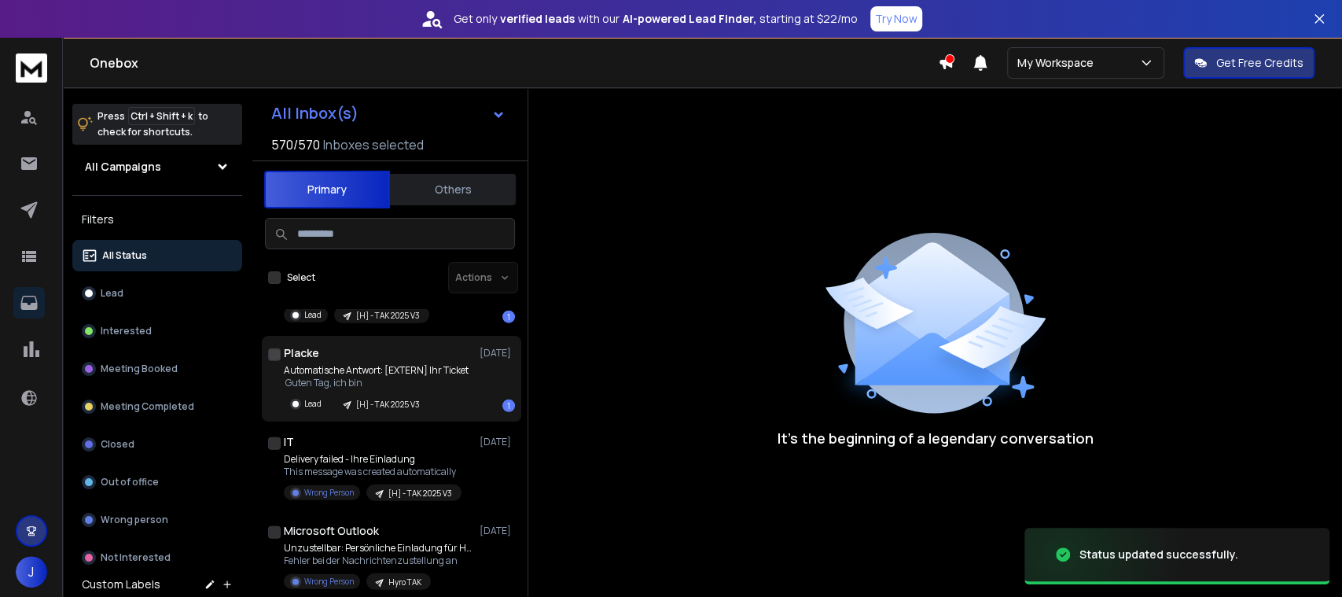
click at [445, 409] on div "Lead [H] - TAK 2025 V3" at bounding box center [376, 403] width 185 height 17
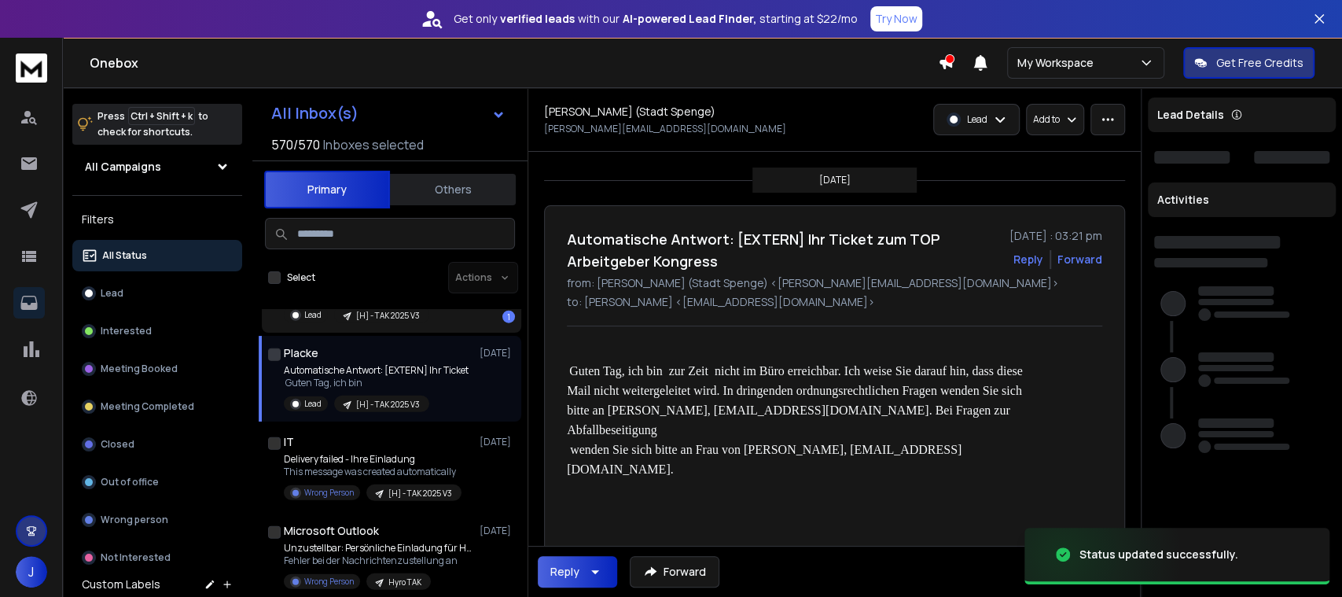
scroll to position [2714, 0]
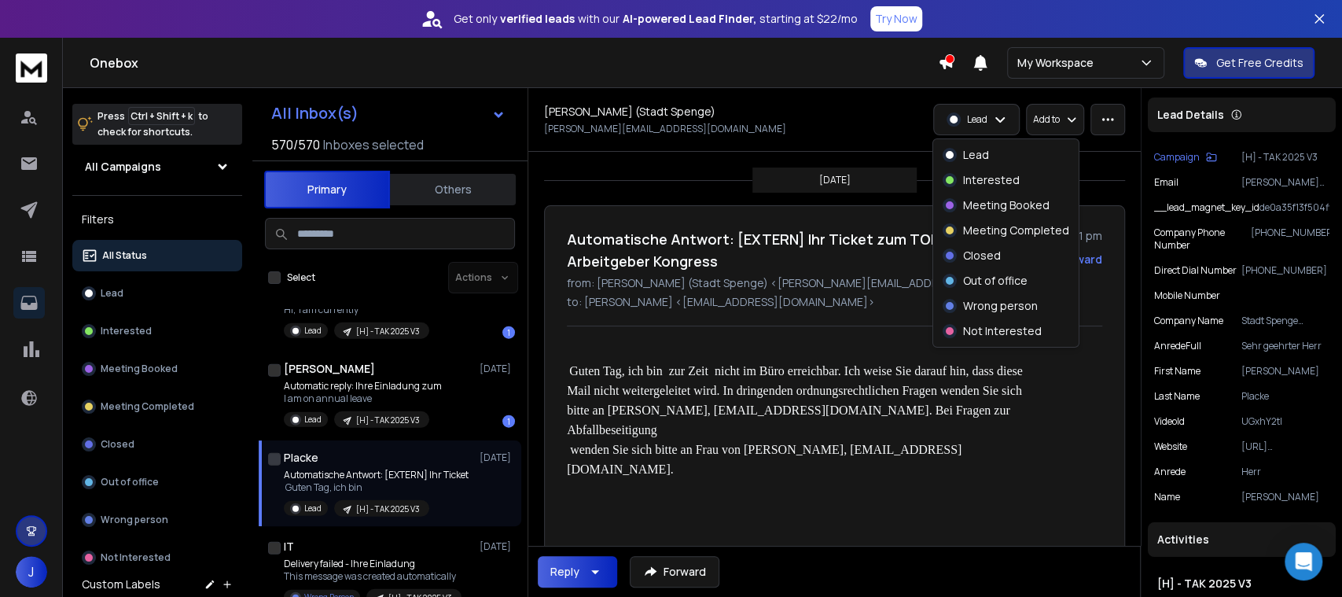
click at [962, 127] on div "Lead" at bounding box center [976, 120] width 85 height 30
click at [973, 289] on div "Out of office" at bounding box center [1005, 280] width 139 height 25
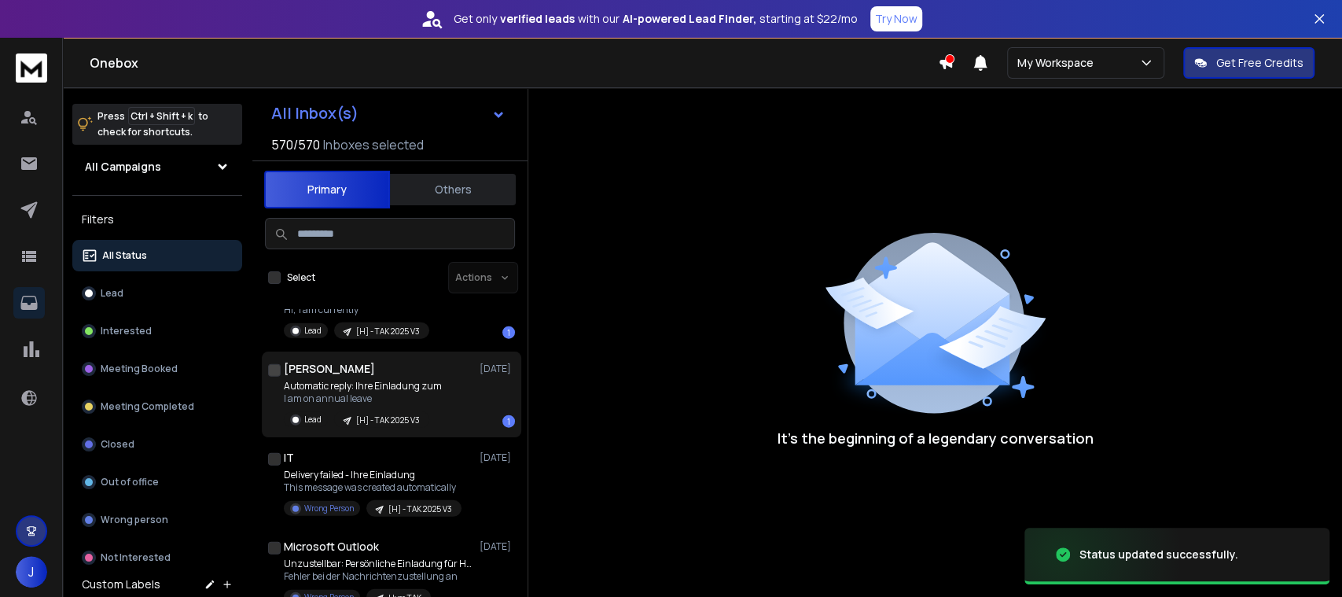
click at [490, 380] on div "Automatic reply: Ihre Einladung zum I am on annual leave Lead [H] - TAK 2025 V3…" at bounding box center [399, 404] width 231 height 48
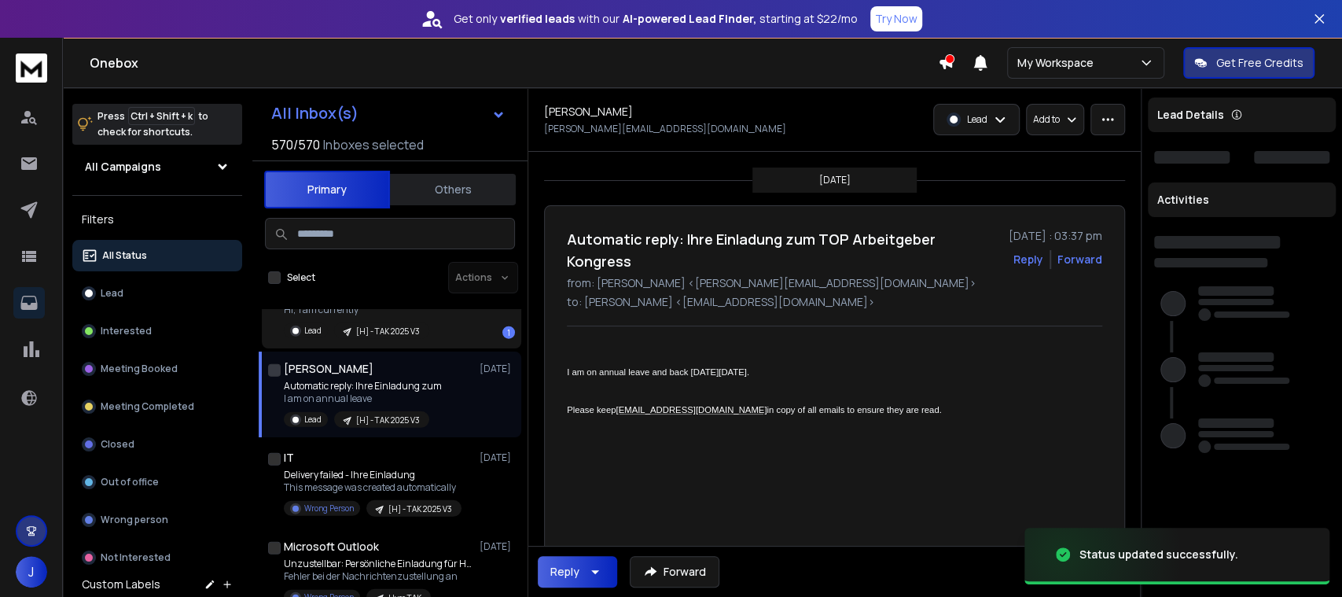
scroll to position [2609, 0]
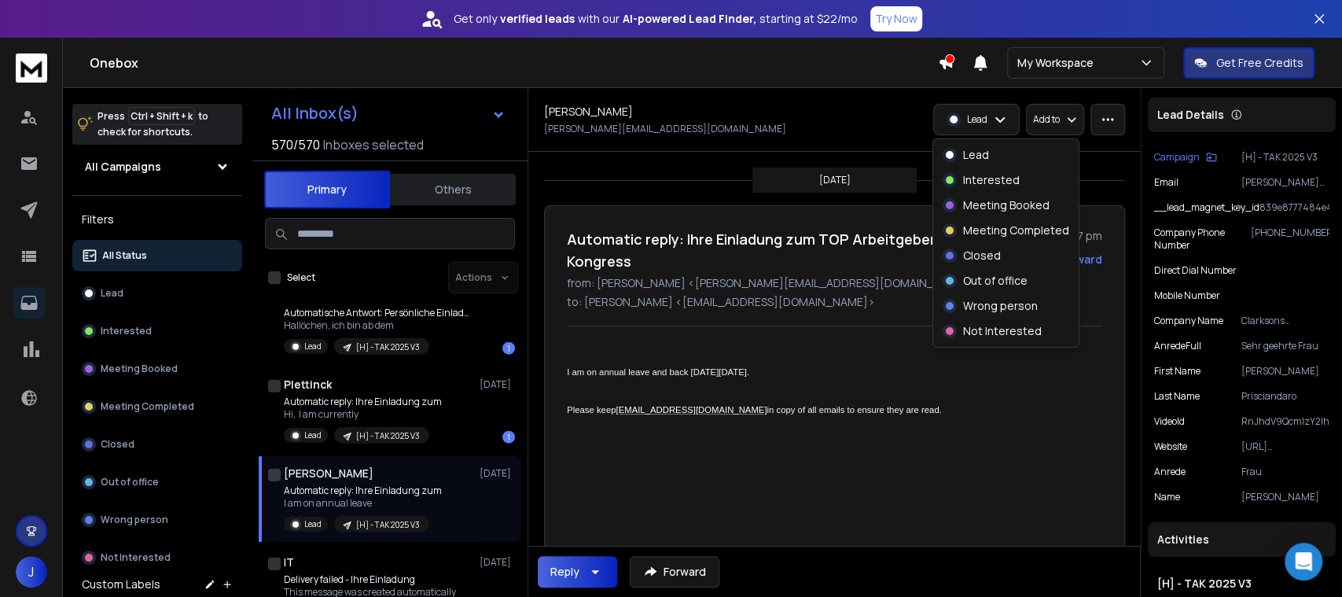
click at [956, 126] on div "Lead" at bounding box center [976, 120] width 85 height 30
click at [996, 288] on p "Out of office" at bounding box center [995, 281] width 64 height 16
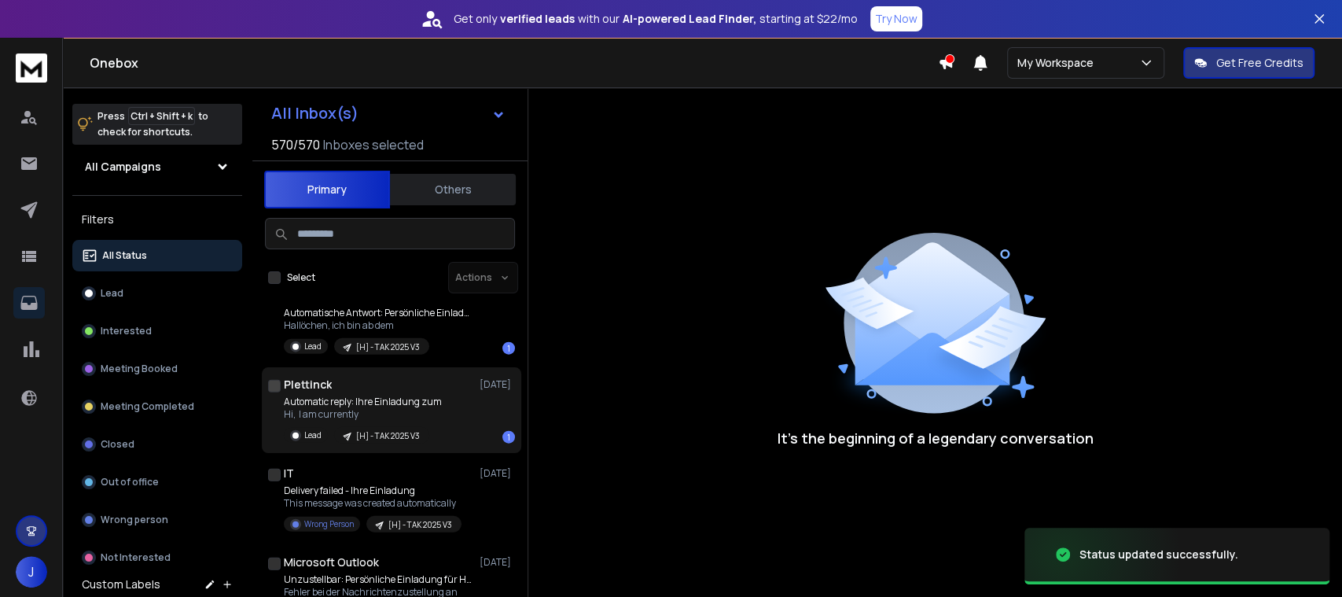
click at [464, 410] on div "Automatic reply: Ihre Einladung zum Hi,﻿ ﻿ I am currently Lead [H] - TAK 2025 V…" at bounding box center [399, 419] width 231 height 48
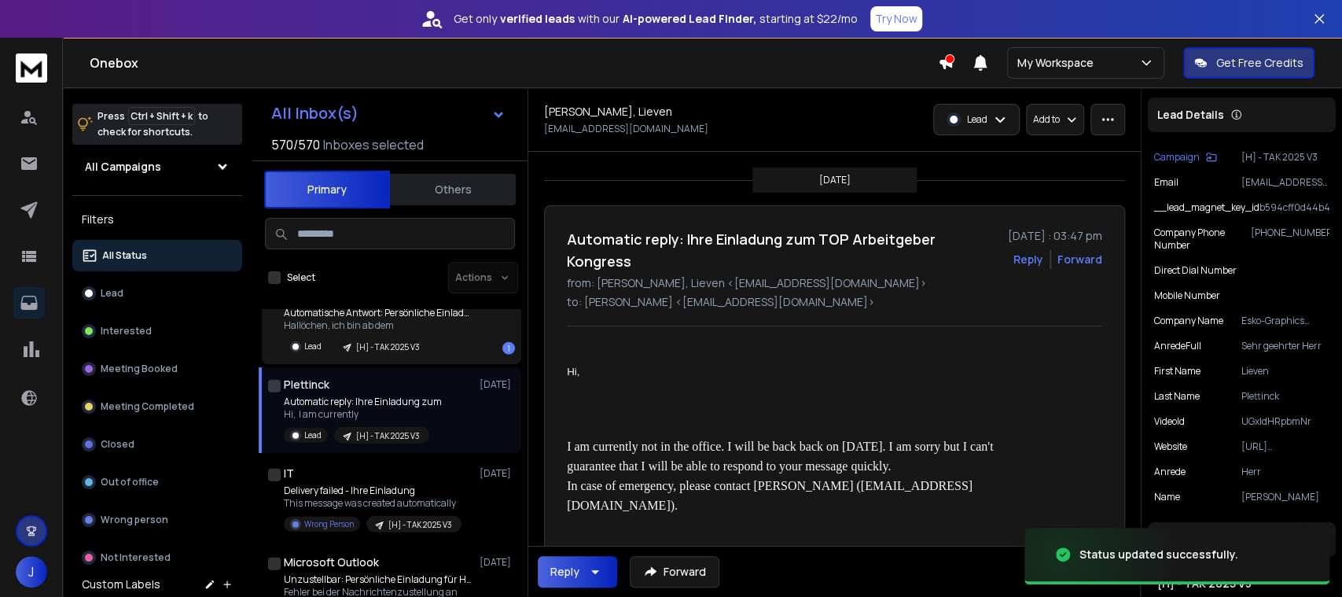
scroll to position [2504, 0]
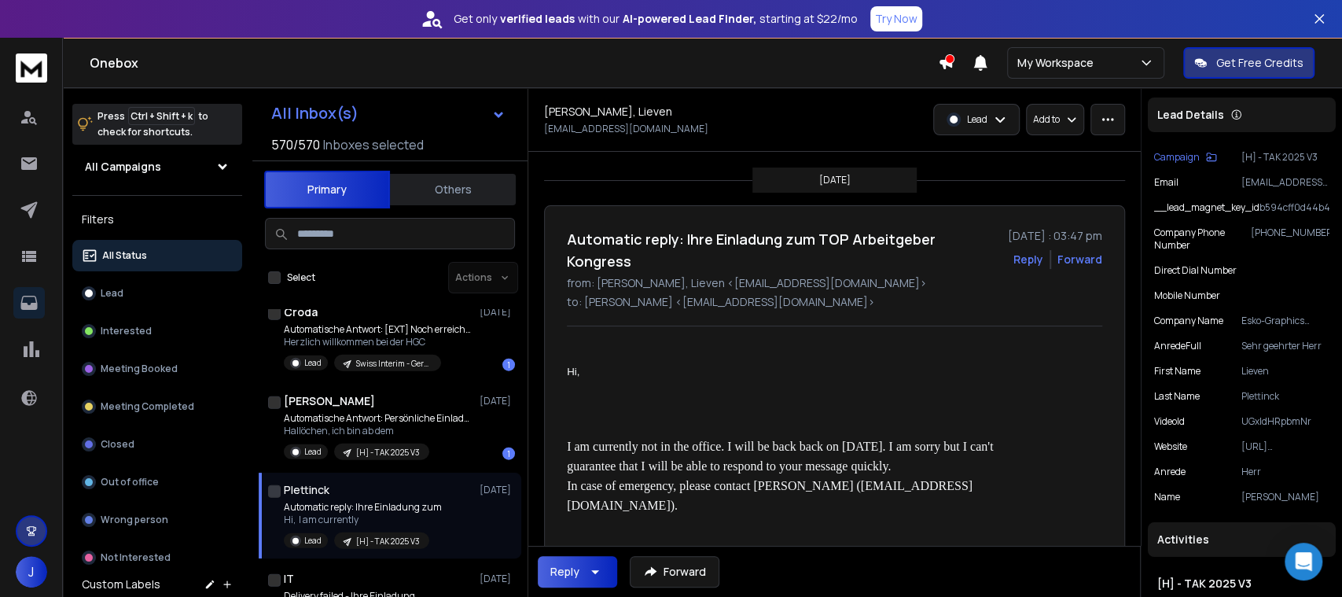
click at [975, 126] on div "Lead" at bounding box center [976, 120] width 85 height 30
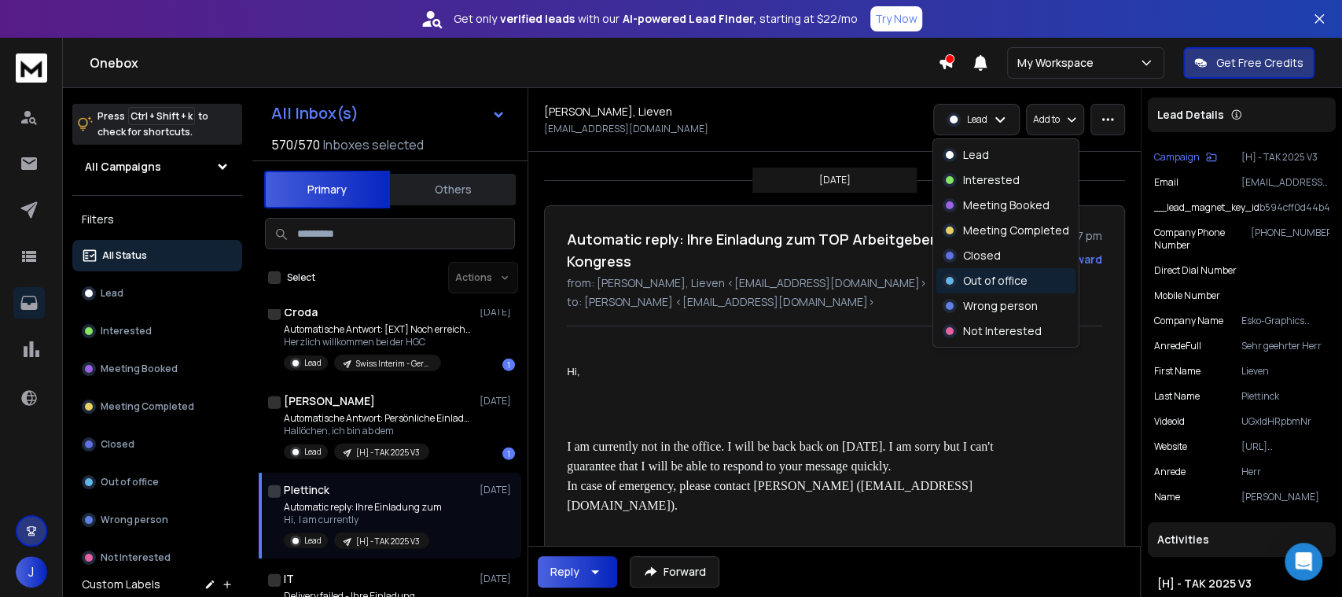
click at [978, 276] on p "Out of office" at bounding box center [995, 281] width 64 height 16
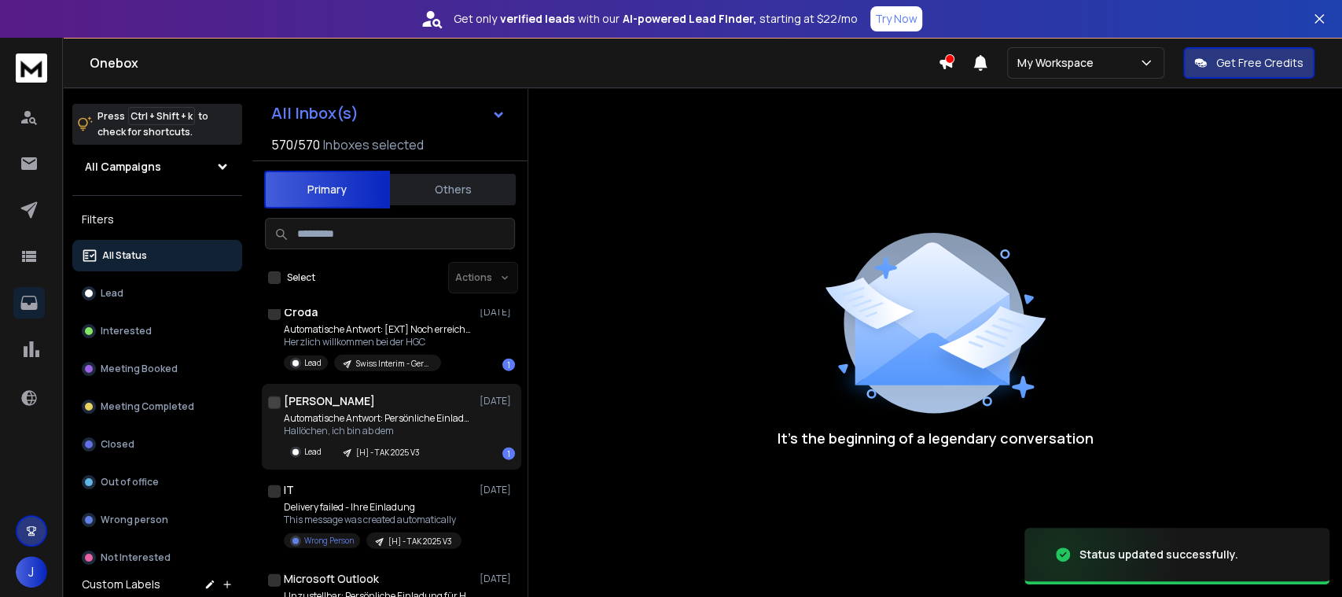
click at [483, 412] on div "Automatische Antwort: Persönliche Einladung zum Hallöchen, ich bin ab dem Lead …" at bounding box center [399, 436] width 231 height 48
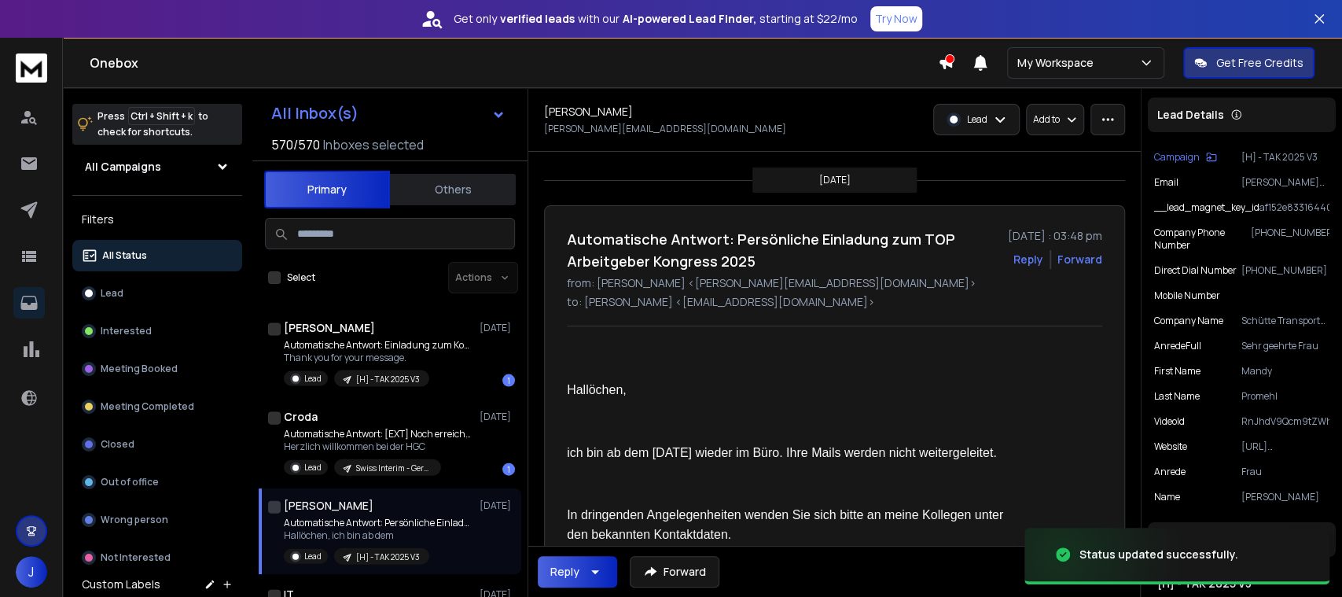
scroll to position [105, 0]
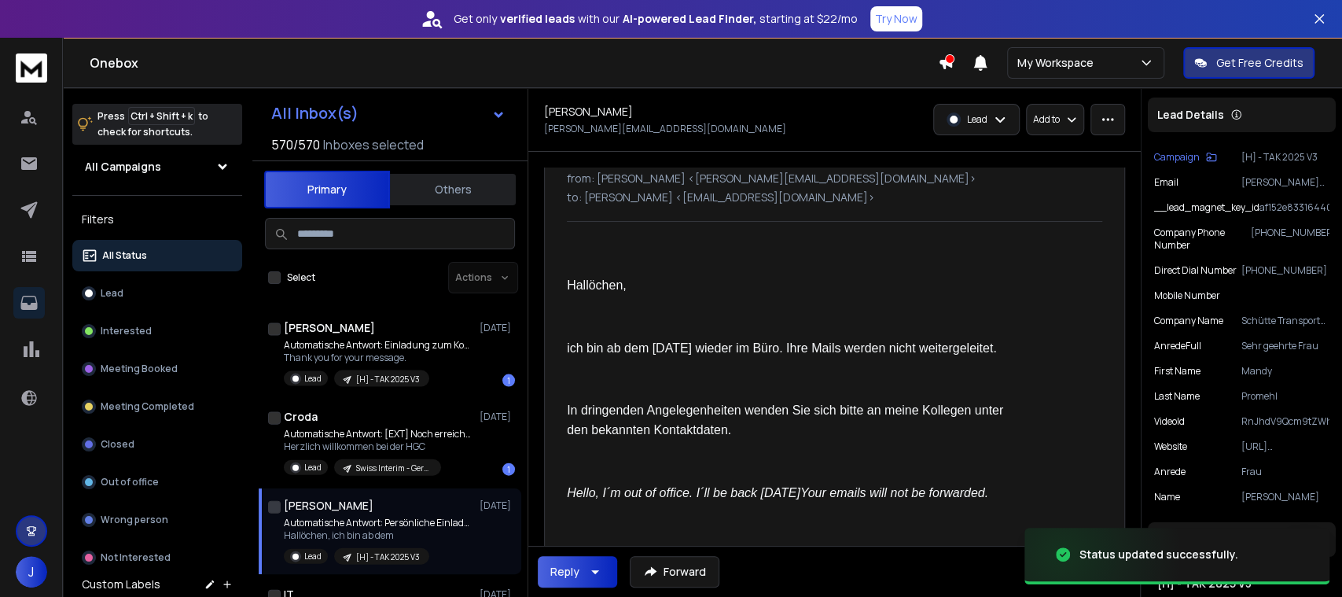
click at [993, 113] on icon at bounding box center [999, 119] width 13 height 13
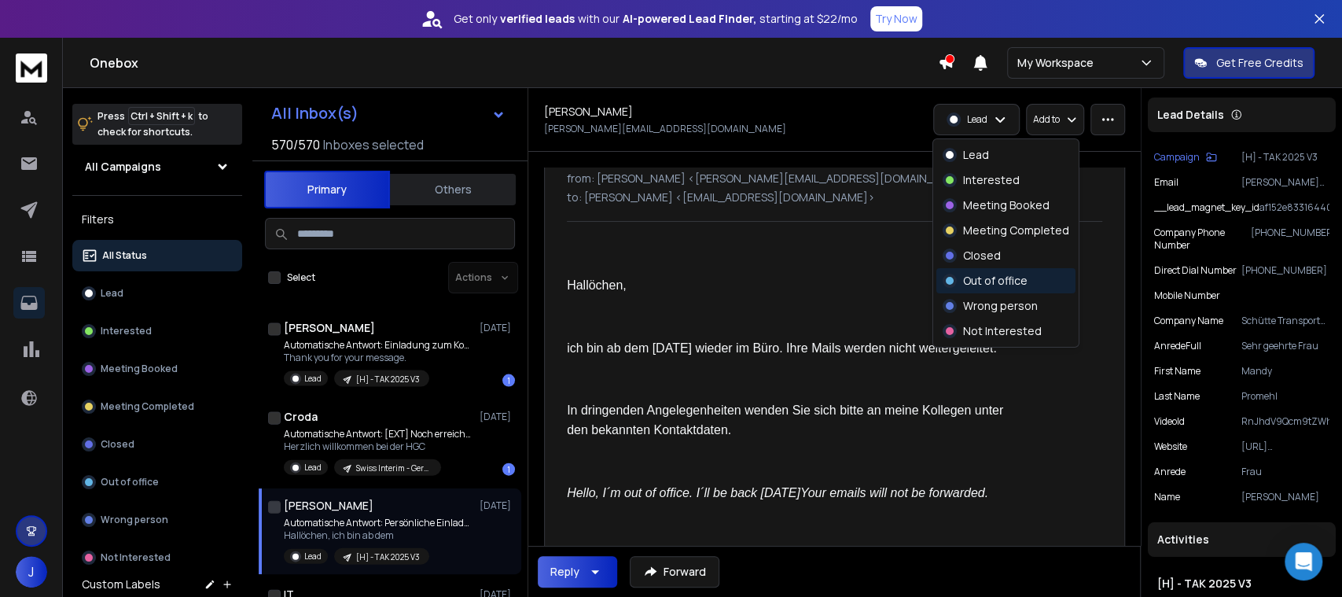
click at [963, 279] on p "Out of office" at bounding box center [995, 281] width 64 height 16
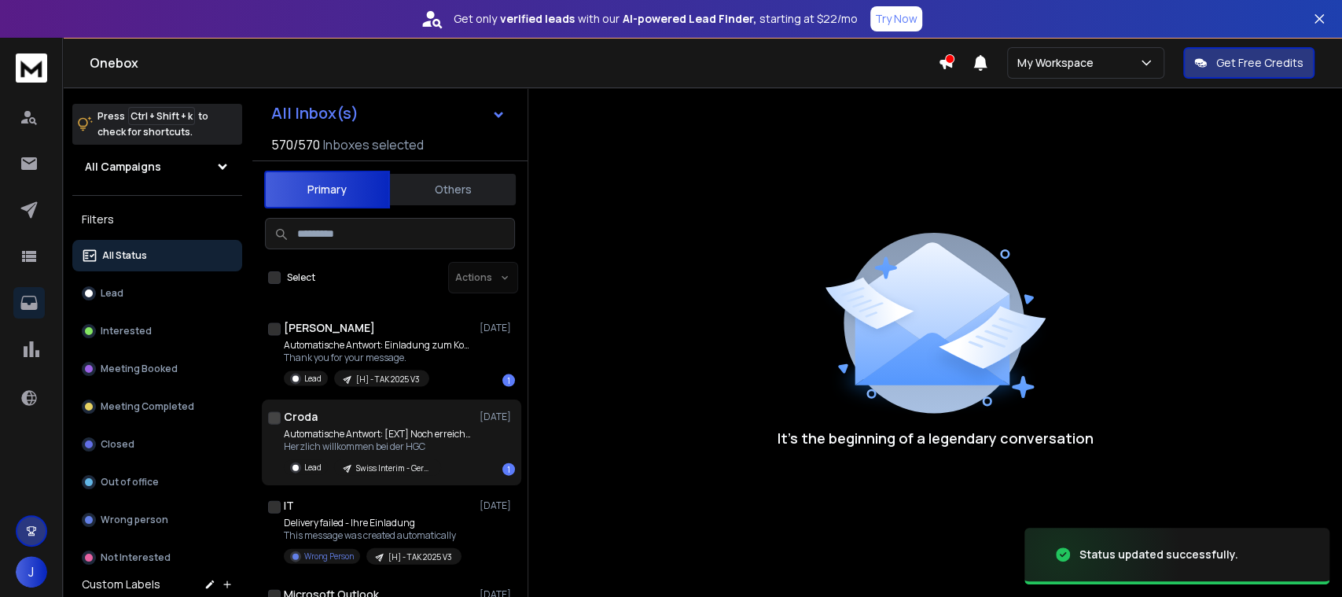
scroll to position [0, 0]
click at [428, 431] on p "Automatische Antwort: [EXT] Noch erreichbar" at bounding box center [378, 434] width 189 height 13
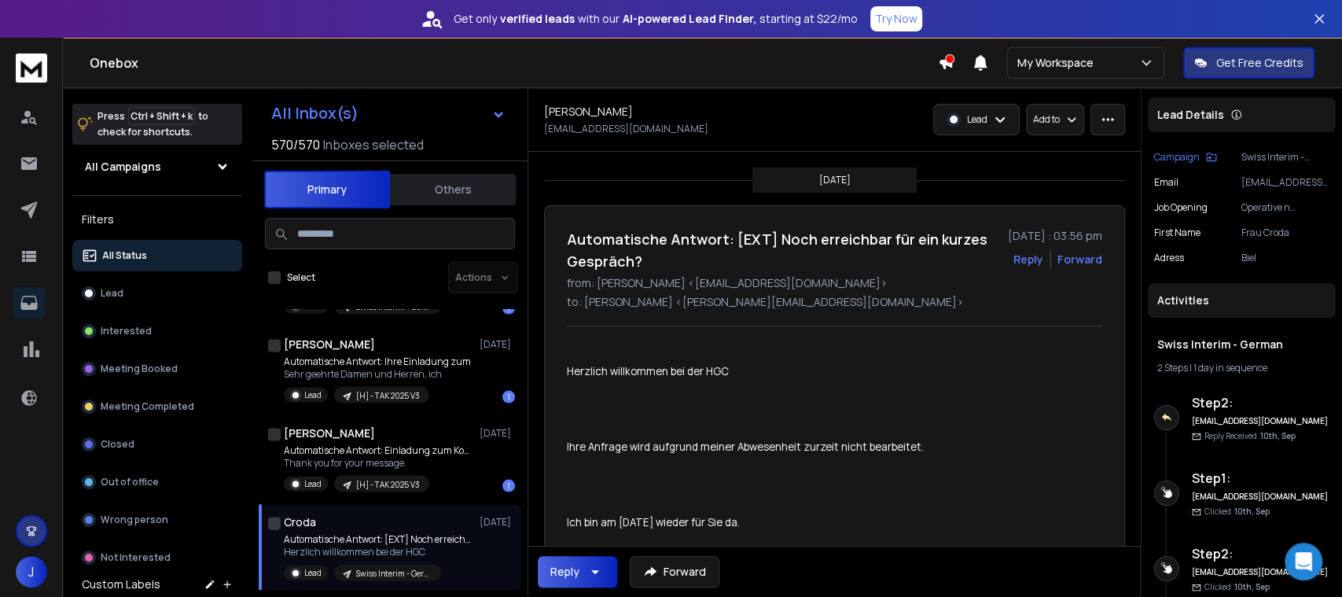
scroll to position [105, 0]
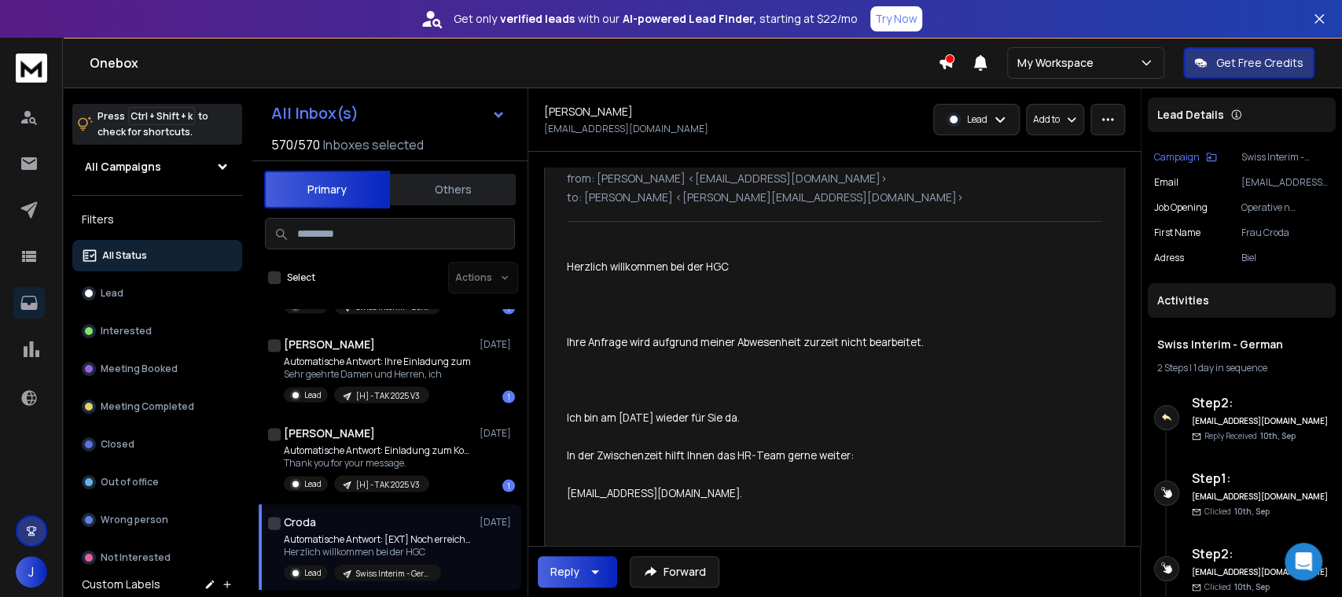
click at [961, 110] on div "Lead" at bounding box center [976, 120] width 85 height 30
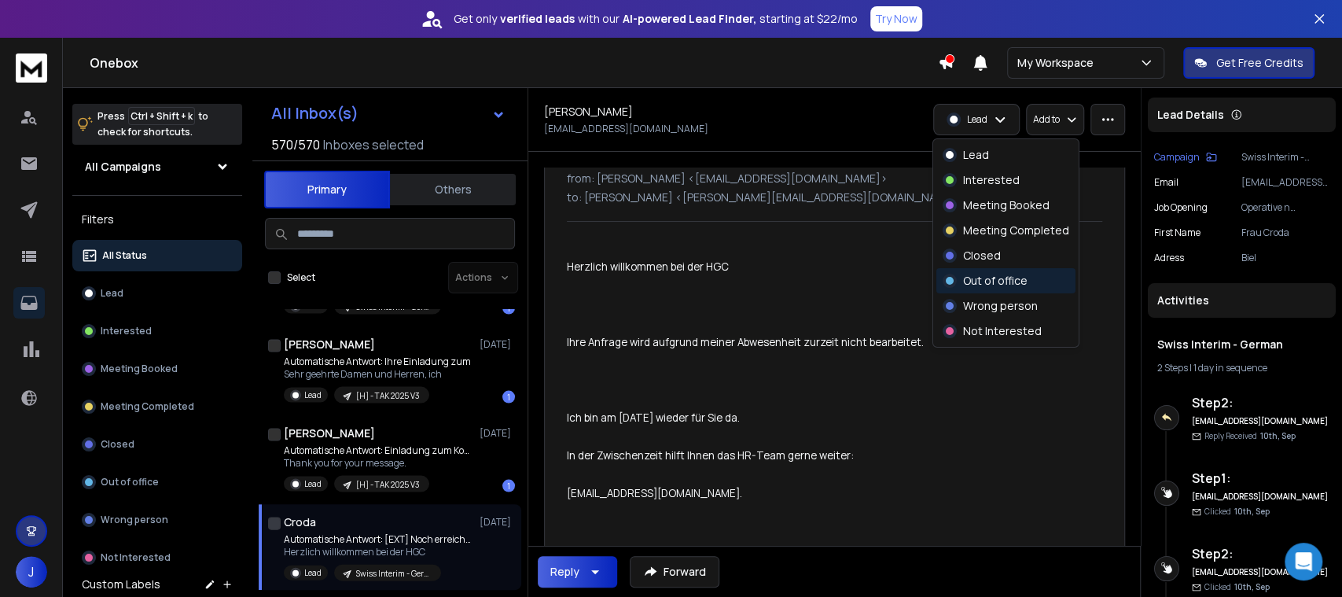
click at [956, 280] on div "Out of office" at bounding box center [984, 281] width 85 height 16
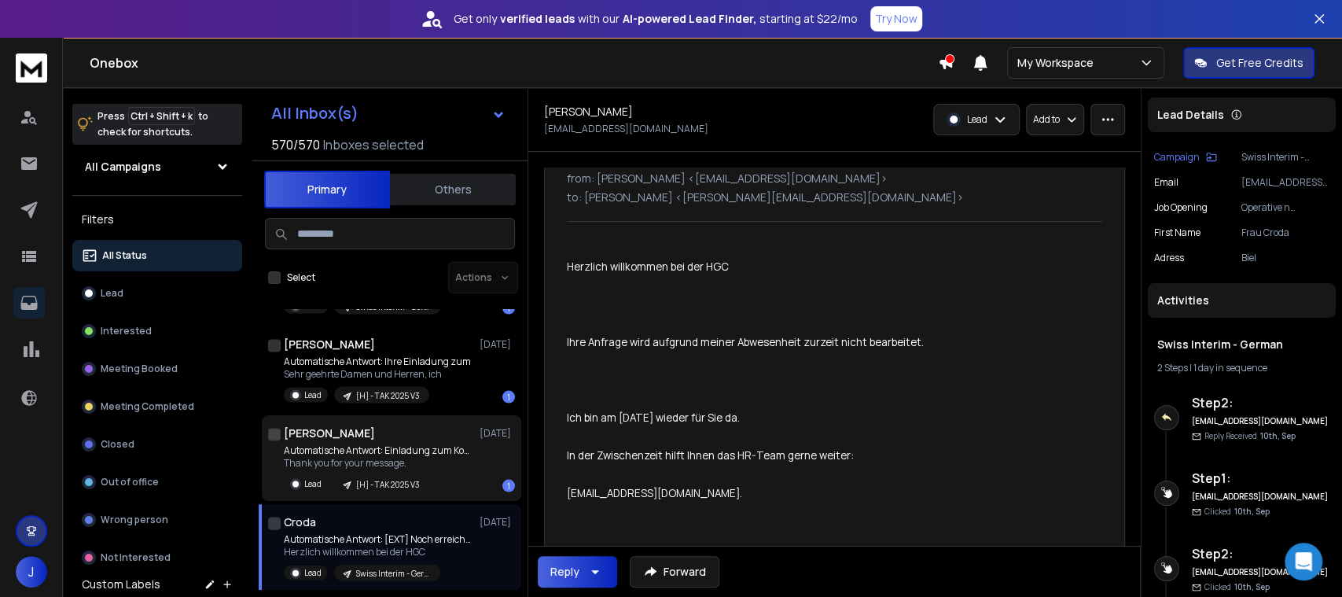
scroll to position [0, 0]
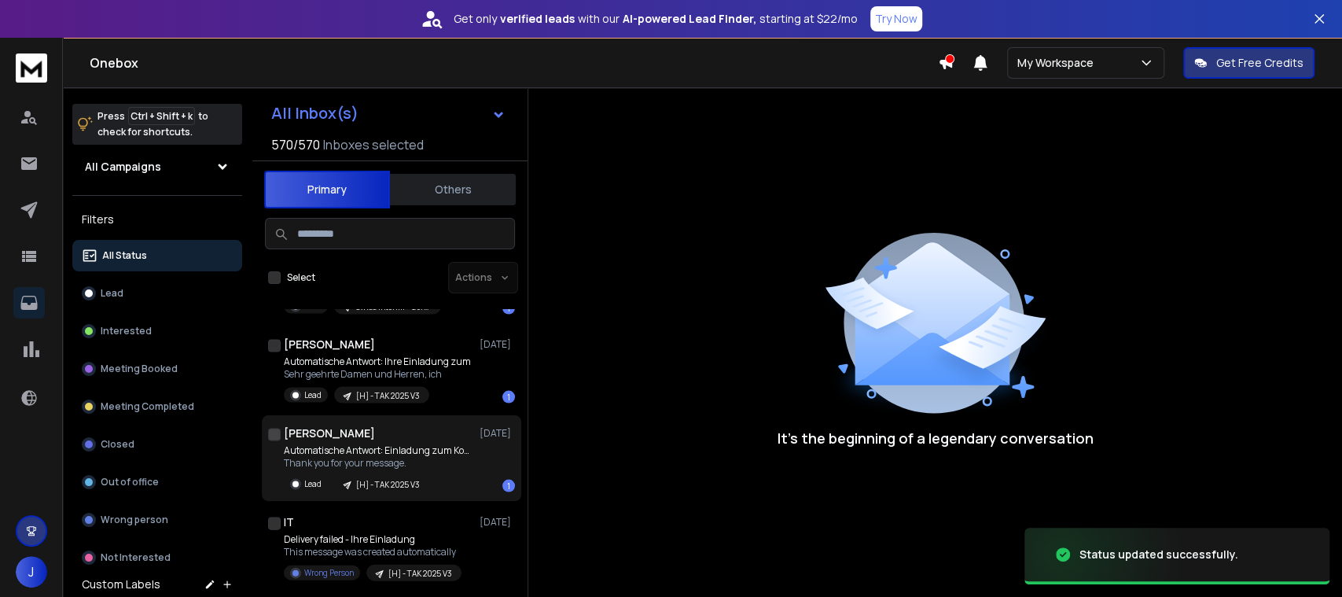
click at [427, 457] on p "Thank you for your message." at bounding box center [378, 462] width 189 height 13
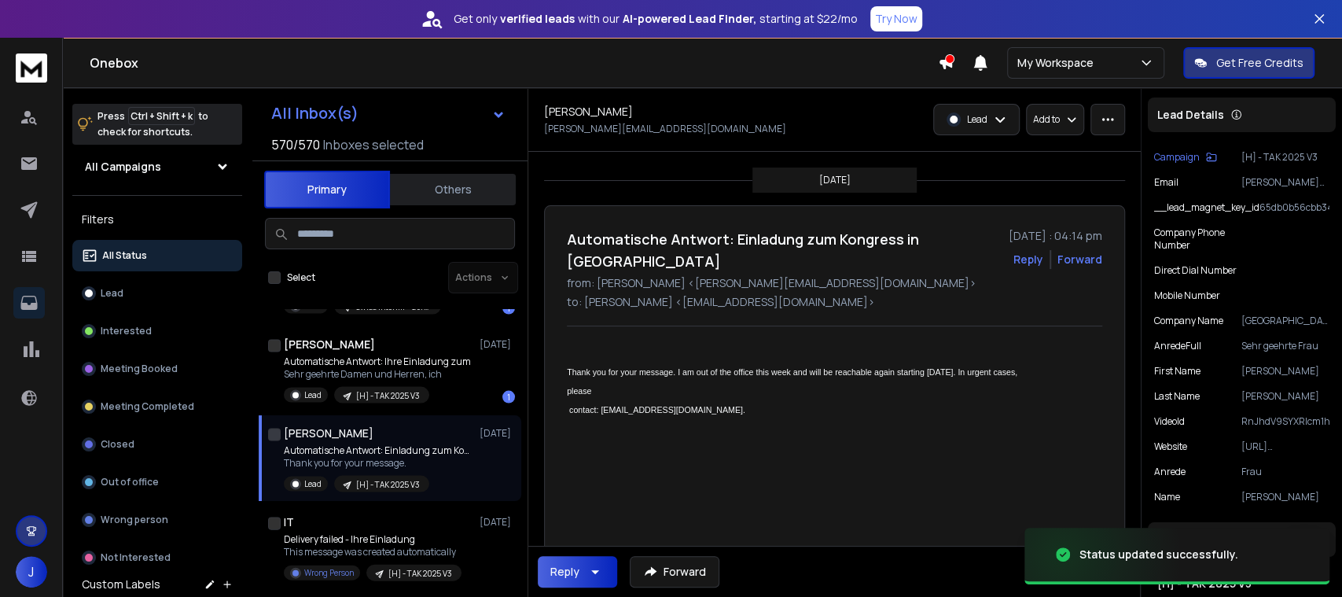
scroll to position [2190, 0]
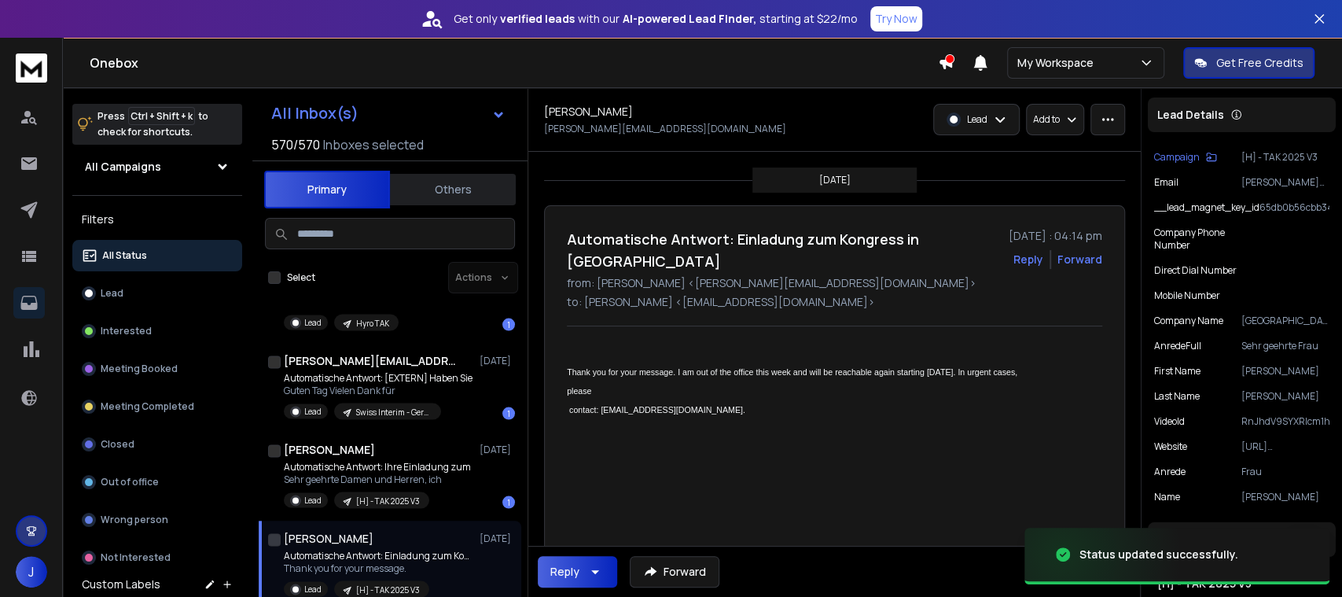
click at [636, 376] on p "Thank you for your message. I am out of the office this week and will be reacha…" at bounding box center [796, 389] width 459 height 57
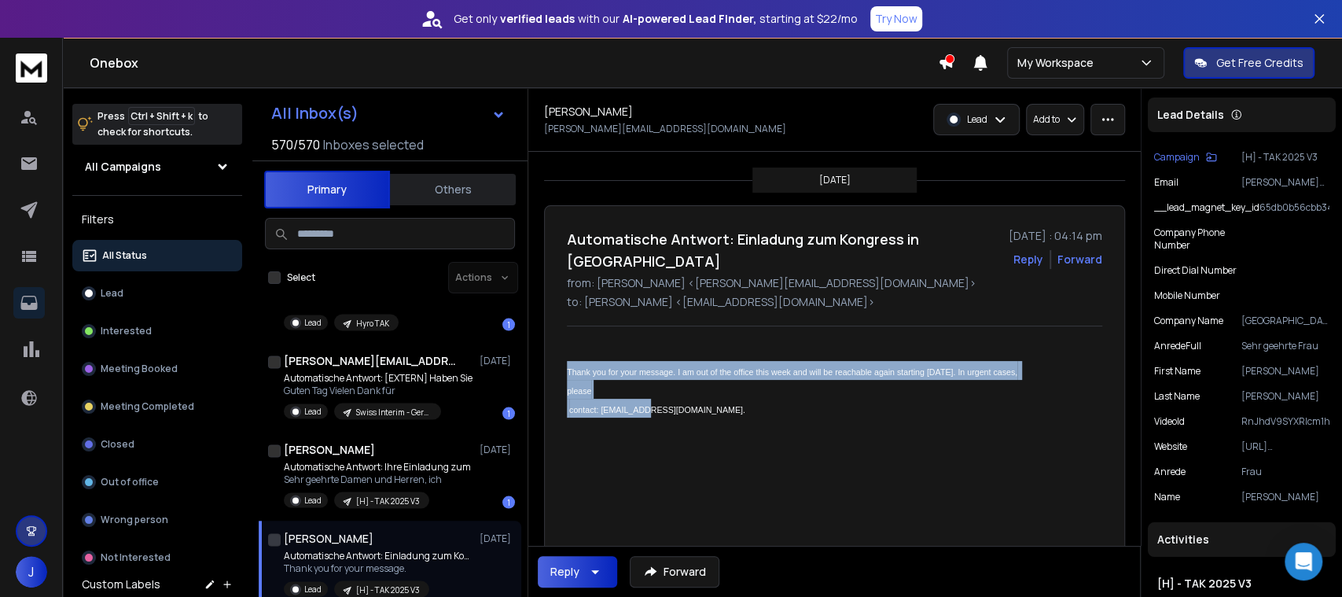
click at [946, 127] on div "Lead" at bounding box center [976, 120] width 85 height 30
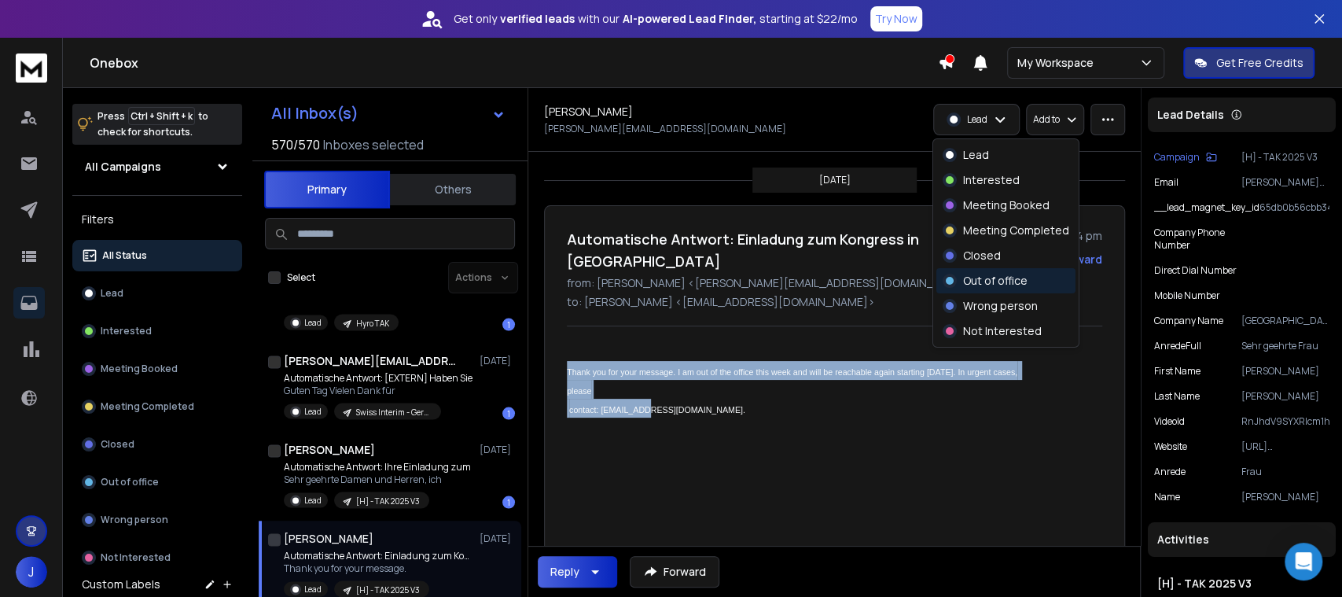
click at [972, 284] on p "Out of office" at bounding box center [995, 281] width 64 height 16
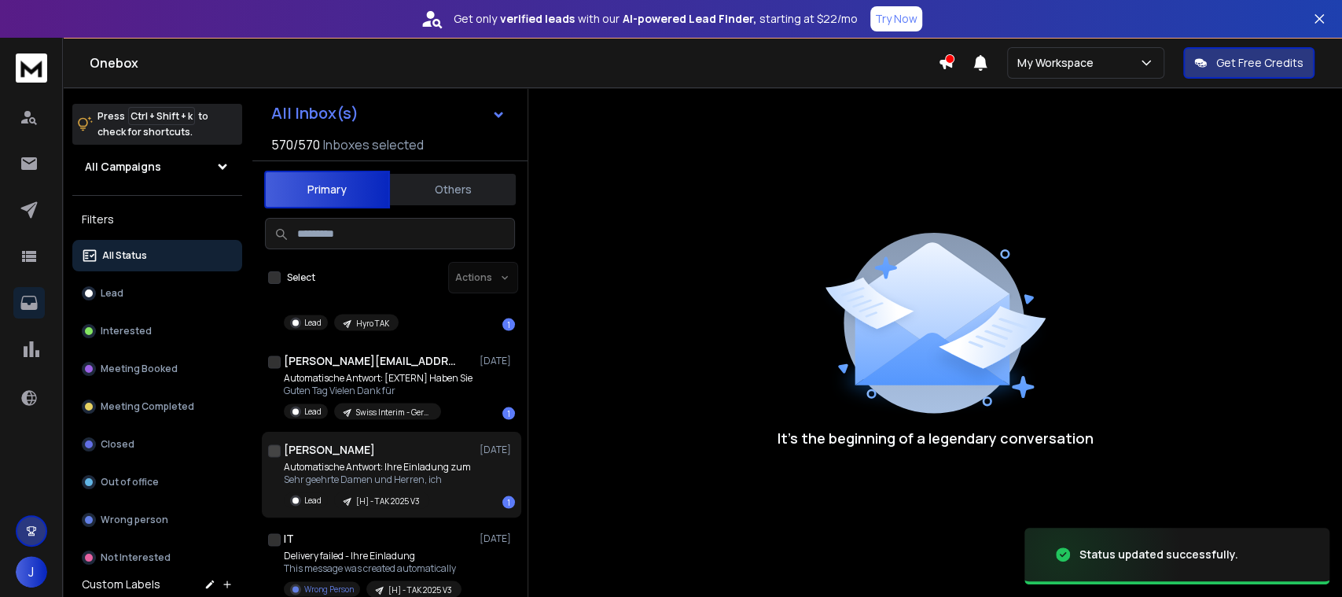
click at [449, 473] on p "Sehr geehrte Damen und Herren, ich" at bounding box center [377, 478] width 187 height 13
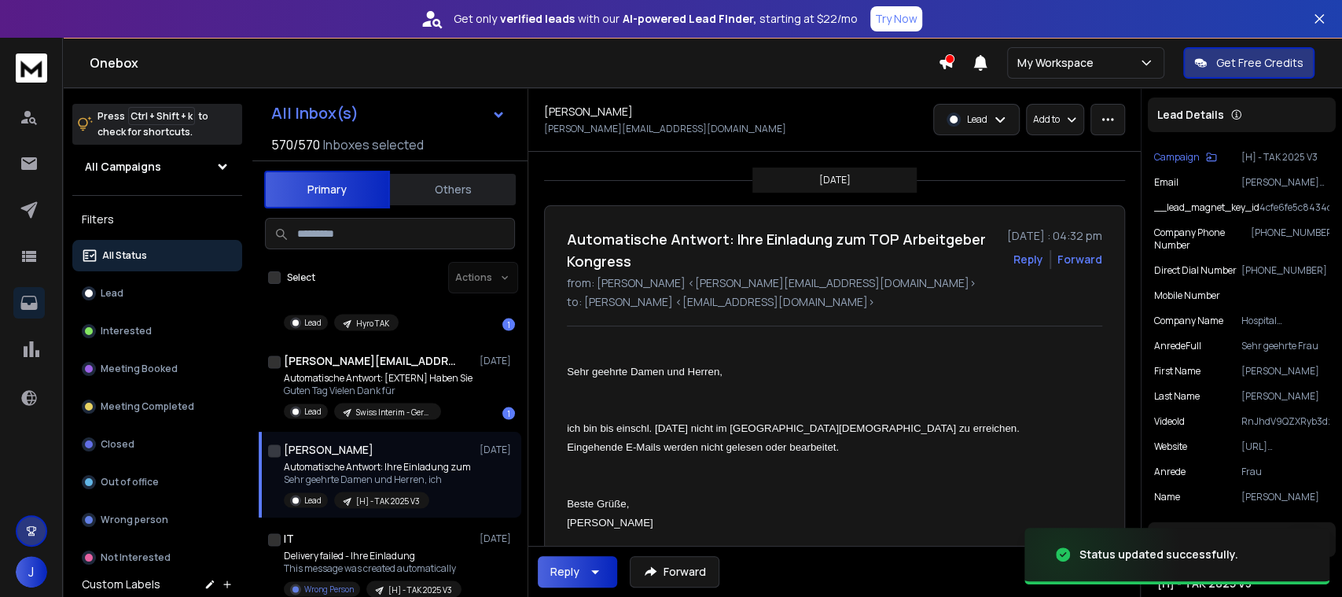
click at [956, 141] on div "[PERSON_NAME] [PERSON_NAME] [PERSON_NAME][EMAIL_ADDRESS][DOMAIN_NAME] Lead Add …" at bounding box center [834, 120] width 612 height 64
click at [956, 138] on div "[PERSON_NAME] [PERSON_NAME] [PERSON_NAME][EMAIL_ADDRESS][DOMAIN_NAME] Lead Add …" at bounding box center [834, 120] width 612 height 64
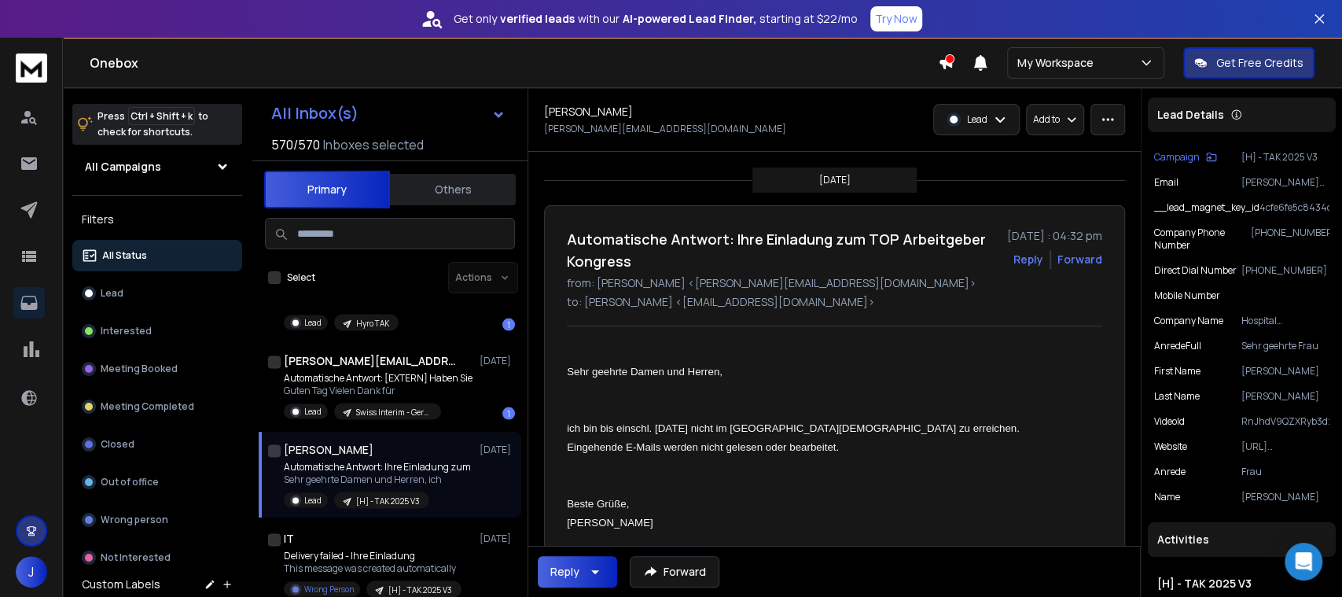
click at [956, 130] on div "Lead" at bounding box center [976, 120] width 85 height 30
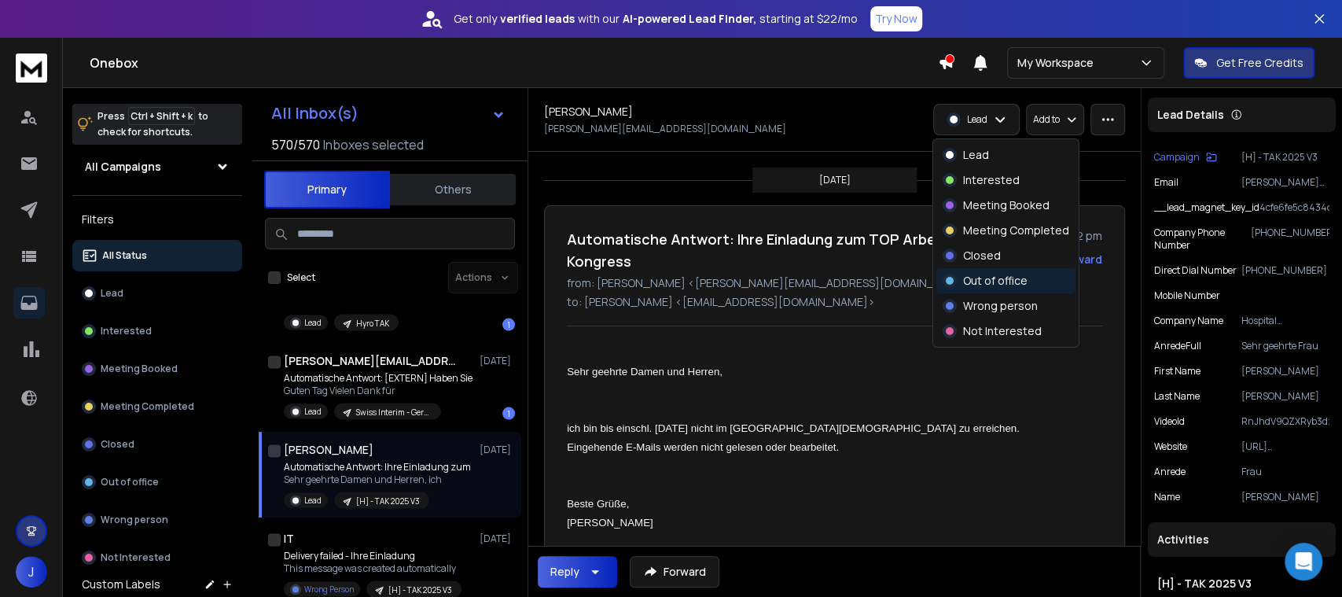
click at [958, 286] on div "Out of office" at bounding box center [984, 281] width 85 height 16
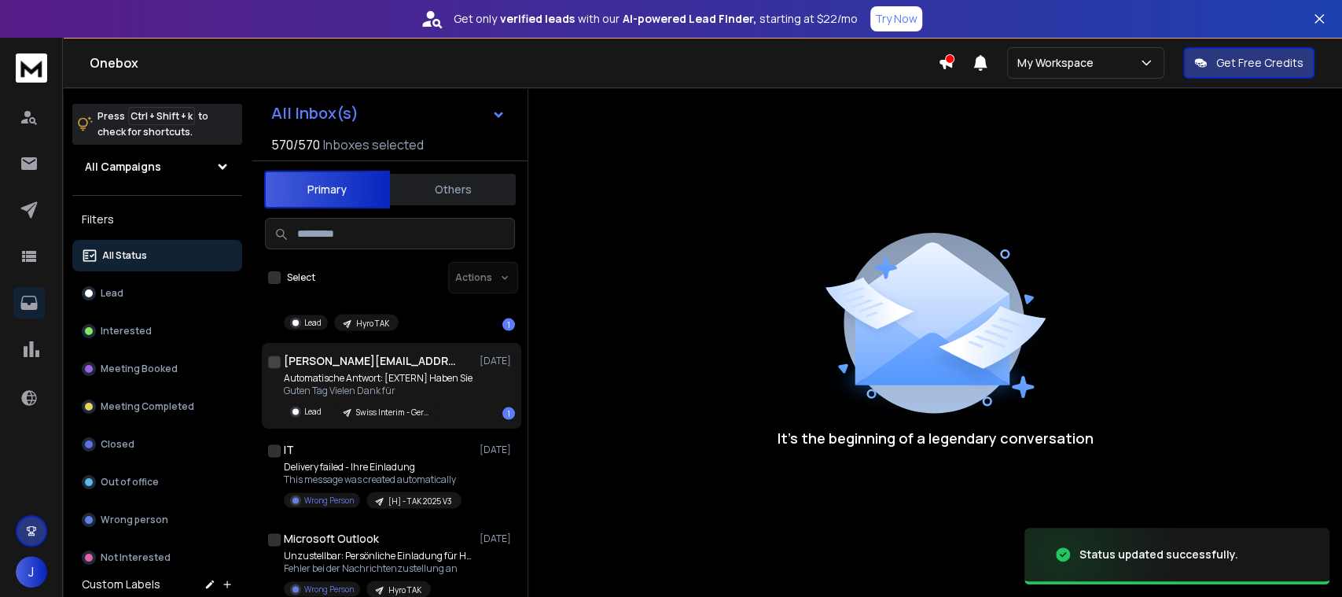
click at [417, 395] on p "Guten Tag Vielen Dank für" at bounding box center [378, 390] width 189 height 13
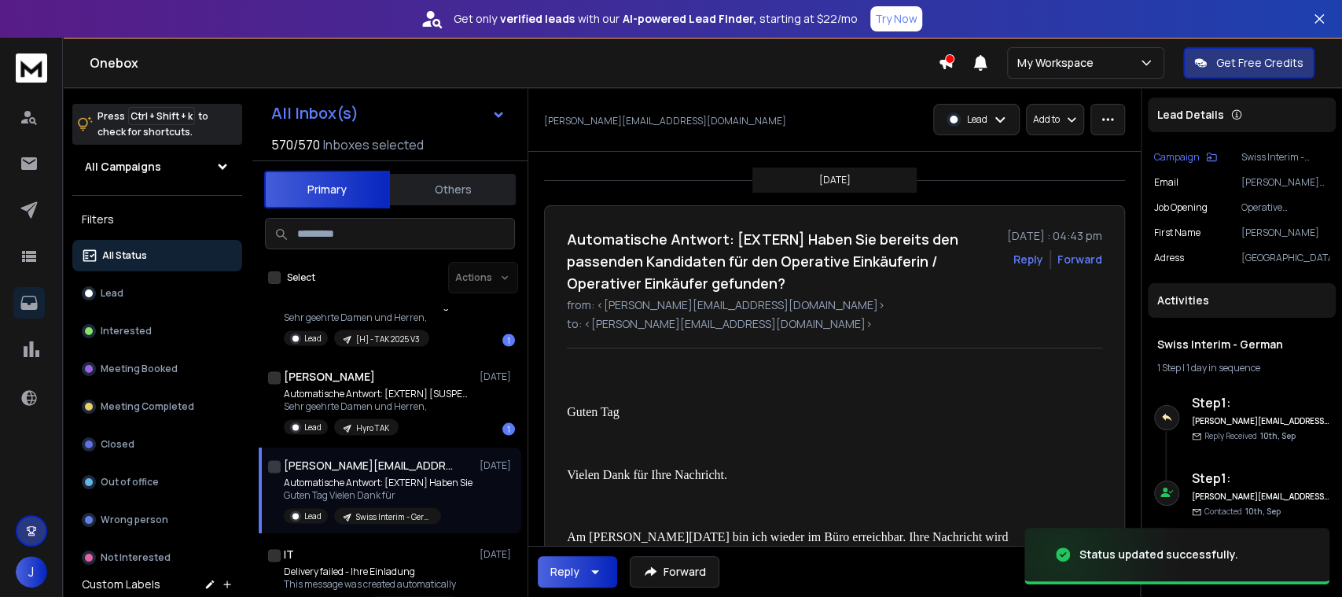
scroll to position [105, 0]
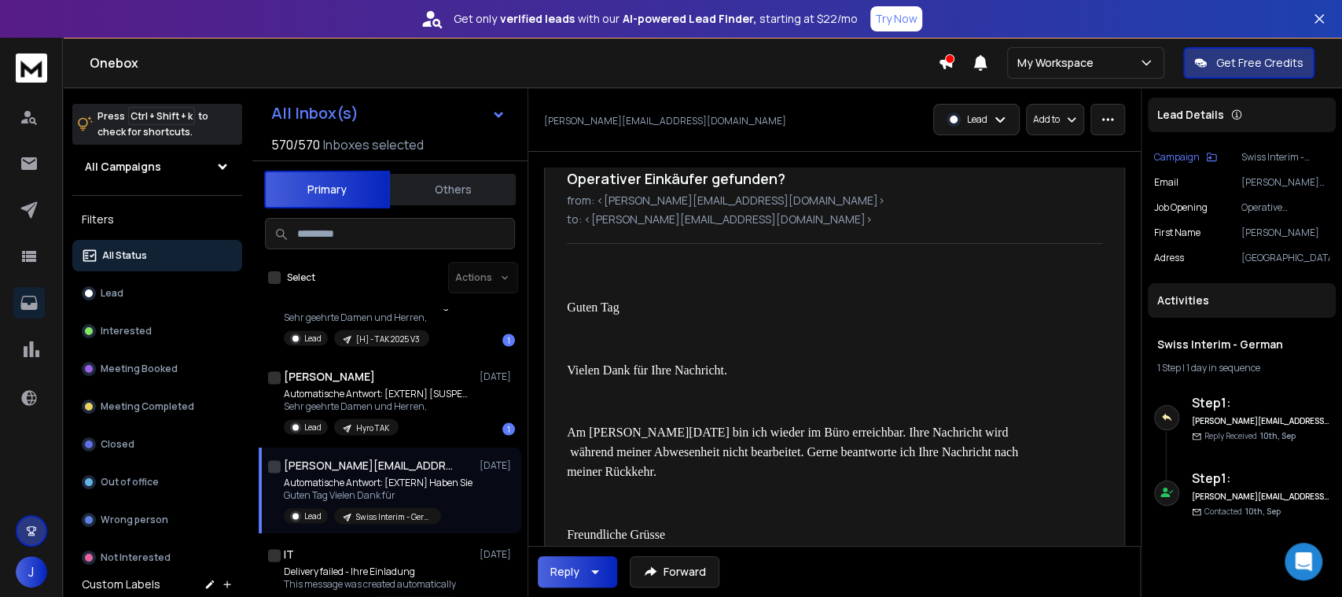
click at [971, 131] on div "Lead" at bounding box center [976, 120] width 85 height 30
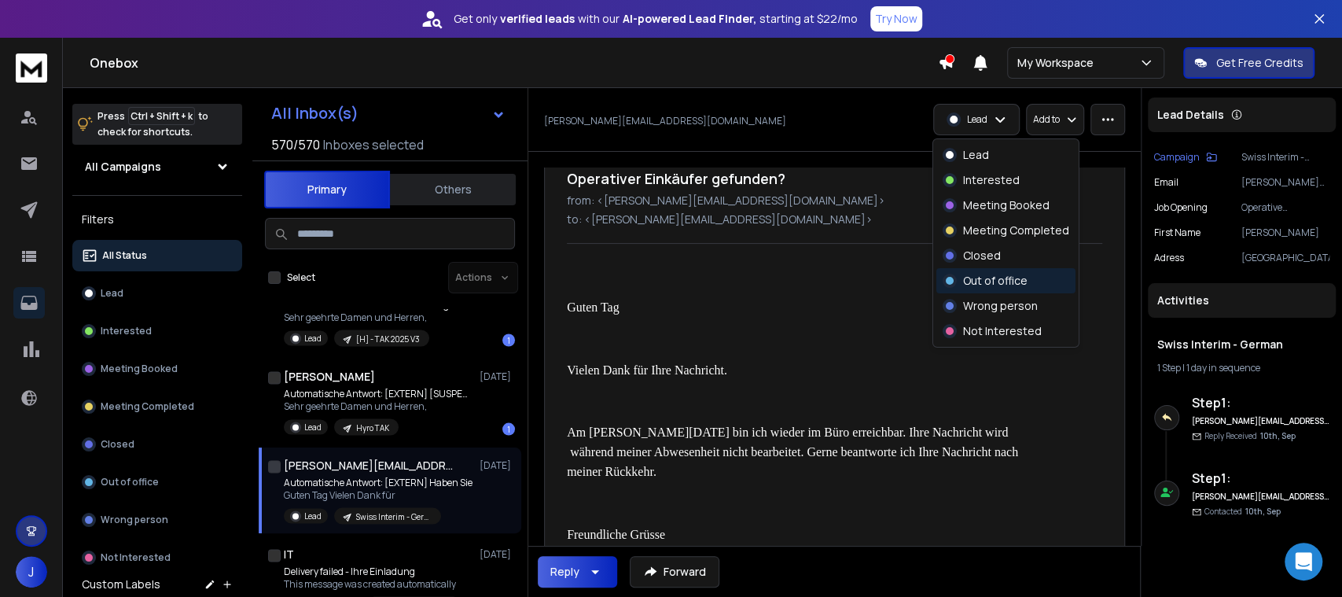
click at [985, 286] on p "Out of office" at bounding box center [995, 281] width 64 height 16
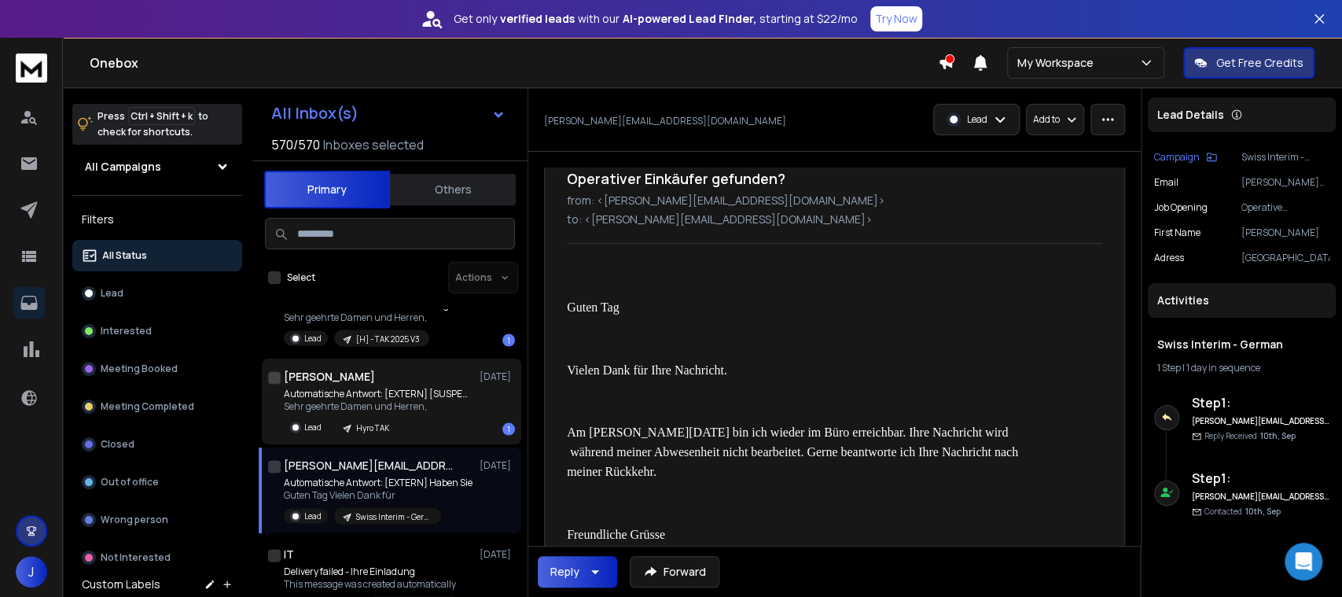
click at [465, 403] on p "Sehr geehrte Damen und Herren," at bounding box center [378, 405] width 189 height 13
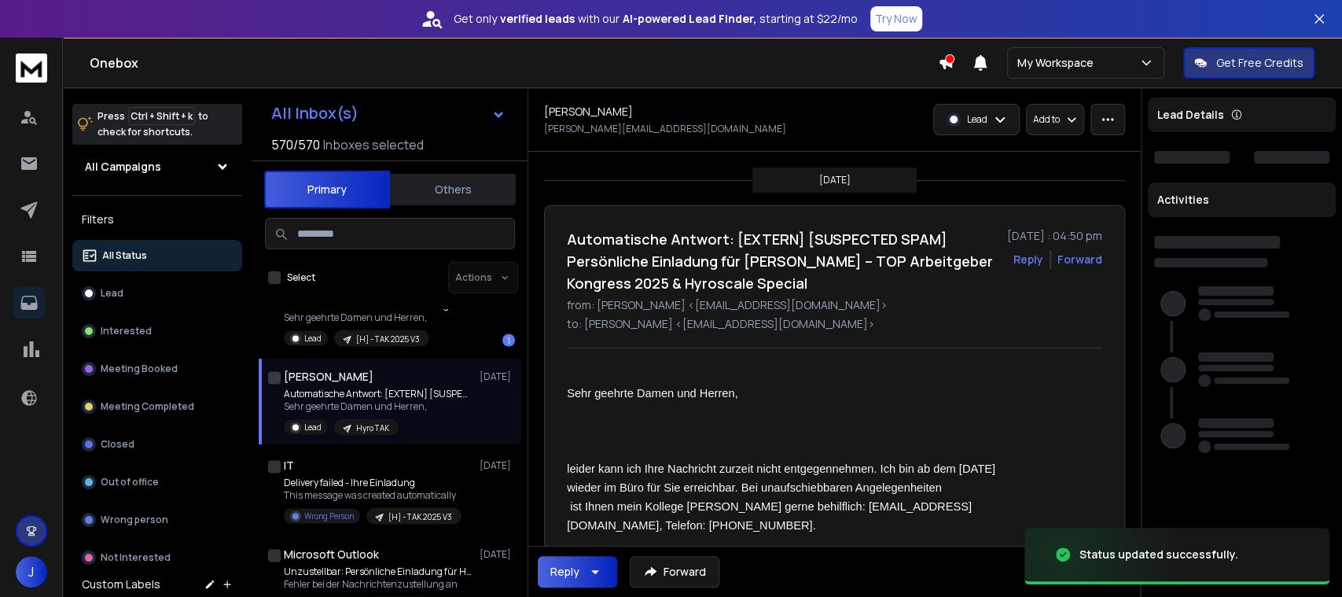
click at [464, 403] on p "Sehr geehrte Damen und Herren," at bounding box center [378, 405] width 189 height 13
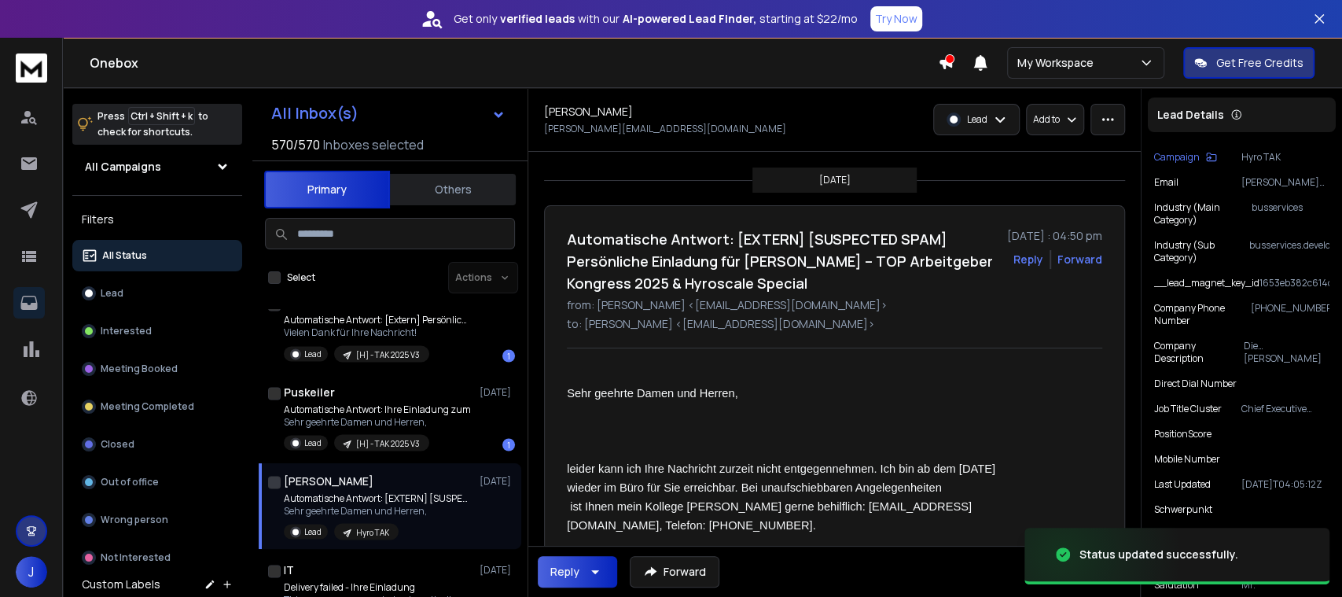
scroll to position [105, 0]
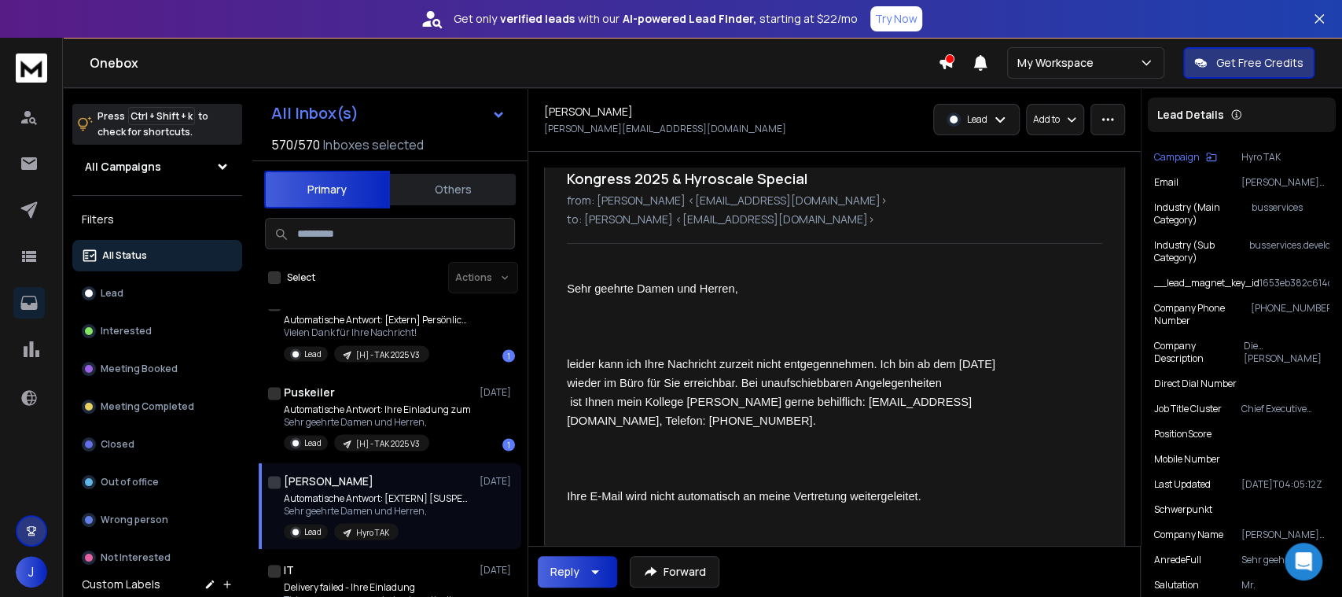
click at [964, 135] on div "[PERSON_NAME] [PERSON_NAME] [PERSON_NAME][EMAIL_ADDRESS][DOMAIN_NAME] Lead Add …" at bounding box center [834, 120] width 612 height 64
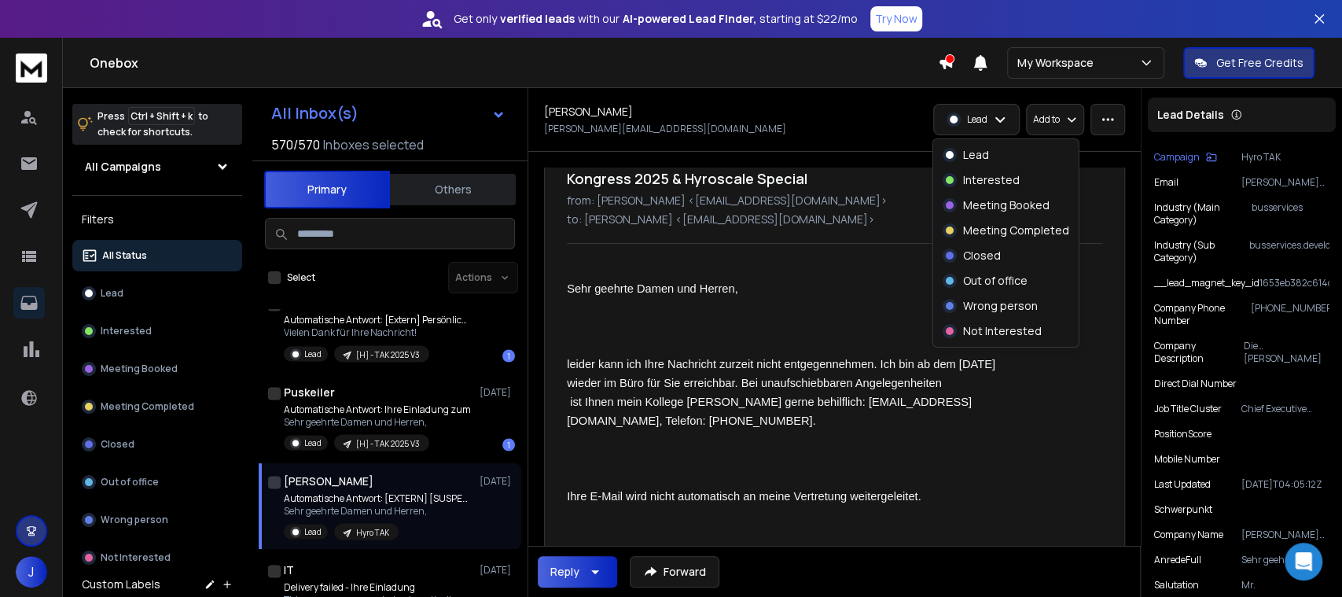
click at [957, 129] on div "Lead" at bounding box center [976, 120] width 85 height 30
click at [977, 280] on p "Out of office" at bounding box center [995, 281] width 64 height 16
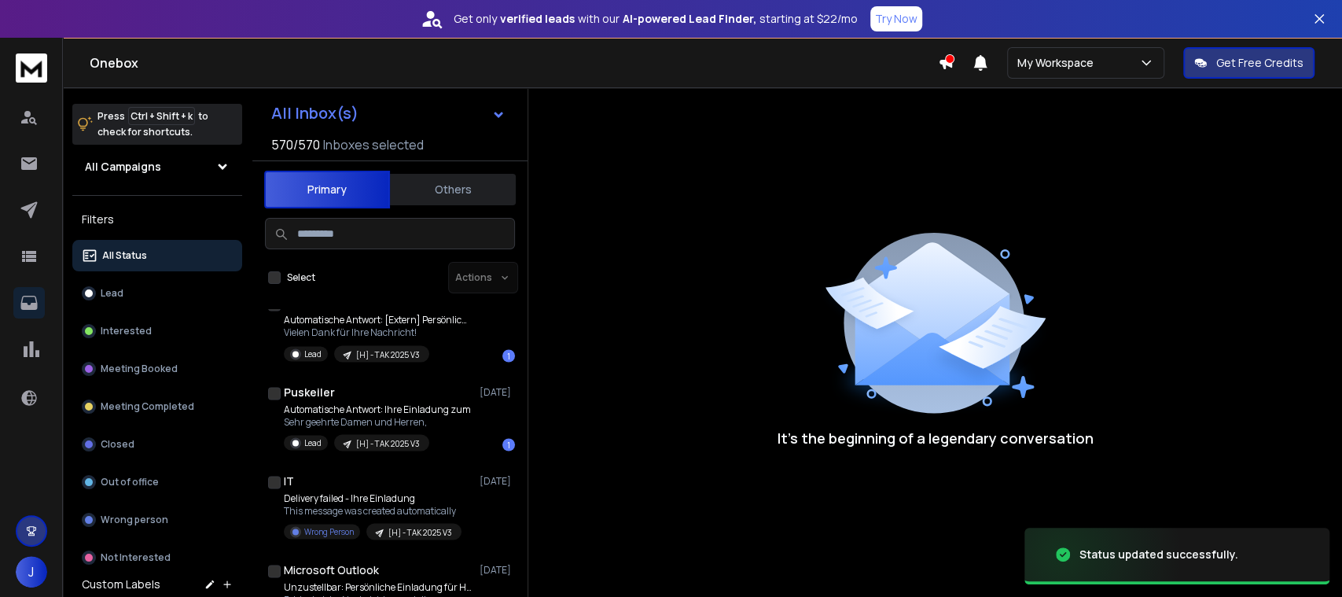
scroll to position [0, 0]
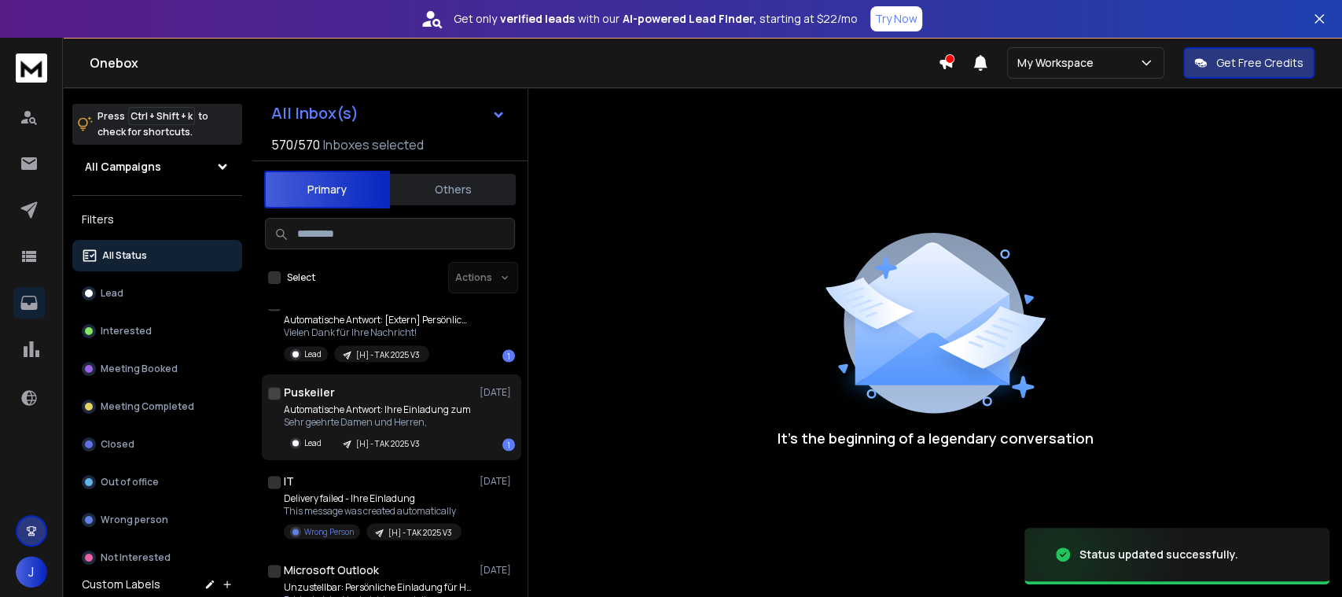
click at [510, 439] on div "[PERSON_NAME] [DATE] Automatische Antwort: Ihre Einladung zum Sehr geehrte Dame…" at bounding box center [391, 417] width 259 height 86
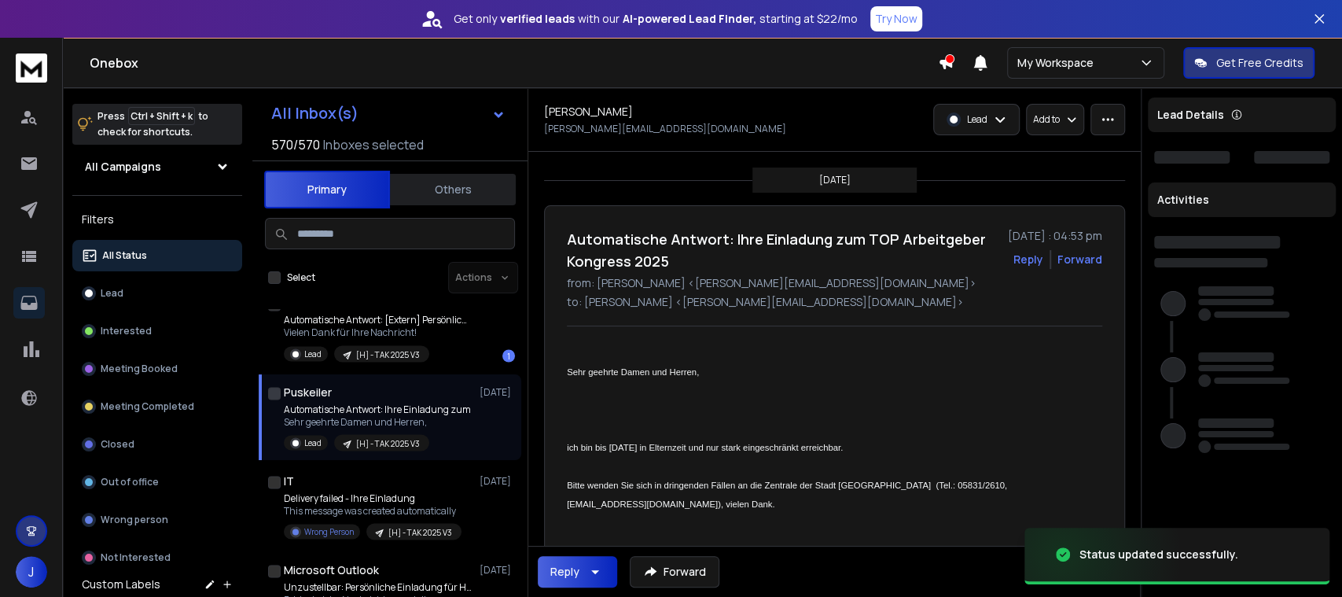
scroll to position [1875, 0]
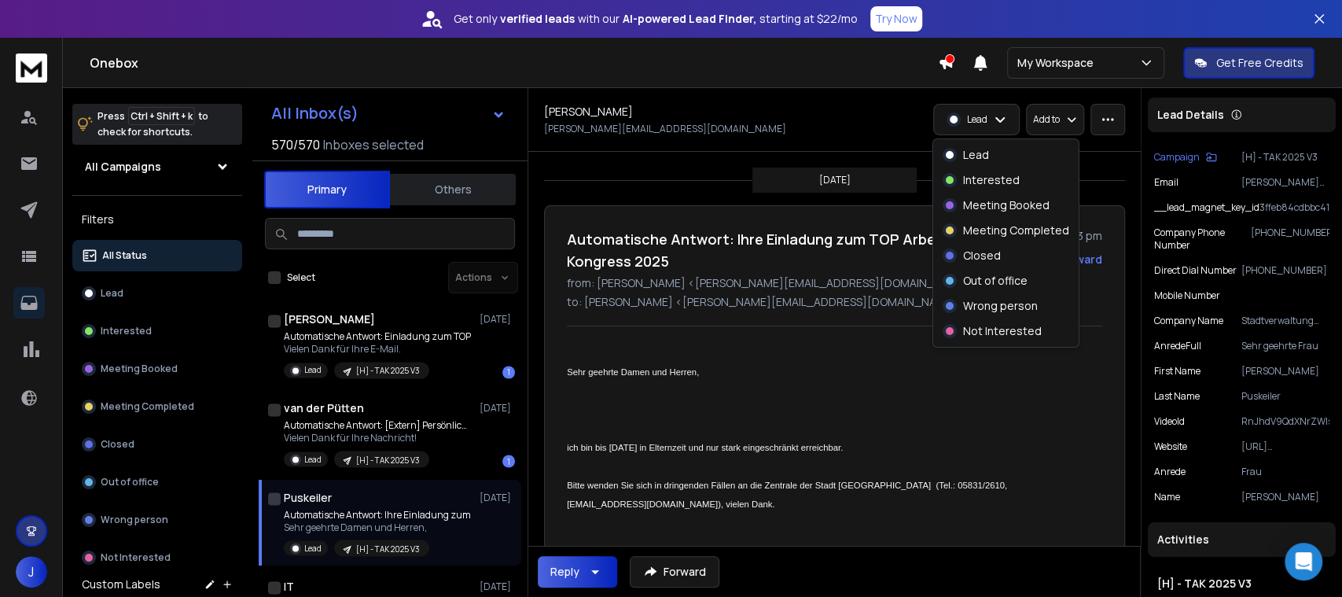
click at [963, 130] on div "Lead" at bounding box center [976, 120] width 85 height 30
click at [974, 281] on p "Out of office" at bounding box center [995, 281] width 64 height 16
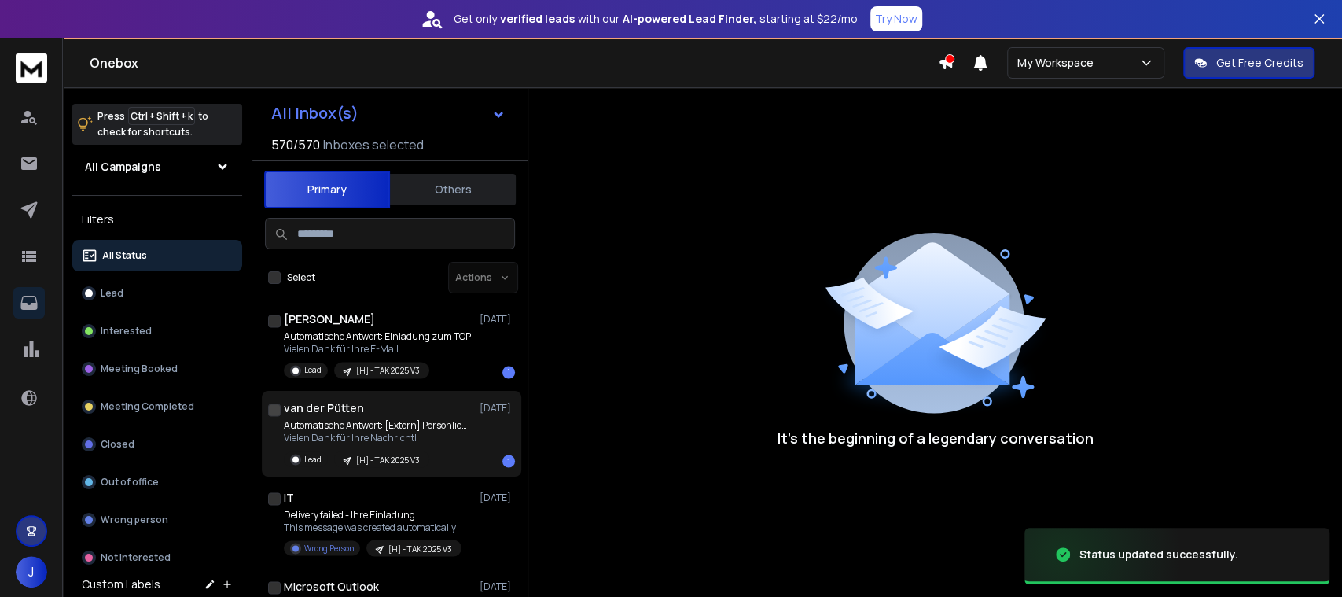
click at [407, 422] on p "Automatische Antwort: [Extern] Persönliche Einladung" at bounding box center [378, 425] width 189 height 13
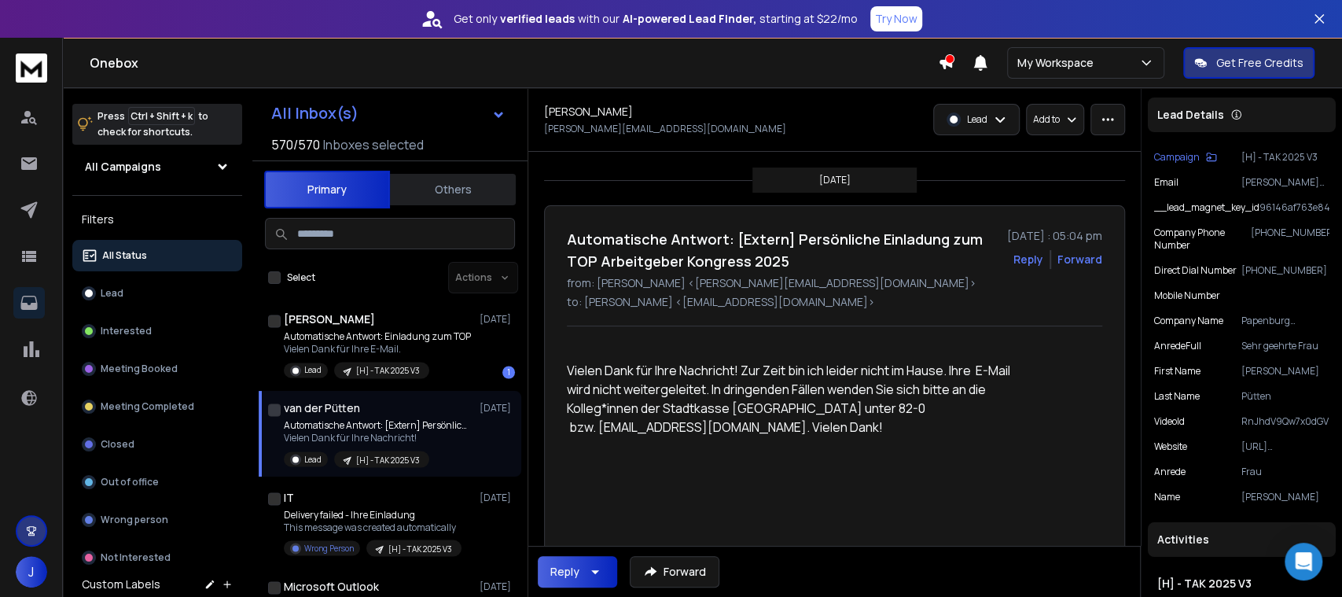
click at [720, 411] on p "Vielen Dank für Ihre Nachricht! Zur Zeit bin ich leider nicht im Hause. Ihre E-…" at bounding box center [796, 398] width 459 height 75
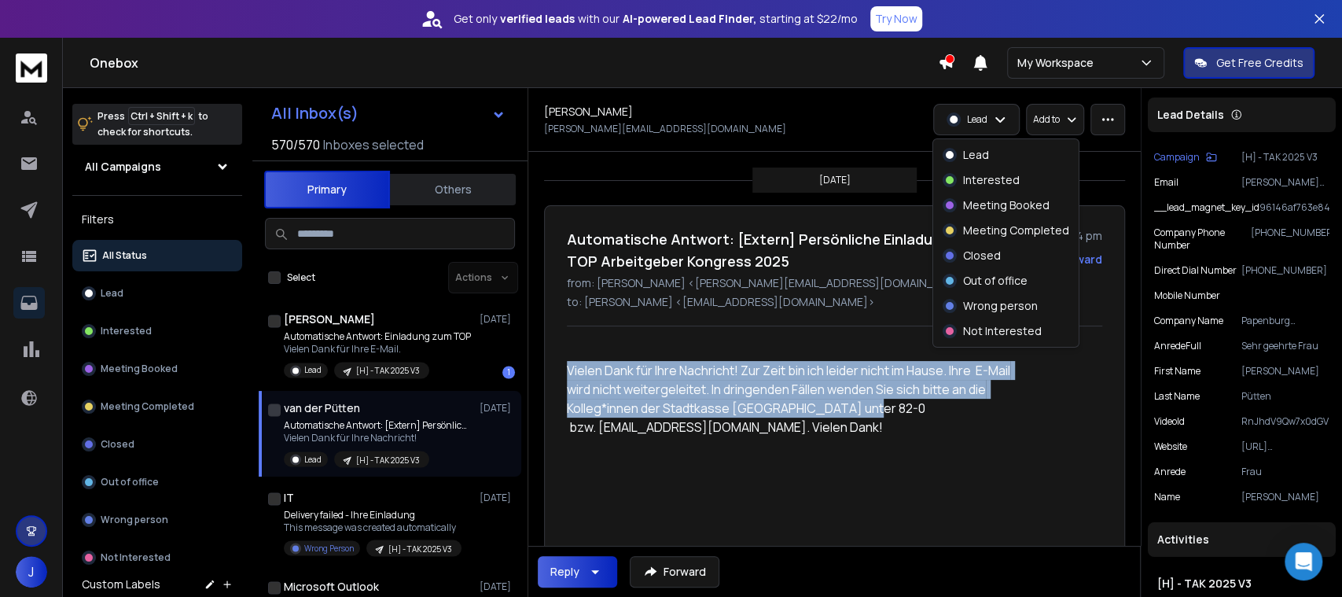
click at [996, 119] on icon at bounding box center [999, 120] width 9 height 6
click at [966, 276] on p "Out of office" at bounding box center [995, 281] width 64 height 16
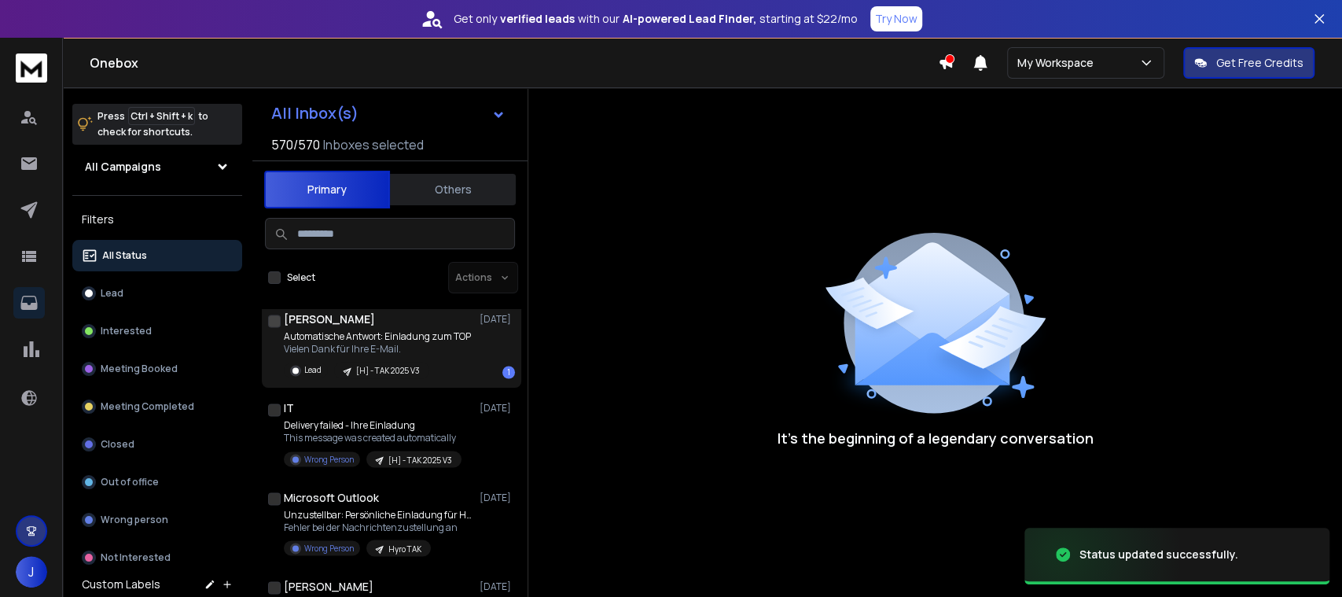
click at [371, 362] on div "[H] - TAK 2025 V3" at bounding box center [381, 370] width 95 height 17
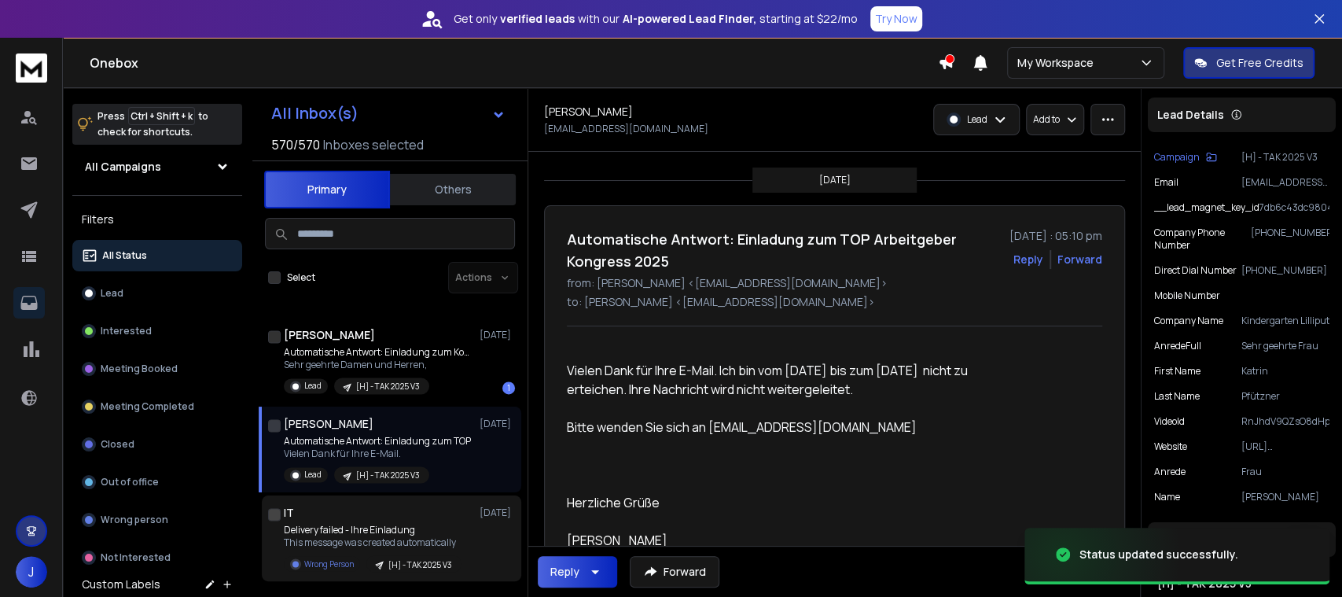
scroll to position [1666, 0]
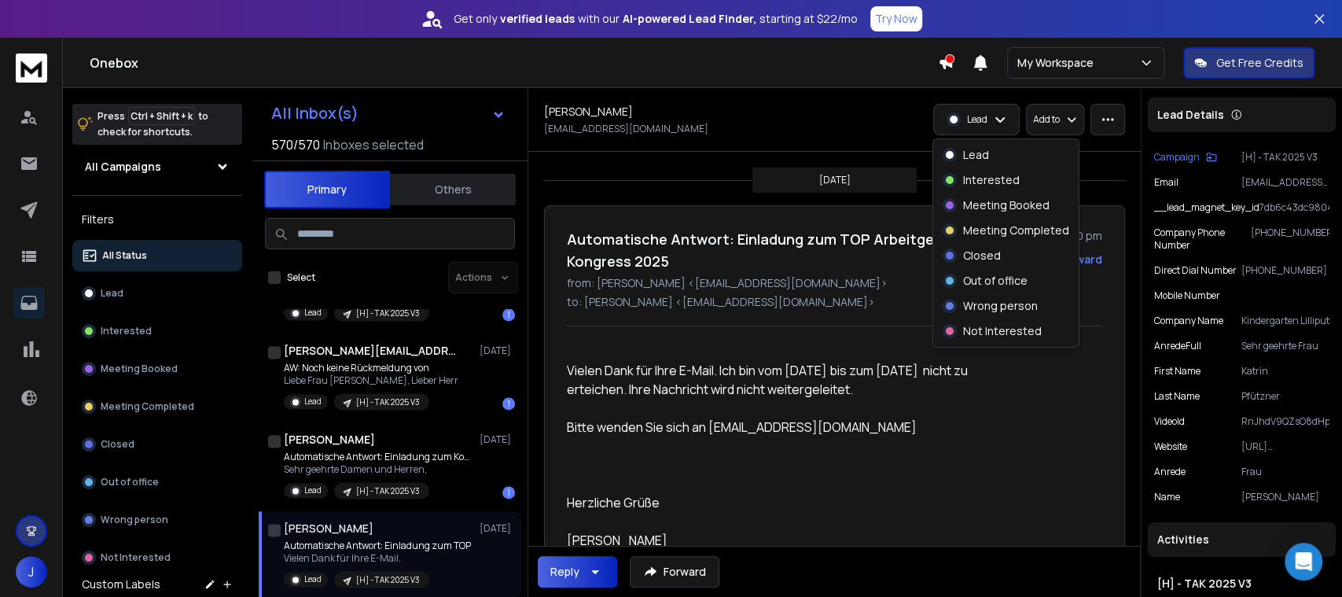
click at [949, 128] on div "Lead" at bounding box center [976, 120] width 85 height 30
click at [959, 279] on div "Out of office" at bounding box center [984, 281] width 85 height 16
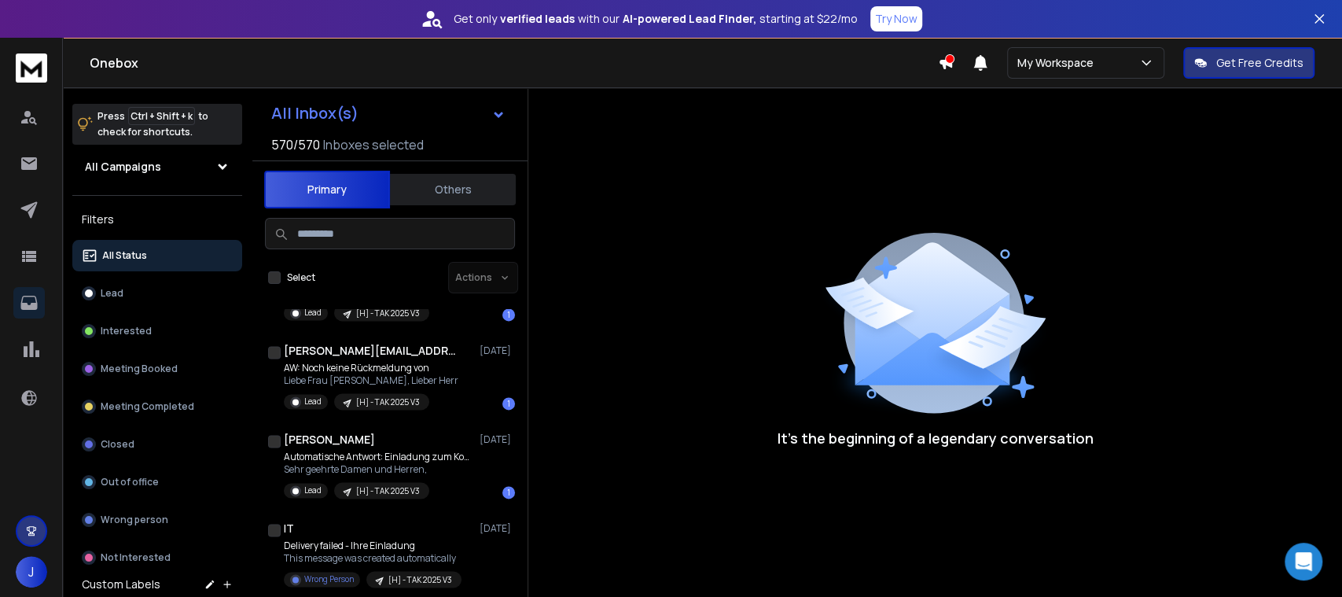
click at [922, 343] on icon at bounding box center [931, 358] width 155 height 53
drag, startPoint x: 923, startPoint y: 343, endPoint x: 949, endPoint y: 341, distance: 26.0
click at [949, 341] on icon at bounding box center [935, 323] width 237 height 181
click at [1176, 277] on div "It’s the beginning of a legendary conversation" at bounding box center [934, 341] width 813 height 507
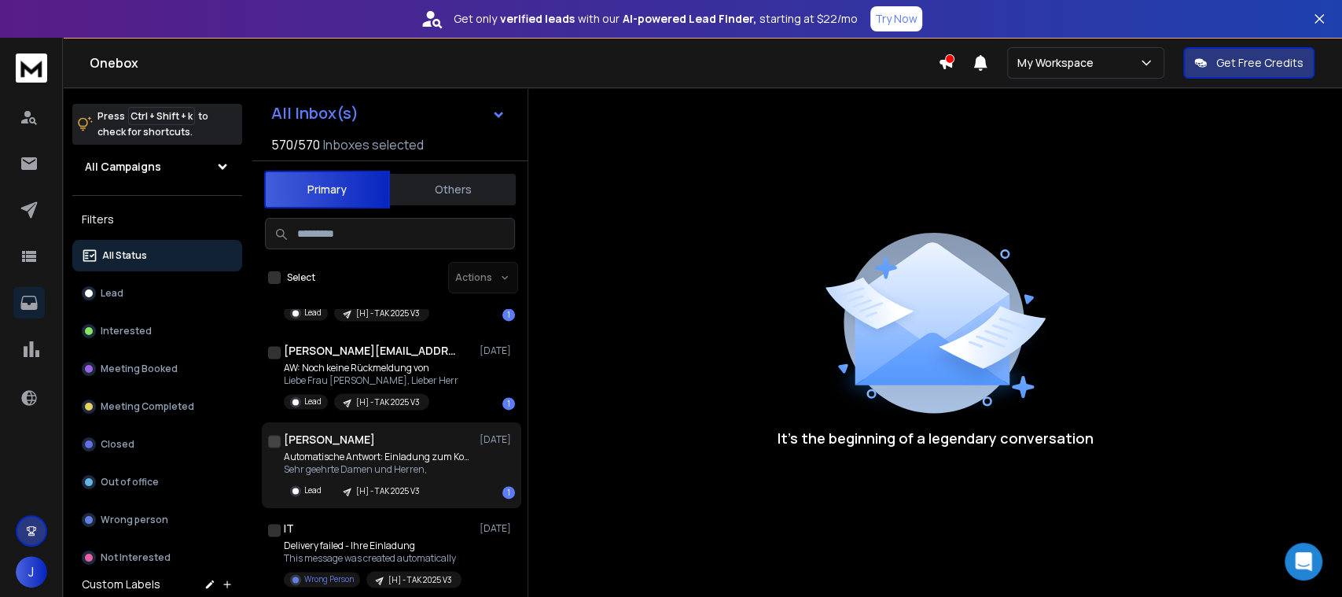
click at [459, 486] on div "Lead [H] - TAK 2025 V3" at bounding box center [378, 490] width 189 height 17
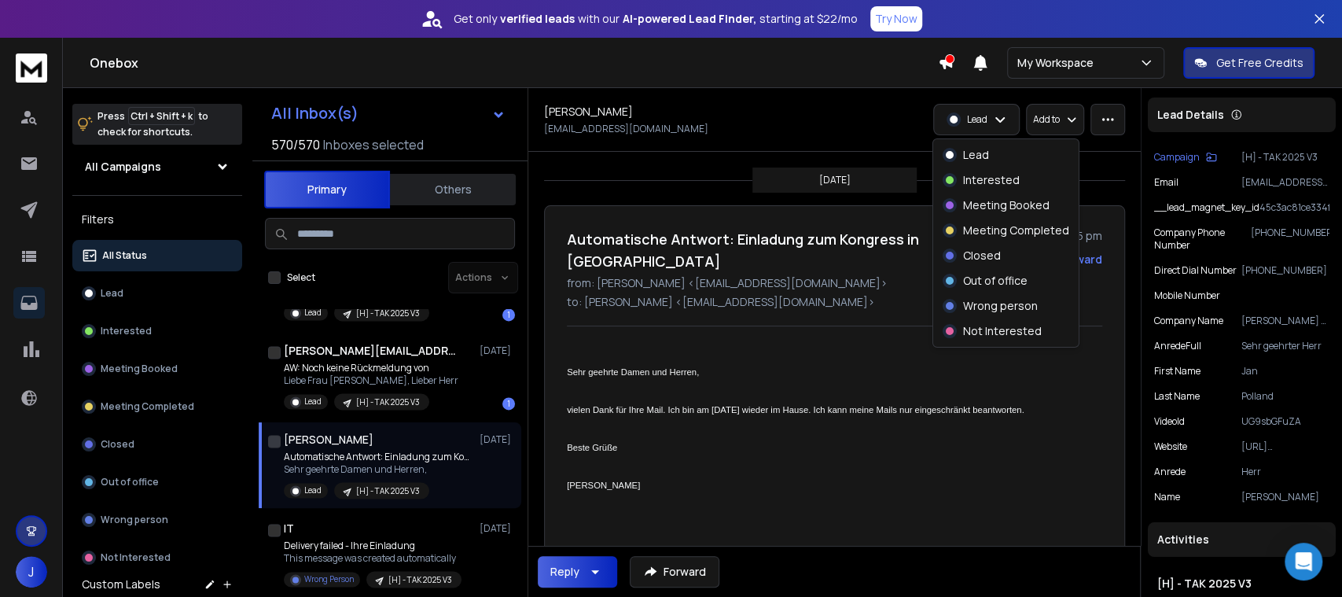
click at [980, 124] on p "Lead" at bounding box center [977, 119] width 20 height 13
click at [974, 278] on p "Out of office" at bounding box center [995, 281] width 64 height 16
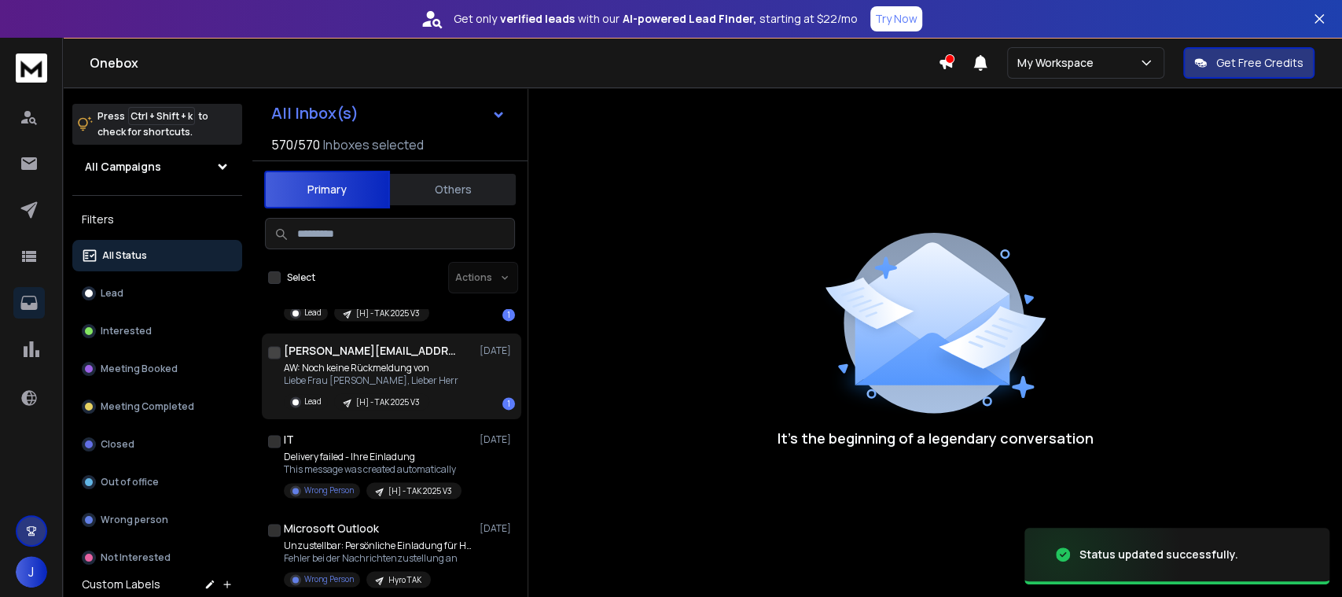
click at [449, 364] on div "AW: Noch keine Rückmeldung von Liebe Frau [PERSON_NAME], Lieber Herr Lead [H] -…" at bounding box center [399, 386] width 231 height 48
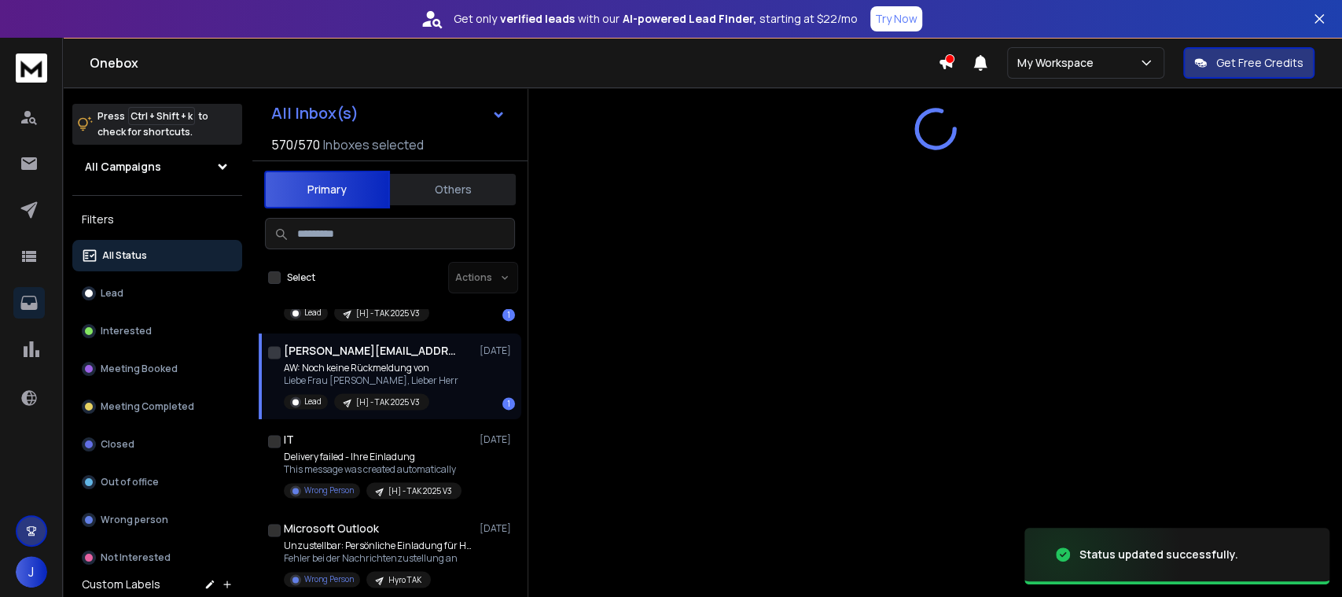
scroll to position [1561, 0]
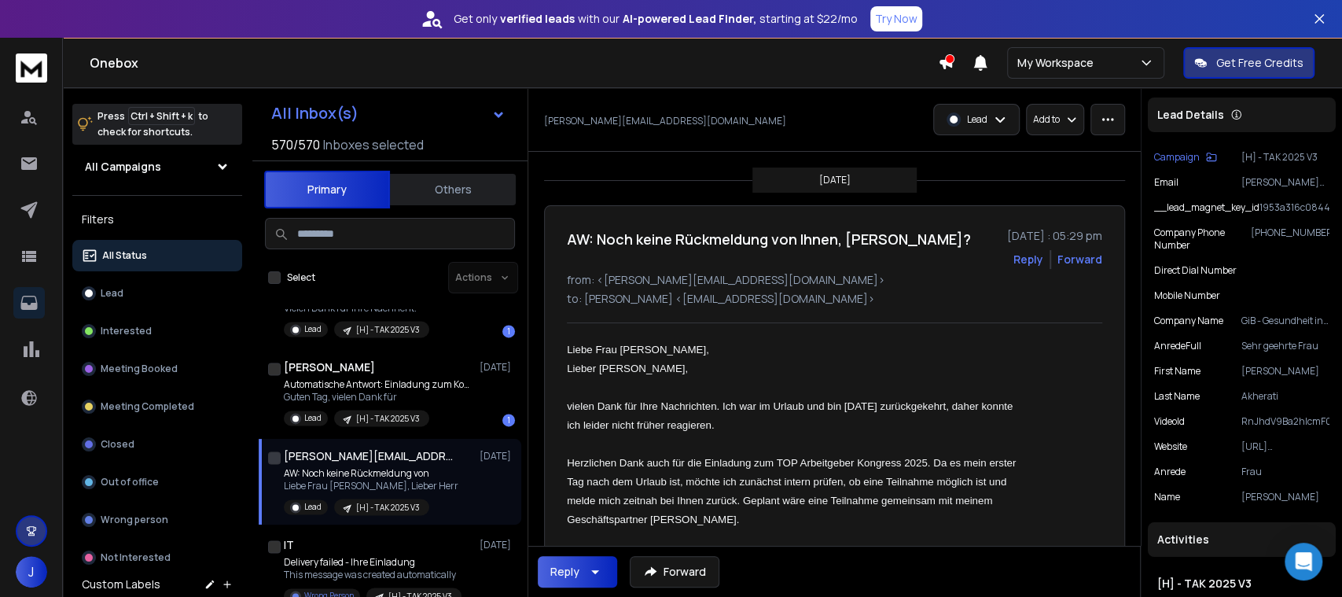
click at [978, 122] on p "Lead" at bounding box center [977, 119] width 20 height 13
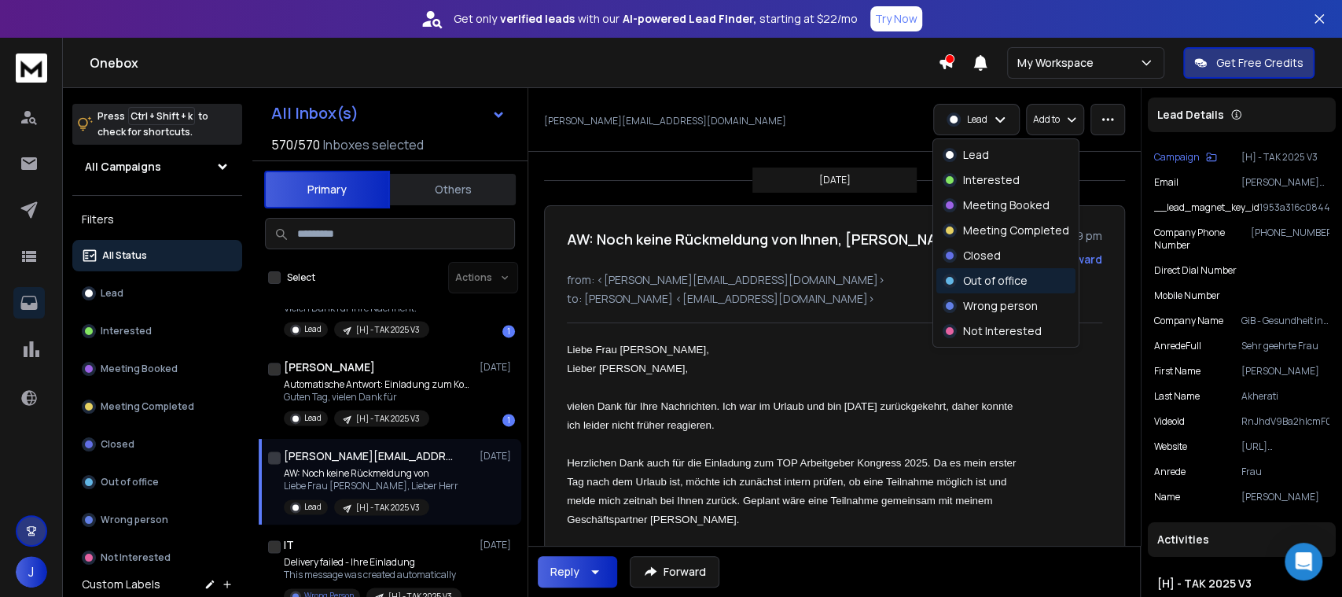
click at [987, 280] on p "Out of office" at bounding box center [995, 281] width 64 height 16
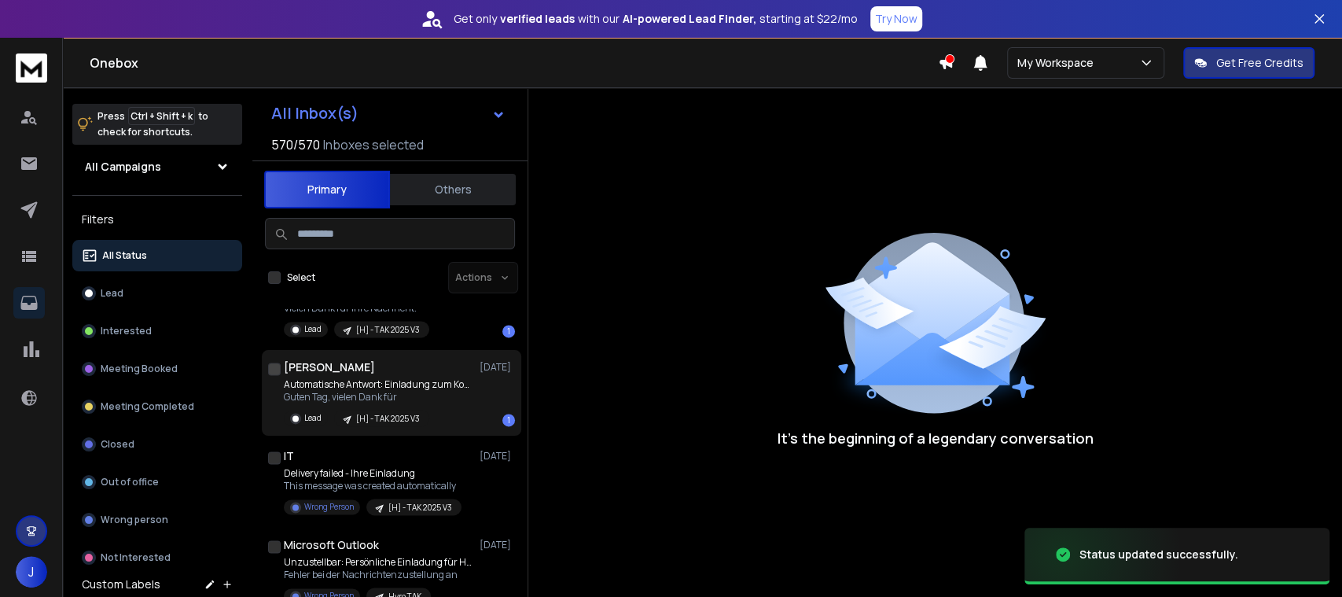
click at [459, 409] on div "Lead [H] - TAK 2025 V3" at bounding box center [378, 417] width 189 height 17
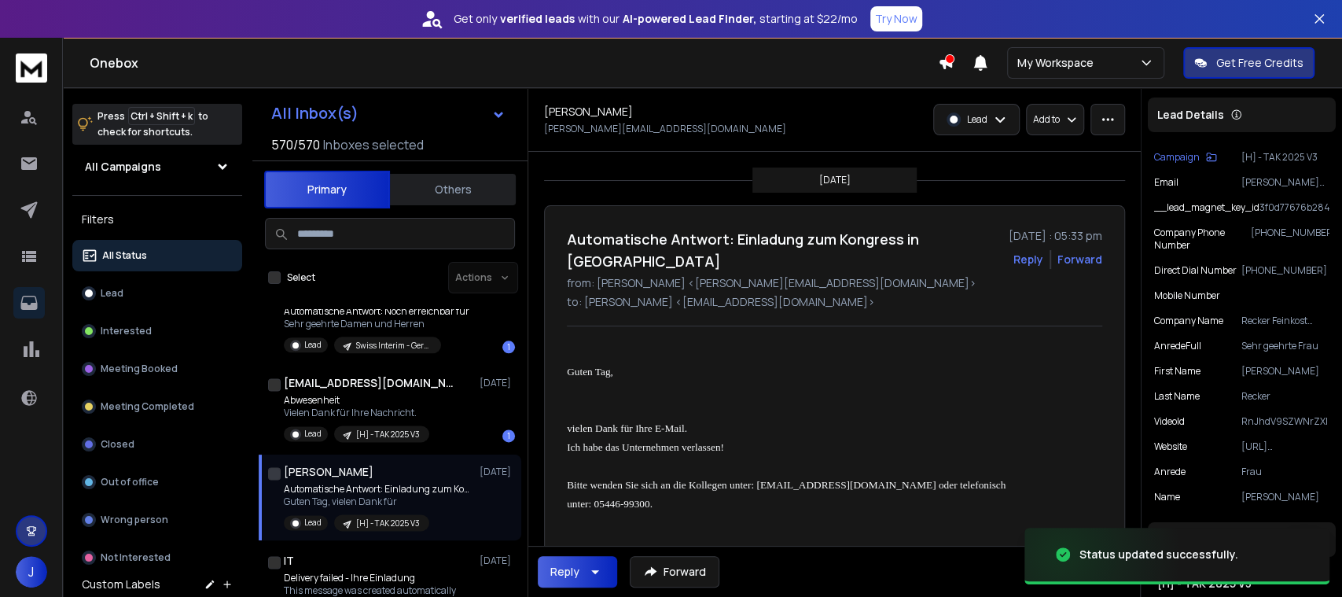
scroll to position [105, 0]
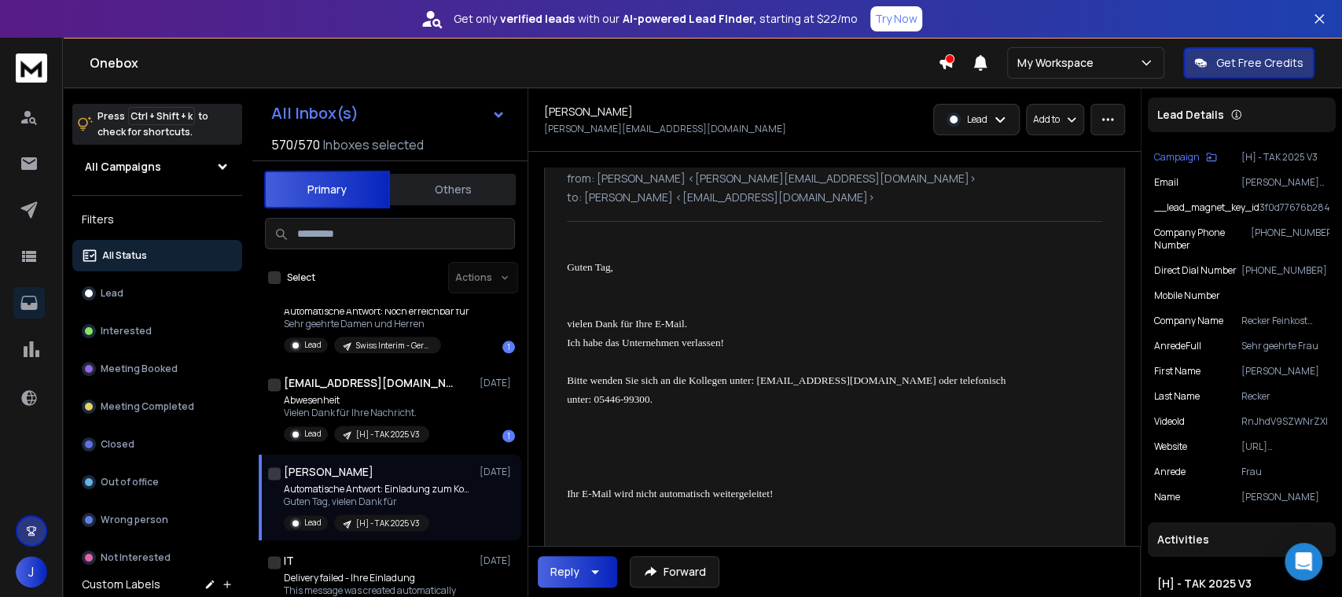
click at [949, 125] on div at bounding box center [953, 119] width 14 height 14
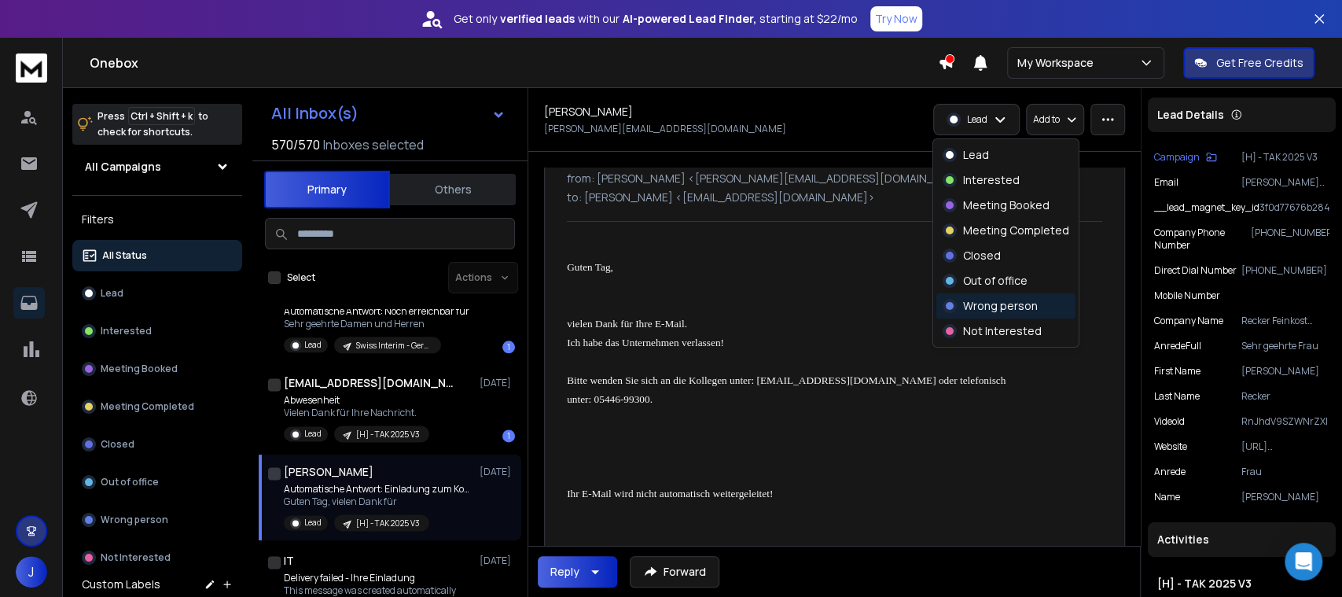
click at [1008, 305] on p "Wrong person" at bounding box center [1000, 306] width 75 height 16
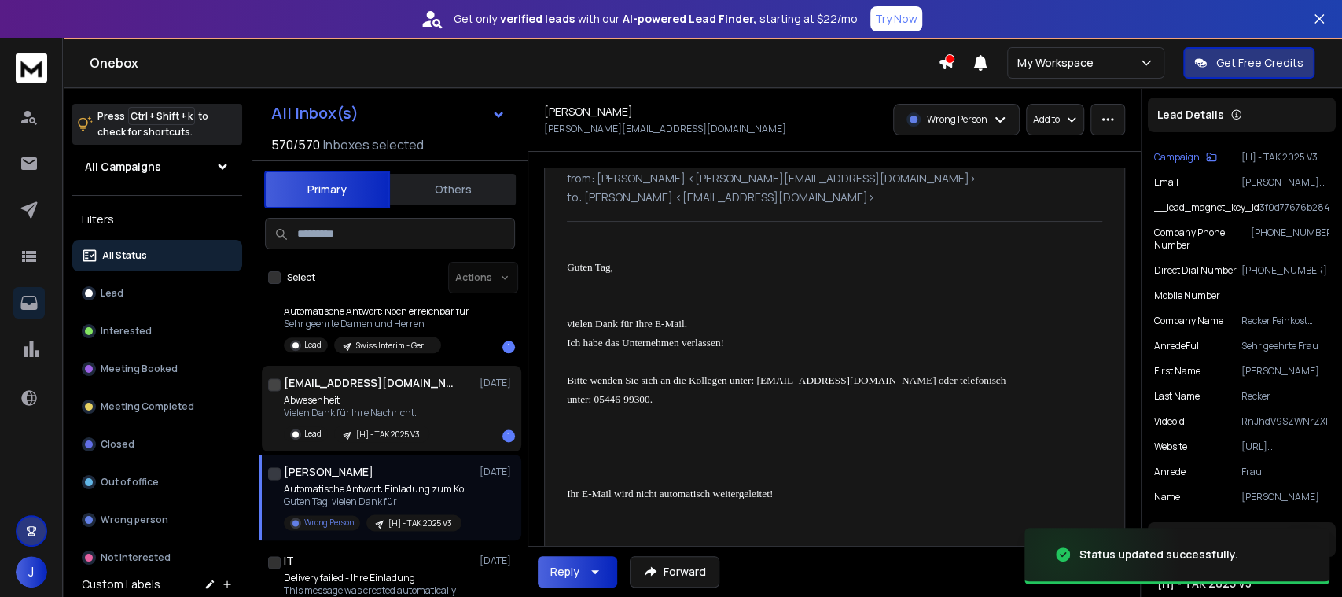
click at [468, 395] on div "Abwesenheit Vielen Dank für Ihre Nachricht. Lead [H] - TAK 2025 V3 1" at bounding box center [399, 418] width 231 height 48
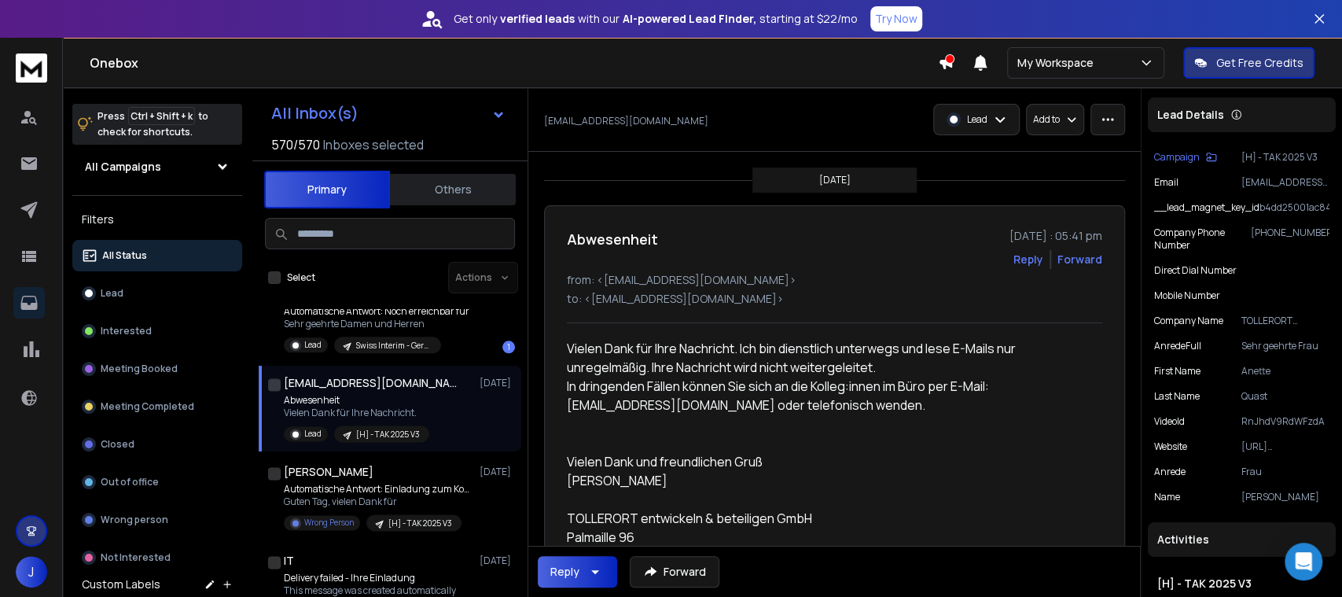
scroll to position [1352, 0]
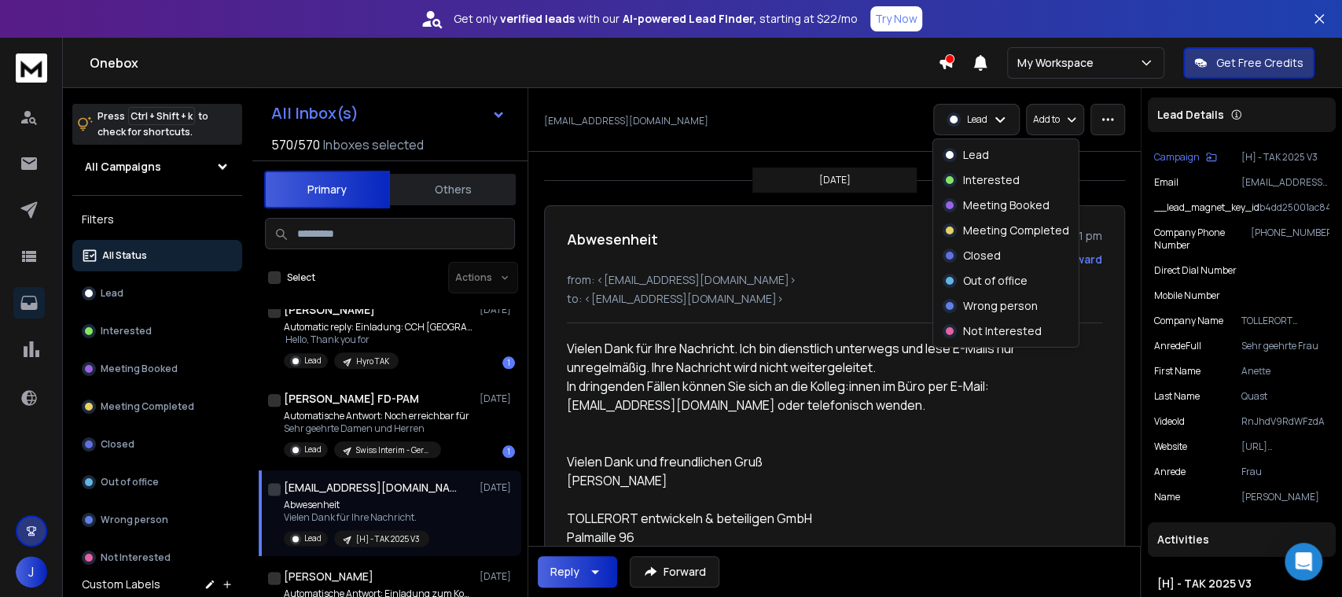
click at [950, 129] on div "Lead" at bounding box center [976, 120] width 85 height 30
click at [986, 279] on p "Out of office" at bounding box center [995, 281] width 64 height 16
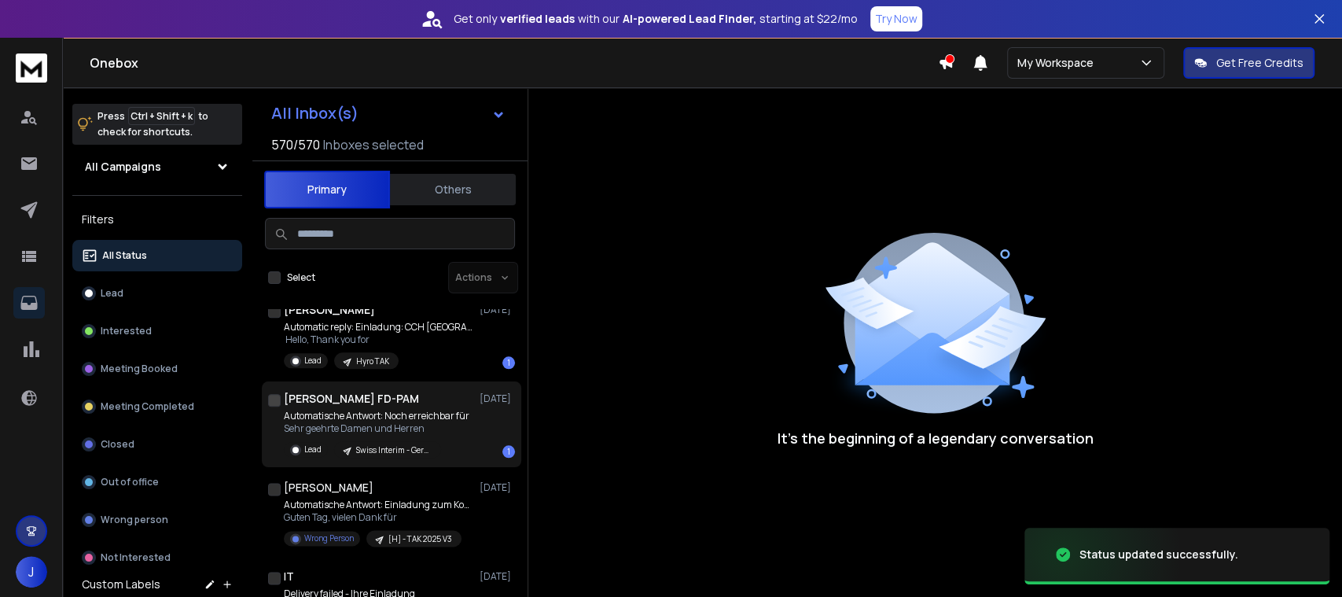
click at [420, 424] on p "Sehr geehrte Damen und Herren" at bounding box center [376, 428] width 185 height 13
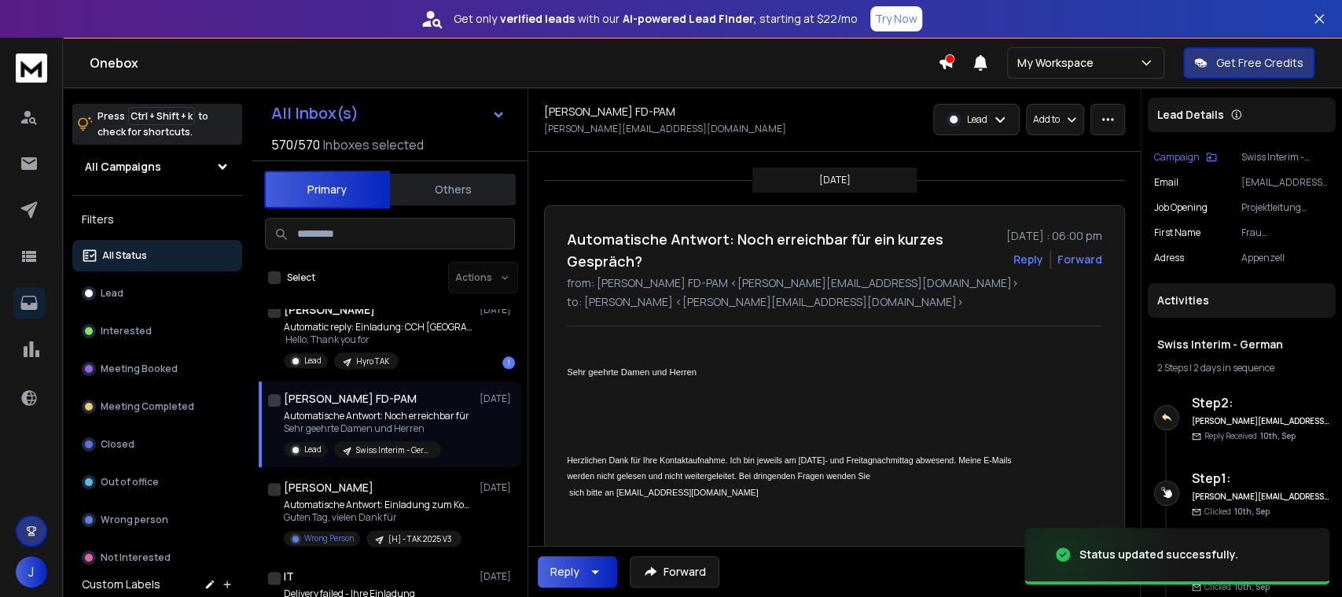
scroll to position [1247, 0]
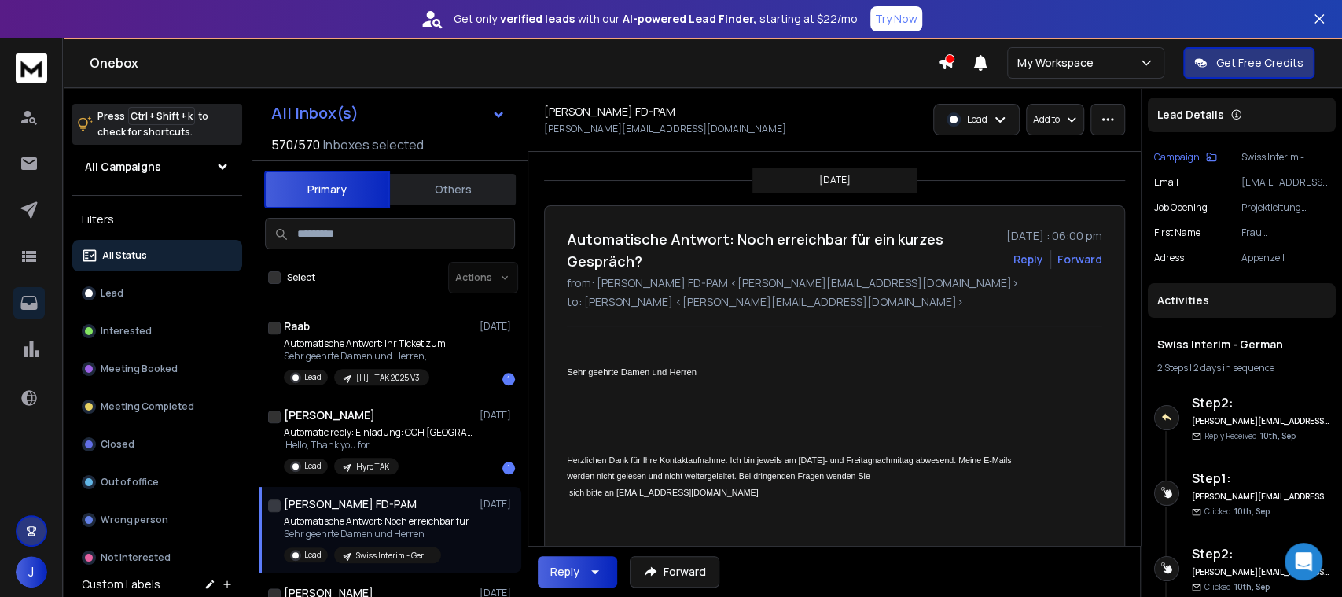
click at [987, 123] on div "Lead" at bounding box center [976, 120] width 85 height 30
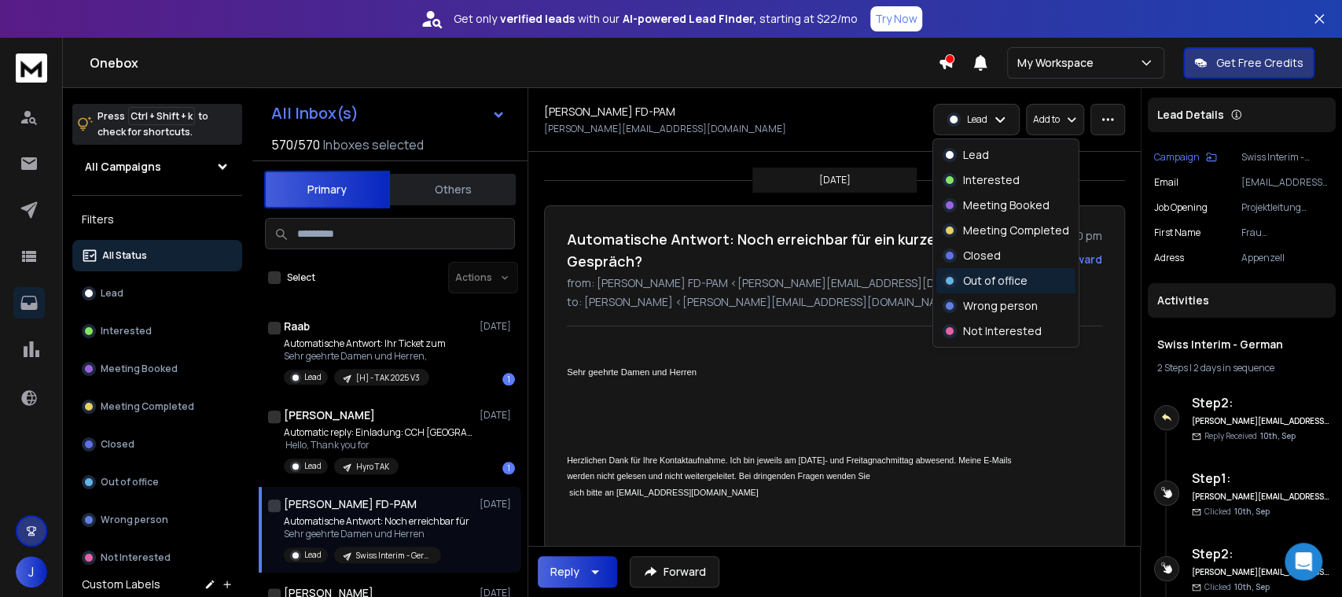
click at [937, 287] on div "Out of office" at bounding box center [1005, 280] width 139 height 25
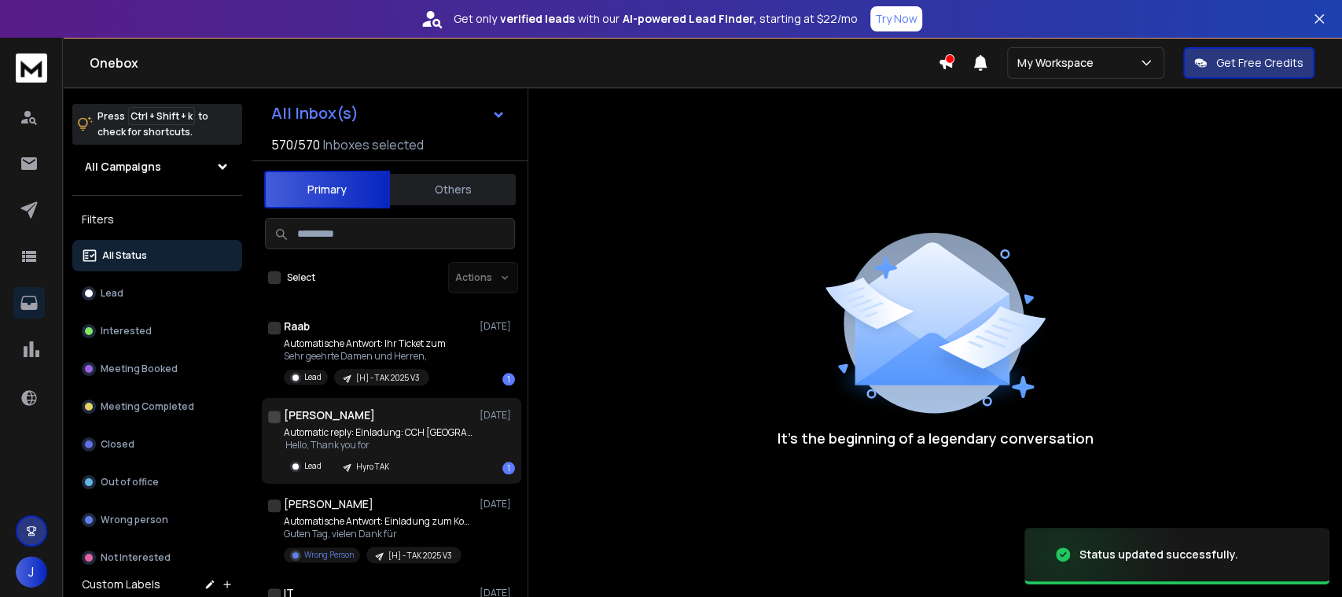
click at [487, 410] on p "[DATE]" at bounding box center [496, 415] width 35 height 13
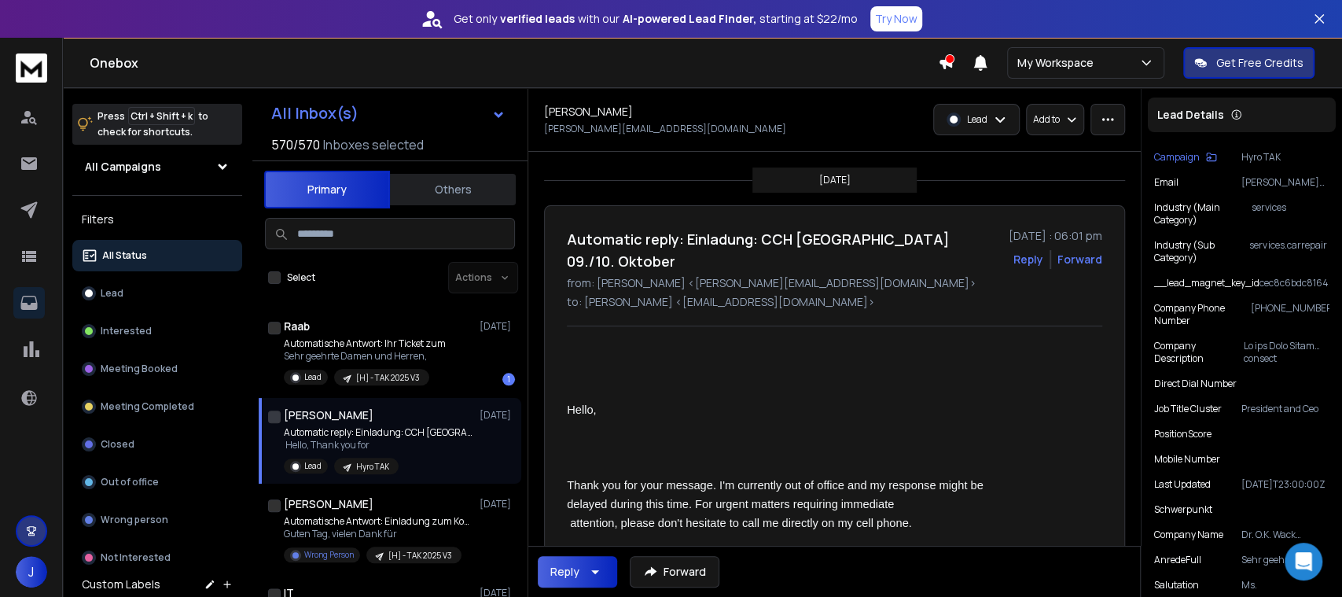
scroll to position [105, 0]
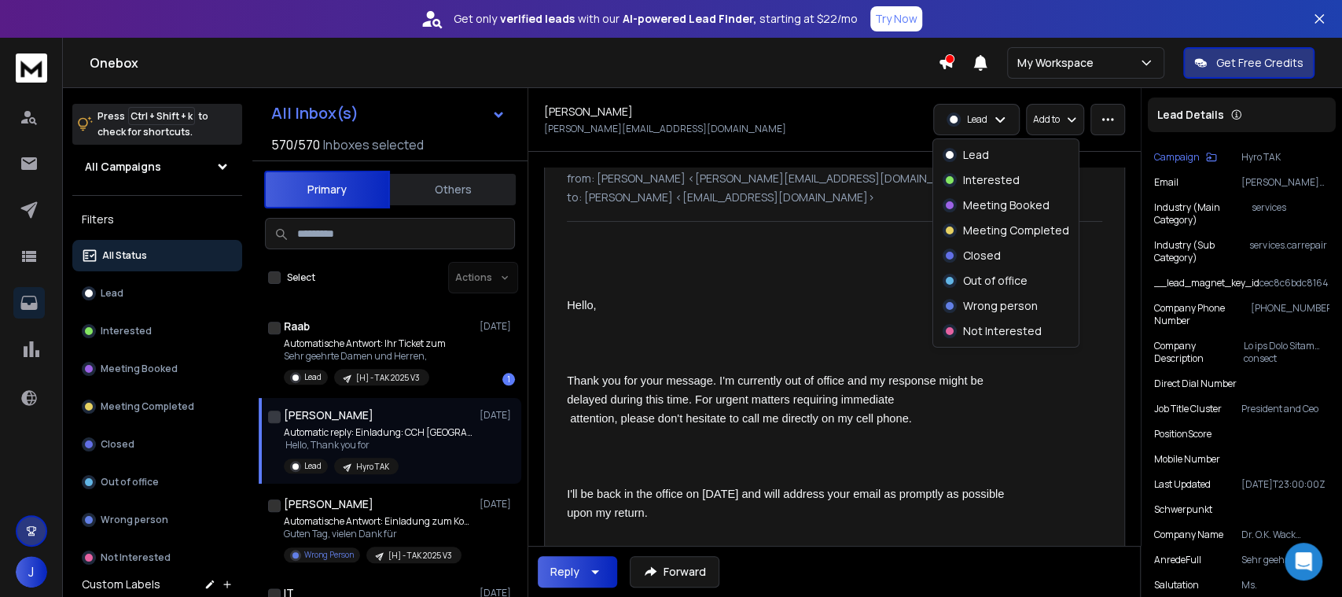
click at [967, 116] on p "Lead" at bounding box center [977, 119] width 20 height 13
click at [1012, 275] on p "Out of office" at bounding box center [995, 281] width 64 height 16
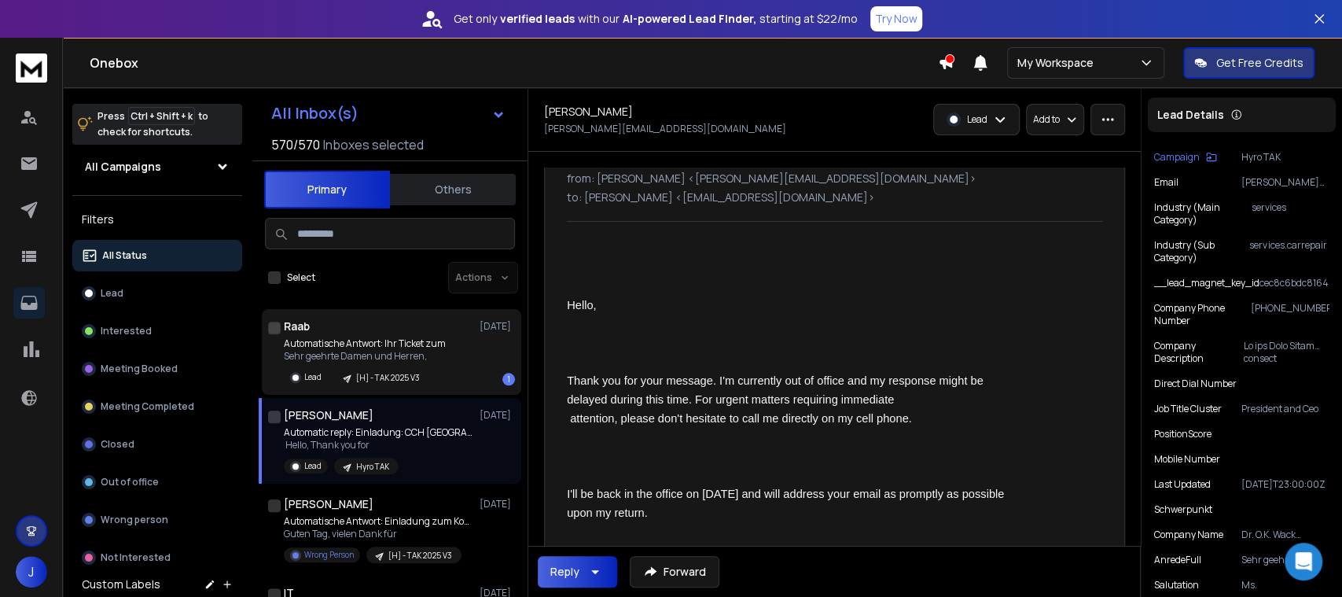
scroll to position [0, 0]
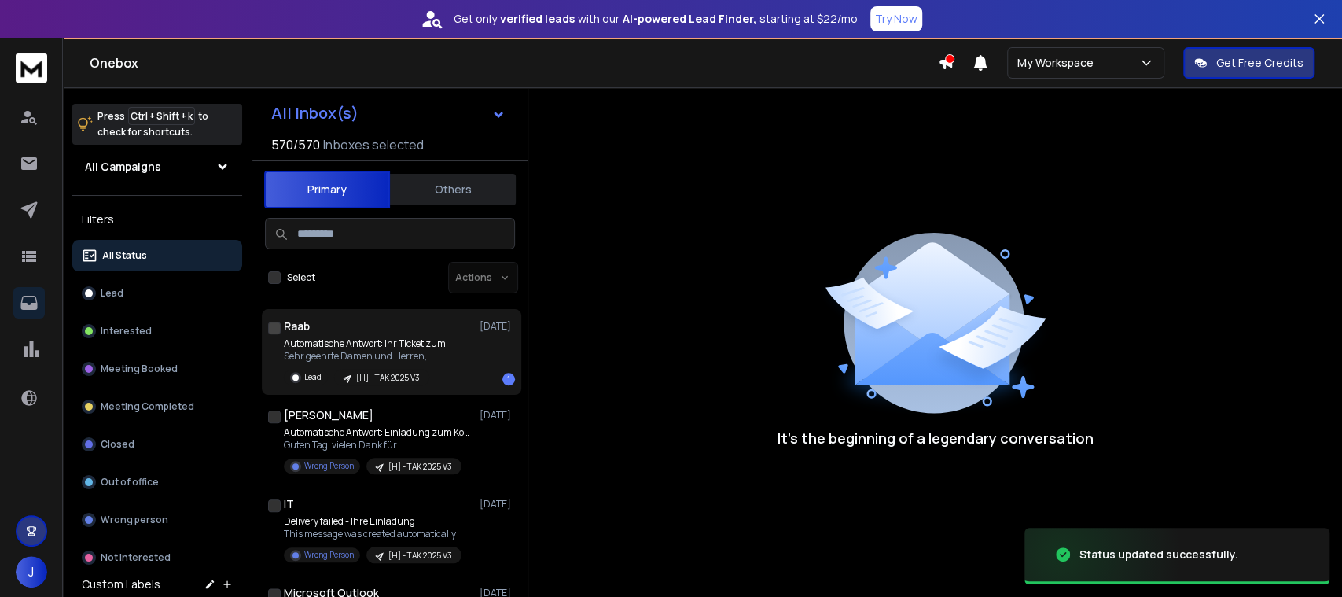
click at [399, 365] on div "Automatische Antwort: Ihr Ticket zum Sehr geehrte Damen und Herren, Lead [H] - …" at bounding box center [365, 361] width 162 height 48
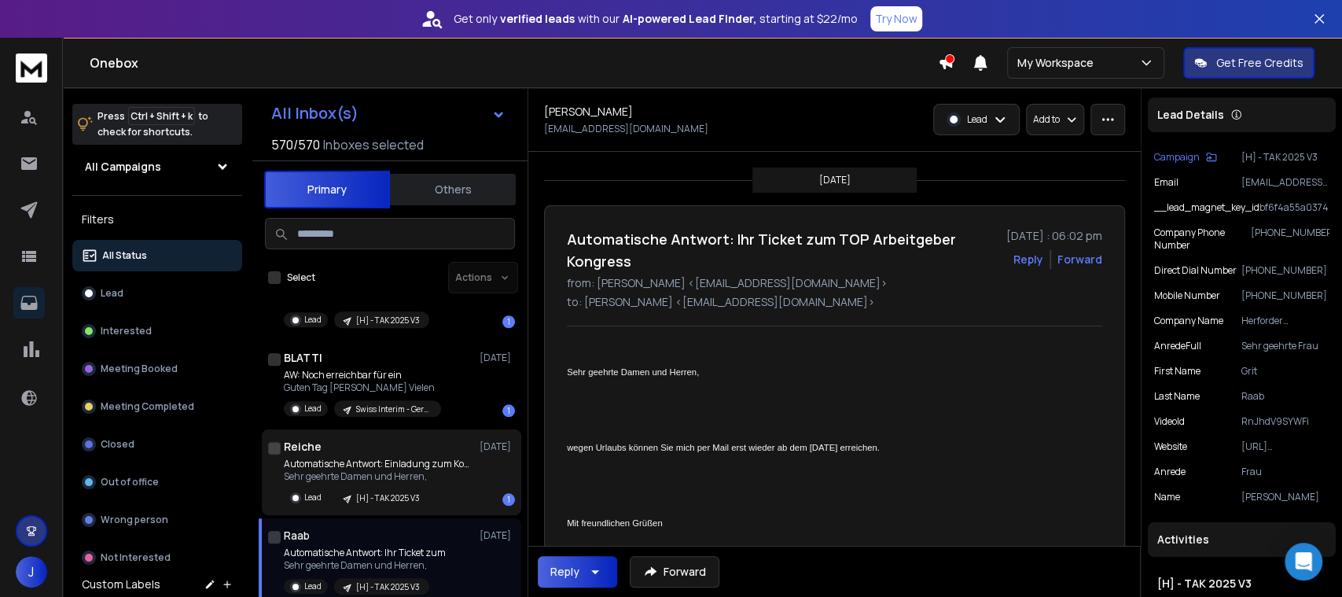
scroll to position [1142, 0]
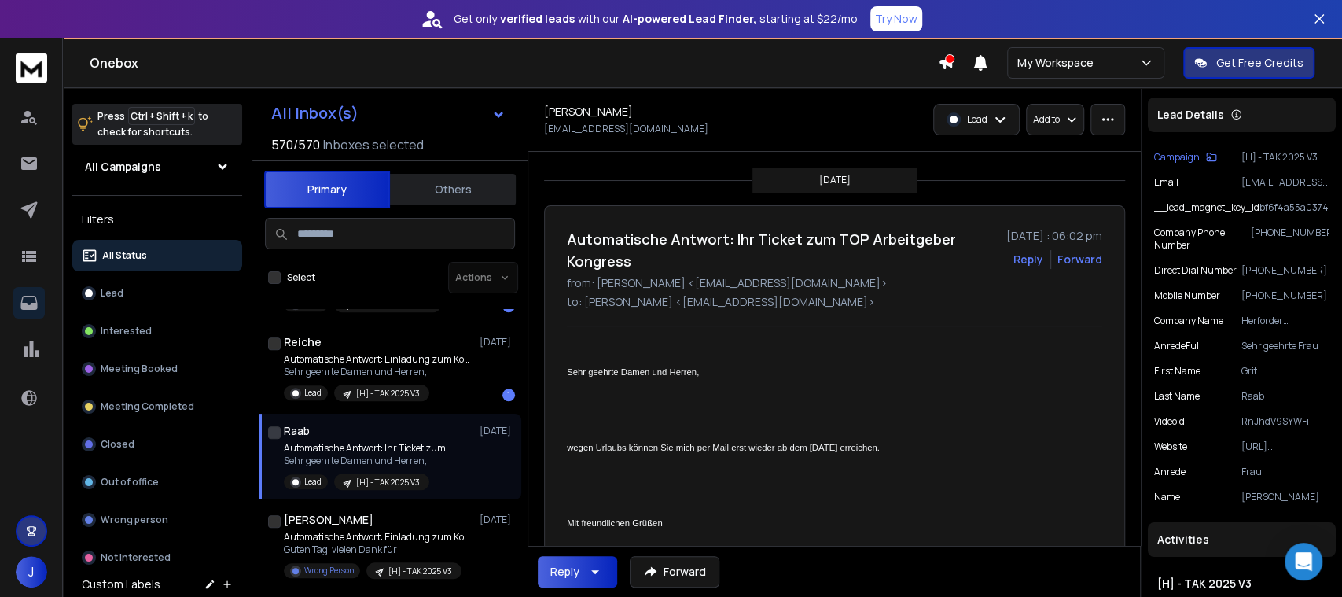
click at [736, 442] on span "wegen Urlaubs können Sie mich per Mail erst wieder ab dem [DATE] erreichen." at bounding box center [723, 446] width 313 height 9
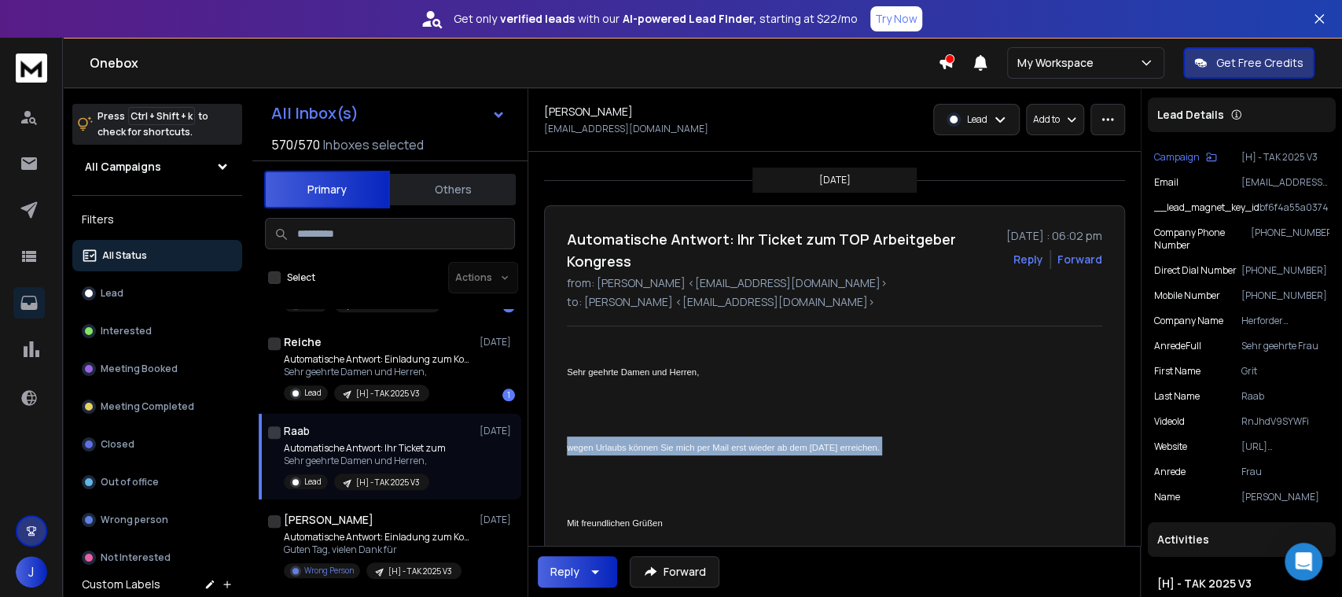
click at [736, 442] on span "wegen Urlaubs können Sie mich per Mail erst wieder ab dem [DATE] erreichen." at bounding box center [723, 446] width 313 height 9
click at [957, 122] on div at bounding box center [953, 119] width 14 height 14
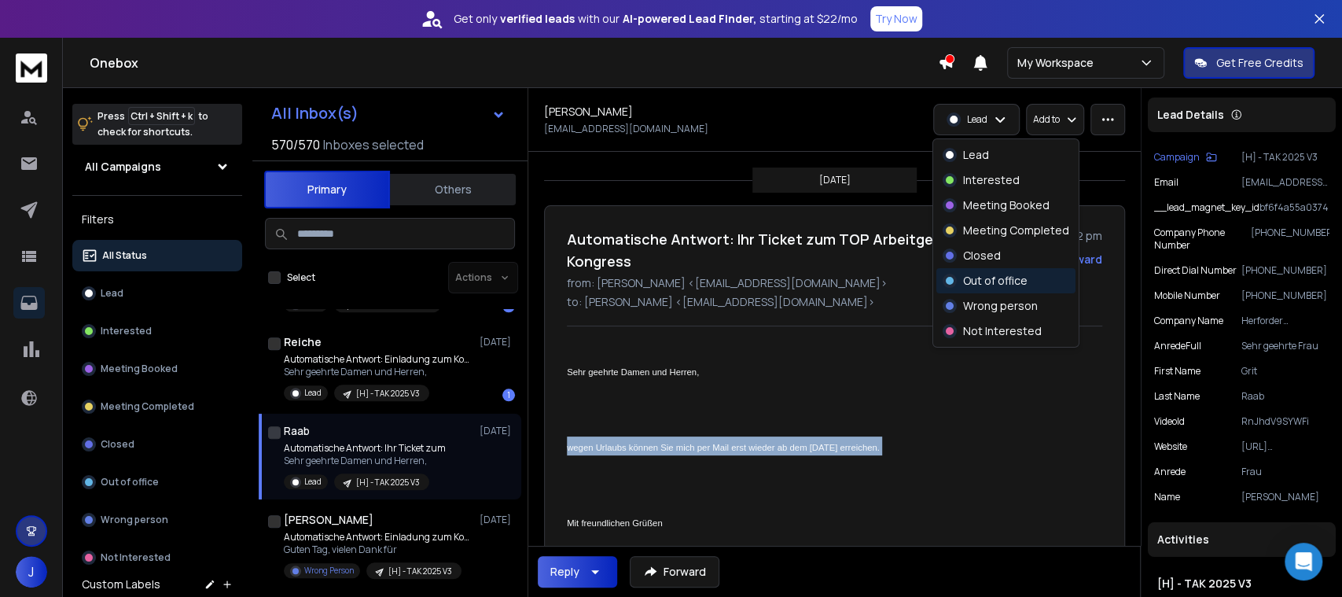
click at [976, 273] on p "Out of office" at bounding box center [995, 281] width 64 height 16
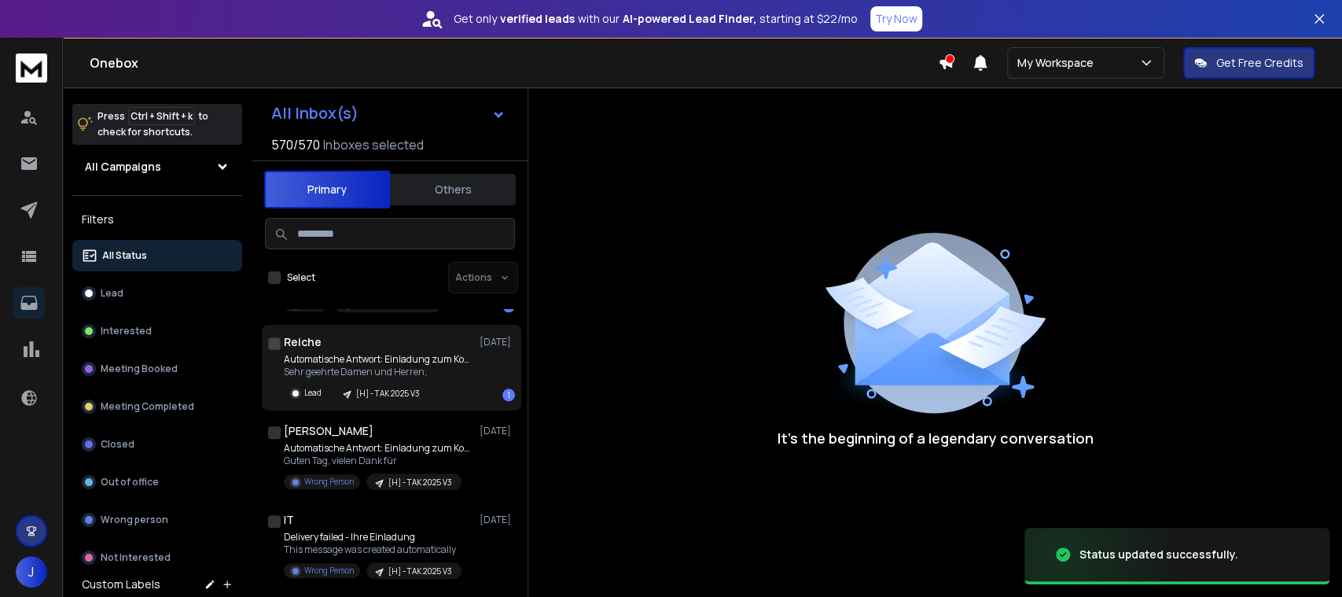
click at [450, 374] on p "Sehr geehrte Damen und Herren," at bounding box center [378, 371] width 189 height 13
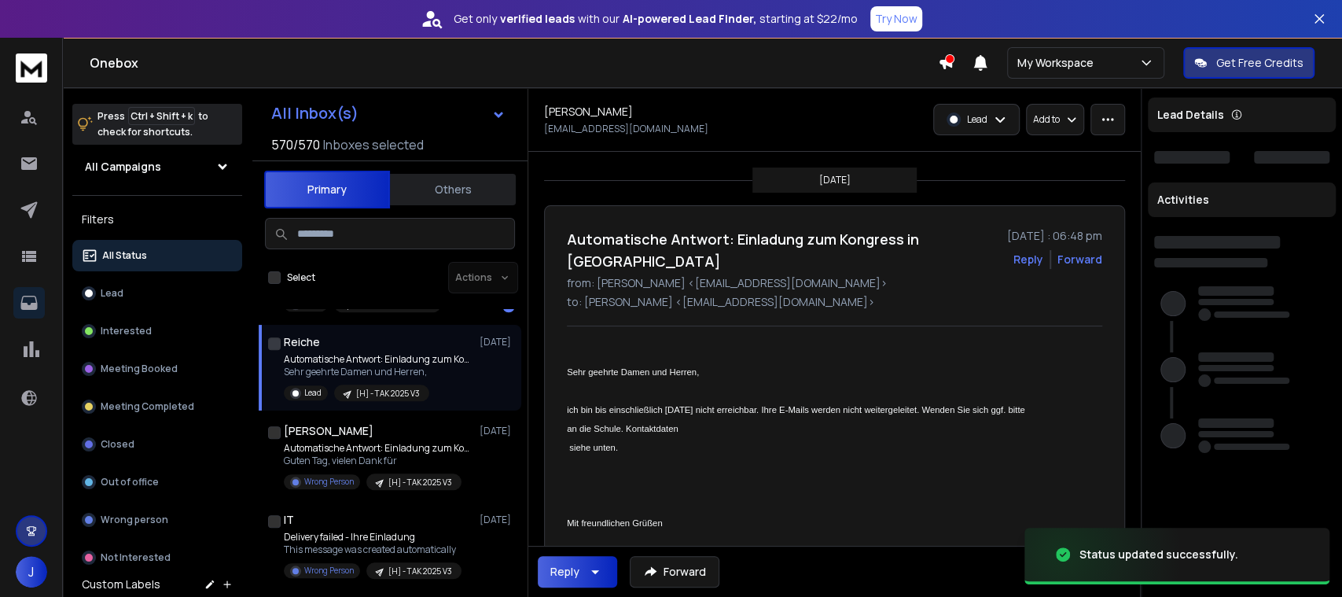
scroll to position [1037, 0]
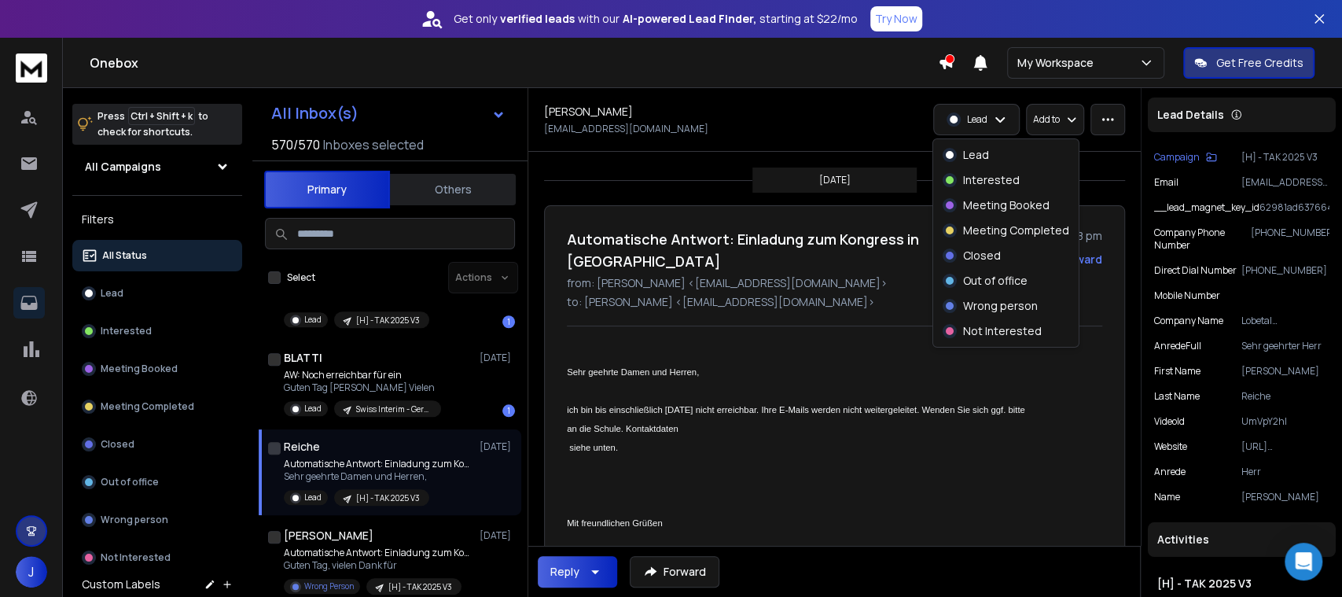
click at [960, 123] on div "Lead" at bounding box center [976, 120] width 85 height 30
click at [975, 274] on p "Out of office" at bounding box center [995, 281] width 64 height 16
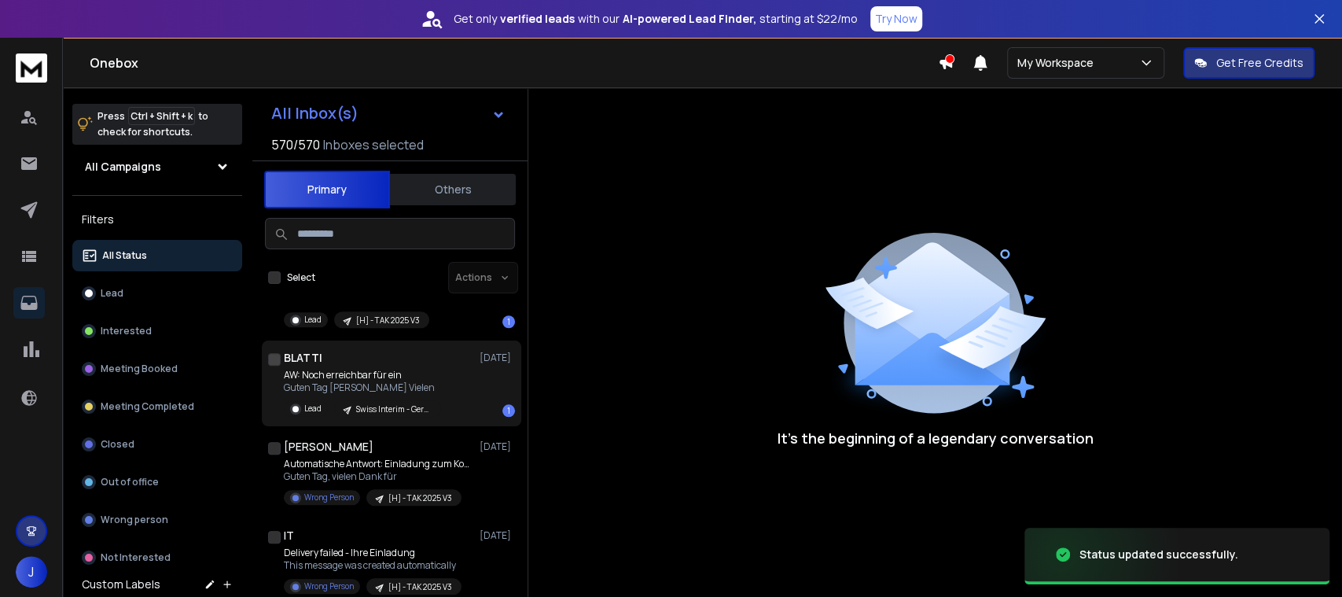
click at [478, 376] on div "AW: Noch erreichbar für ein Guten Tag [PERSON_NAME] Vielen Lead Swiss Interim -…" at bounding box center [399, 393] width 231 height 48
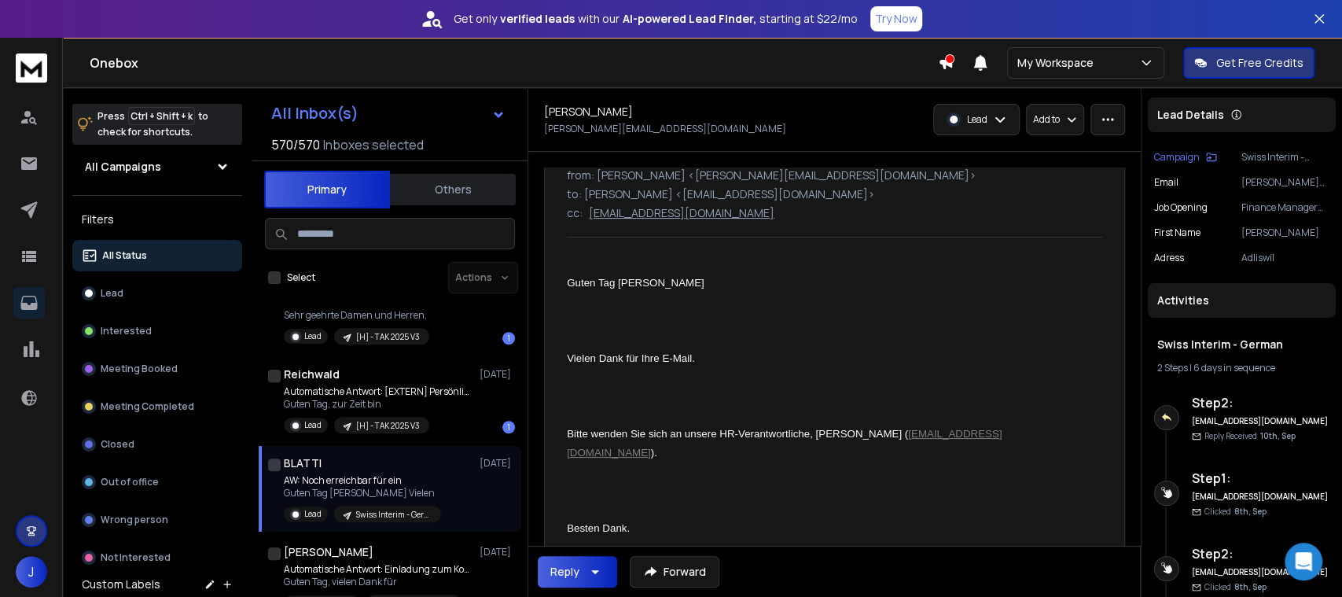
scroll to position [209, 0]
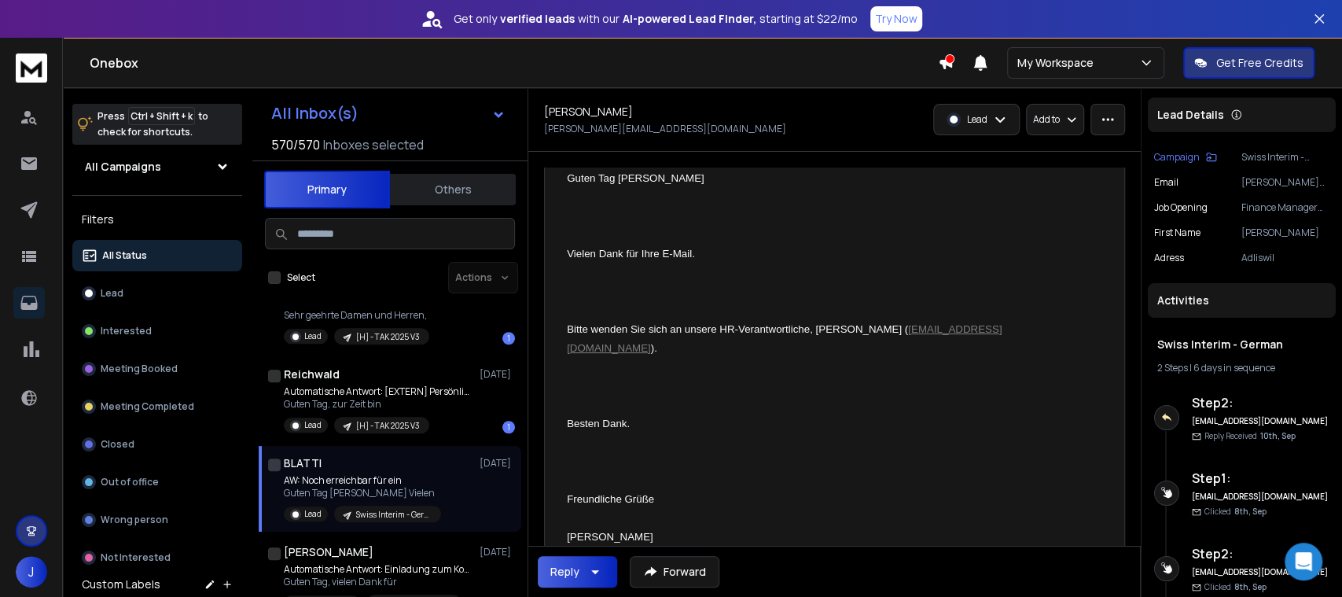
click at [967, 127] on div "Lead" at bounding box center [976, 120] width 85 height 30
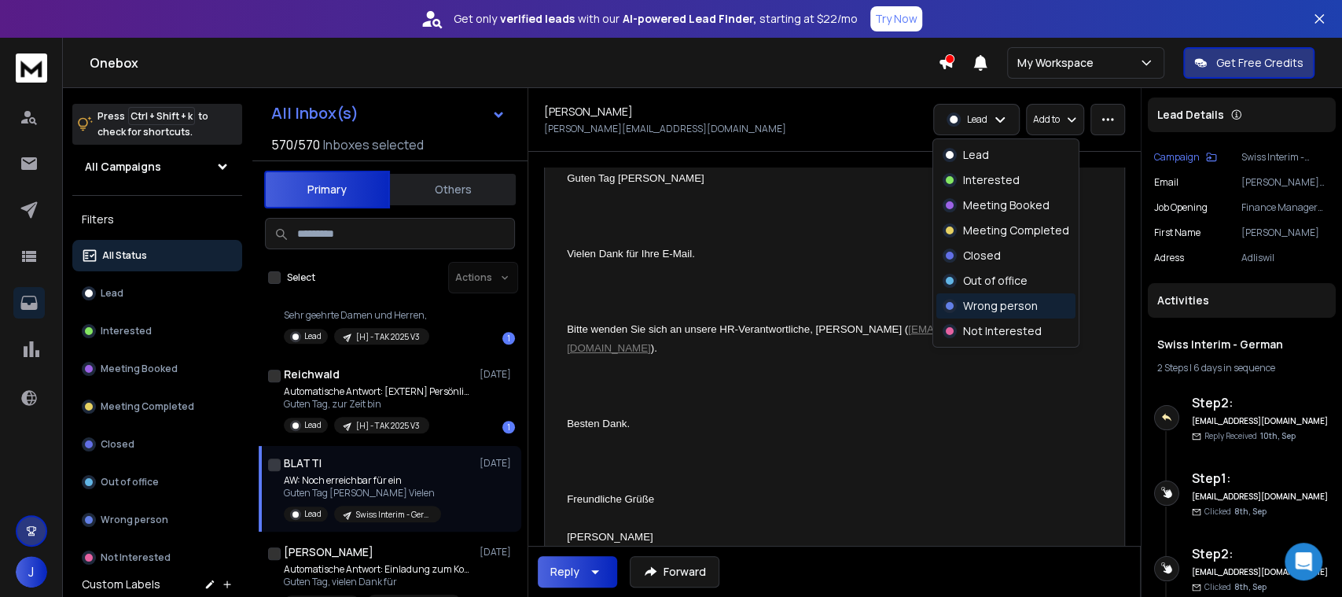
click at [975, 299] on p "Wrong person" at bounding box center [1000, 306] width 75 height 16
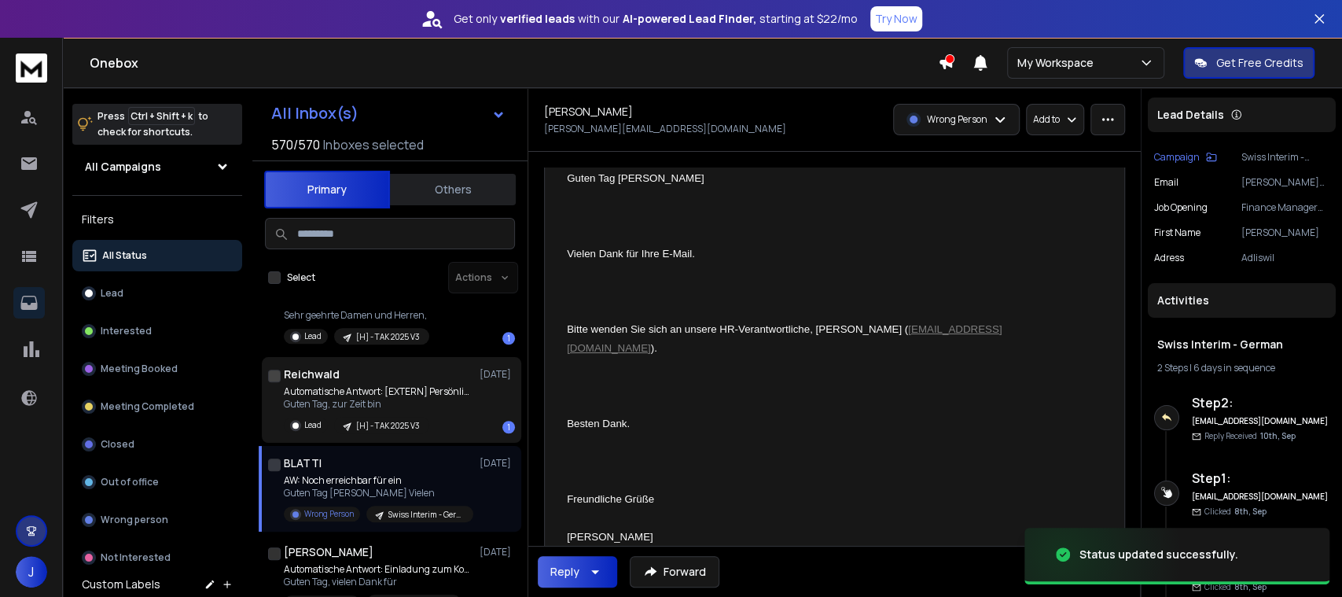
click at [428, 413] on div "Automatische Antwort: [EXTERN] Persönliche Einladung Guten Tag, zur Zeit bin Le…" at bounding box center [378, 409] width 189 height 48
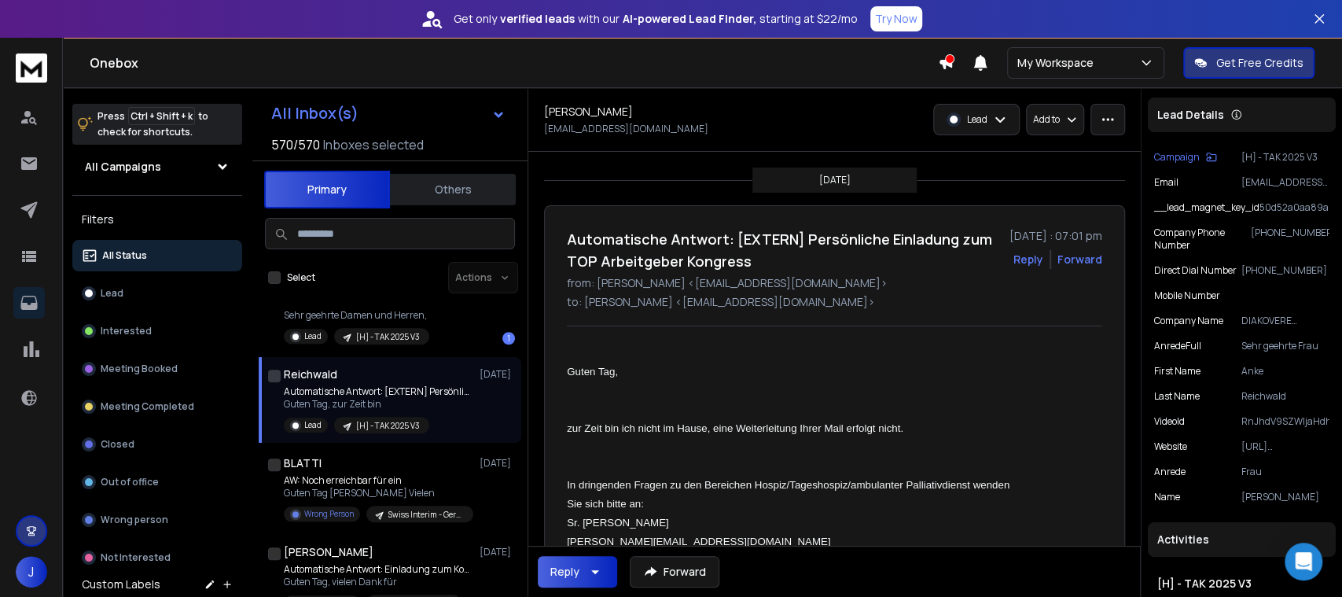
scroll to position [105, 0]
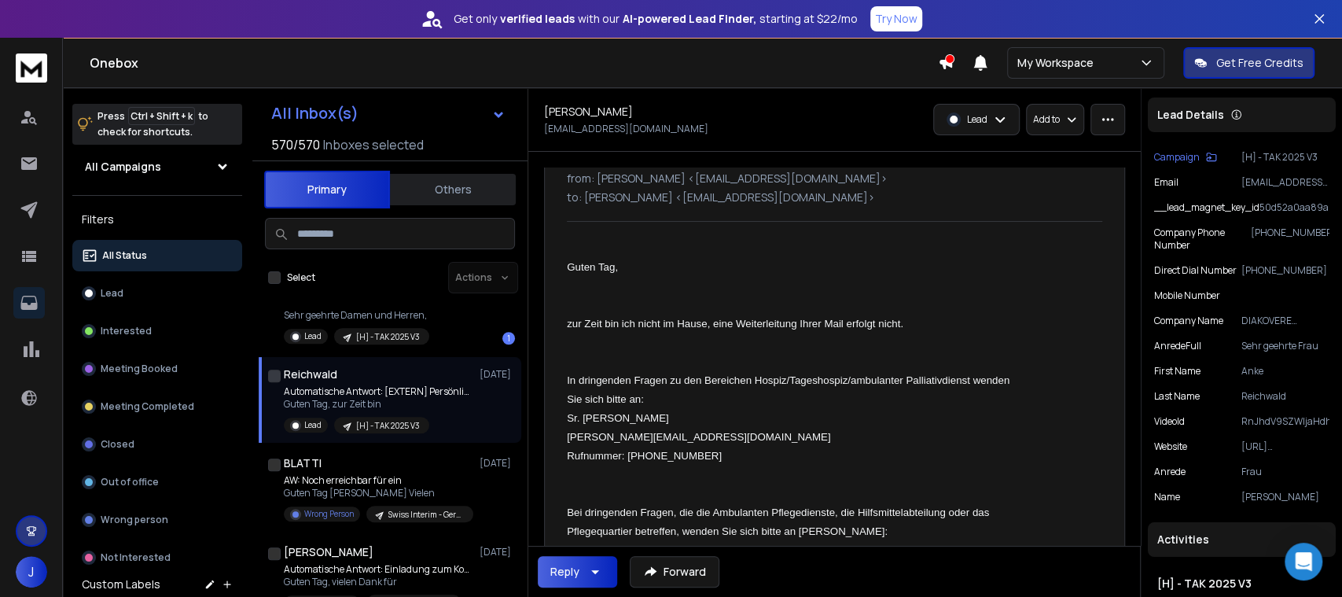
click at [965, 130] on div "Lead" at bounding box center [976, 120] width 85 height 30
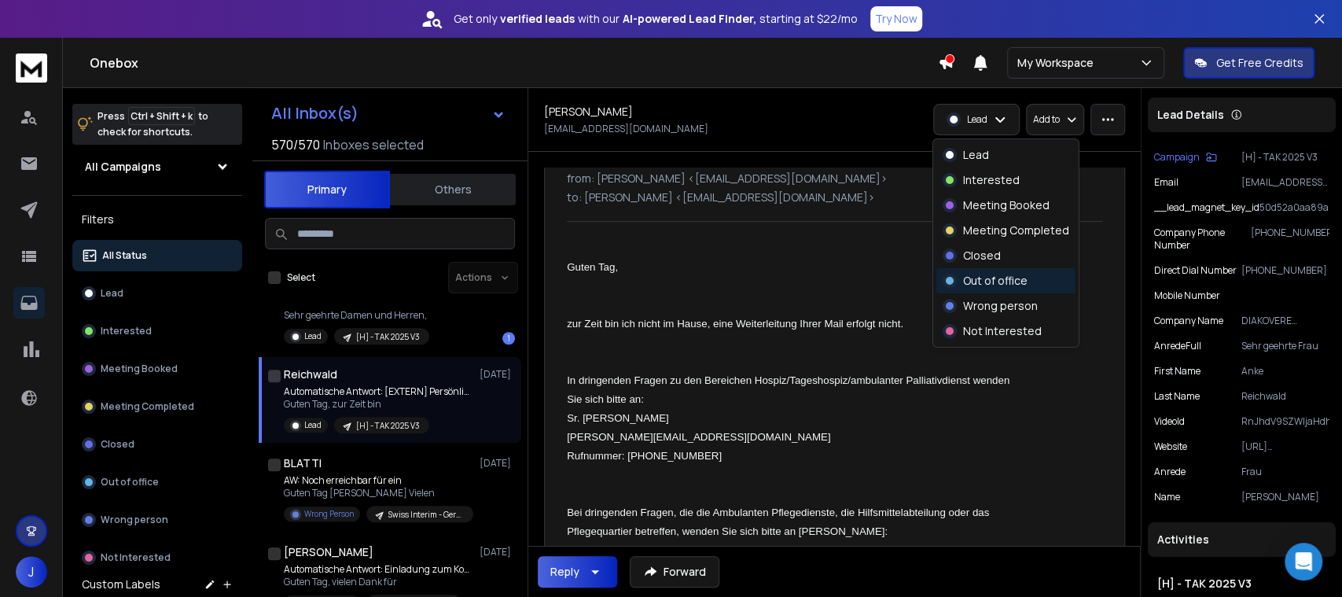
click at [960, 280] on div "Out of office" at bounding box center [984, 281] width 85 height 16
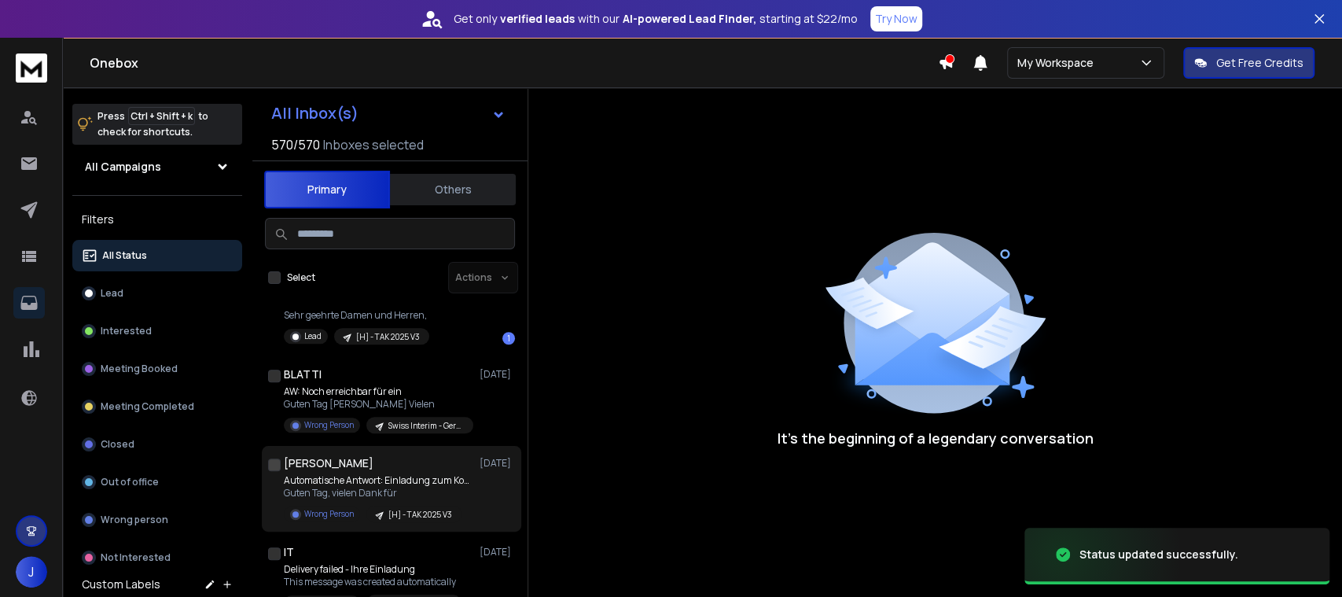
scroll to position [828, 0]
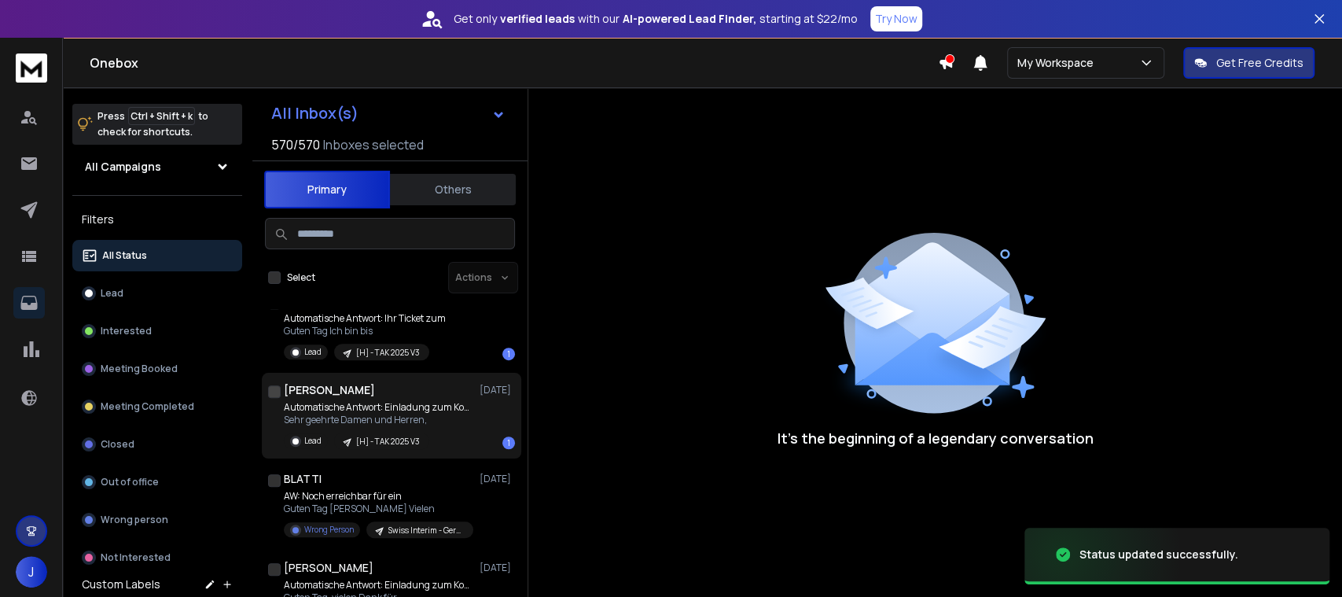
click at [484, 430] on div "Automatische Antwort: Einladung zum Kongress Sehr geehrte Damen und Herren, Lea…" at bounding box center [399, 425] width 231 height 48
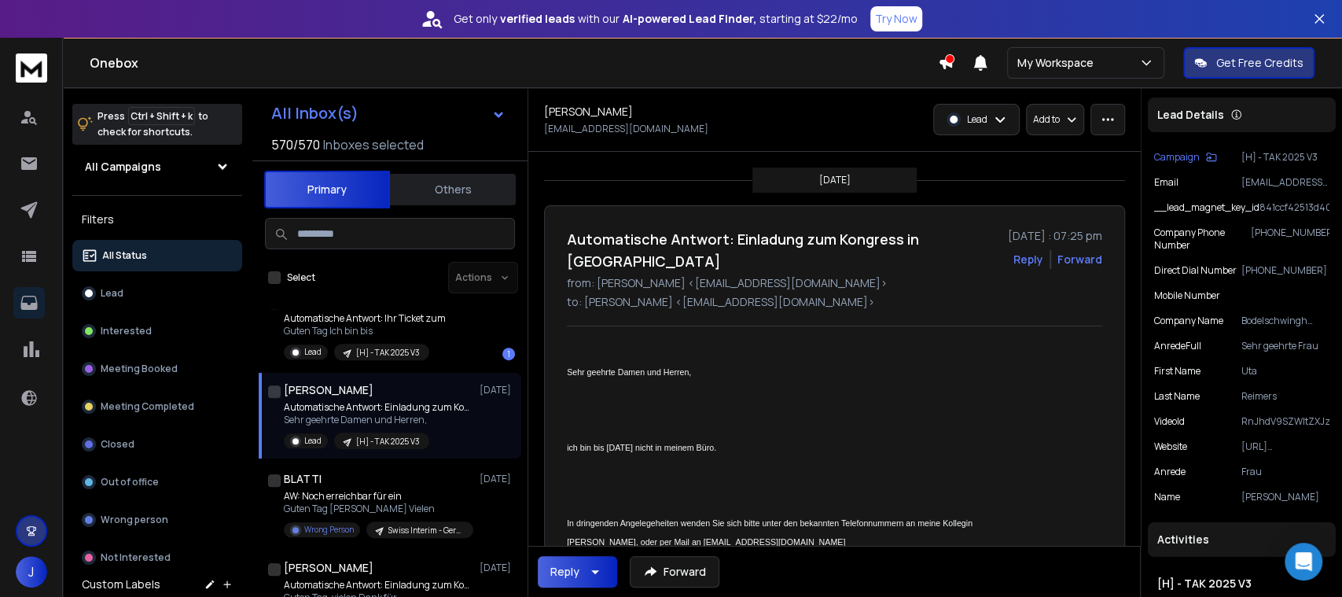
click at [979, 119] on p "Lead" at bounding box center [977, 119] width 20 height 13
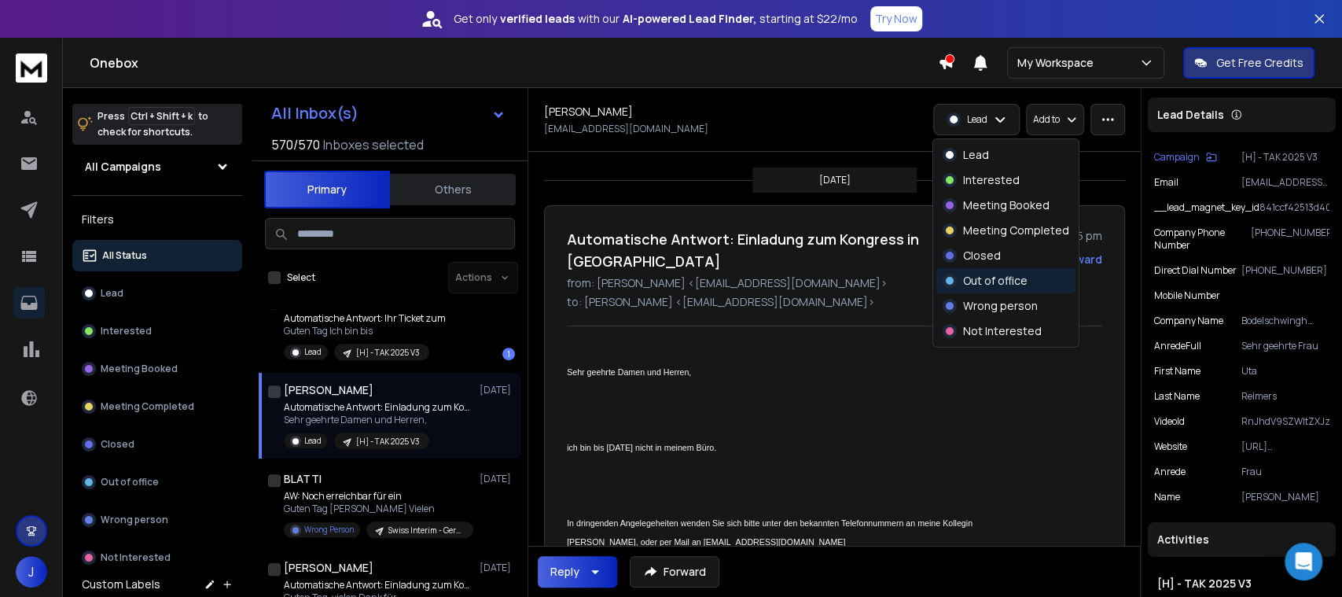
click at [982, 288] on div "Out of office" at bounding box center [1005, 280] width 139 height 25
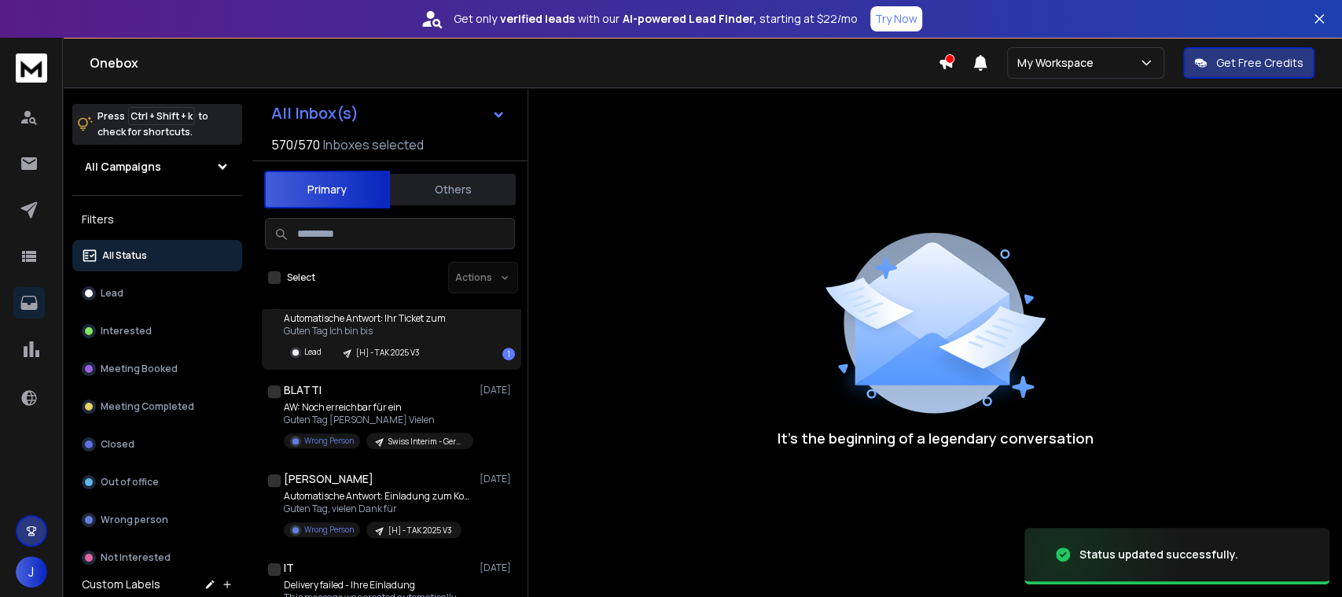
scroll to position [723, 0]
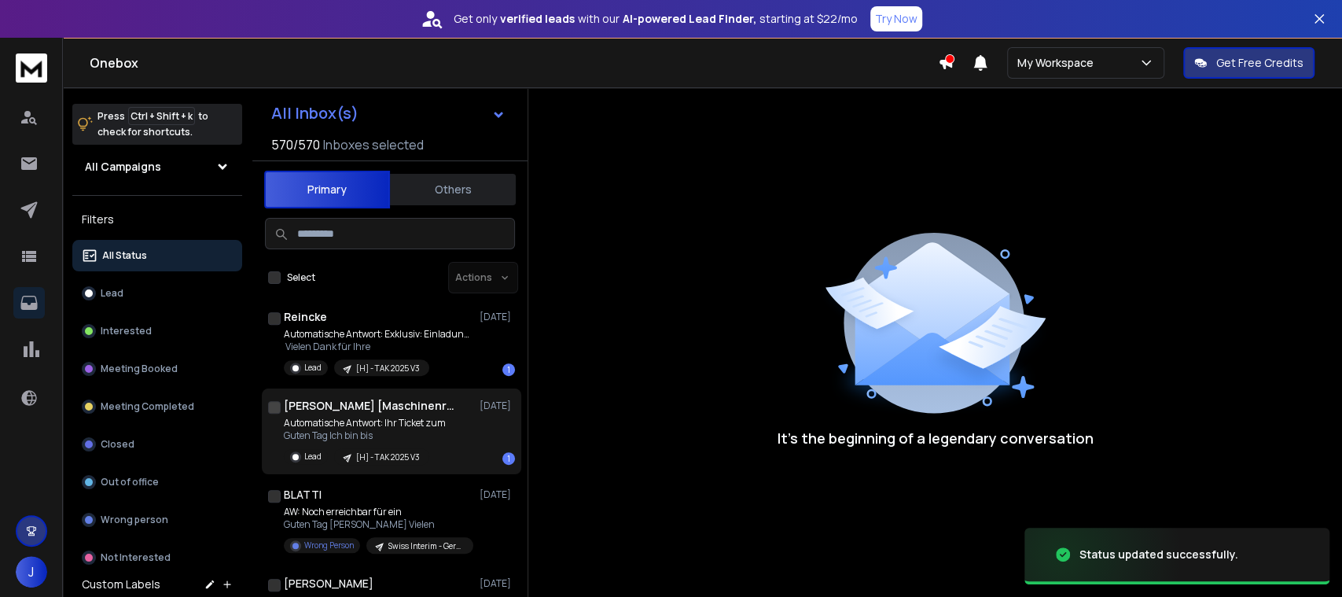
click at [481, 439] on div "Automatische Antwort: Ihr Ticket zum Guten Tag Ich bin bis Lead [H] - TAK 2025 …" at bounding box center [399, 441] width 231 height 48
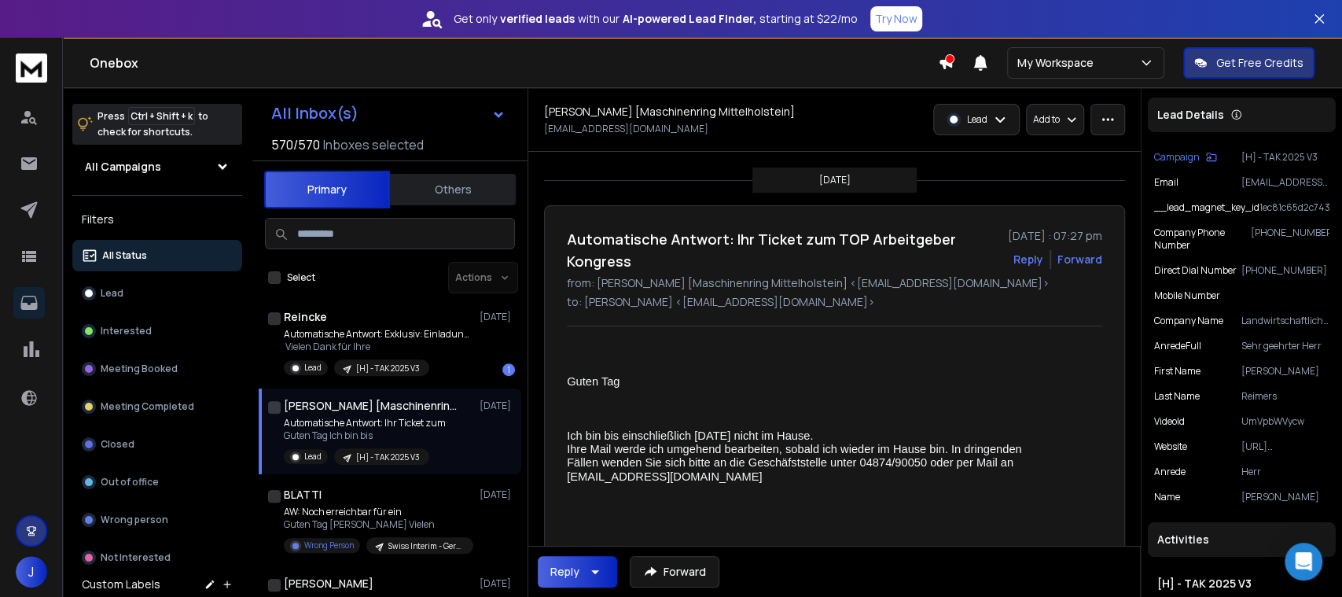
scroll to position [105, 0]
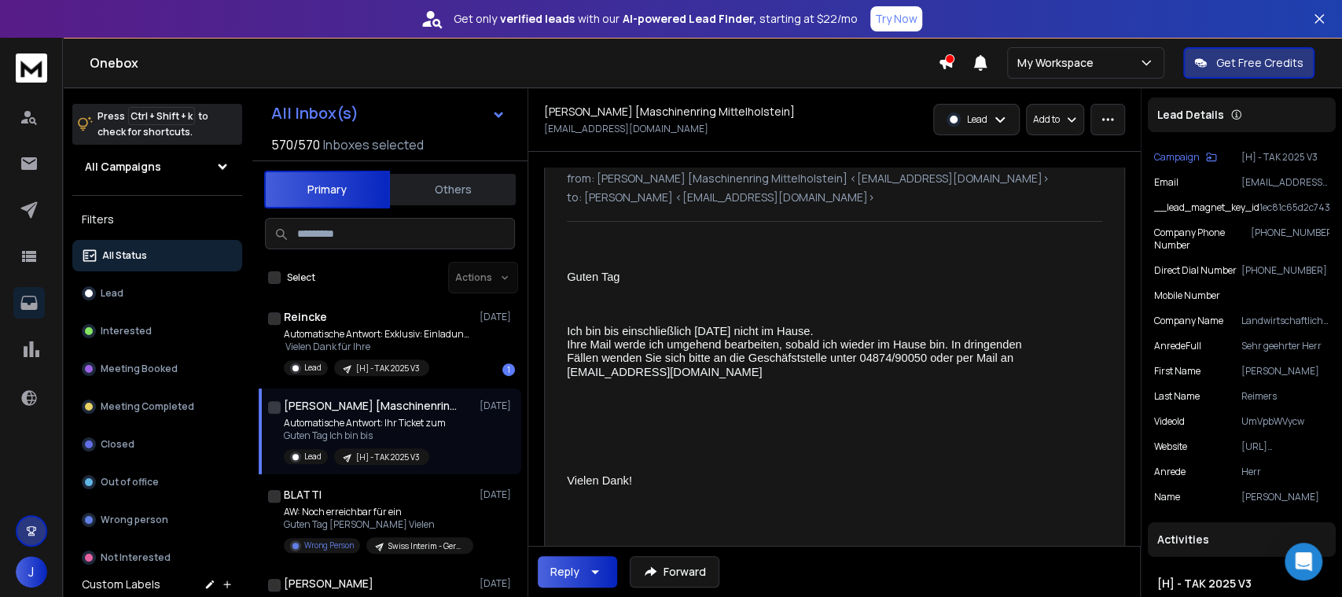
click at [978, 109] on div "Lead" at bounding box center [976, 120] width 85 height 30
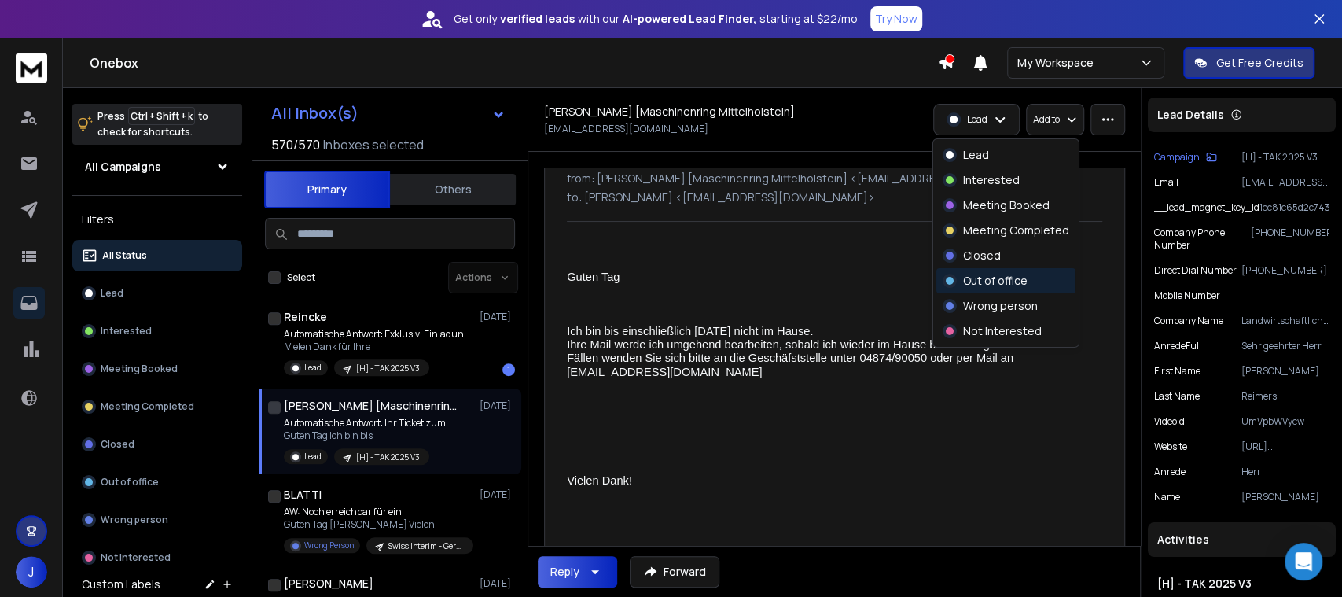
click at [975, 276] on p "Out of office" at bounding box center [995, 281] width 64 height 16
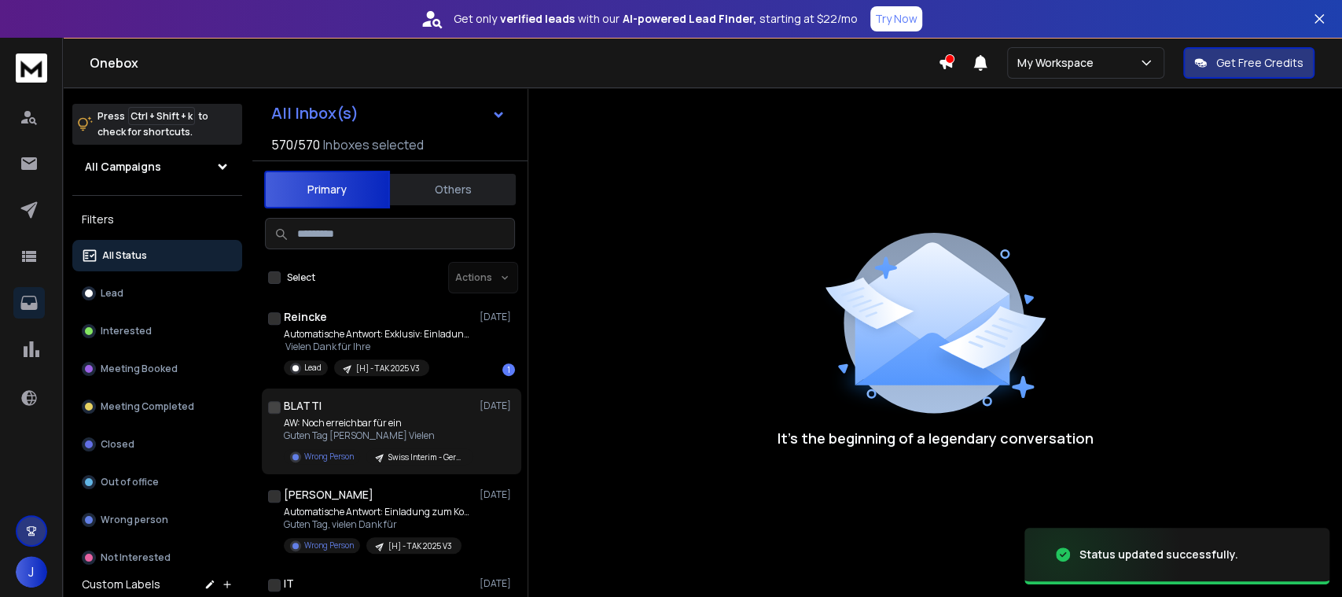
scroll to position [618, 0]
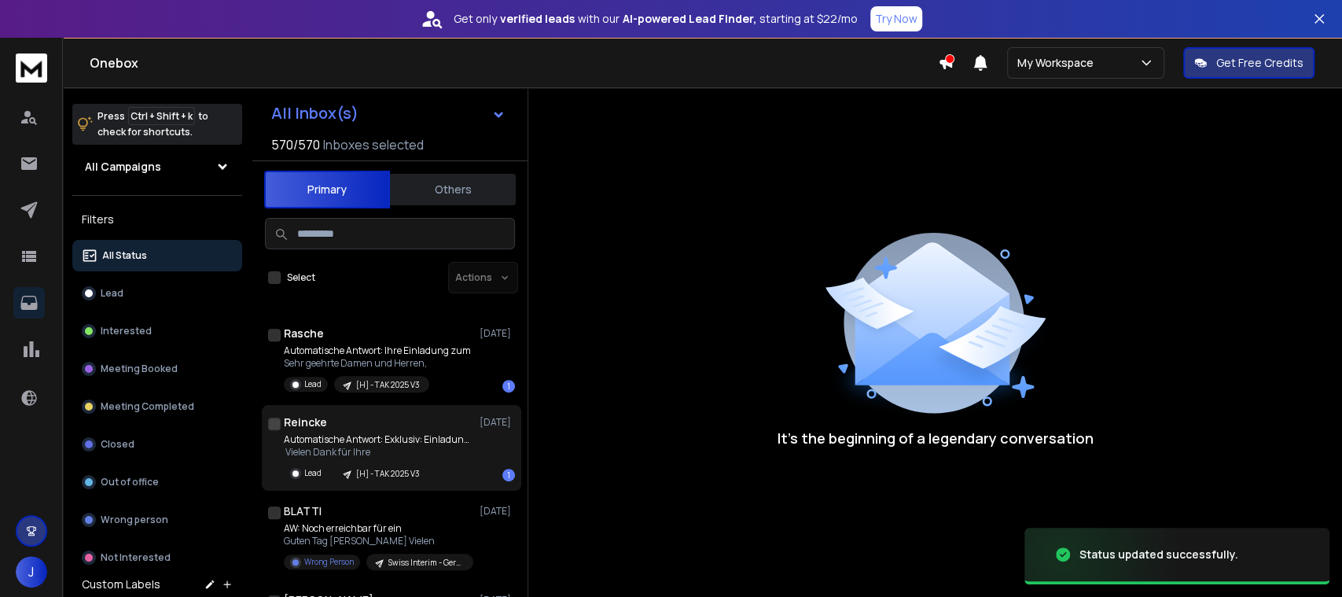
click at [460, 460] on div "Automatische Antwort: Exklusiv: Einladung zum ﻿ Vielen Dank für Ihre Lead [H] -…" at bounding box center [378, 457] width 189 height 48
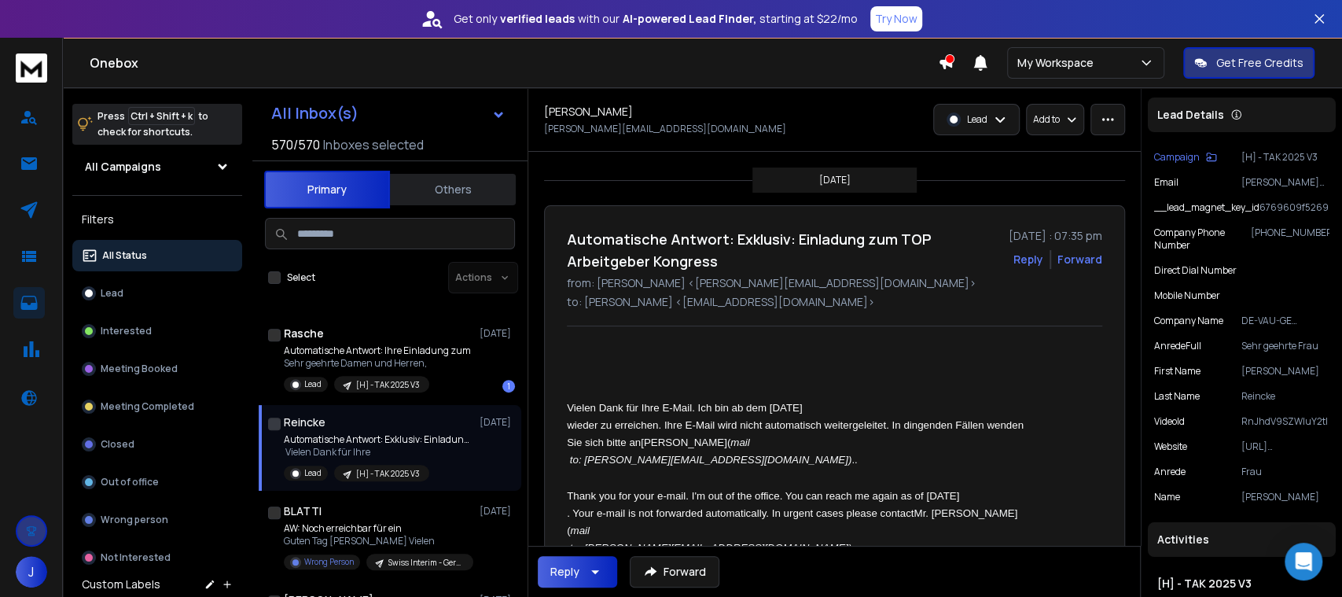
click at [972, 127] on div "Lead" at bounding box center [976, 120] width 85 height 30
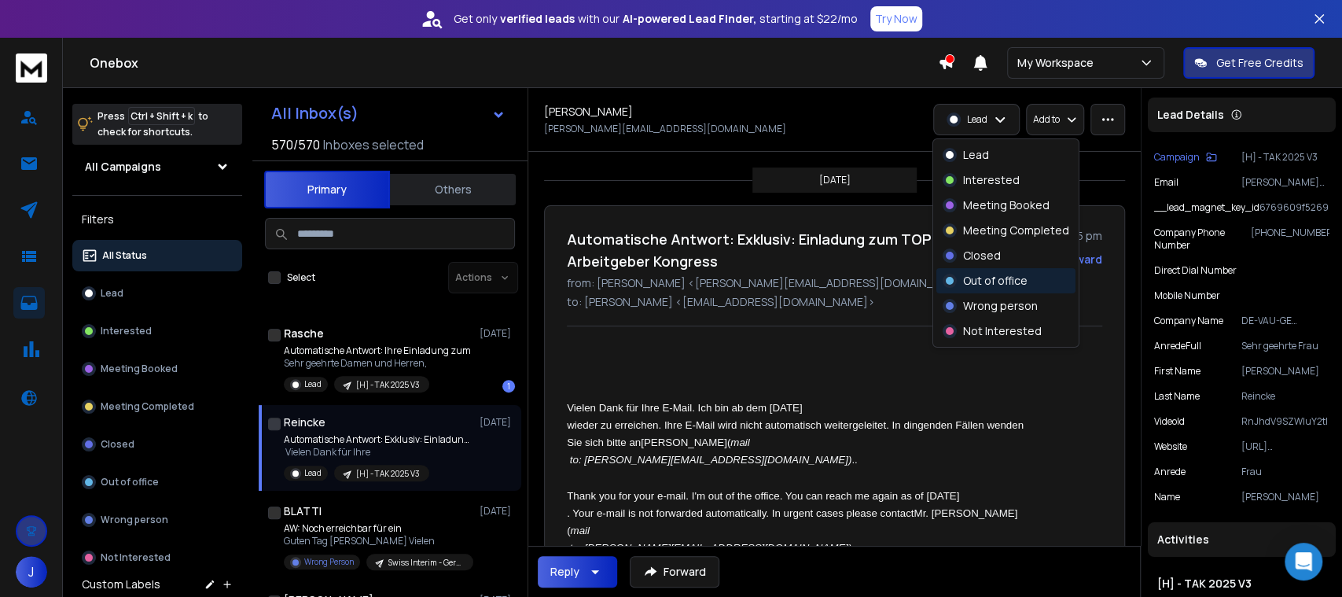
click at [993, 277] on p "Out of office" at bounding box center [995, 281] width 64 height 16
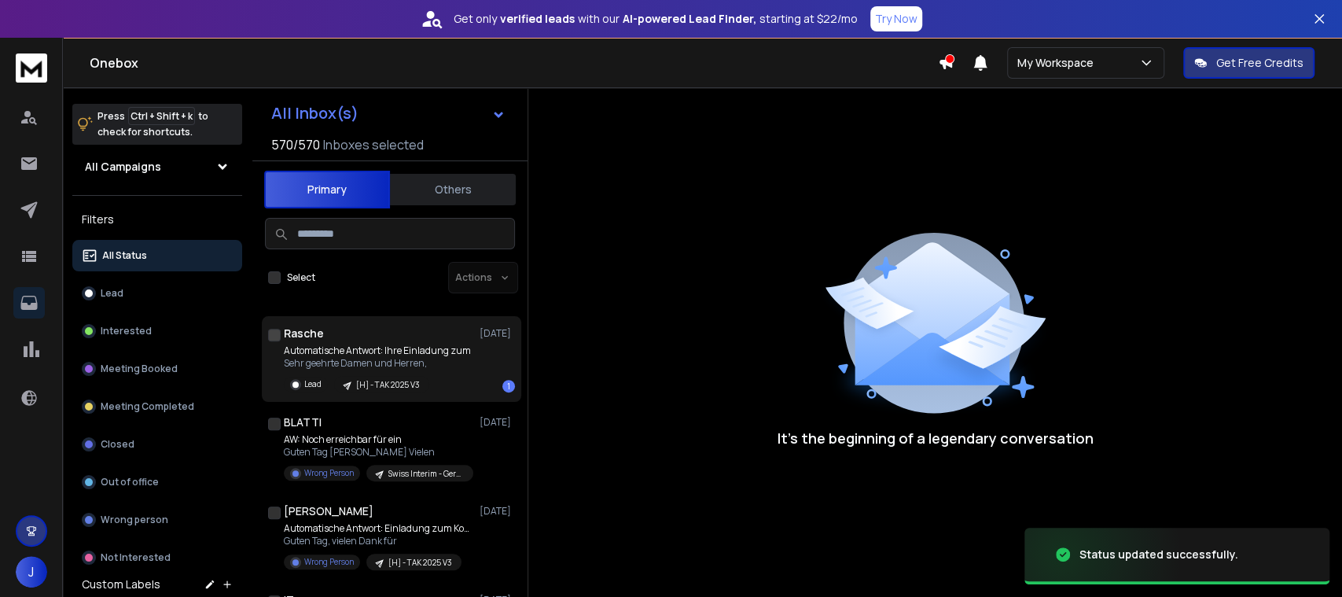
click at [438, 362] on p "Sehr geehrte Damen und Herren," at bounding box center [377, 363] width 187 height 13
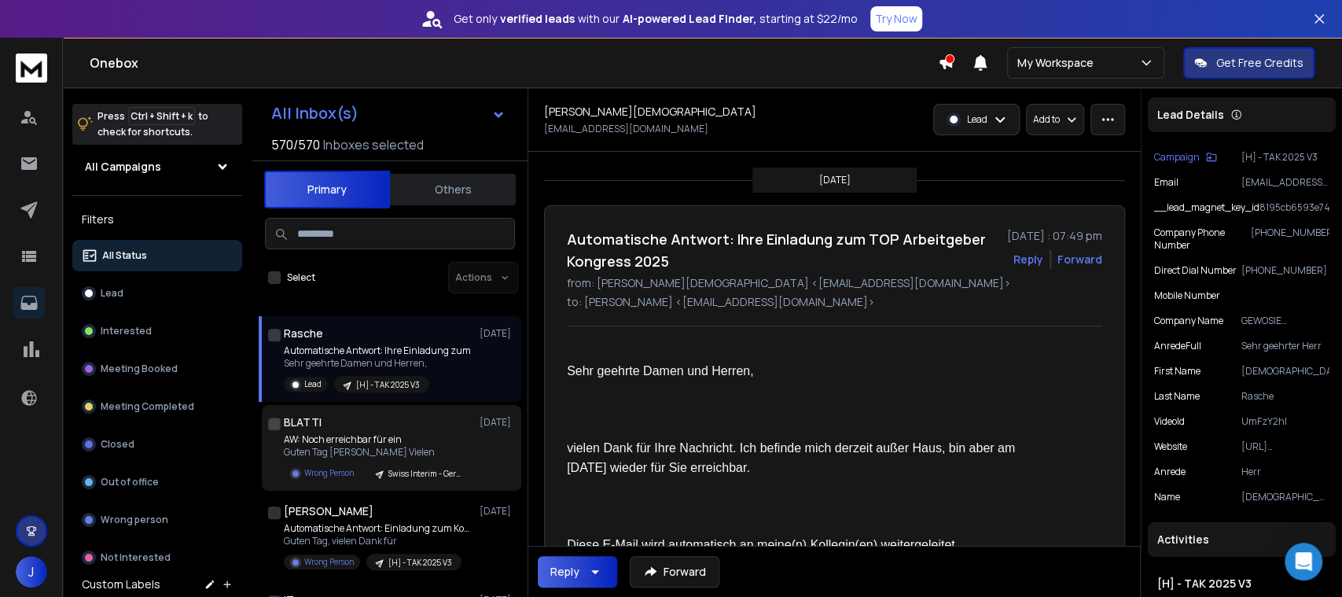
scroll to position [513, 0]
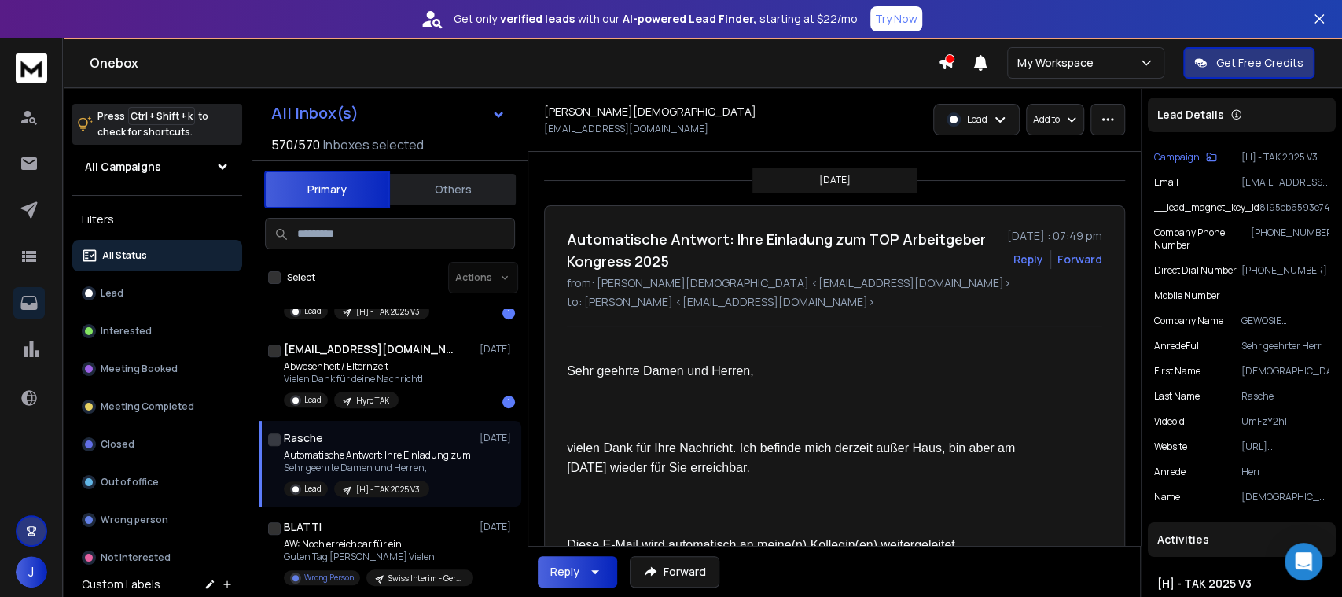
click at [961, 119] on div "Lead" at bounding box center [976, 120] width 85 height 30
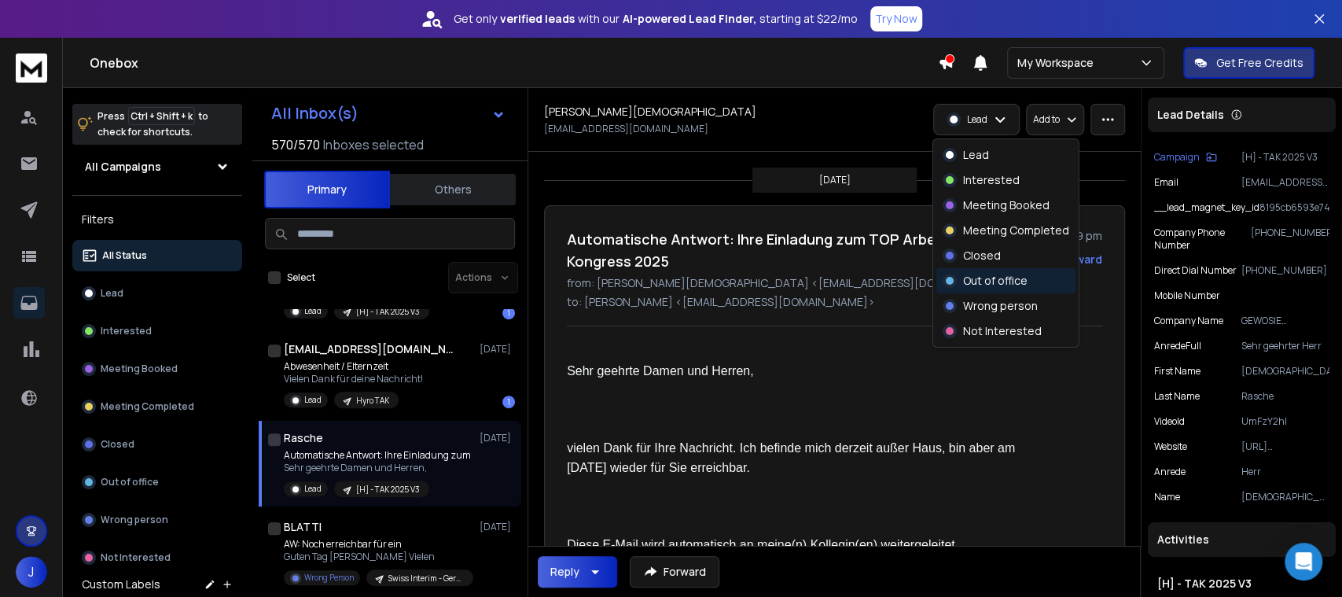
click at [983, 277] on p "Out of office" at bounding box center [995, 281] width 64 height 16
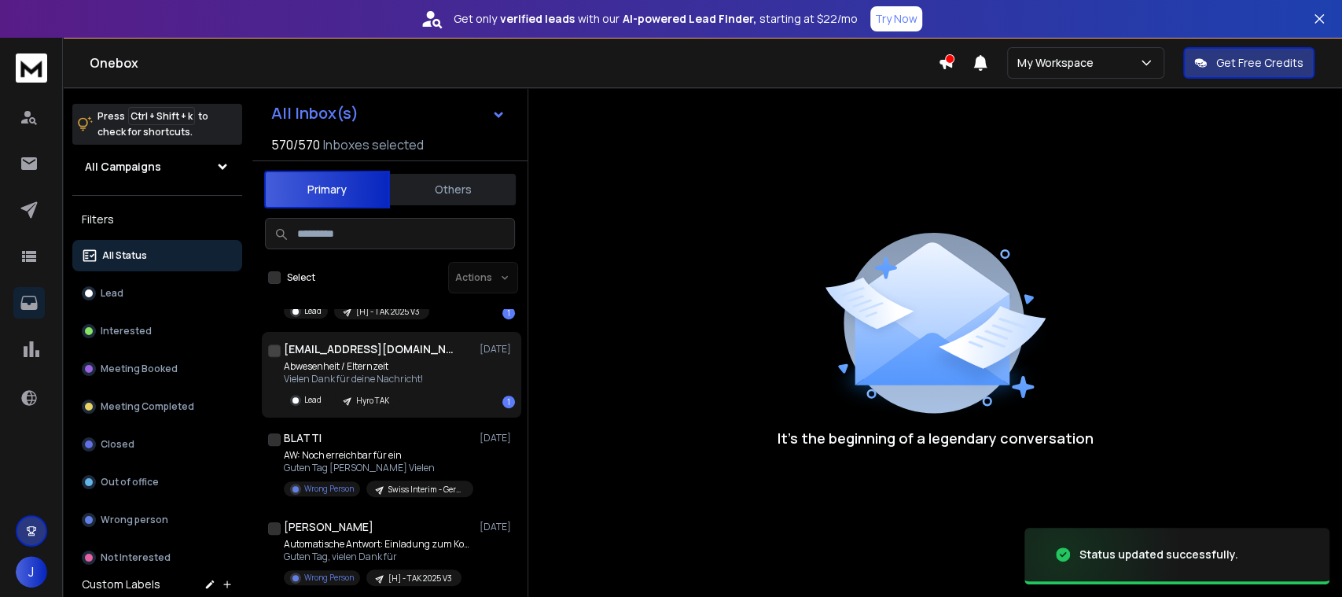
click at [477, 373] on div "Abwesenheit / Elternzeit Vielen Dank für deine Nachricht! Lead Hyro TAK 1" at bounding box center [399, 384] width 231 height 48
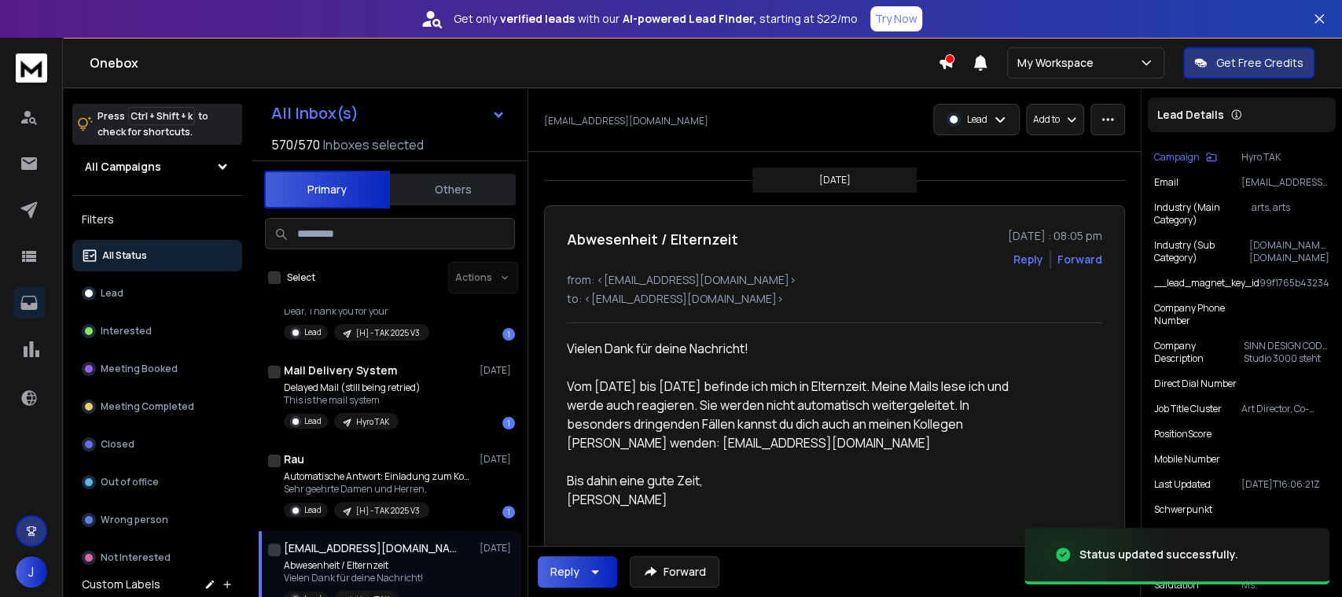
scroll to position [419, 0]
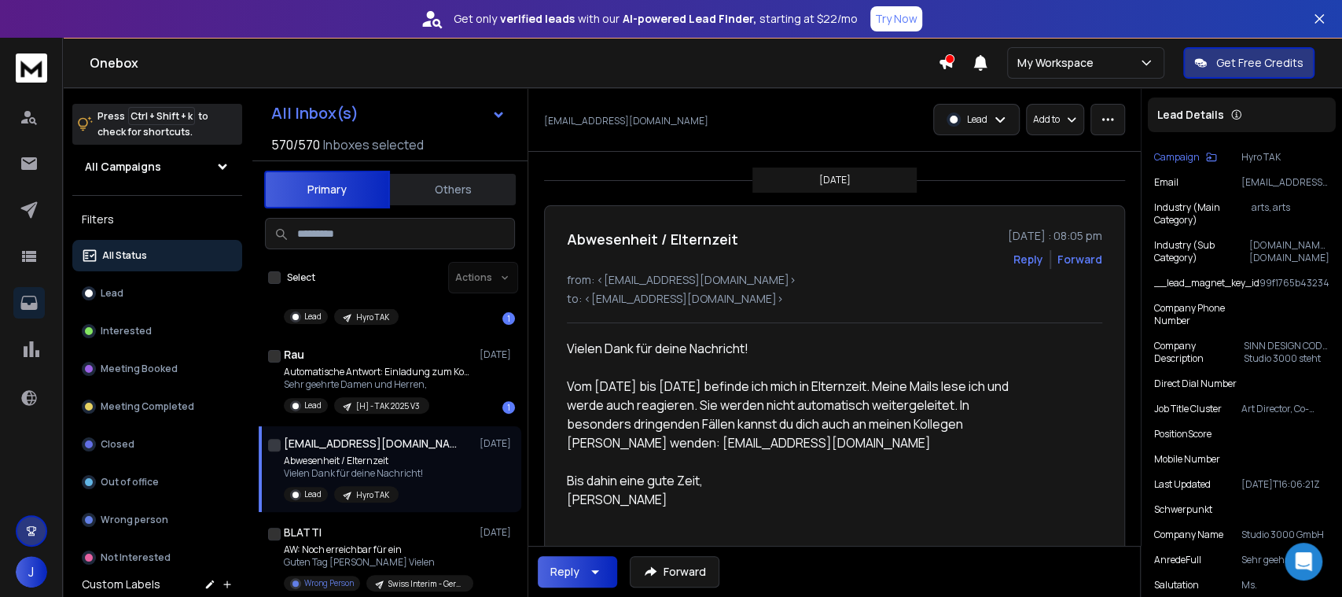
click at [969, 128] on div "Lead" at bounding box center [976, 120] width 85 height 30
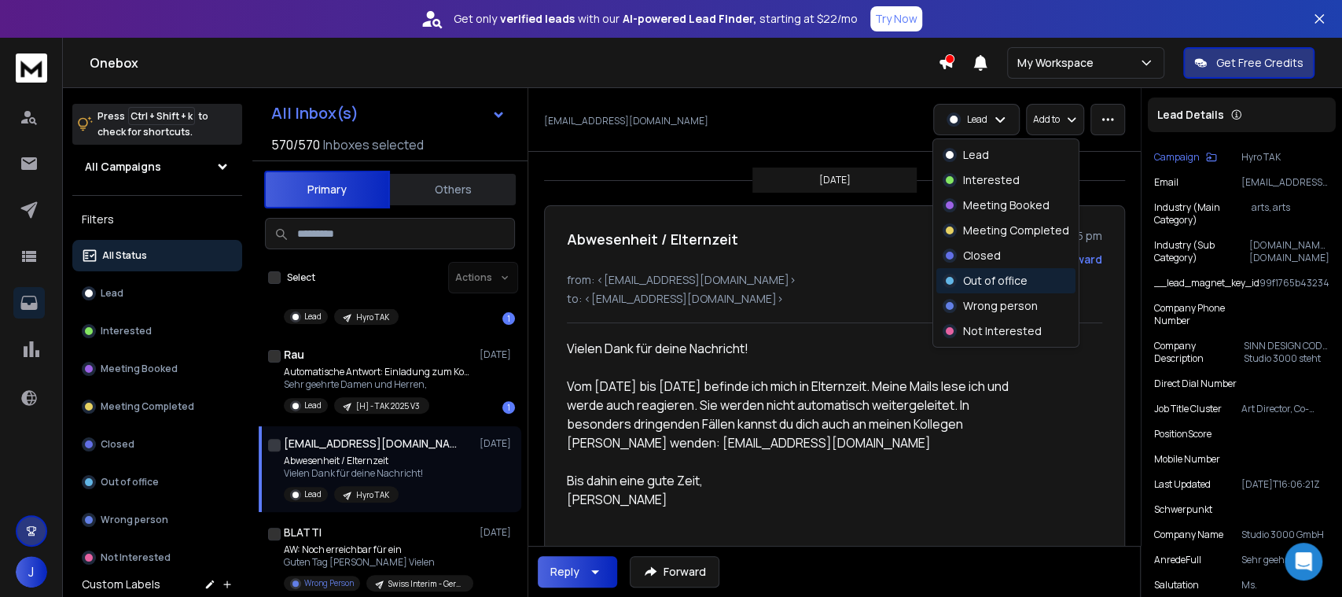
click at [954, 280] on span at bounding box center [949, 281] width 14 height 14
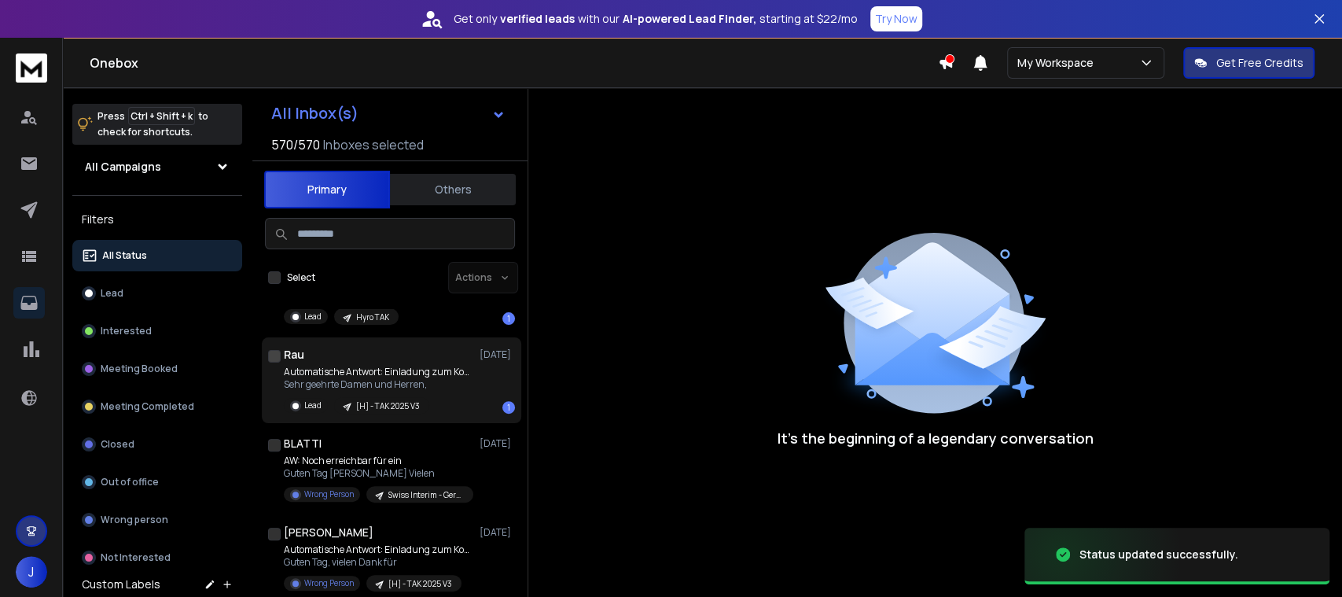
click at [420, 379] on p "Sehr geehrte Damen und Herren," at bounding box center [378, 384] width 189 height 13
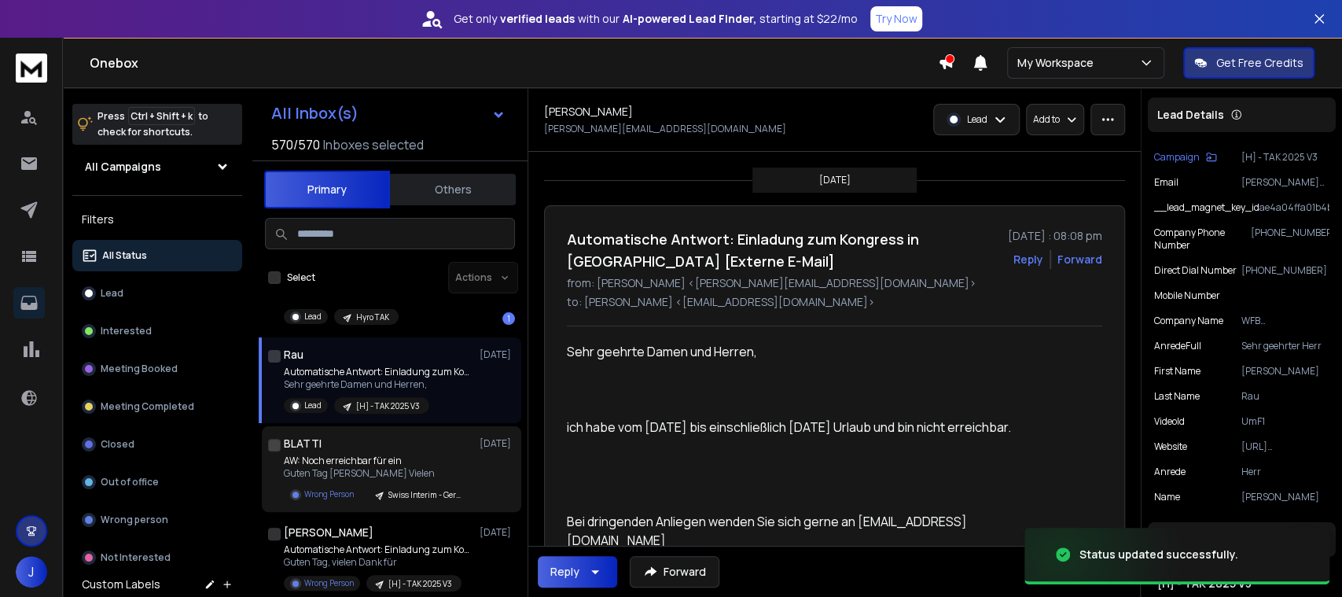
scroll to position [314, 0]
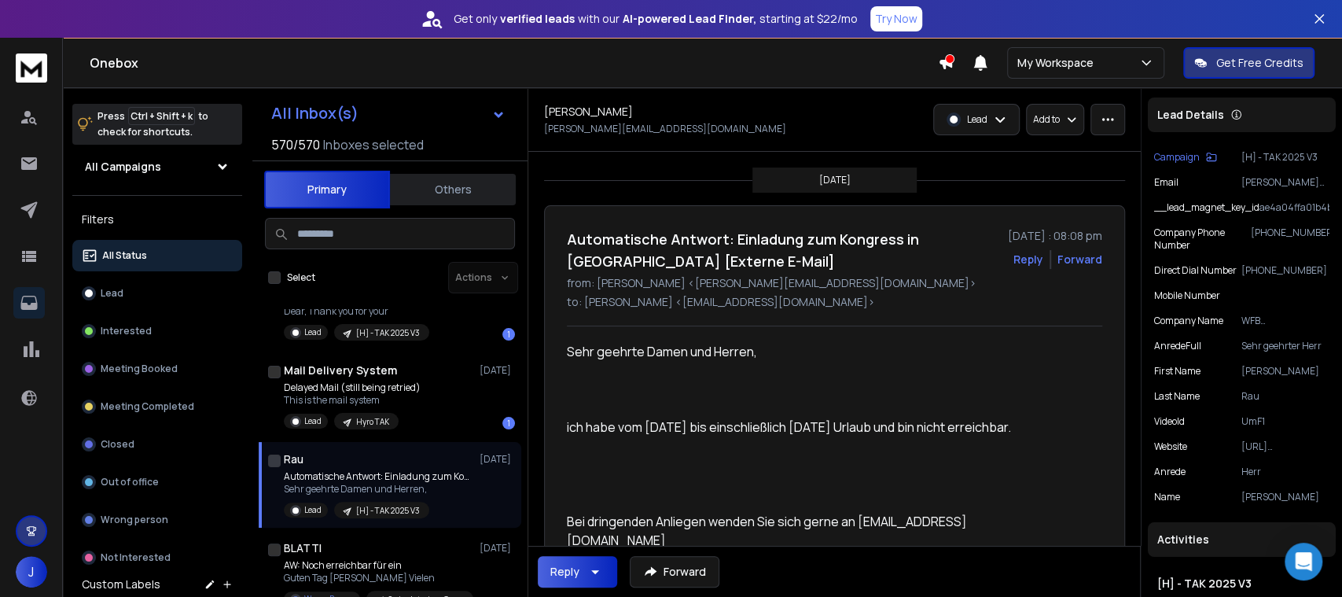
click at [964, 130] on div "Lead" at bounding box center [976, 120] width 85 height 30
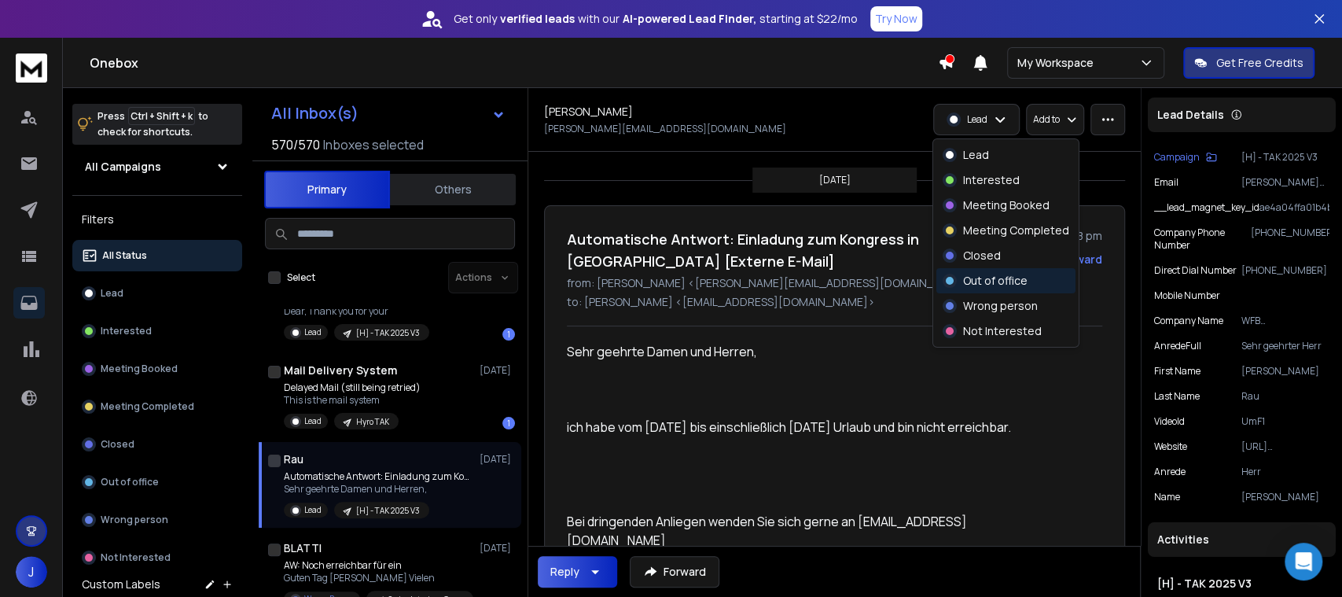
click at [975, 274] on p "Out of office" at bounding box center [995, 281] width 64 height 16
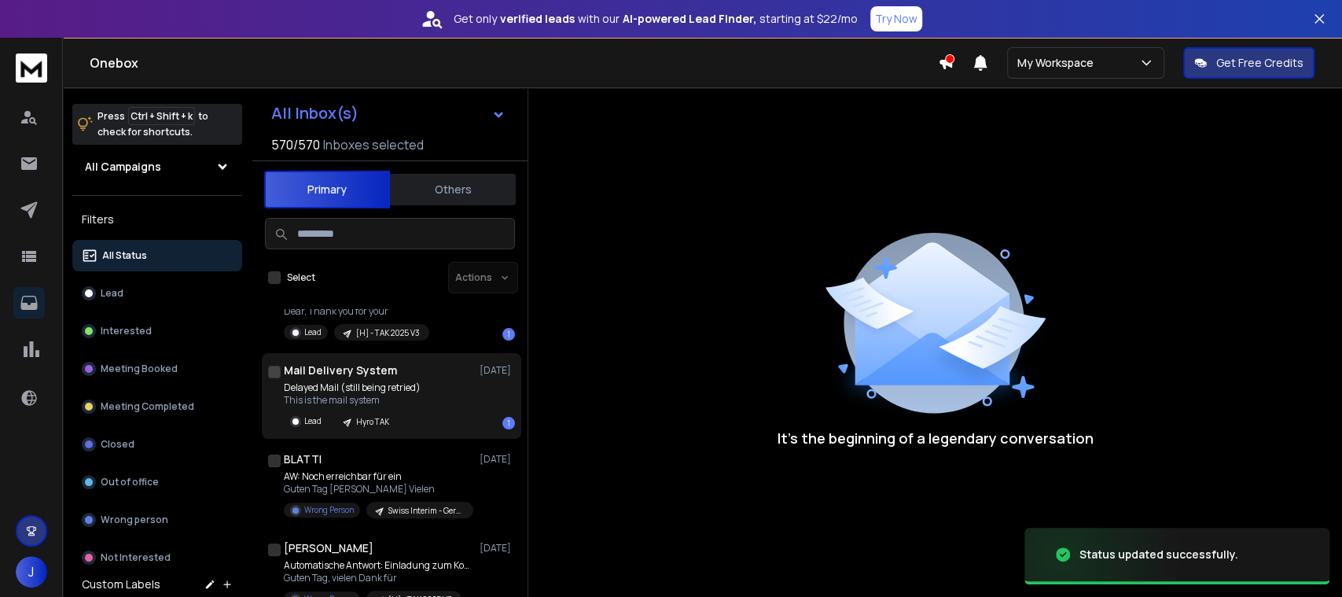
click at [474, 406] on div "Delayed Mail (still being retried) This is the mail system Lead Hyro TAK 1" at bounding box center [399, 405] width 231 height 48
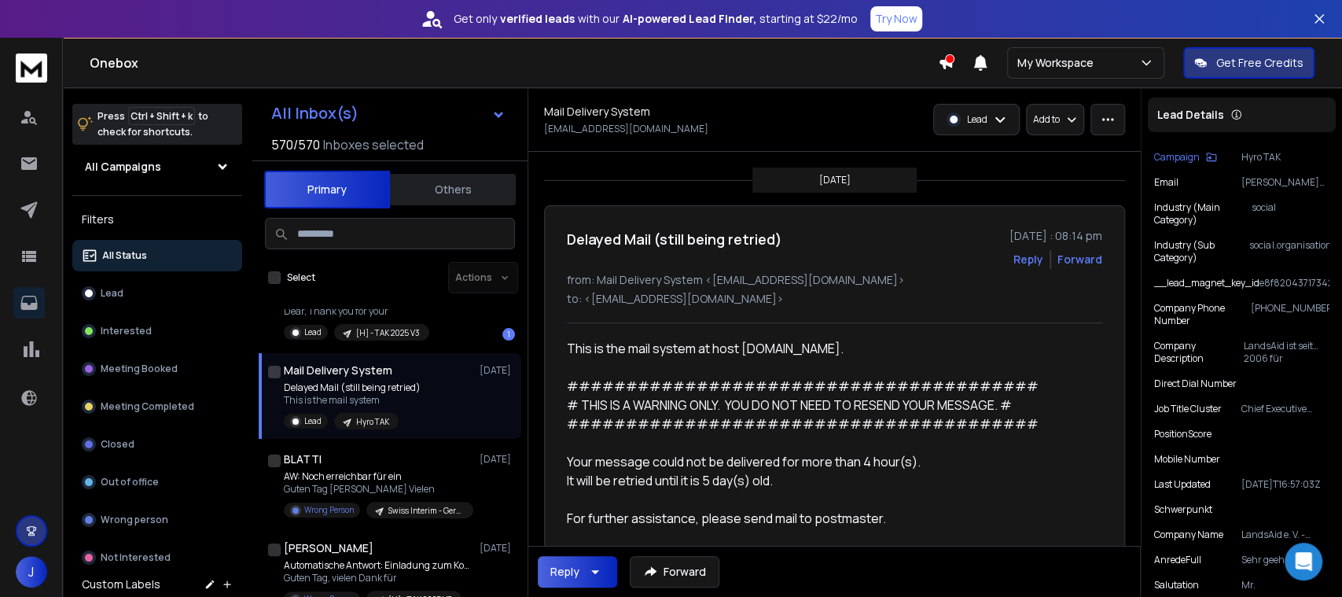
scroll to position [105, 0]
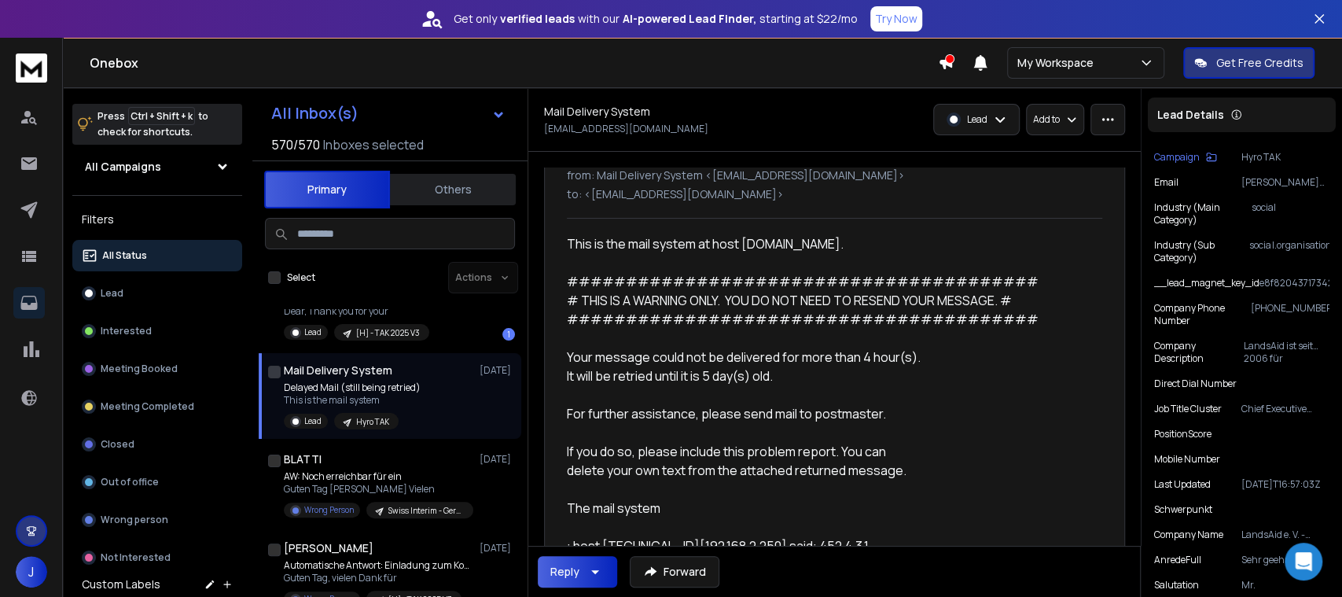
click at [975, 134] on div "Lead" at bounding box center [976, 120] width 85 height 30
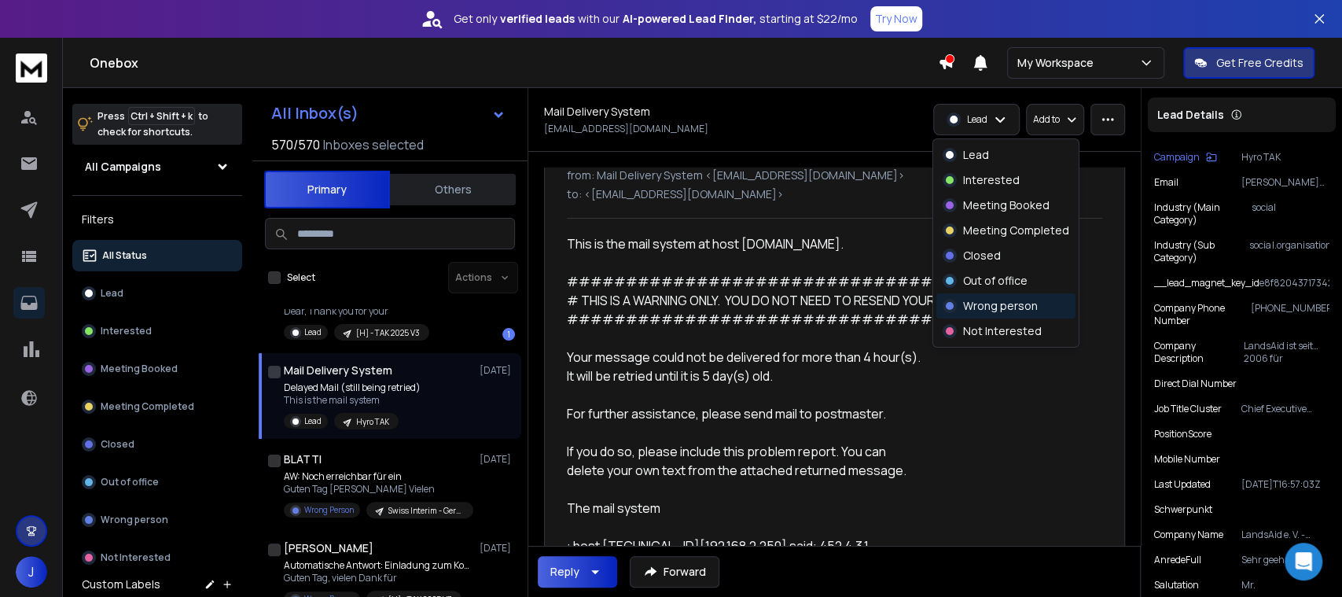
click at [991, 310] on p "Wrong person" at bounding box center [1000, 306] width 75 height 16
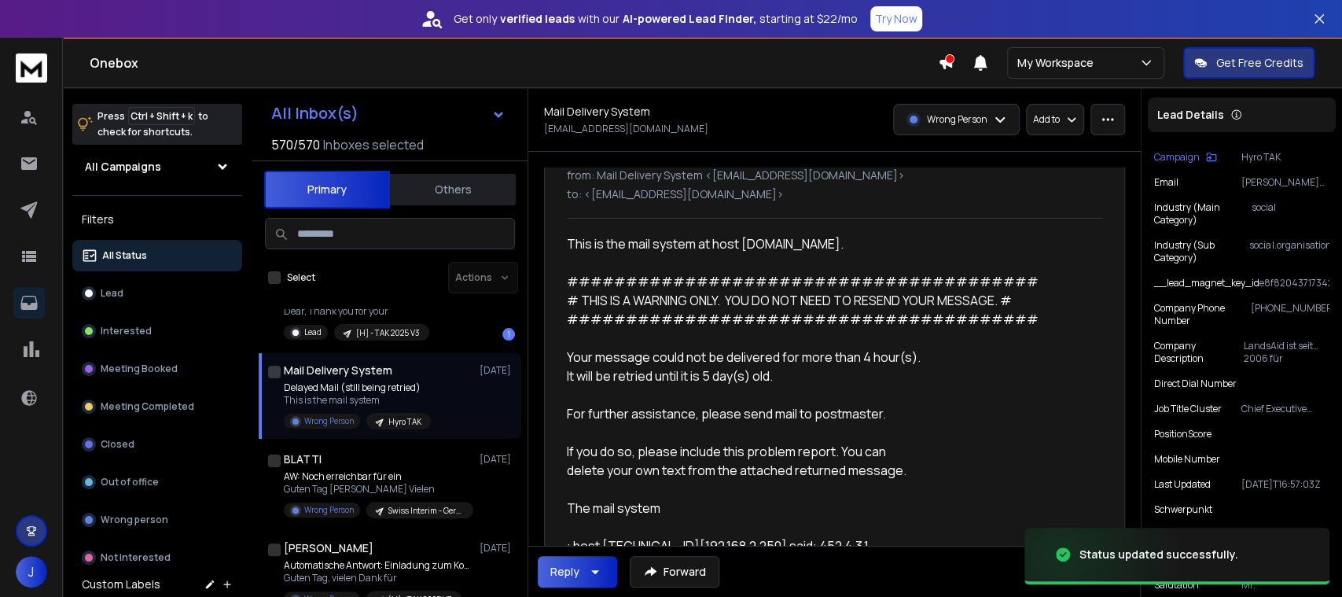
scroll to position [209, 0]
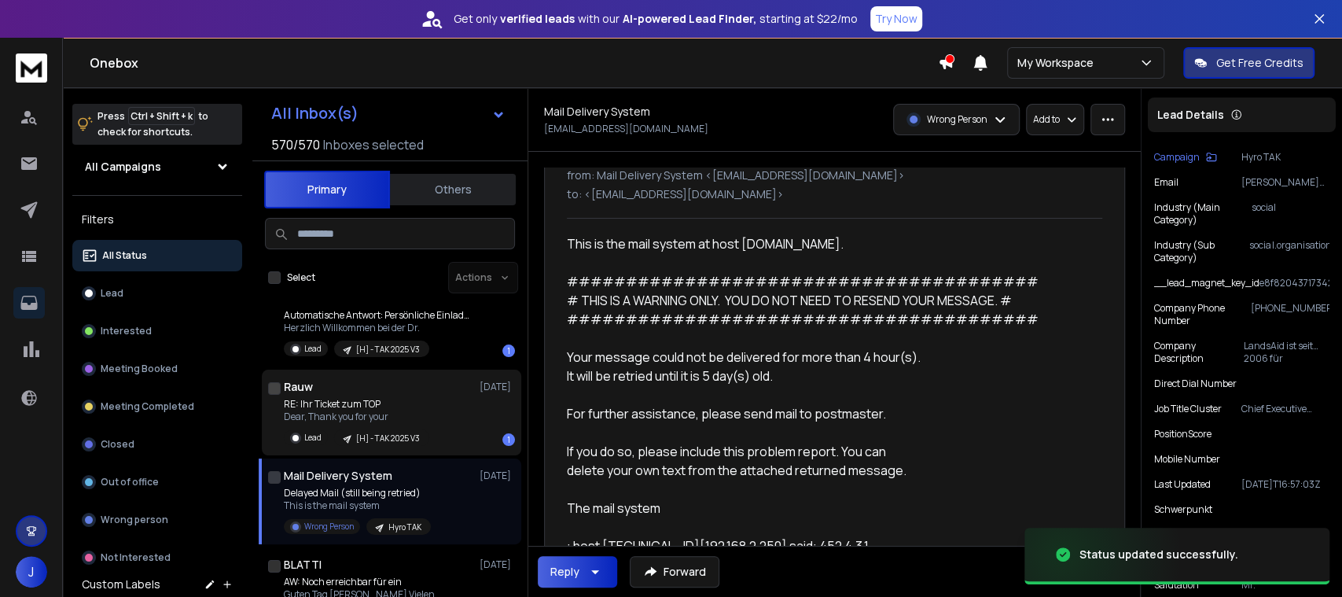
click at [487, 428] on div "RE: Ihr Ticket zum TOP Dear, Thank you for your Lead [H] - TAK 2025 V3 1" at bounding box center [399, 422] width 231 height 48
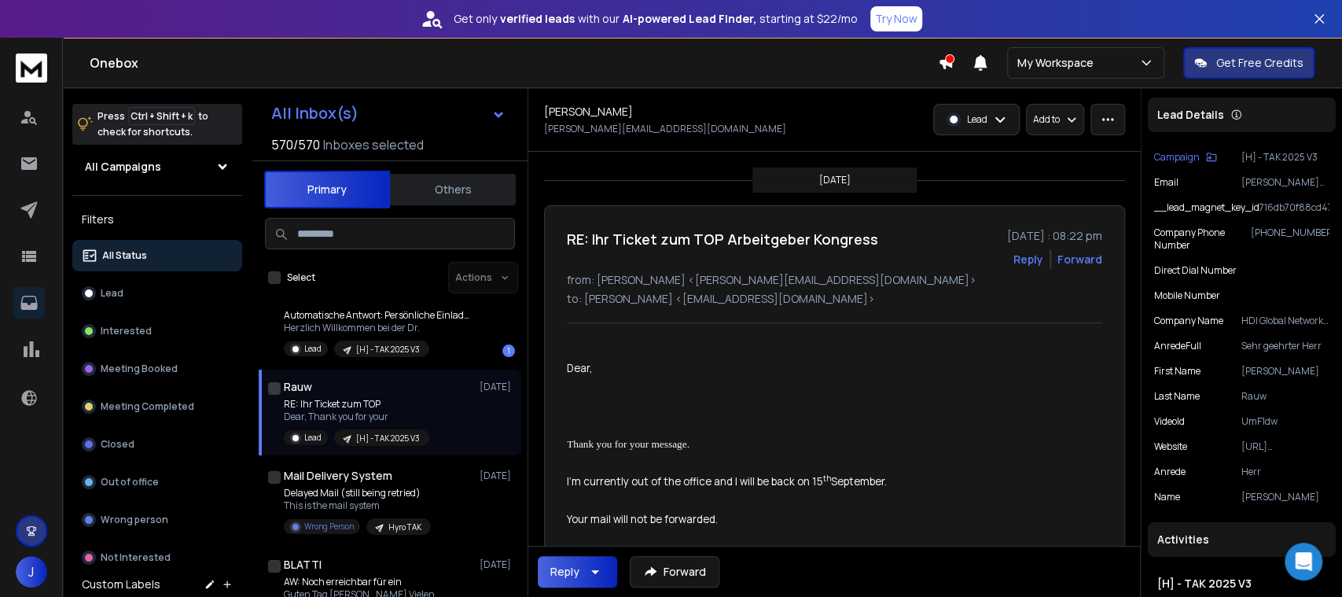
scroll to position [105, 0]
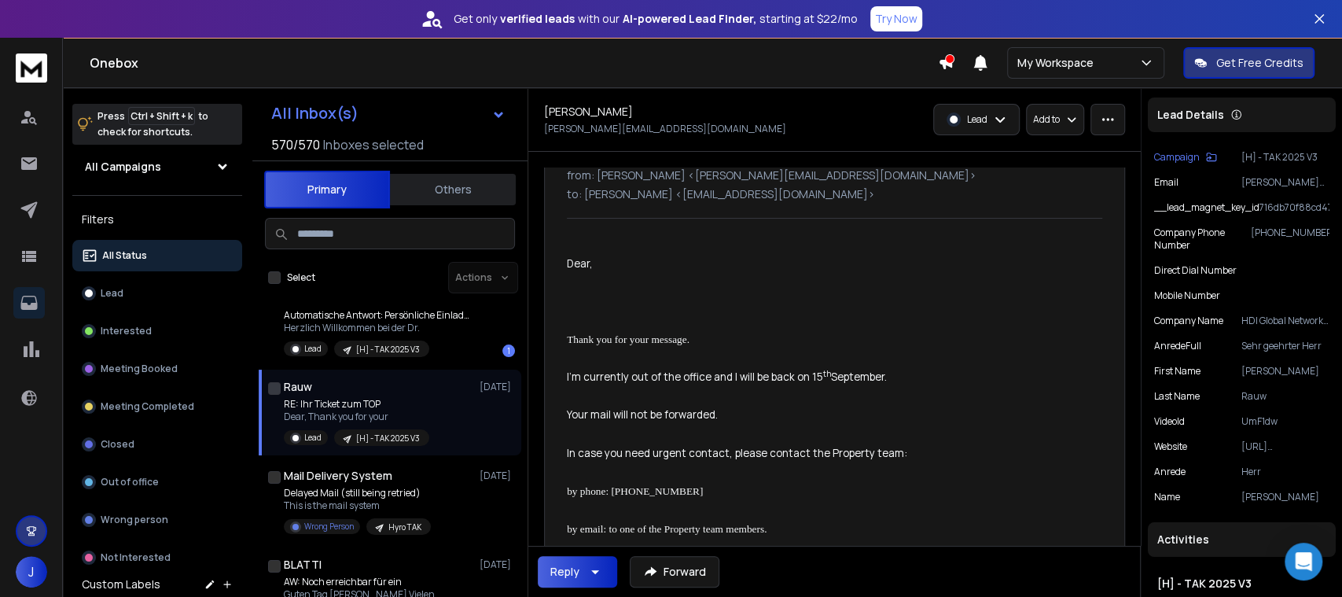
click at [947, 125] on div "Lead" at bounding box center [976, 120] width 85 height 30
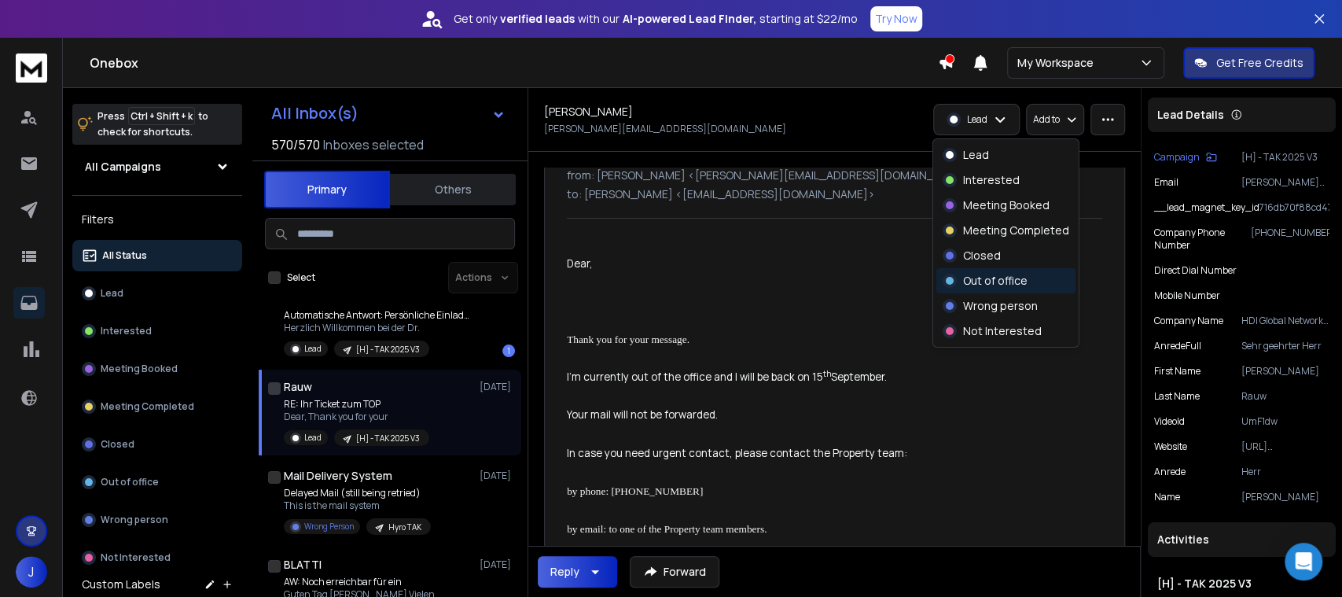
click at [975, 281] on p "Out of office" at bounding box center [995, 281] width 64 height 16
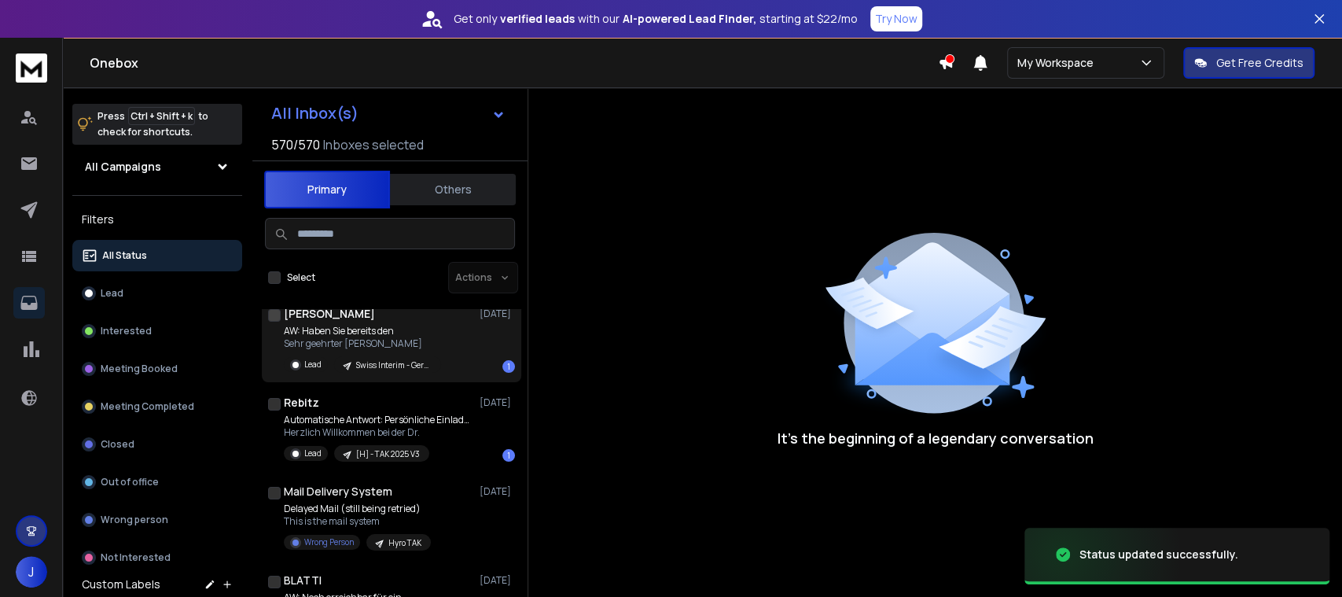
scroll to position [0, 0]
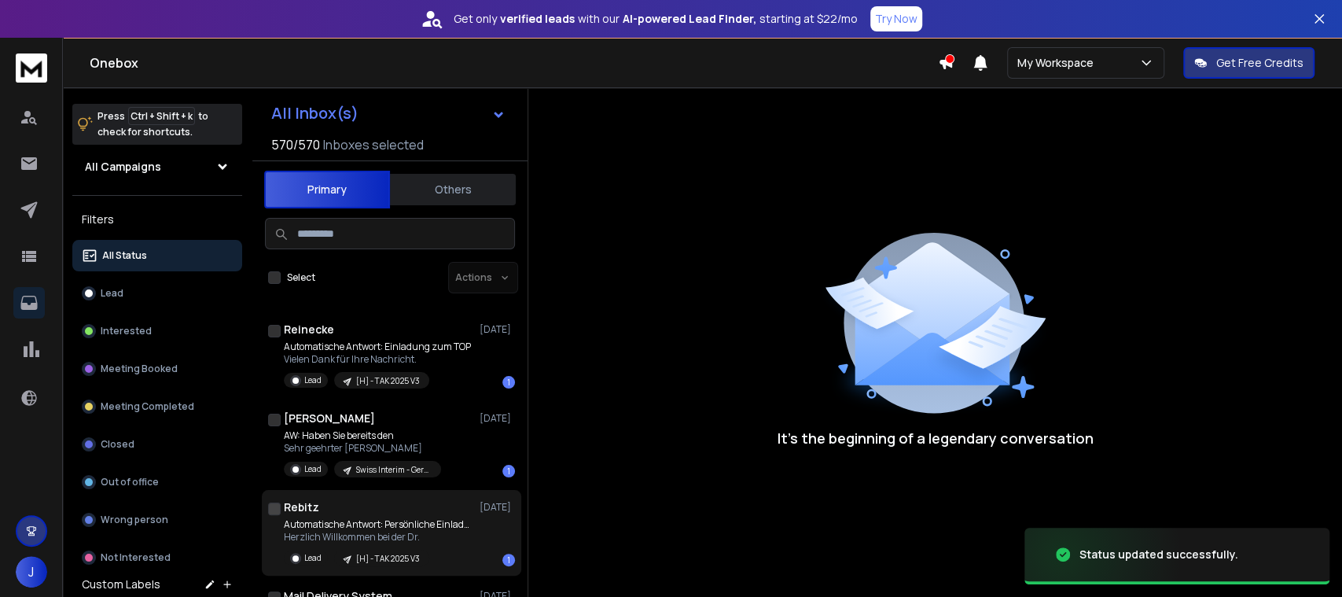
click at [479, 527] on div "Automatische Antwort: Persönliche Einladung zum Herzlich Willkommen bei der Dr.…" at bounding box center [399, 542] width 231 height 48
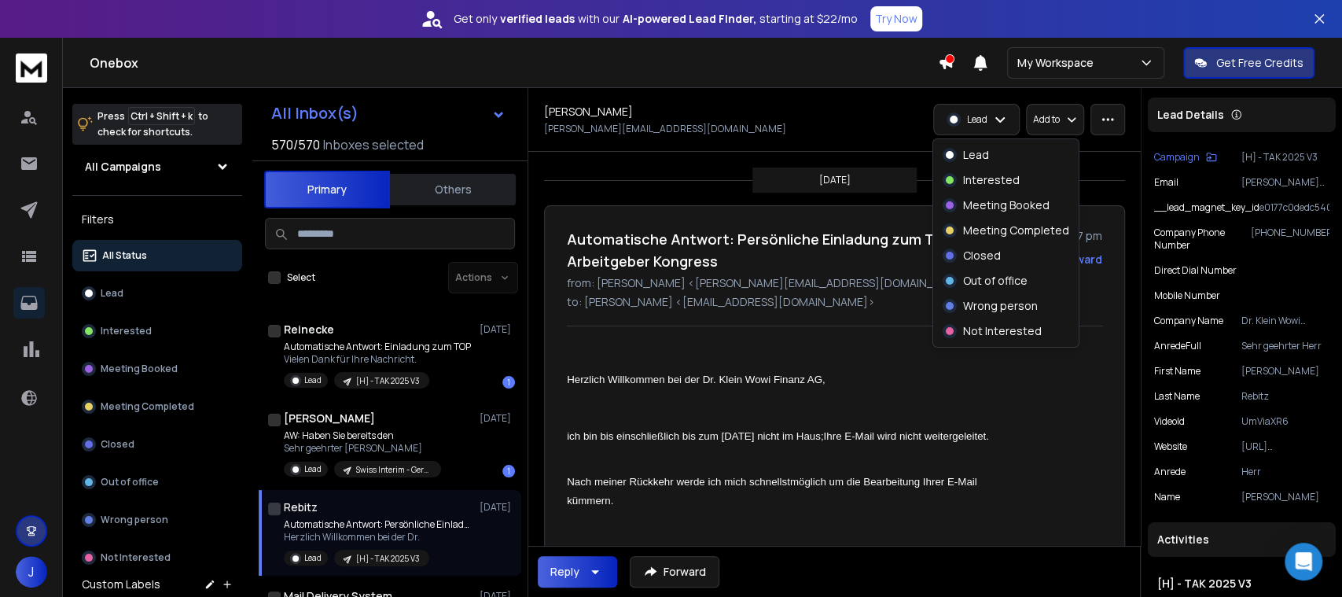
click at [977, 116] on p "Lead" at bounding box center [977, 119] width 20 height 13
click at [969, 287] on p "Out of office" at bounding box center [995, 281] width 64 height 16
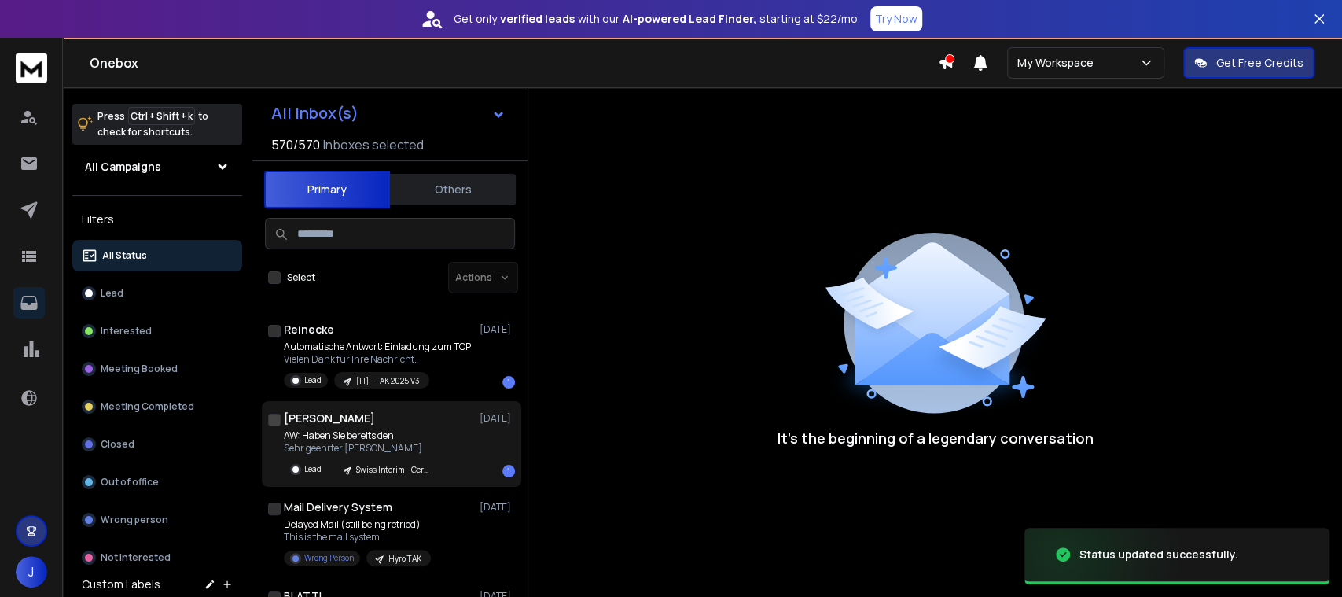
click at [487, 425] on div "[PERSON_NAME] [DATE]" at bounding box center [399, 418] width 231 height 16
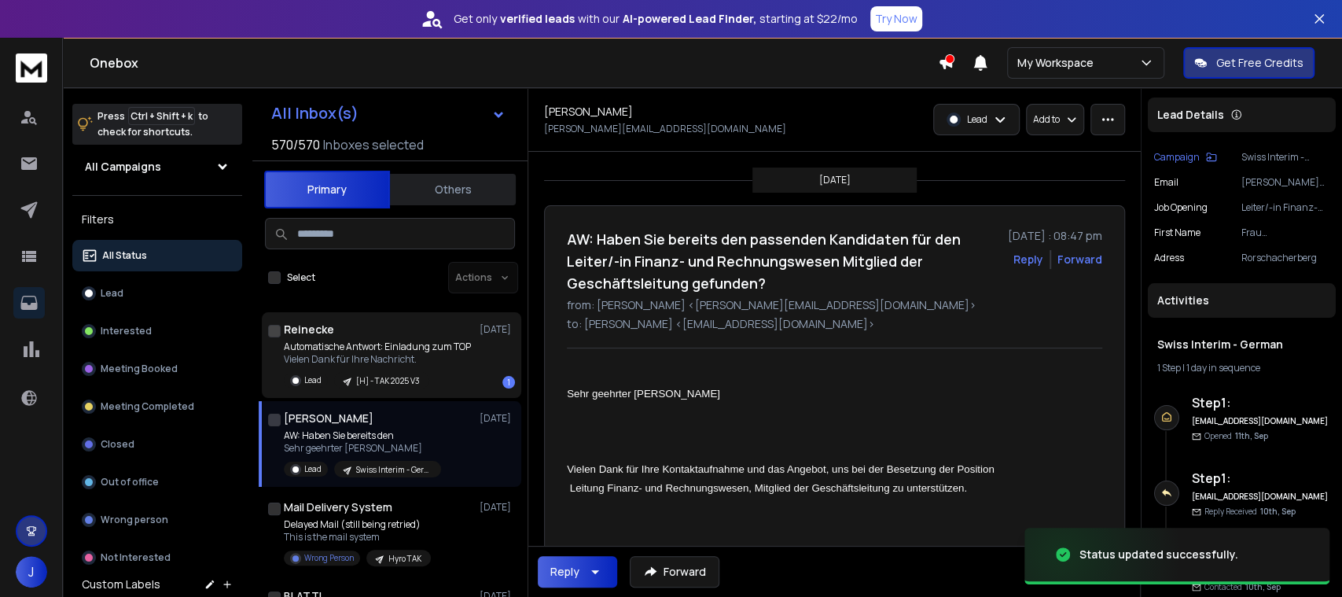
click at [409, 374] on div "[H] - TAK 2025 V3" at bounding box center [381, 380] width 95 height 17
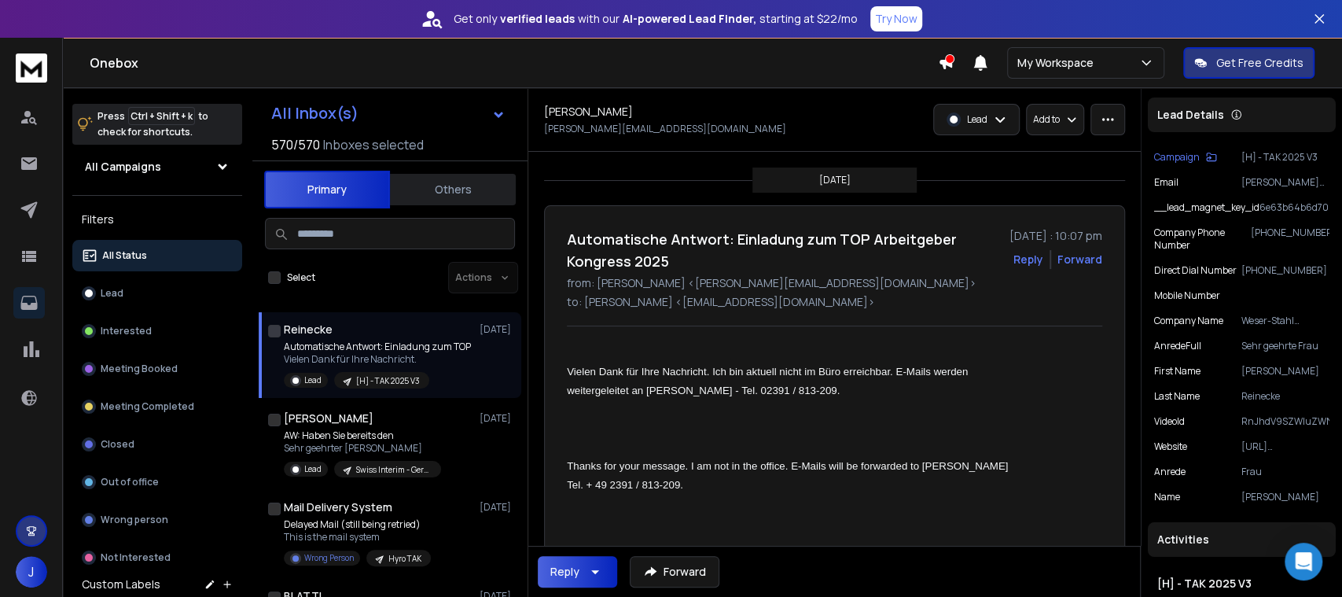
click at [969, 123] on p "Lead" at bounding box center [977, 119] width 20 height 13
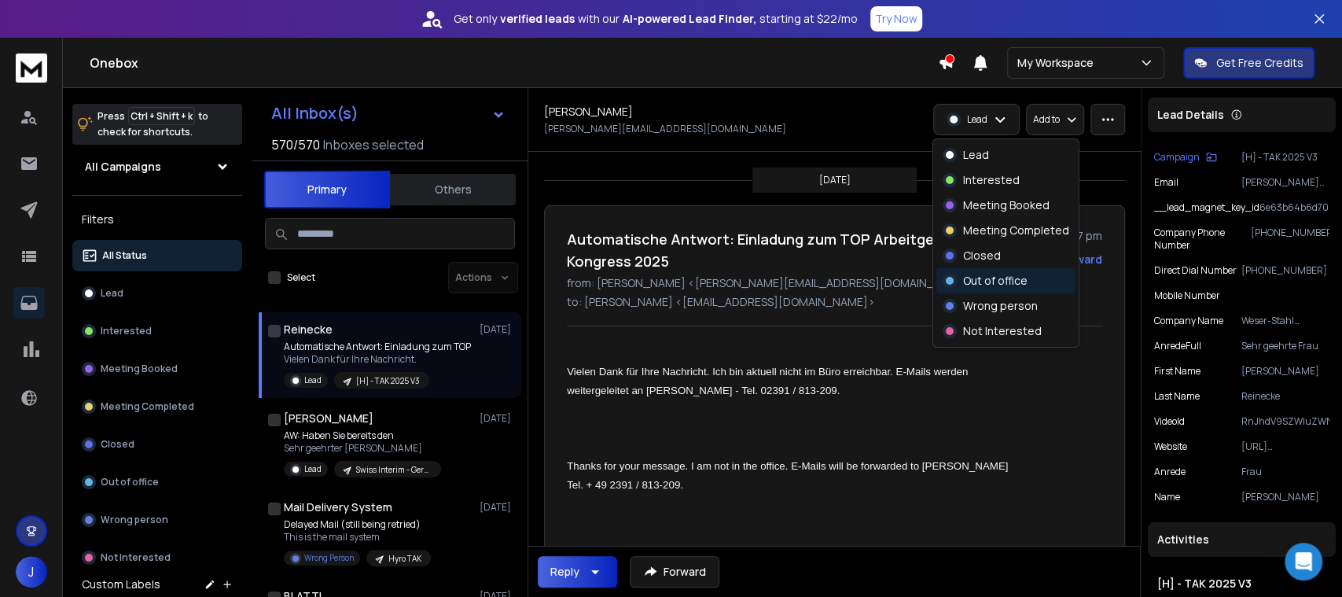
click at [987, 288] on div "Out of office" at bounding box center [1005, 280] width 139 height 25
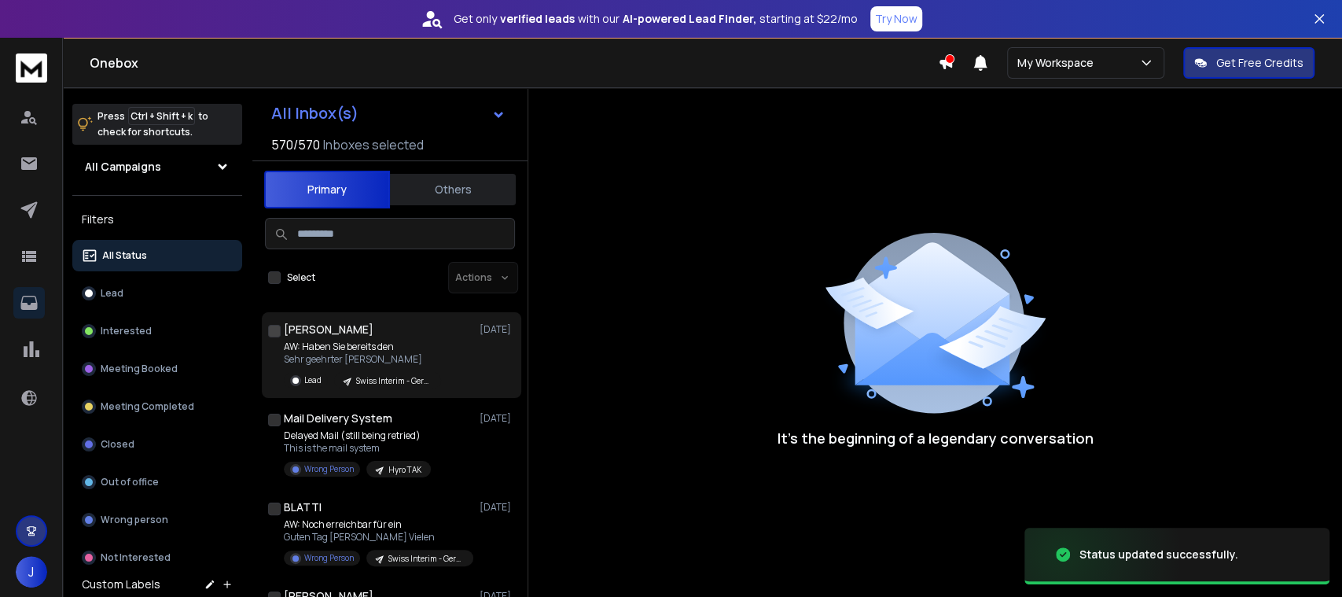
click at [453, 391] on div "[PERSON_NAME] [DATE] AW: Haben Sie bereits den Sehr geehrter [PERSON_NAME] Viel…" at bounding box center [391, 355] width 259 height 86
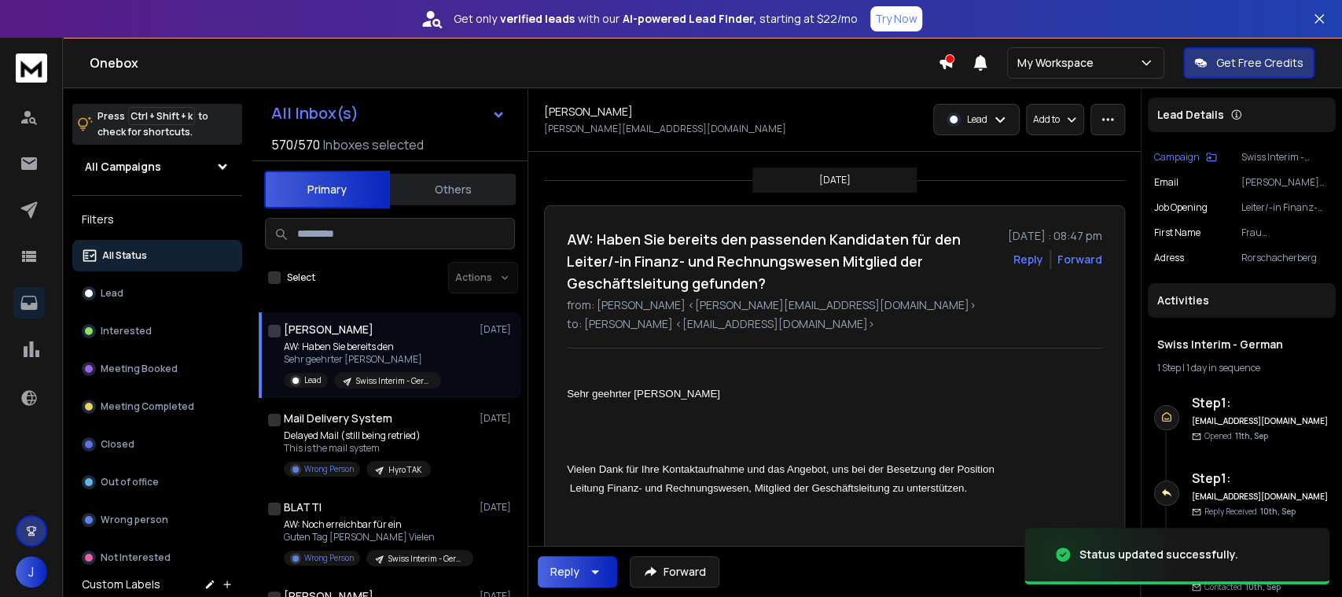
scroll to position [105, 0]
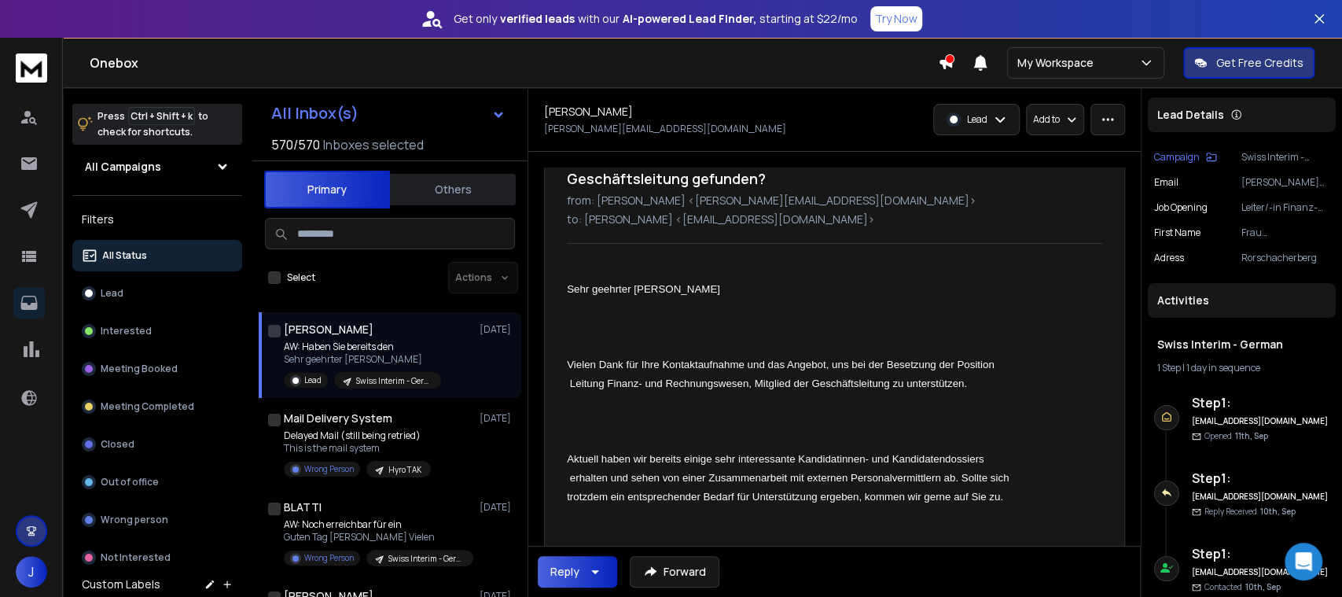
click at [700, 355] on p "Vielen Dank für Ihre Kontaktaufnahme und das Angebot, uns bei der Besetzung der…" at bounding box center [796, 373] width 459 height 38
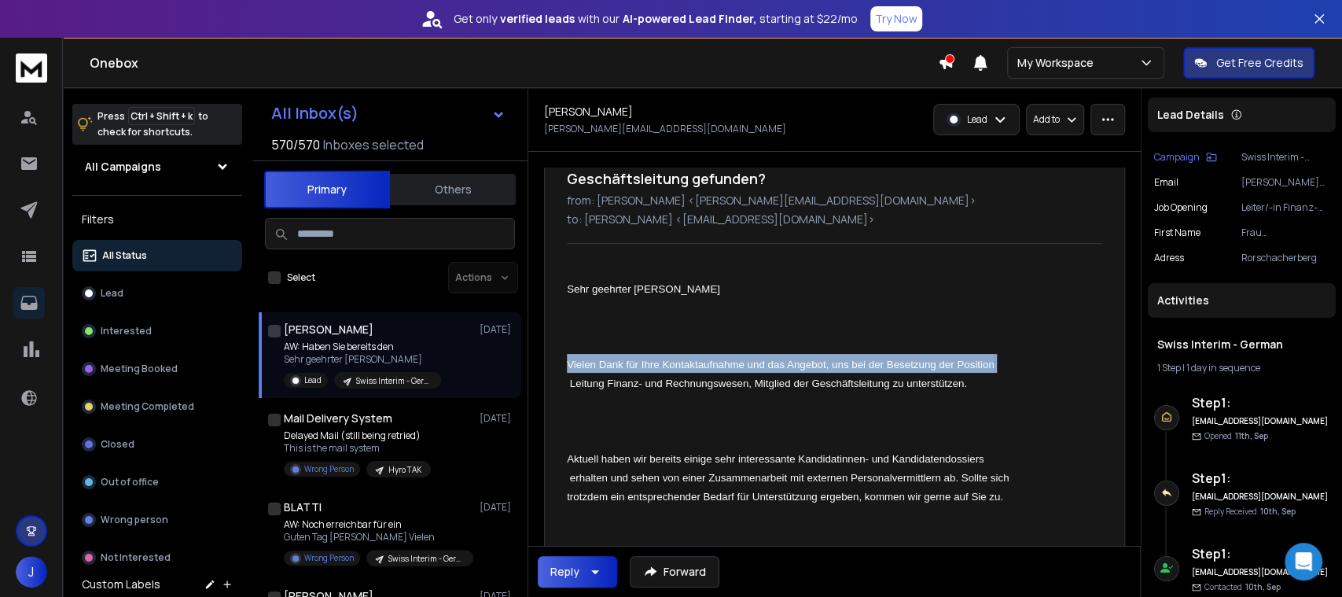
click at [700, 355] on p "Vielen Dank für Ihre Kontaktaufnahme und das Angebot, uns bei der Besetzung der…" at bounding box center [796, 373] width 459 height 38
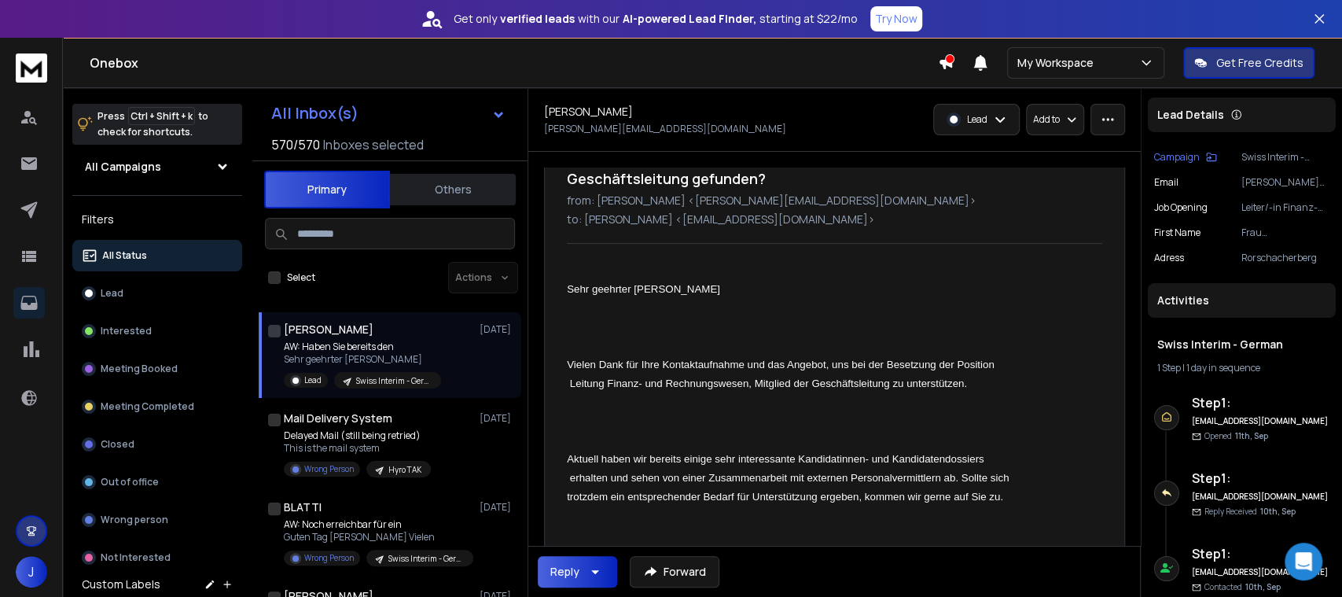
click at [703, 373] on p "Vielen Dank für Ihre Kontaktaufnahme und das Angebot, uns bei der Besetzung der…" at bounding box center [796, 373] width 459 height 38
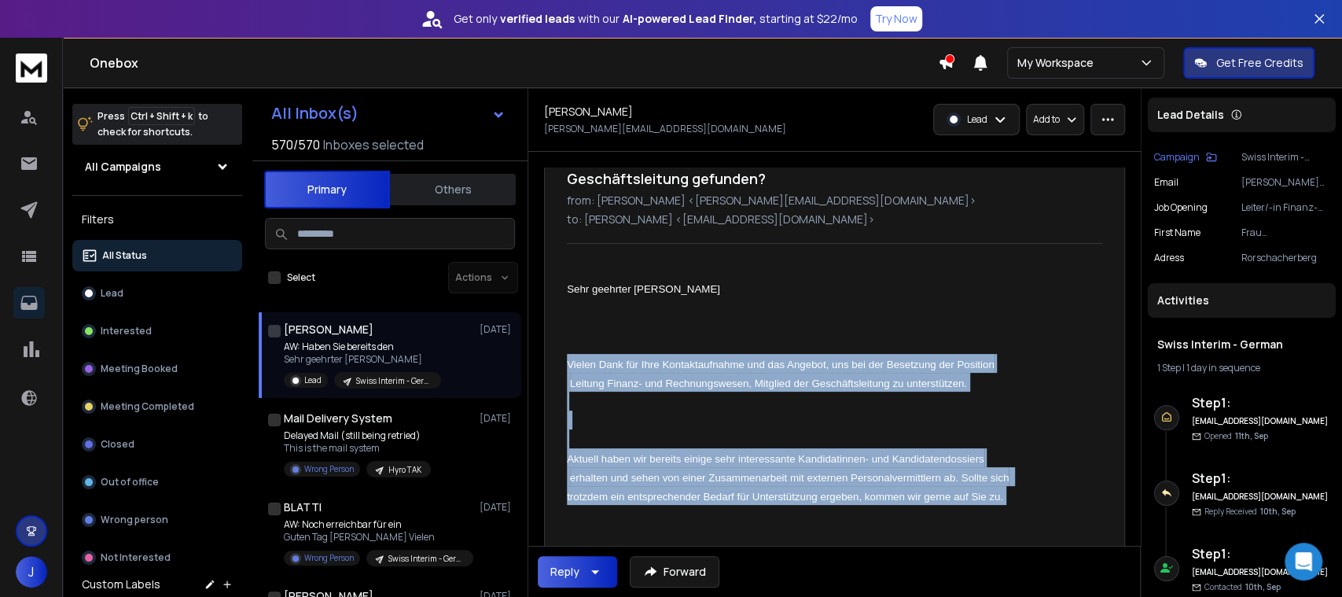
drag, startPoint x: 566, startPoint y: 357, endPoint x: 1001, endPoint y: 507, distance: 460.6
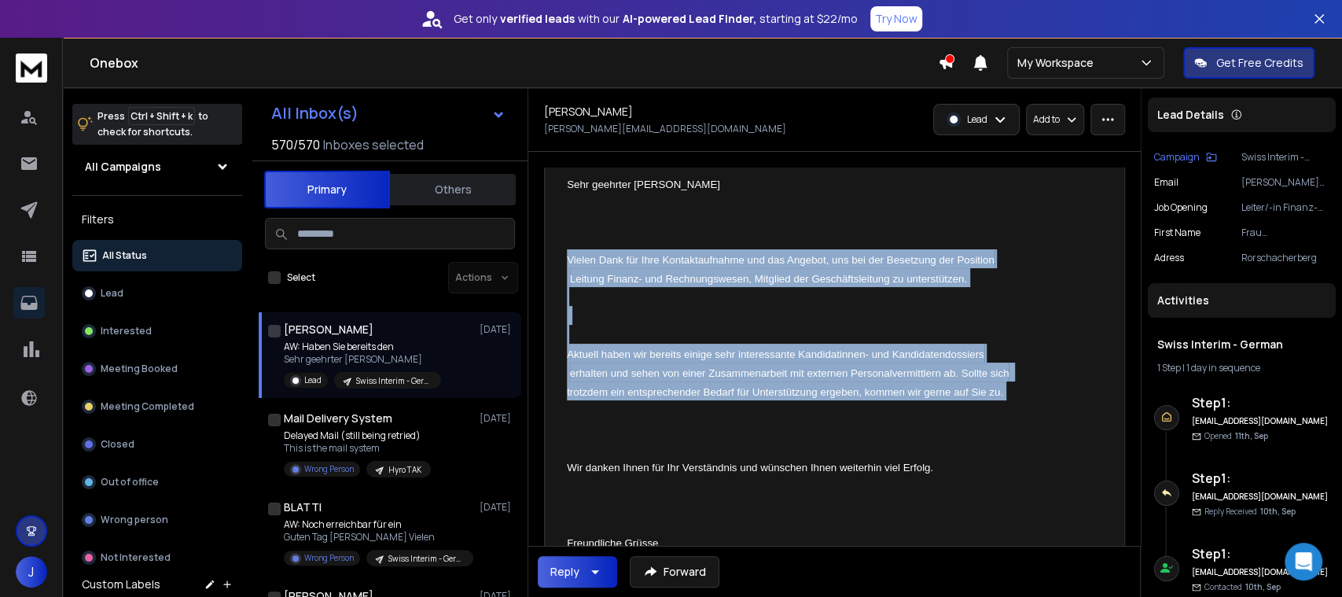
copy div "Vielen Dank für Ihre Kontaktaufnahme und das Angebot, uns bei der Besetzung der…"
click at [956, 114] on div "Lead" at bounding box center [976, 120] width 85 height 30
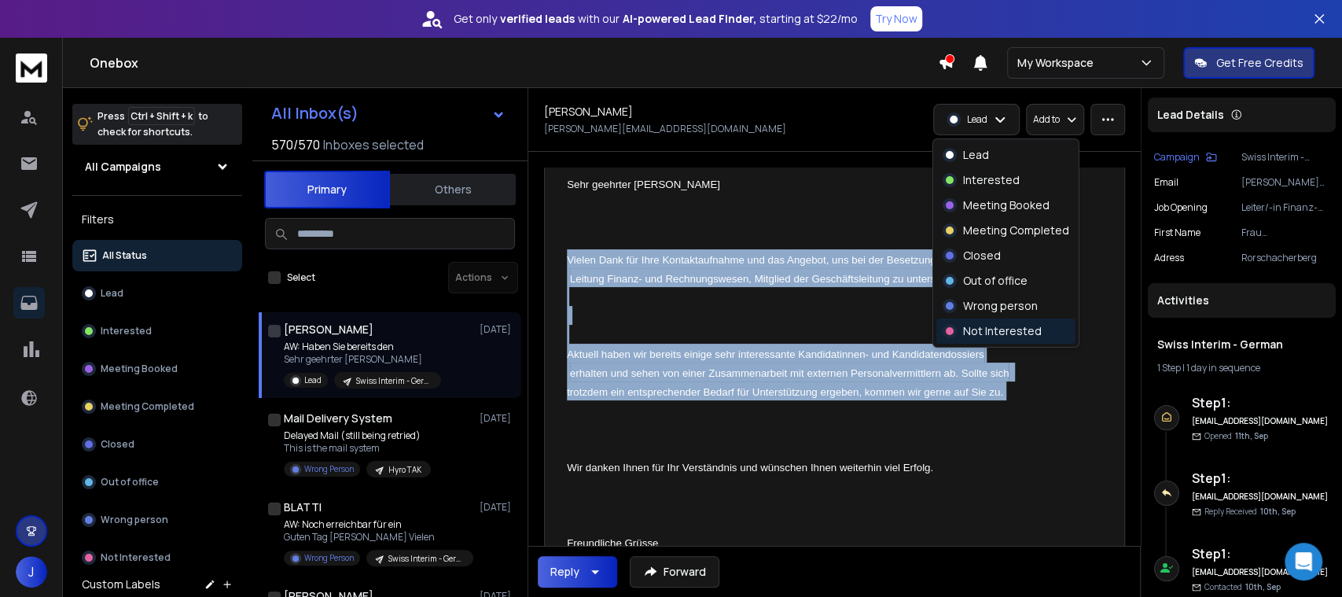
click at [990, 326] on p "Not Interested" at bounding box center [1002, 331] width 79 height 16
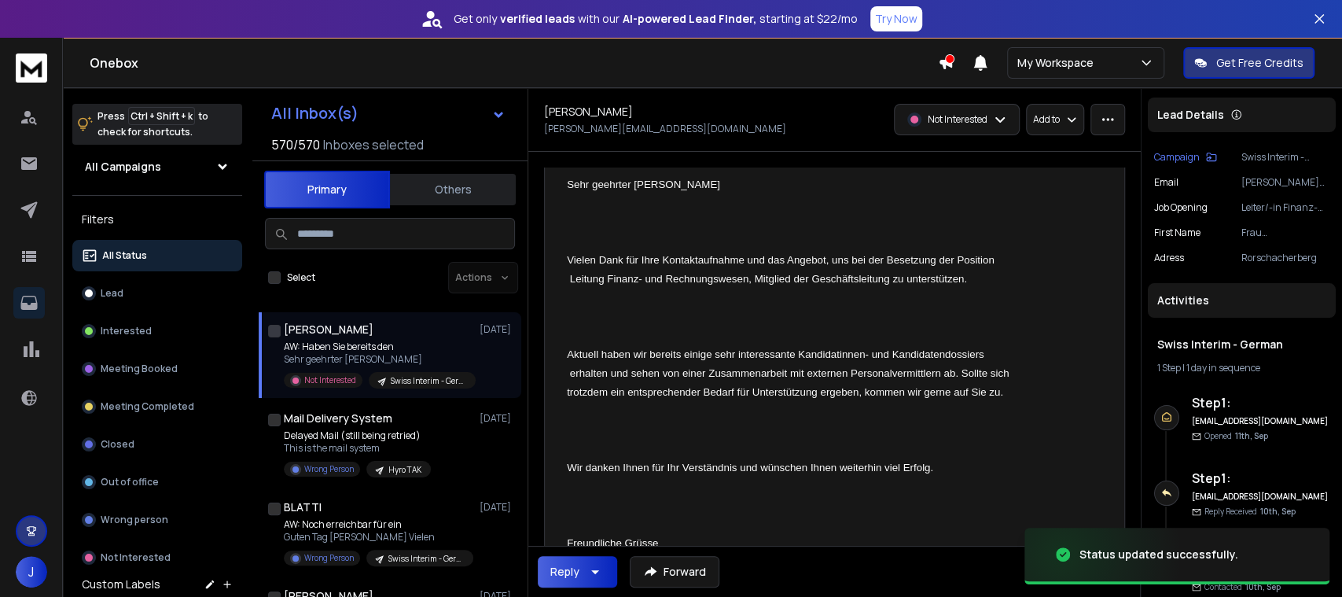
click at [970, 466] on p "Wir danken Ihnen für Ihr Verständnis und wünschen Ihnen weiterhin viel Erfolg." at bounding box center [796, 466] width 459 height 19
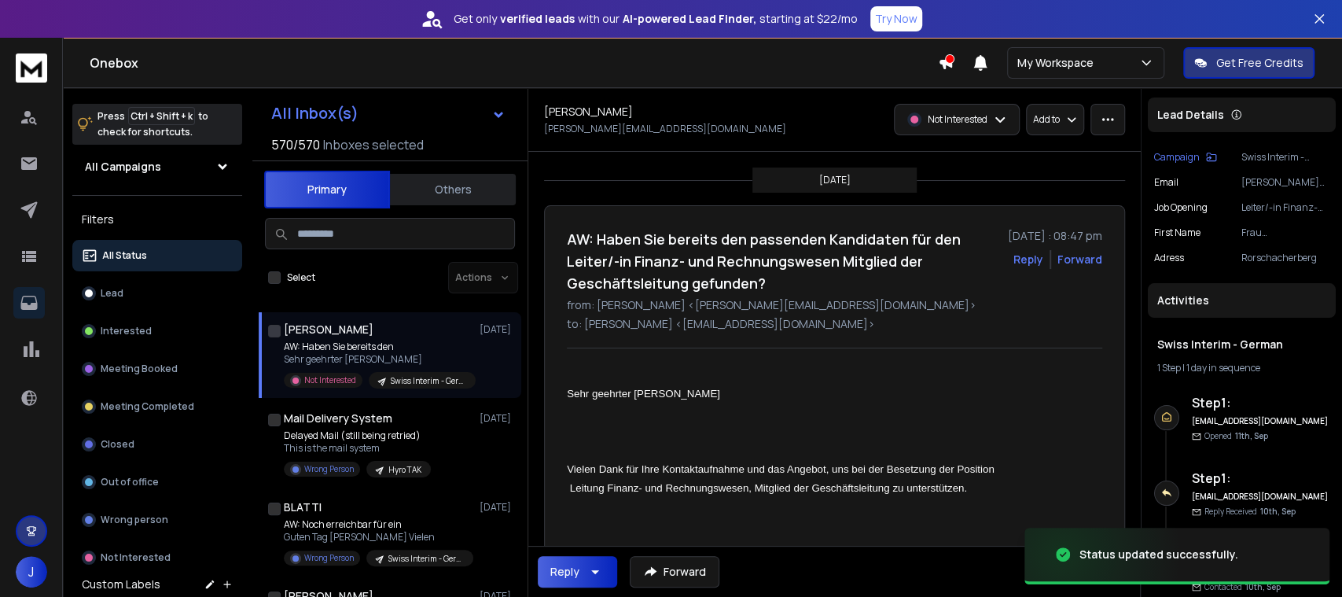
click at [1083, 255] on div "Forward" at bounding box center [1079, 260] width 45 height 16
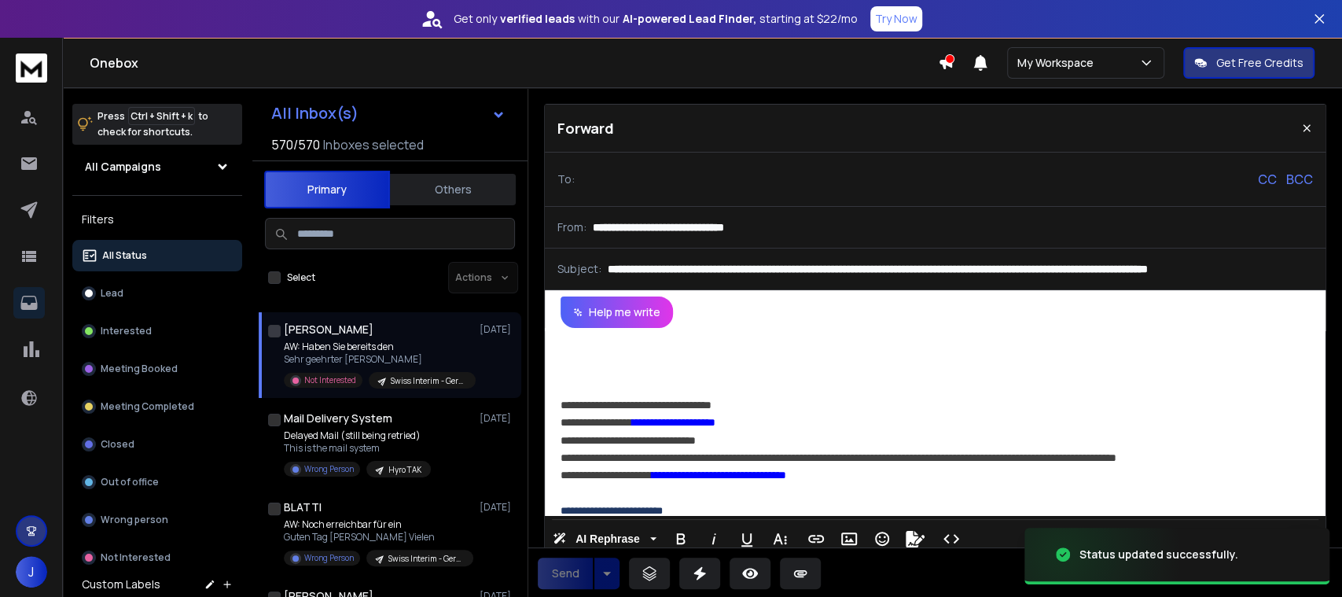
click at [616, 174] on input at bounding box center [636, 179] width 110 height 28
type input "**********"
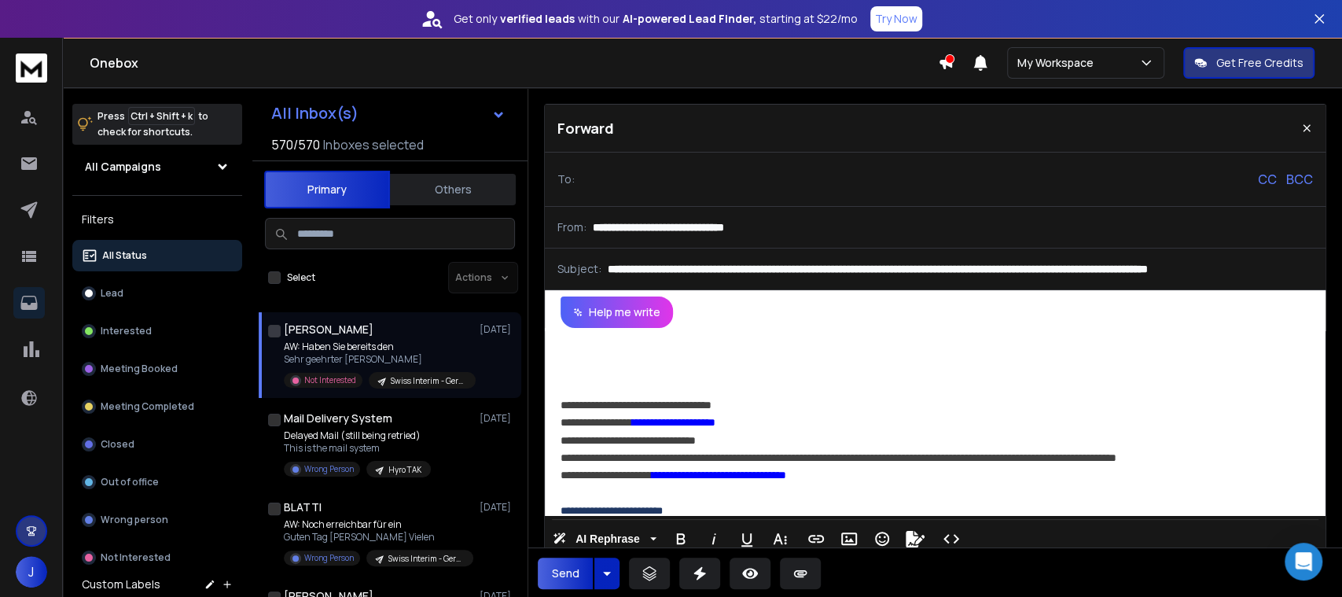
click at [571, 580] on button "Send" at bounding box center [565, 572] width 55 height 31
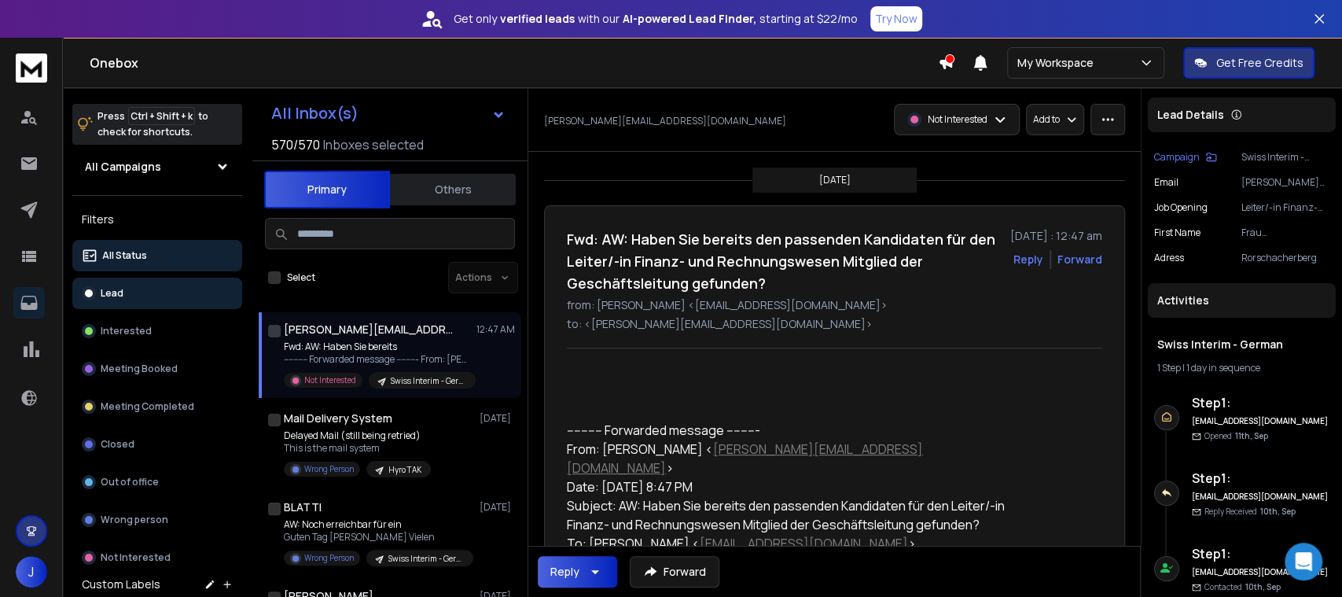
click at [121, 302] on button "Lead" at bounding box center [157, 292] width 170 height 31
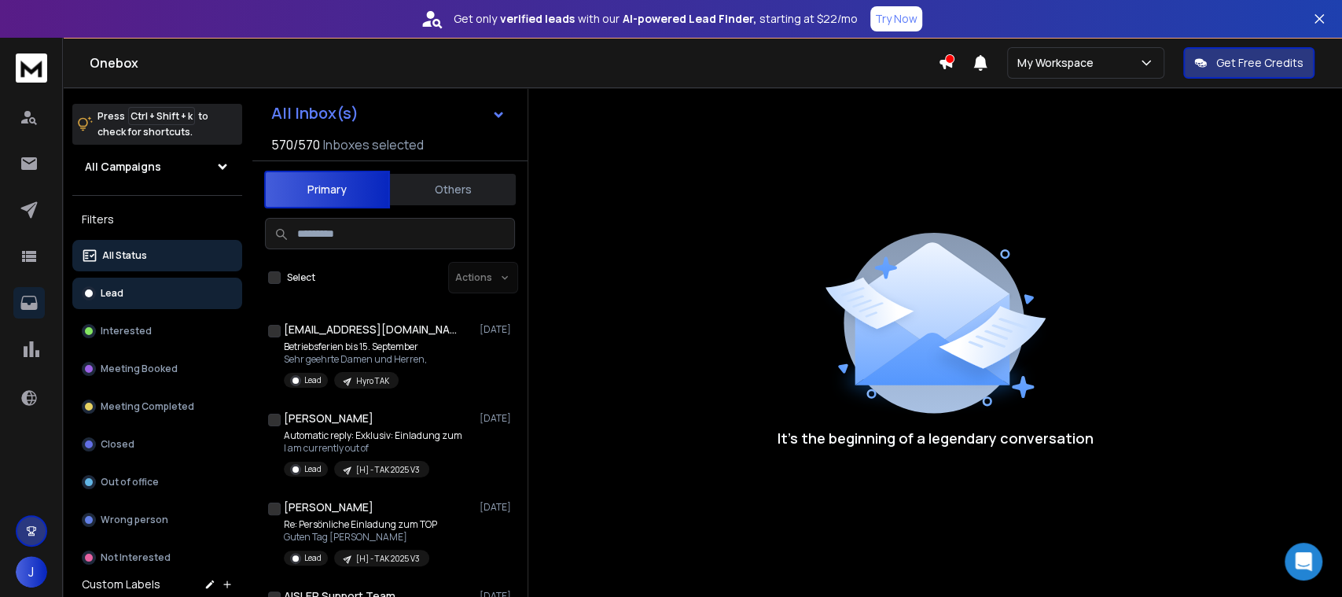
click at [163, 263] on button "All Status" at bounding box center [157, 255] width 170 height 31
